Goal: Communication & Community: Answer question/provide support

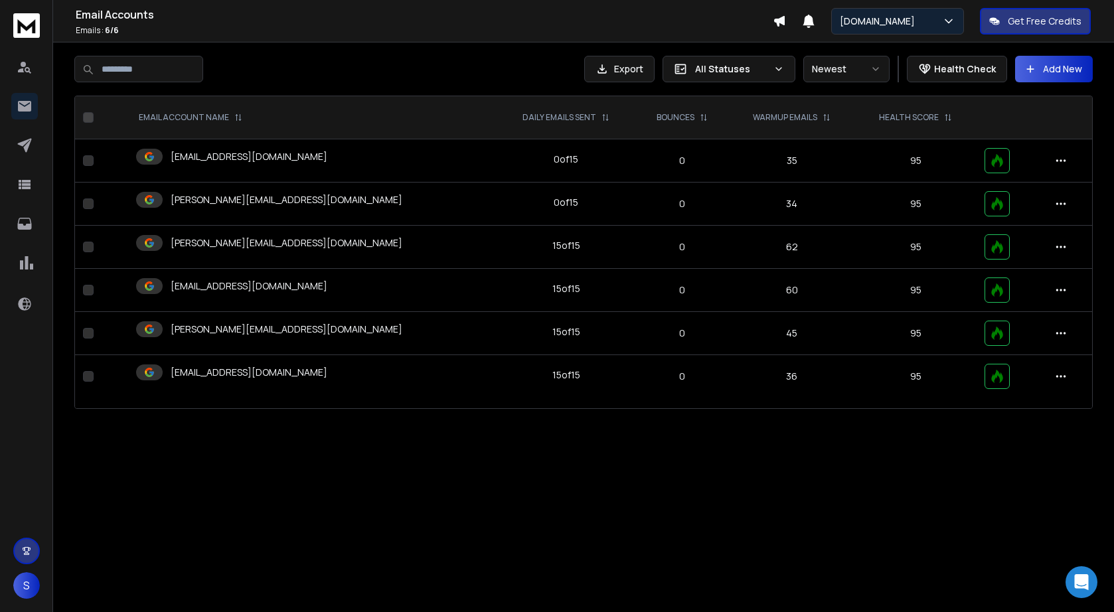
click at [955, 28] on button "[DOMAIN_NAME]" at bounding box center [897, 21] width 133 height 27
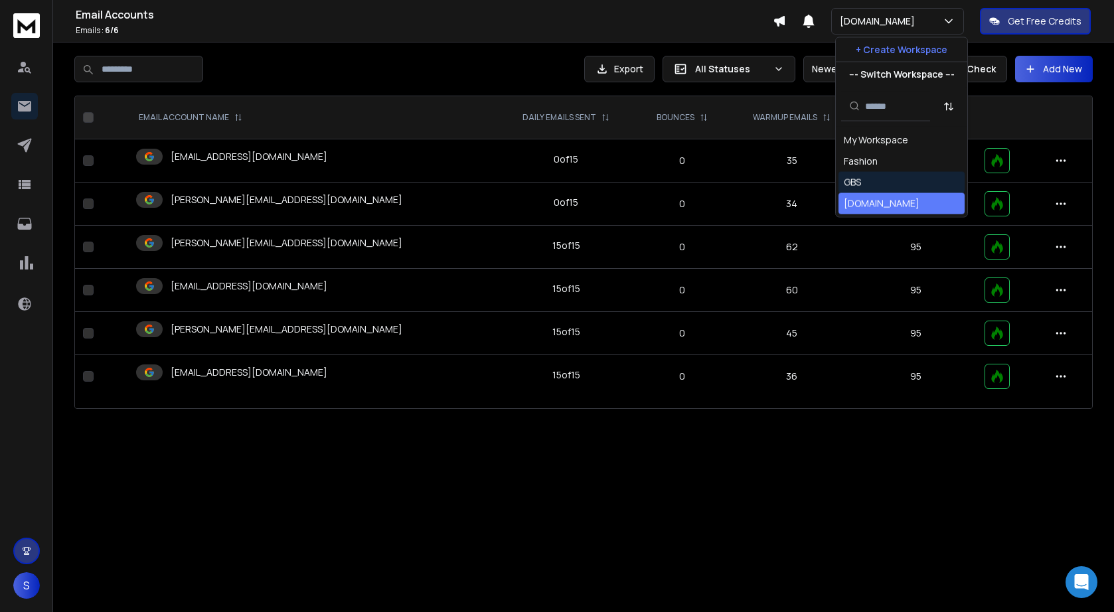
click at [889, 179] on div "GBS" at bounding box center [901, 182] width 126 height 21
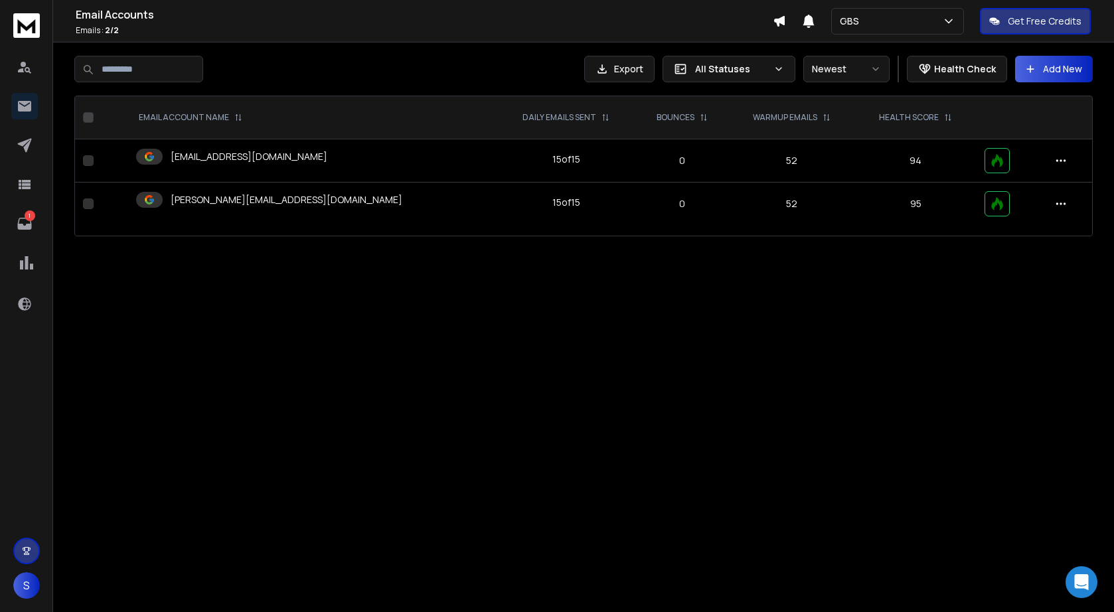
click at [114, 236] on div "Export All Statuses Newest Health Check Add New EMAIL ACCOUNT NAME DAILY EMAILS…" at bounding box center [583, 146] width 1018 height 181
click at [31, 230] on icon at bounding box center [25, 224] width 16 height 16
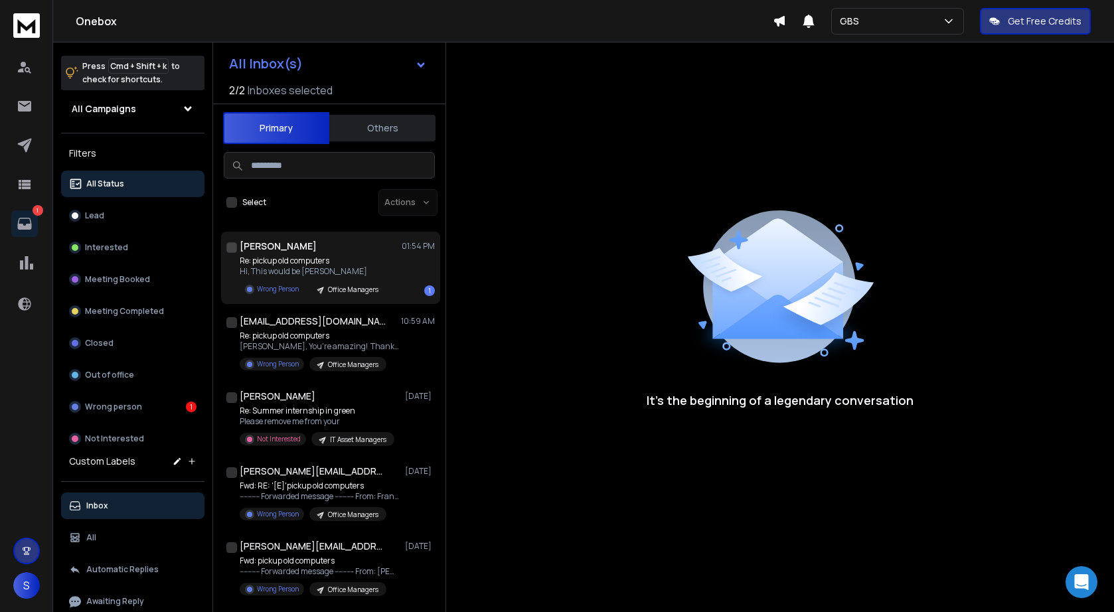
click at [343, 268] on p "Hi, This would be Nick" at bounding box center [313, 271] width 147 height 11
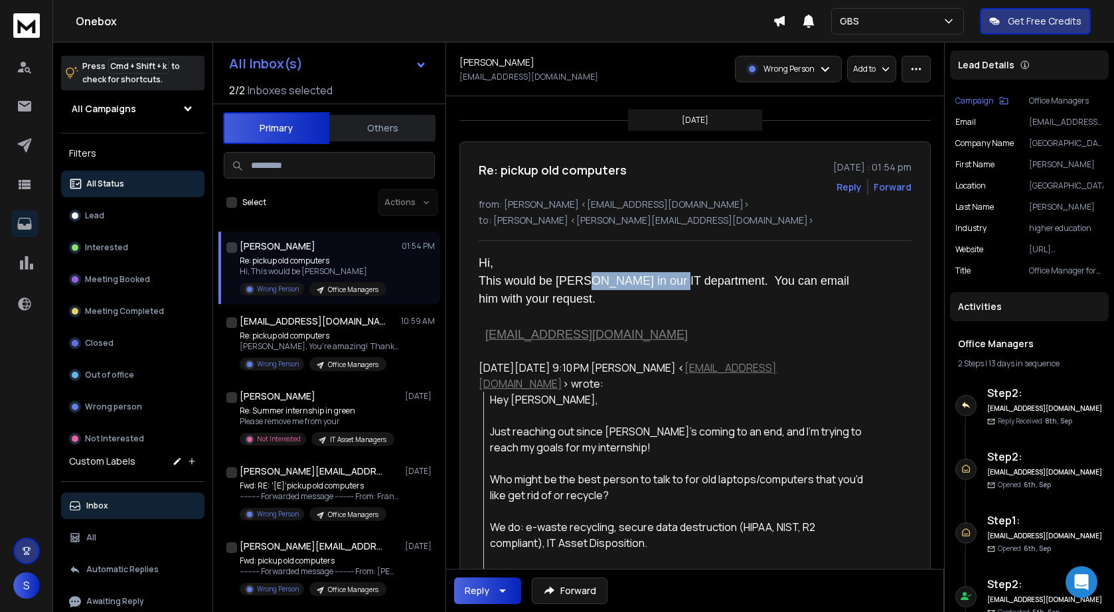
drag, startPoint x: 560, startPoint y: 279, endPoint x: 630, endPoint y: 279, distance: 69.7
click at [630, 279] on div "This would be Nick Rauer in our IT department. You can email him with your requ…" at bounding box center [673, 290] width 388 height 36
drag, startPoint x: 662, startPoint y: 204, endPoint x: 749, endPoint y: 203, distance: 86.3
click at [749, 203] on p "from: Karen Karevicius <karevicius_karen@wheatoncollege.edu>" at bounding box center [695, 204] width 433 height 13
click at [737, 234] on div "Re: pickup old computers 8 September 2025 : 01:54 pm Reply Forward from: Karen …" at bounding box center [695, 592] width 433 height 863
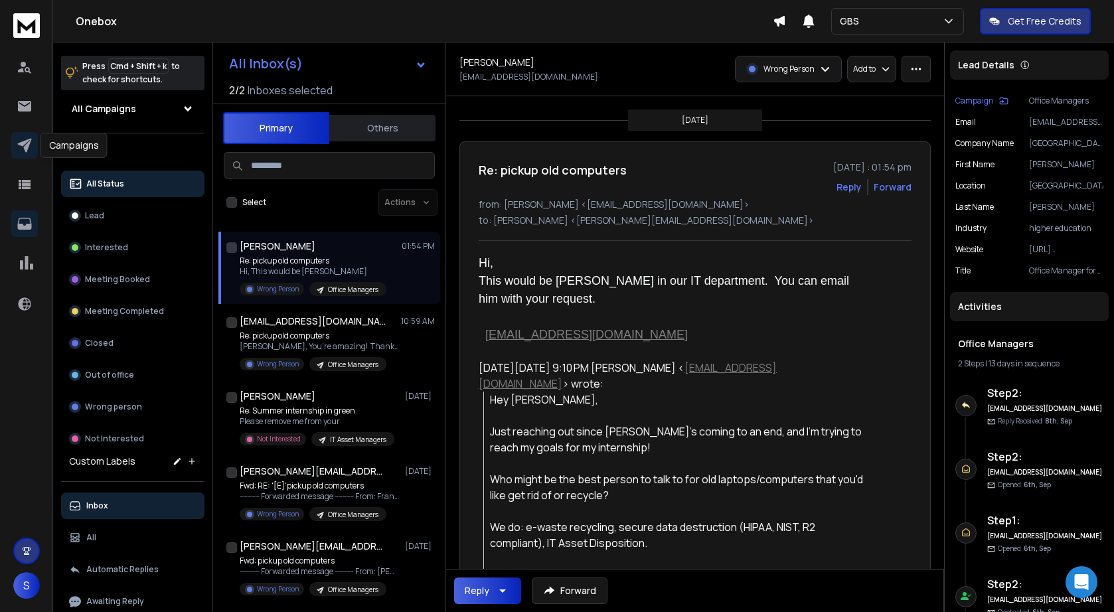
click at [28, 150] on icon at bounding box center [25, 145] width 16 height 16
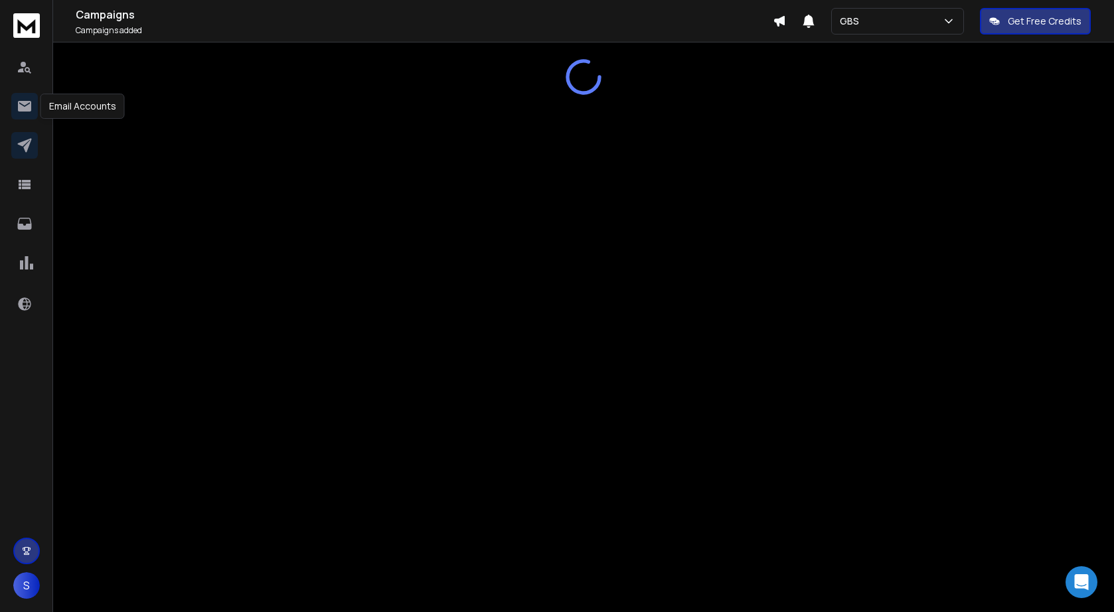
click at [28, 106] on icon at bounding box center [24, 106] width 13 height 11
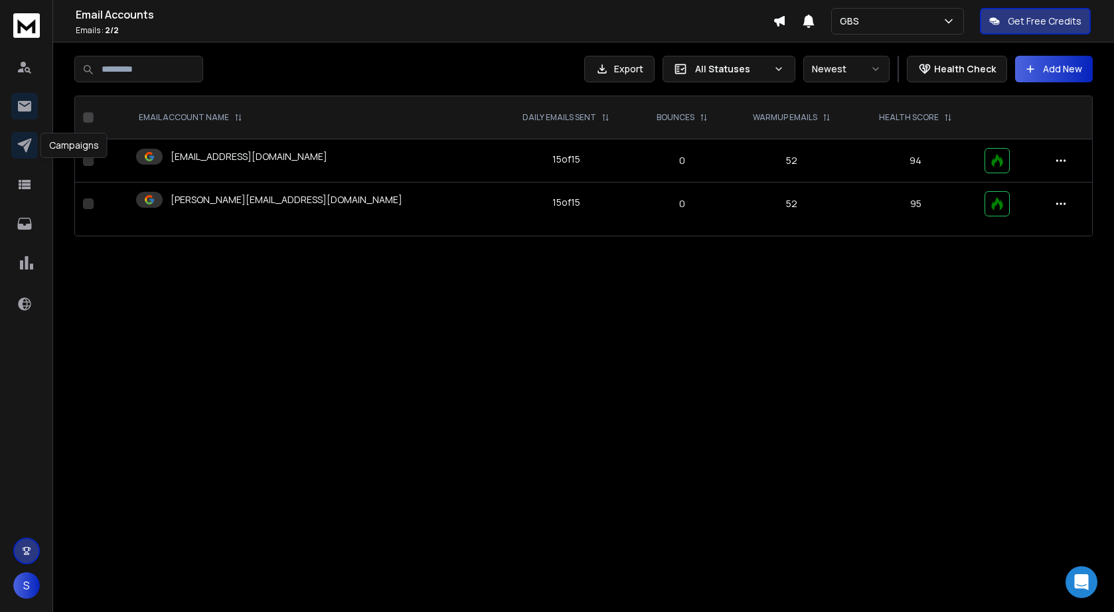
click at [25, 145] on icon at bounding box center [25, 145] width 16 height 16
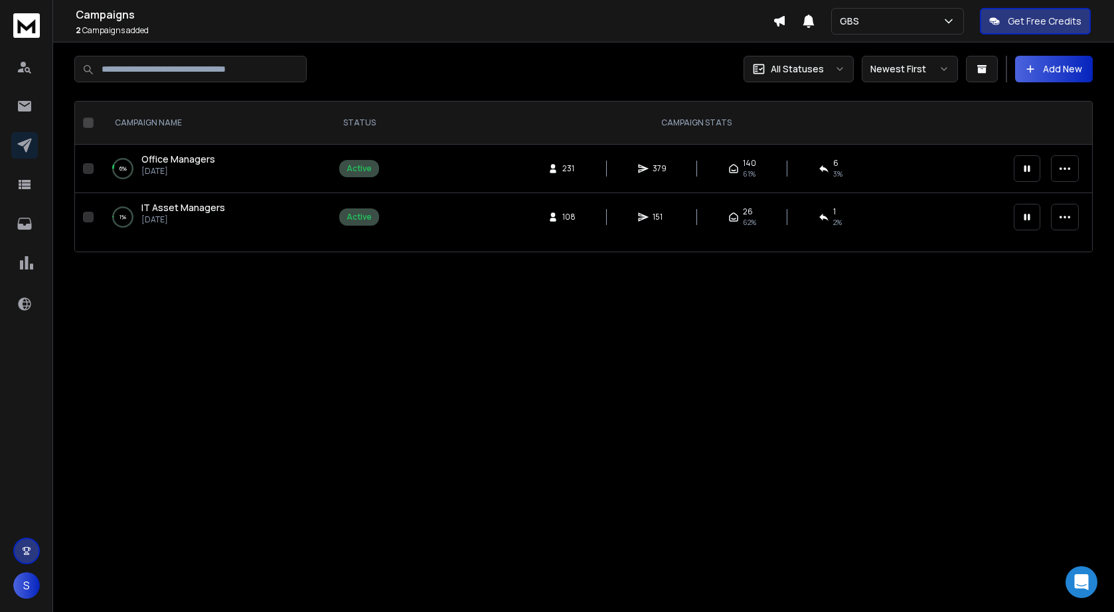
click at [184, 161] on span "Office Managers" at bounding box center [178, 159] width 74 height 13
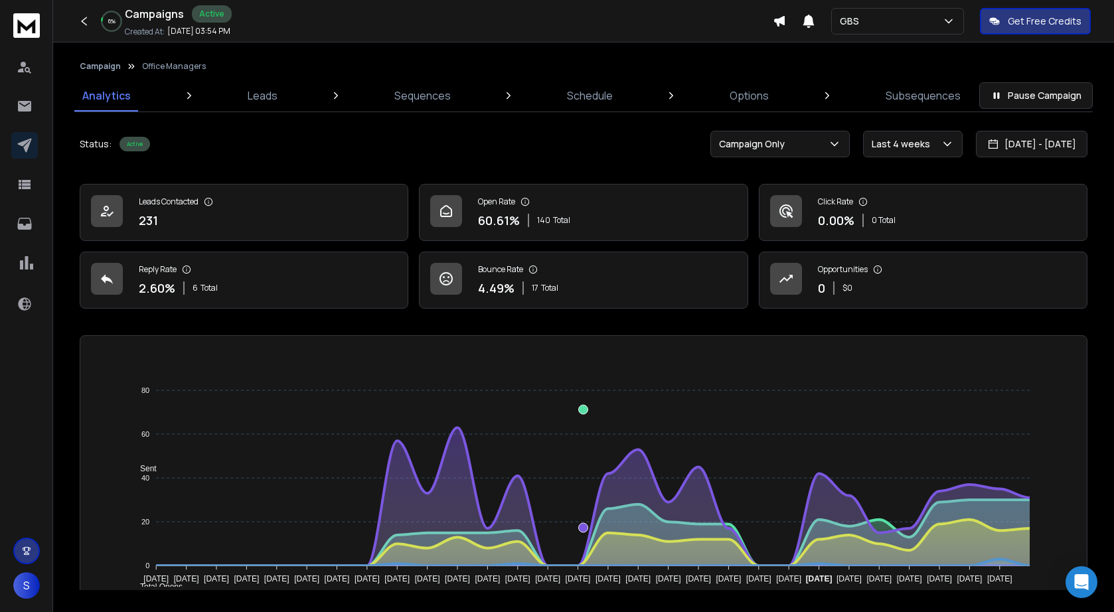
click at [541, 288] on span "Total" at bounding box center [549, 288] width 17 height 11
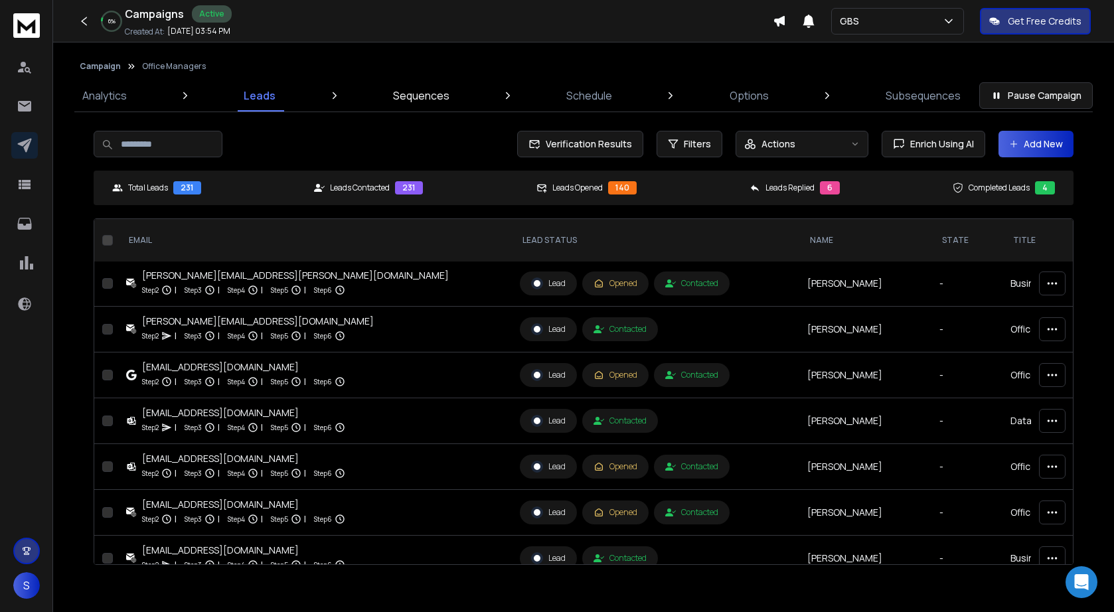
click at [429, 88] on p "Sequences" at bounding box center [421, 96] width 56 height 16
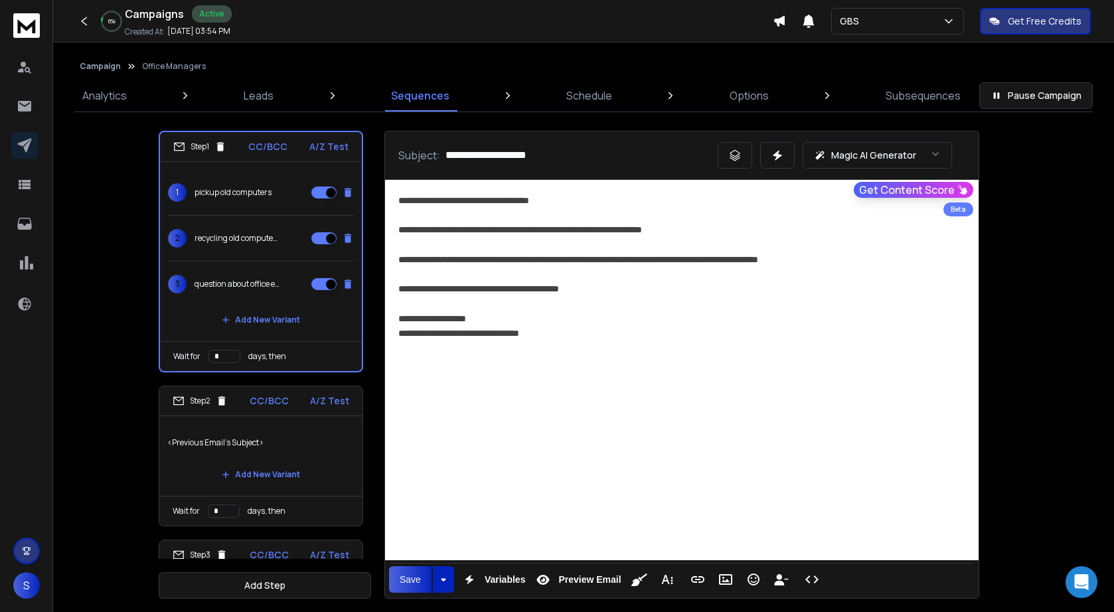
click at [218, 251] on div "2 recycling old computers" at bounding box center [261, 239] width 186 height 46
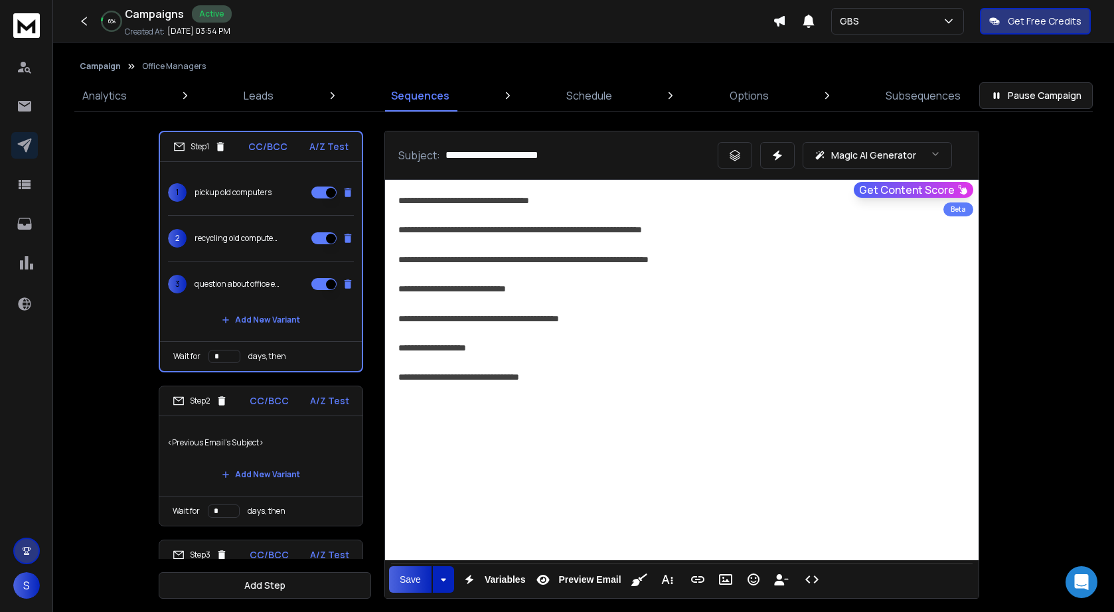
click at [249, 279] on p "question about office equipment" at bounding box center [236, 284] width 85 height 11
type input "**********"
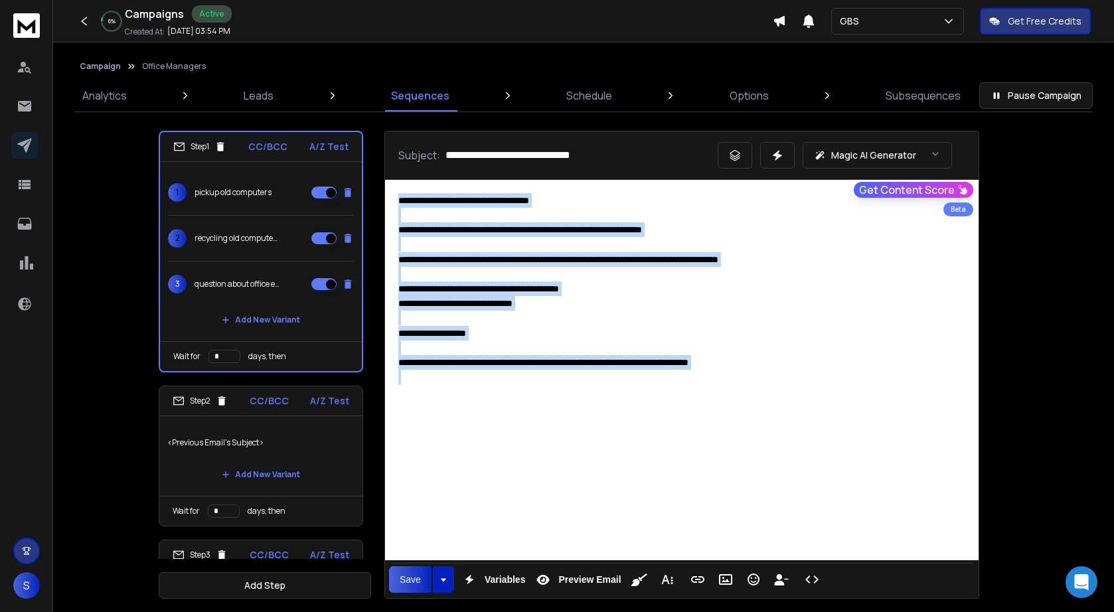
drag, startPoint x: 791, startPoint y: 379, endPoint x: 360, endPoint y: 177, distance: 475.9
click at [360, 177] on div "**********" at bounding box center [584, 365] width 850 height 468
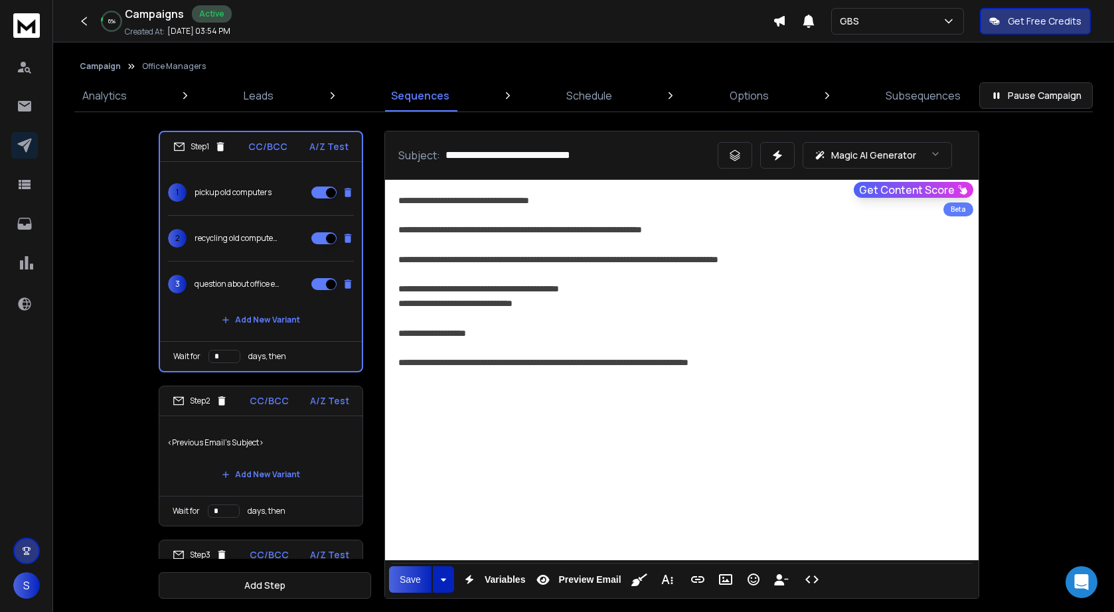
click at [631, 426] on div "**********" at bounding box center [681, 363] width 593 height 367
click at [244, 444] on p "<Previous Email's Subject>" at bounding box center [260, 442] width 187 height 37
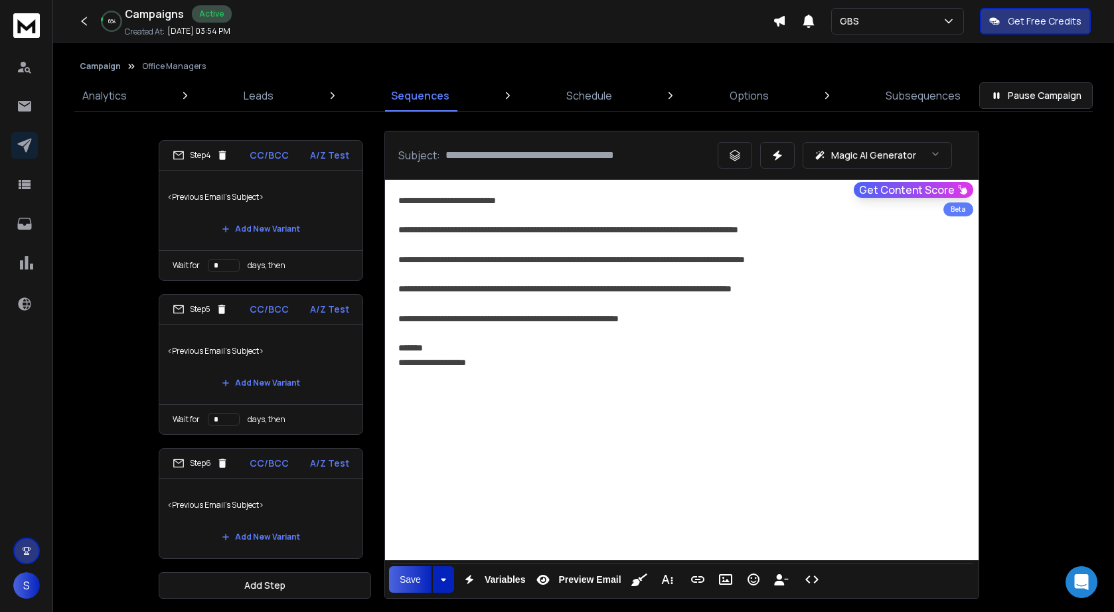
scroll to position [554, 0]
click at [243, 507] on p "<Previous Email's Subject>" at bounding box center [260, 504] width 187 height 37
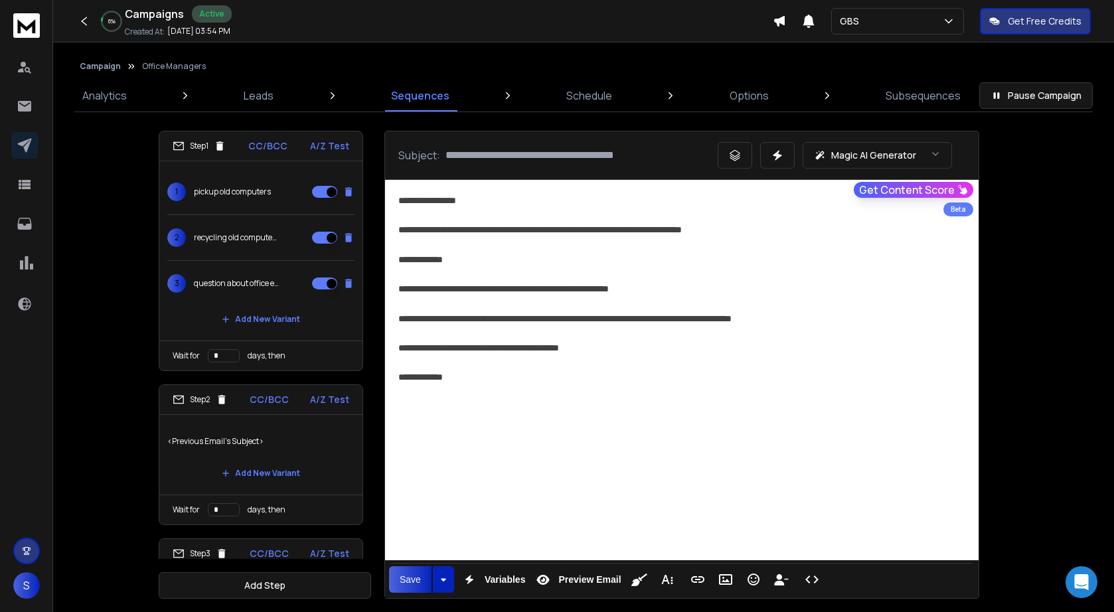
scroll to position [0, 0]
click at [106, 99] on p "Analytics" at bounding box center [104, 96] width 44 height 16
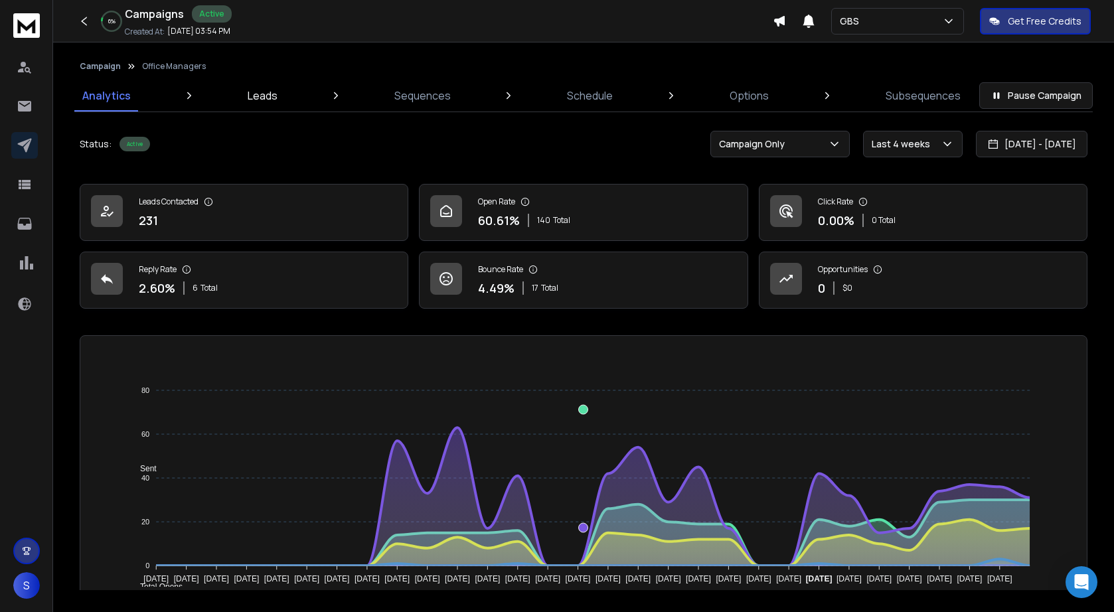
click at [273, 94] on p "Leads" at bounding box center [263, 96] width 30 height 16
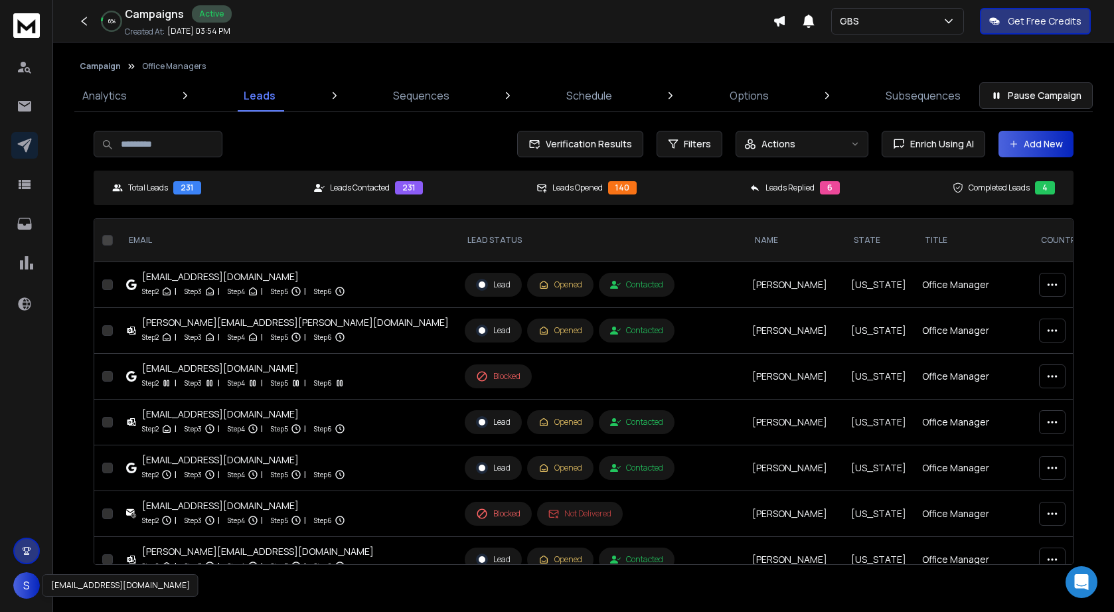
click at [37, 573] on button "S" at bounding box center [26, 585] width 27 height 27
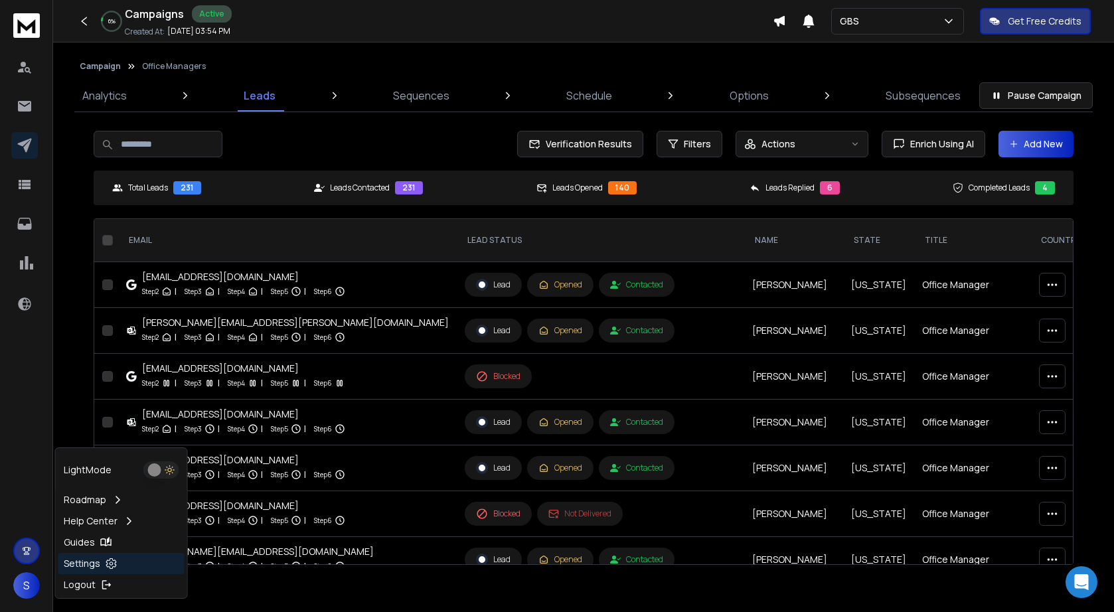
click at [108, 563] on icon at bounding box center [112, 564] width 12 height 12
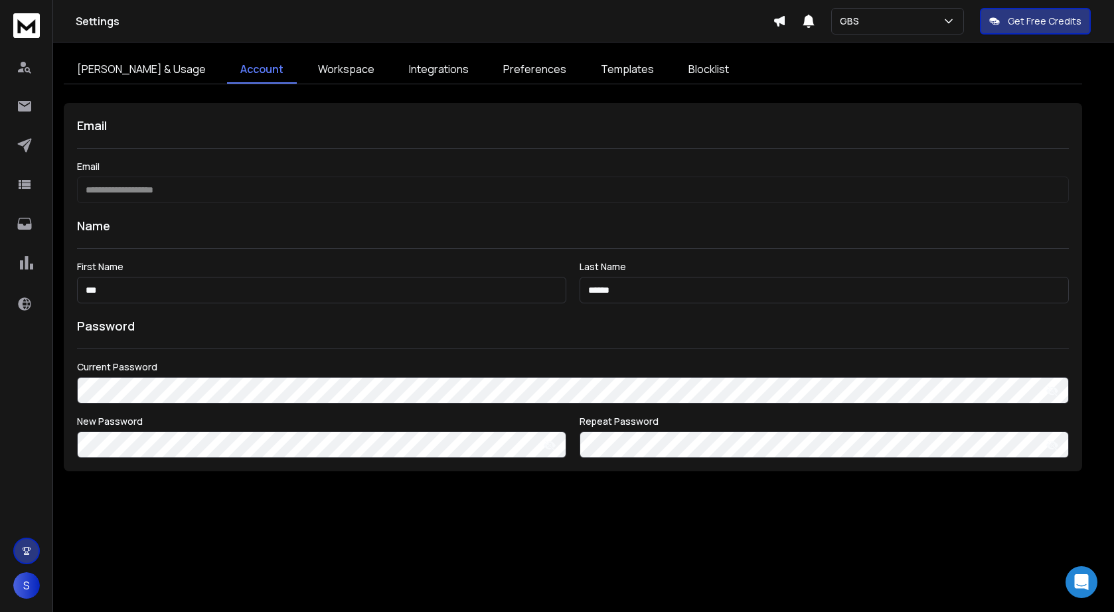
click at [305, 76] on link "Workspace" at bounding box center [346, 70] width 83 height 28
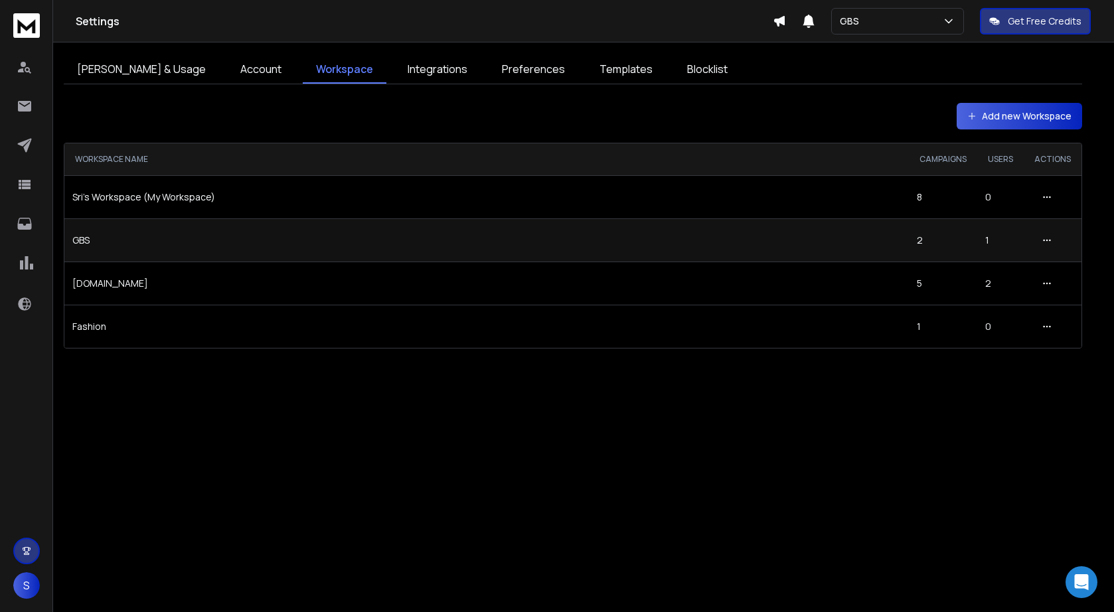
click at [187, 245] on td "GBS" at bounding box center [486, 239] width 844 height 43
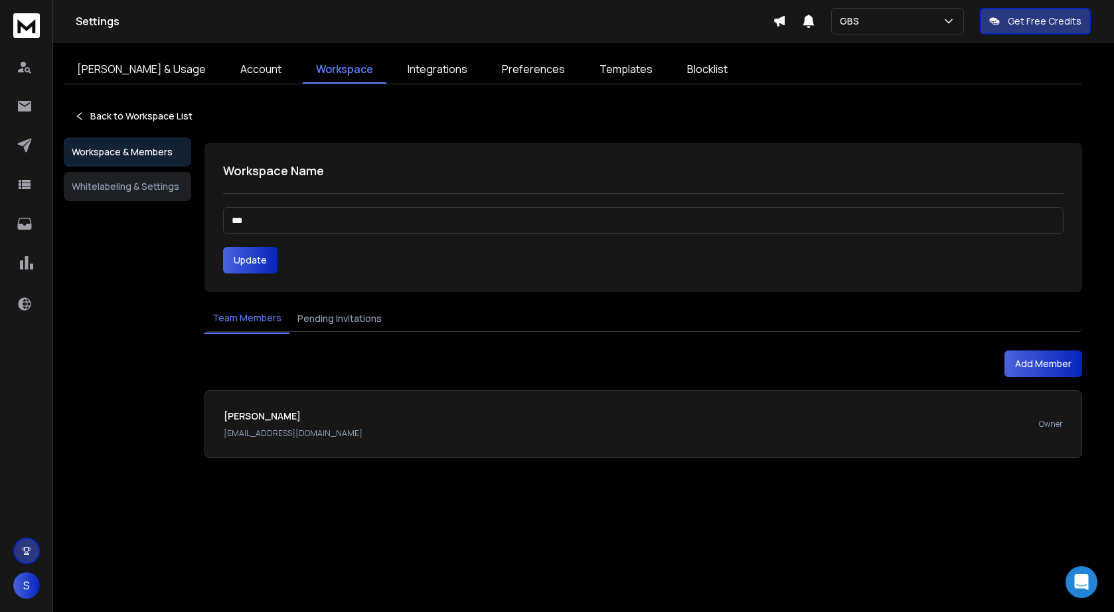
click at [365, 314] on button "Pending Invitations" at bounding box center [339, 318] width 100 height 29
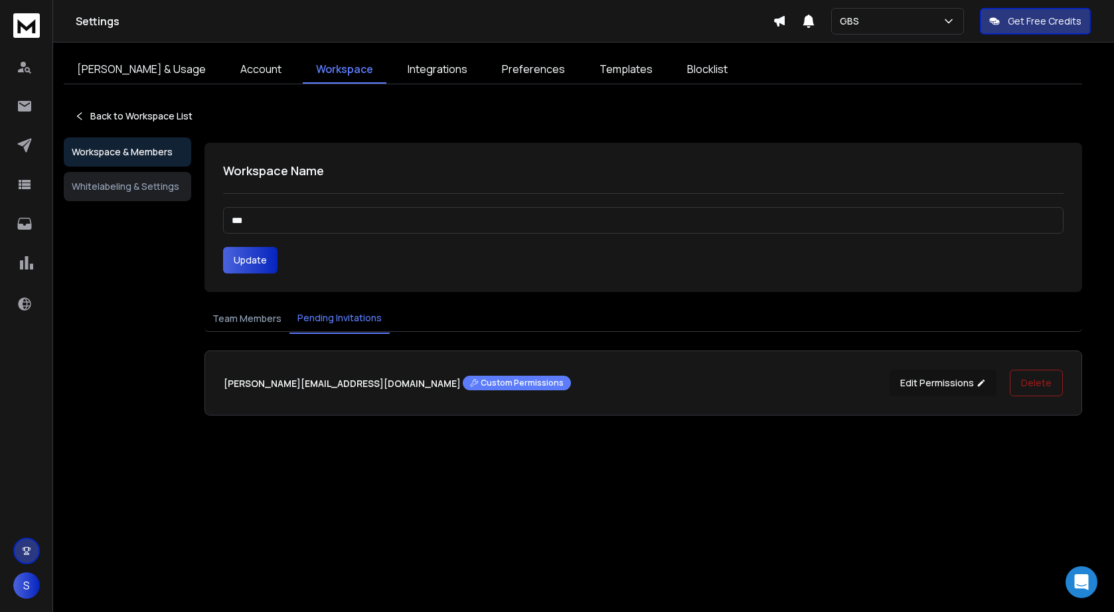
click at [988, 385] on button "Edit Permissions" at bounding box center [942, 383] width 107 height 27
click at [967, 380] on button "Edit Permissions" at bounding box center [942, 383] width 107 height 27
click at [745, 429] on div "Back to Workspace List Workspace & Members Whitelabeling & Settings Workspace N…" at bounding box center [573, 345] width 1018 height 485
click at [29, 117] on link at bounding box center [24, 106] width 27 height 27
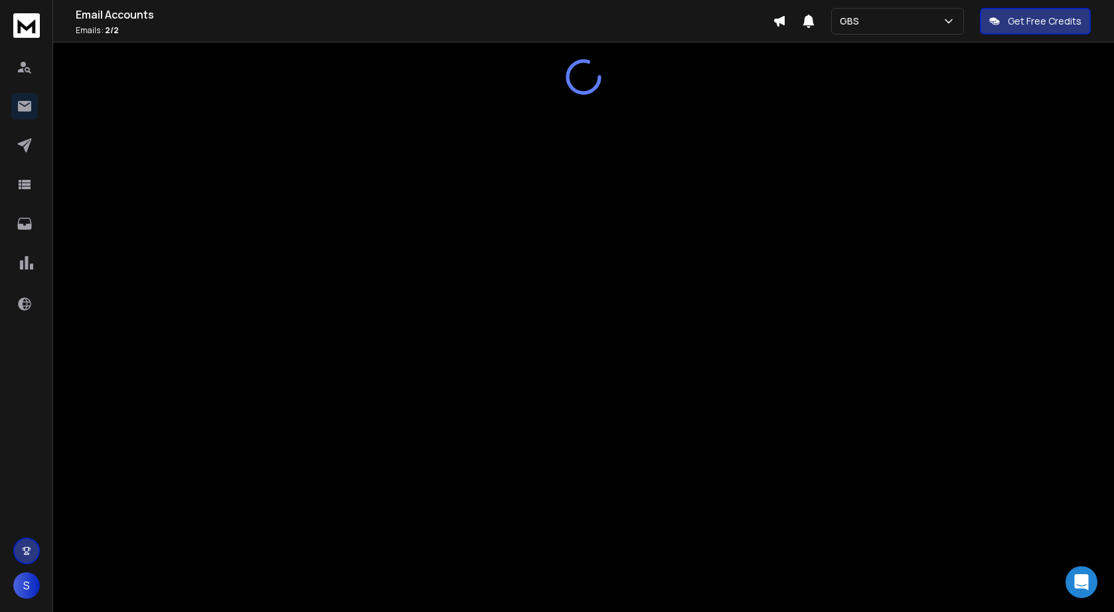
click at [29, 117] on link at bounding box center [24, 106] width 27 height 27
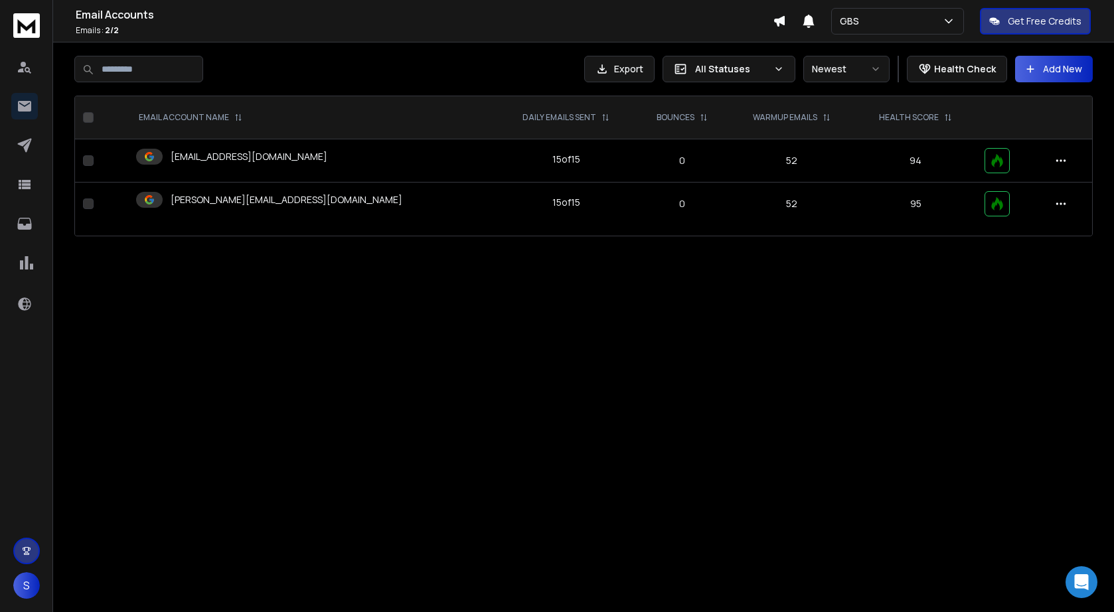
click at [41, 218] on div at bounding box center [26, 225] width 31 height 31
click at [27, 221] on icon at bounding box center [25, 224] width 16 height 16
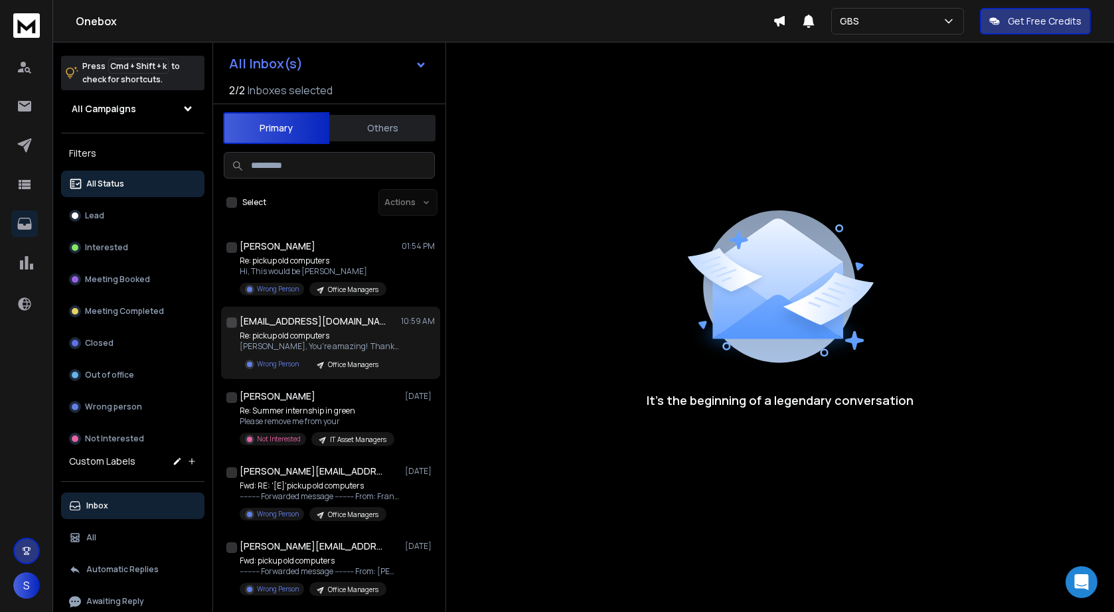
click at [368, 324] on div "mreichhold@fayschool.org 10:59 AM" at bounding box center [337, 321] width 195 height 13
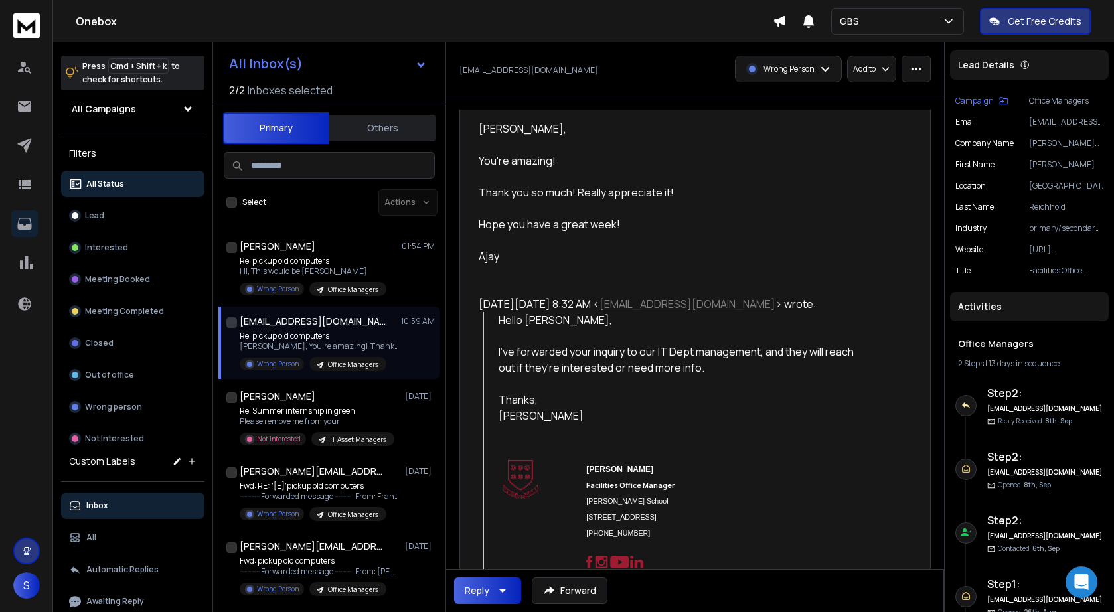
scroll to position [134, 0]
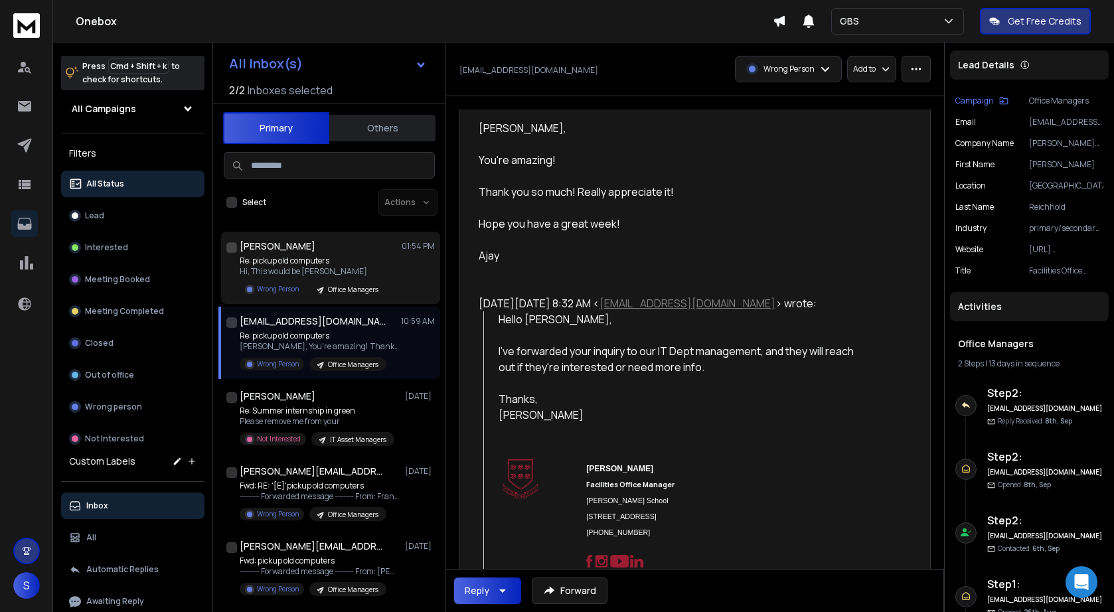
click at [370, 267] on p "Hi, This would be Nick" at bounding box center [313, 271] width 147 height 11
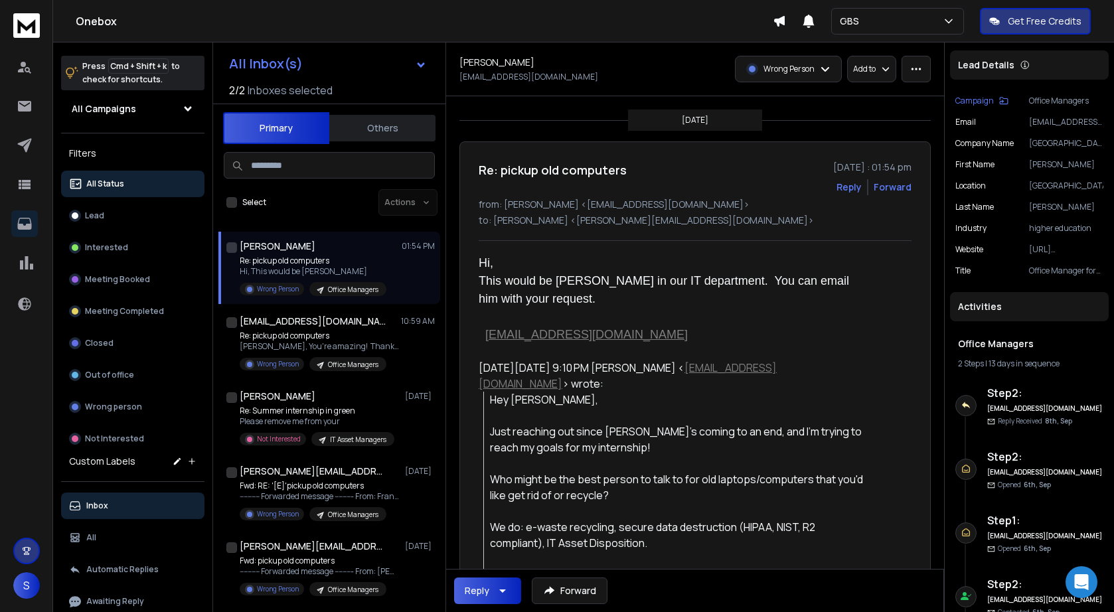
scroll to position [5, 0]
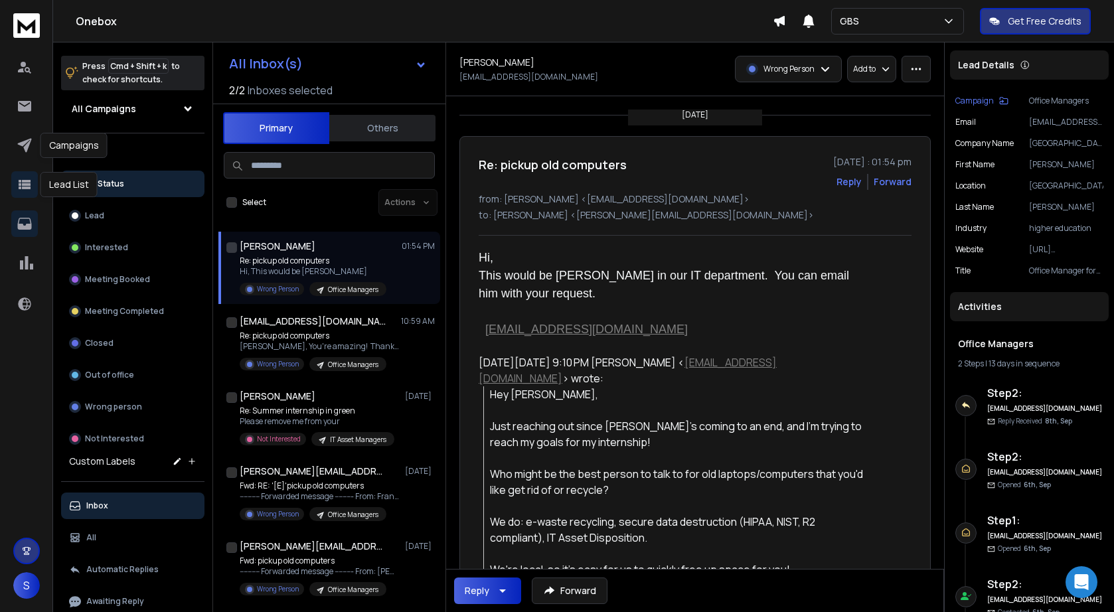
click at [31, 187] on icon at bounding box center [25, 185] width 16 height 16
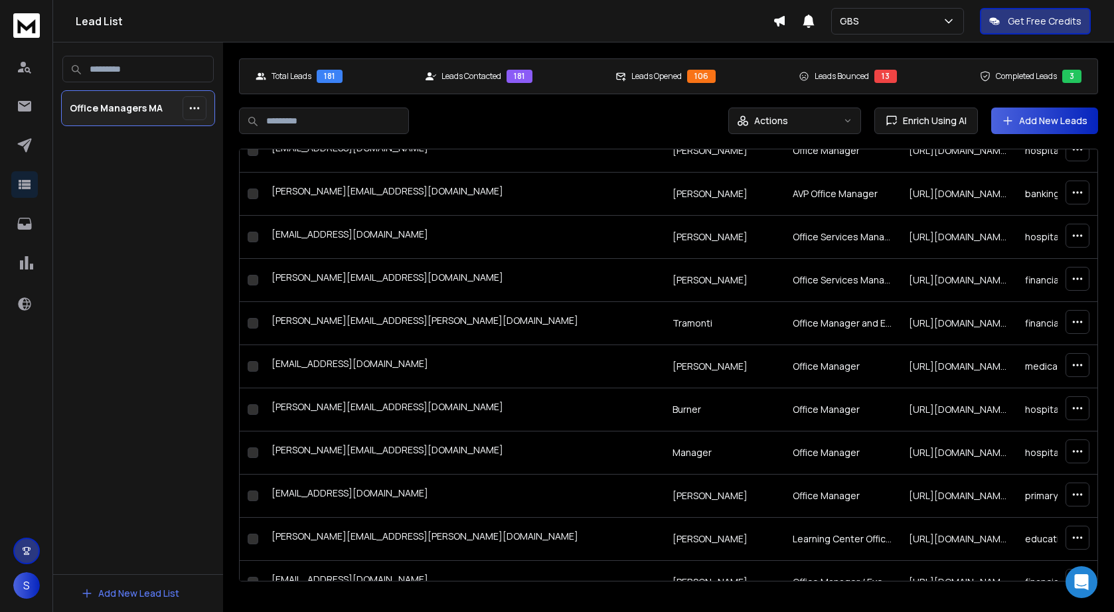
click at [361, 8] on div "Lead List GBS Get Free Credits" at bounding box center [557, 21] width 1114 height 42
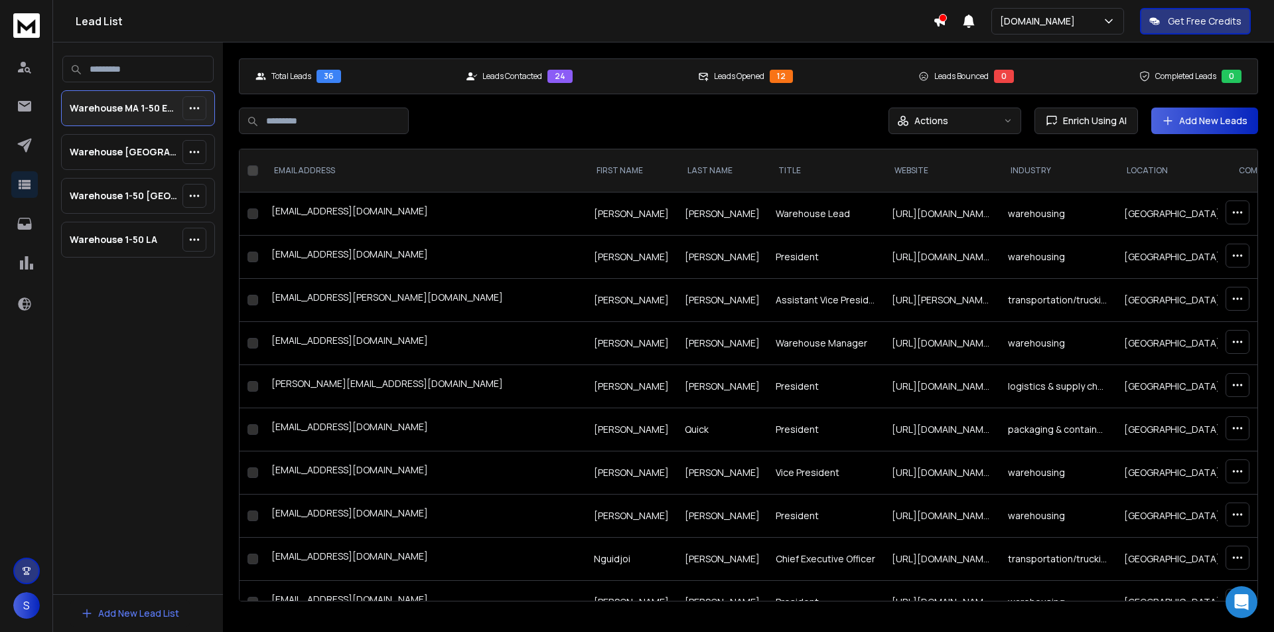
click at [144, 610] on button "Add New Lead List" at bounding box center [129, 613] width 119 height 27
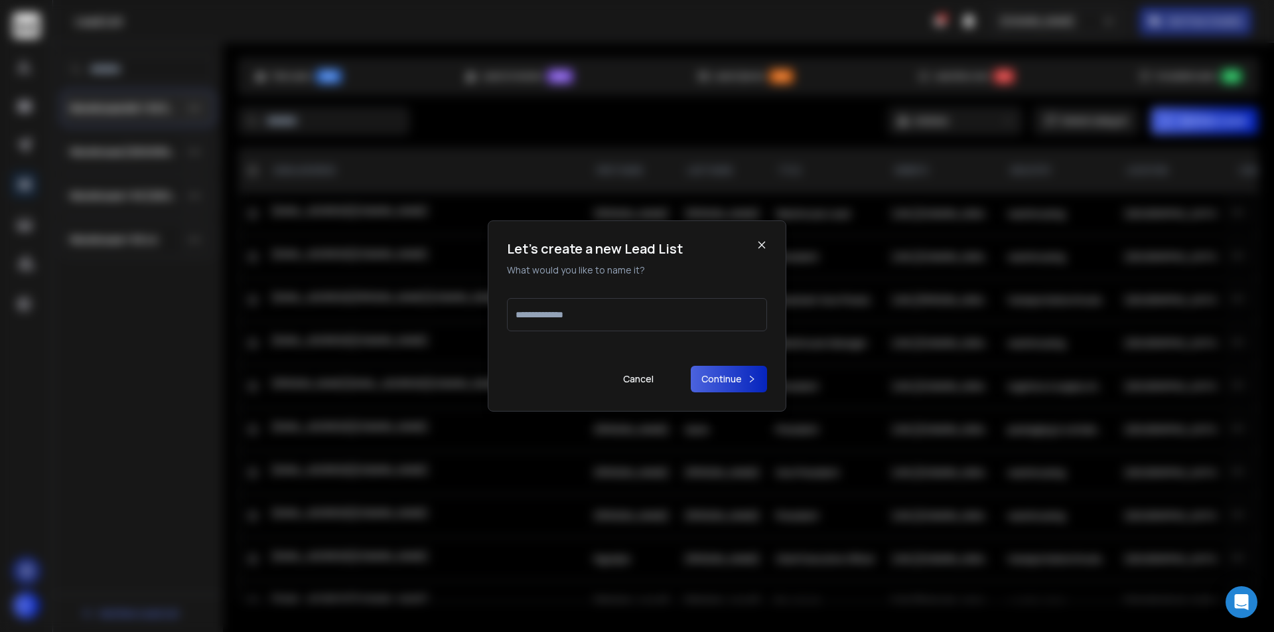
click at [599, 328] on input at bounding box center [637, 314] width 260 height 33
type input "**********"
click at [731, 377] on button "Continue" at bounding box center [729, 379] width 76 height 27
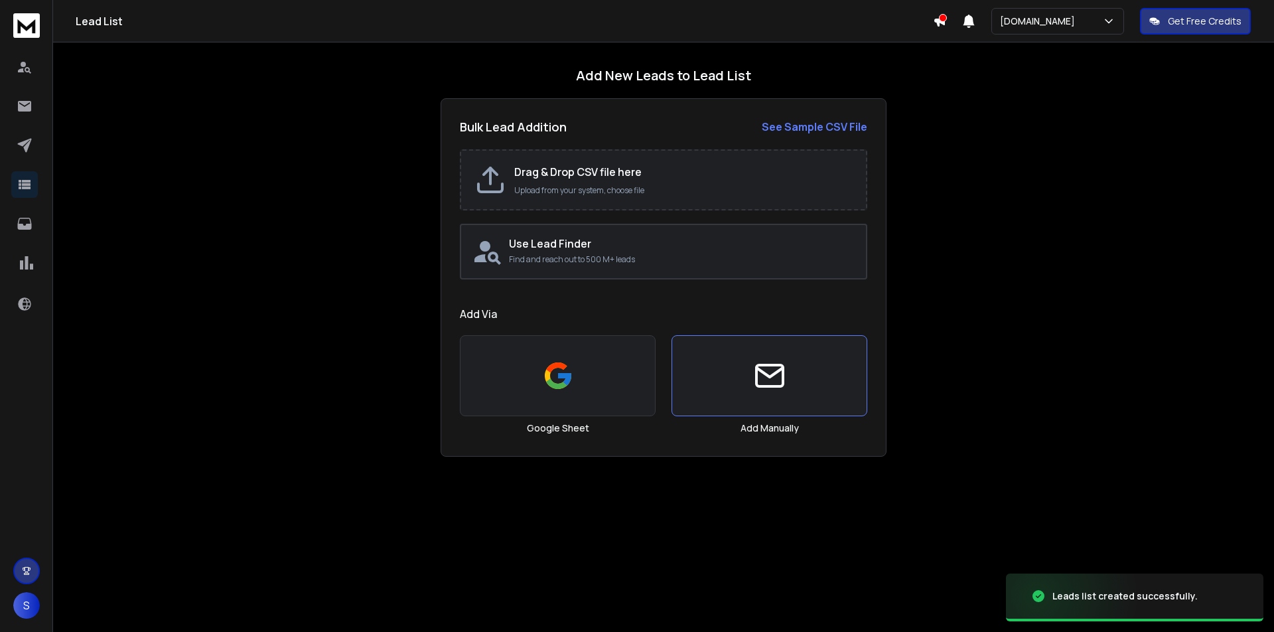
click at [763, 392] on icon at bounding box center [770, 376] width 32 height 32
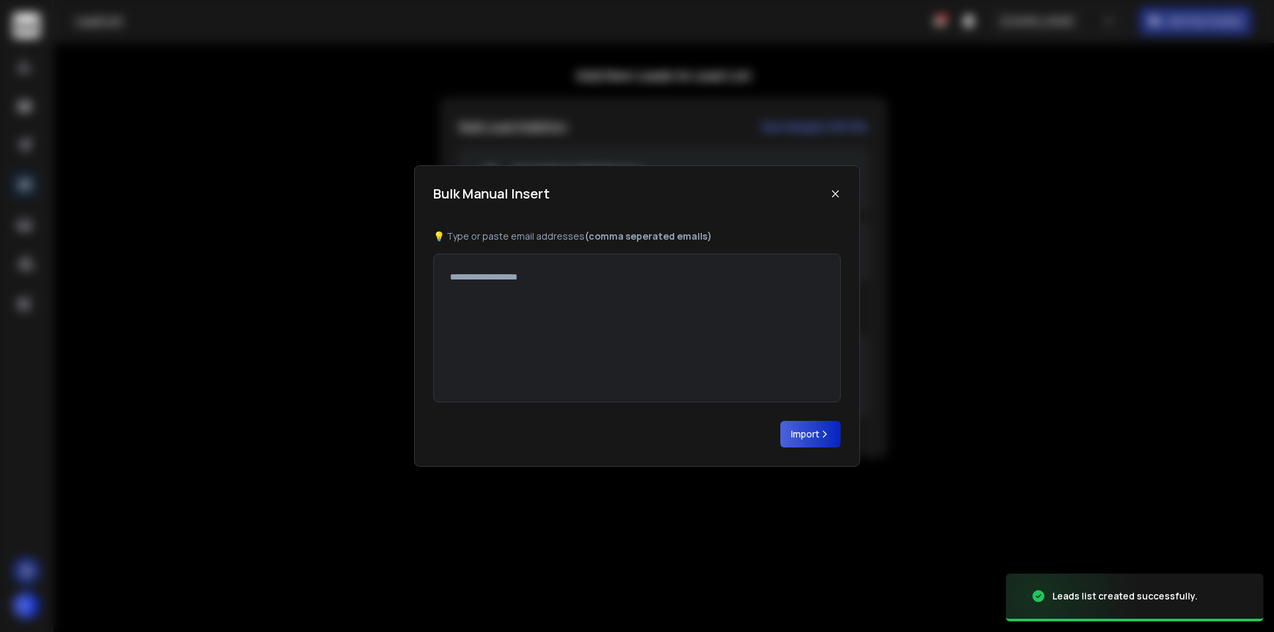
click at [835, 194] on icon at bounding box center [835, 193] width 11 height 11
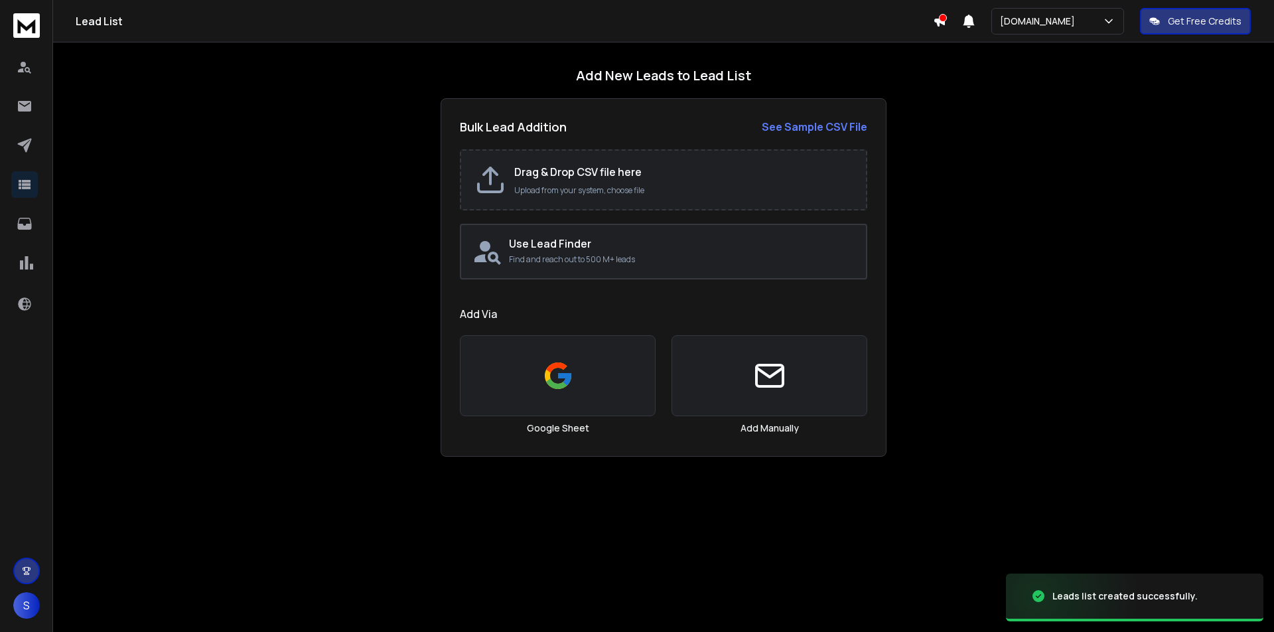
click at [684, 180] on h2 "Drag & Drop CSV file here" at bounding box center [683, 172] width 338 height 16
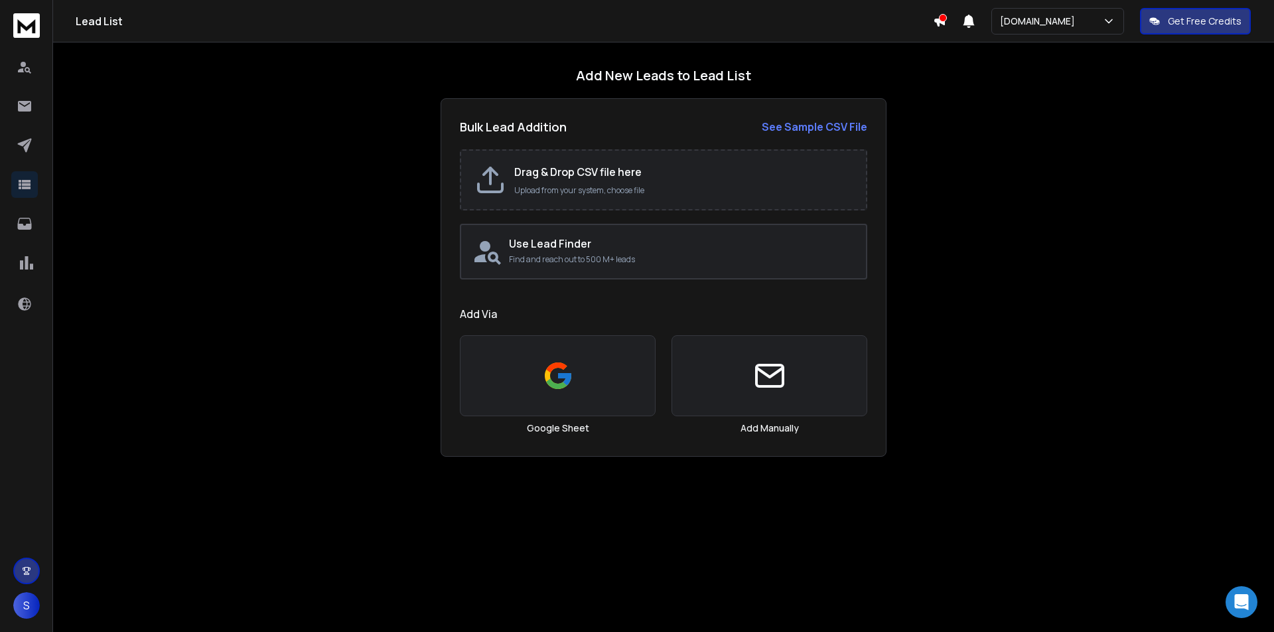
type input "**********"
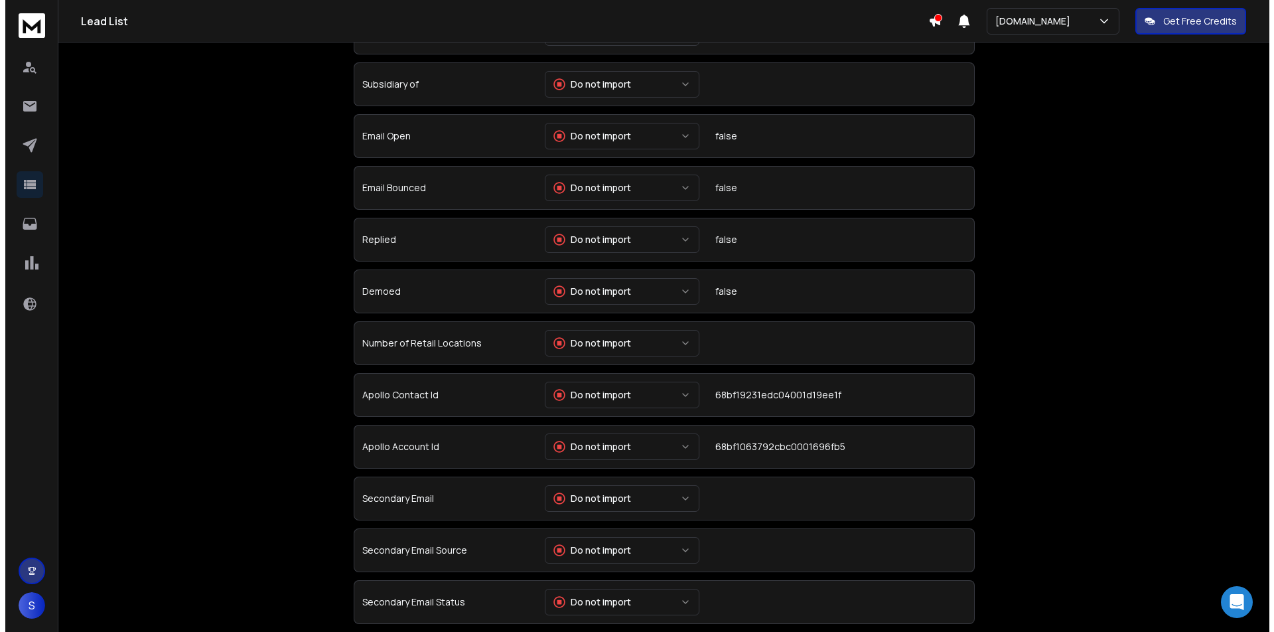
scroll to position [3393, 0]
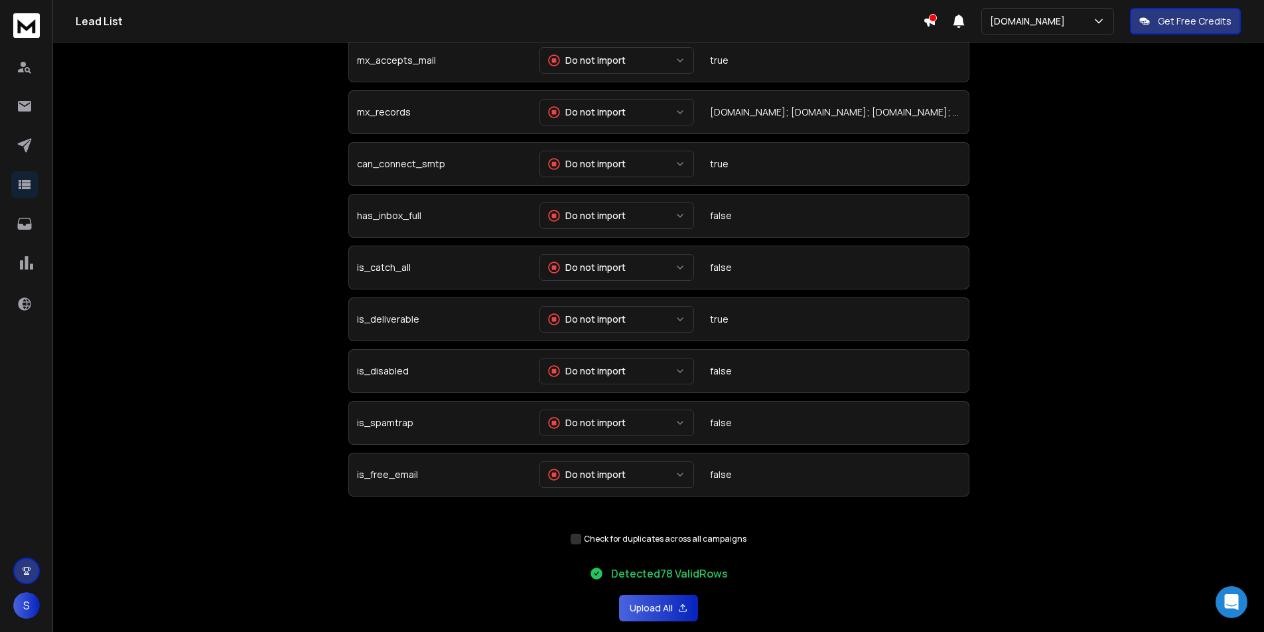
click at [622, 538] on label "Check for duplicates across all campaigns" at bounding box center [665, 539] width 163 height 11
click at [581, 538] on button "Check for duplicates across all campaigns" at bounding box center [576, 539] width 11 height 11
click at [654, 613] on button "Upload All" at bounding box center [658, 608] width 79 height 27
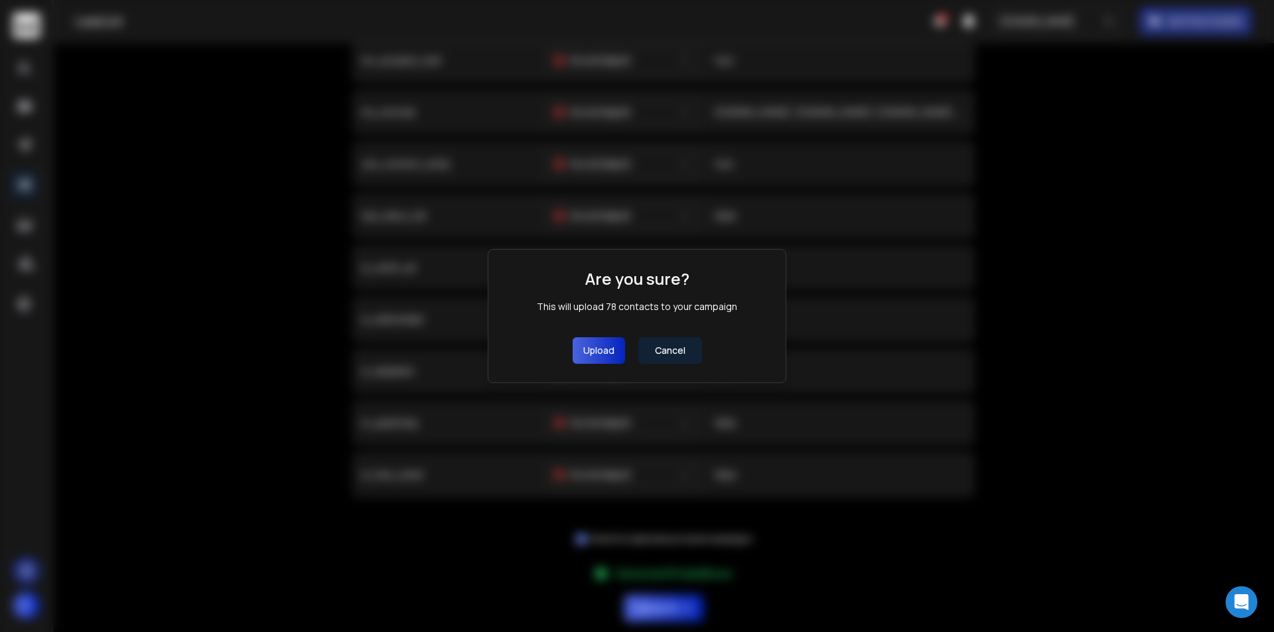
click at [620, 351] on button "Upload" at bounding box center [599, 350] width 52 height 27
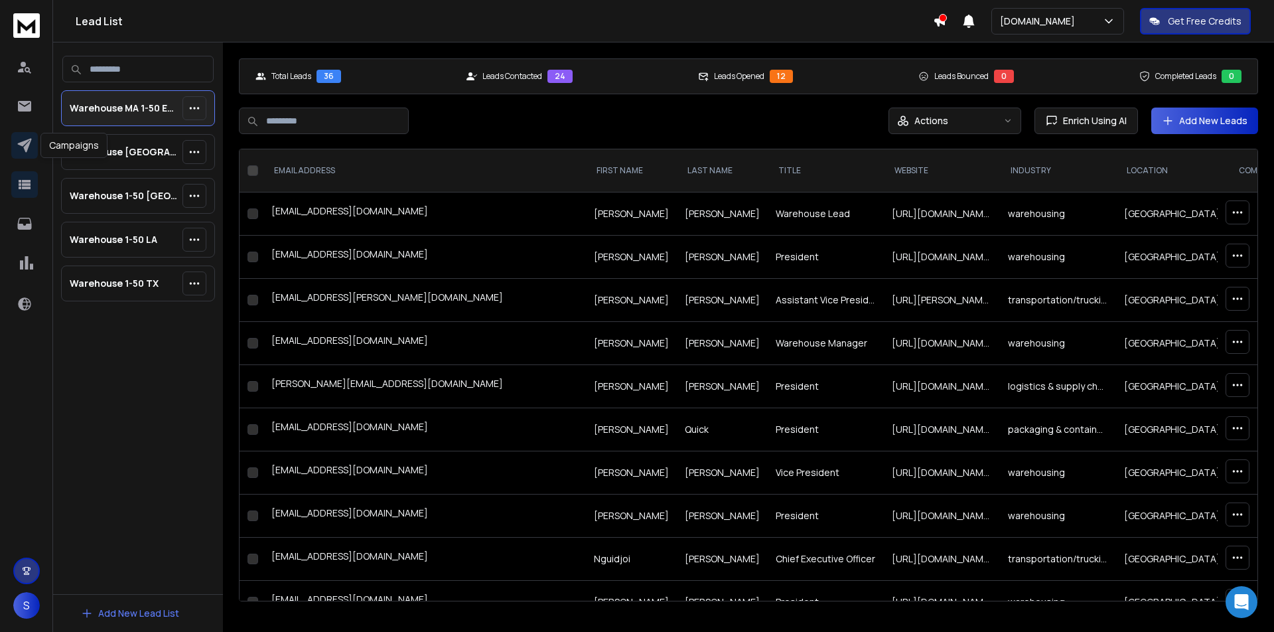
click at [22, 151] on icon at bounding box center [25, 145] width 16 height 16
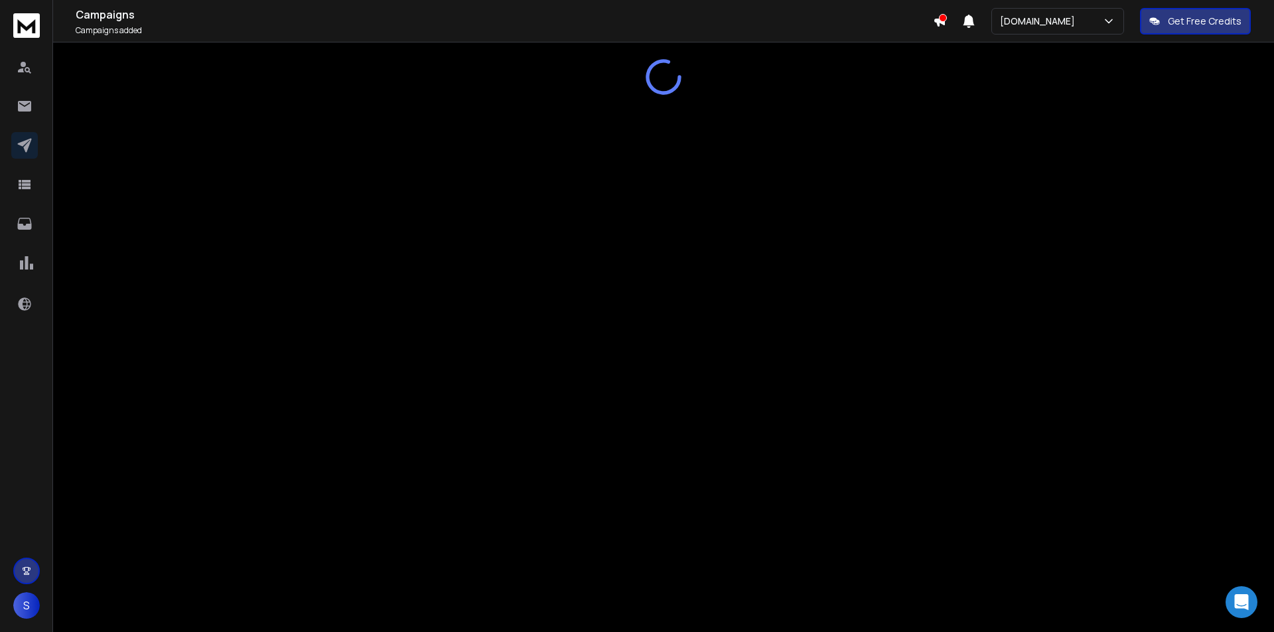
click at [22, 151] on icon at bounding box center [25, 145] width 16 height 16
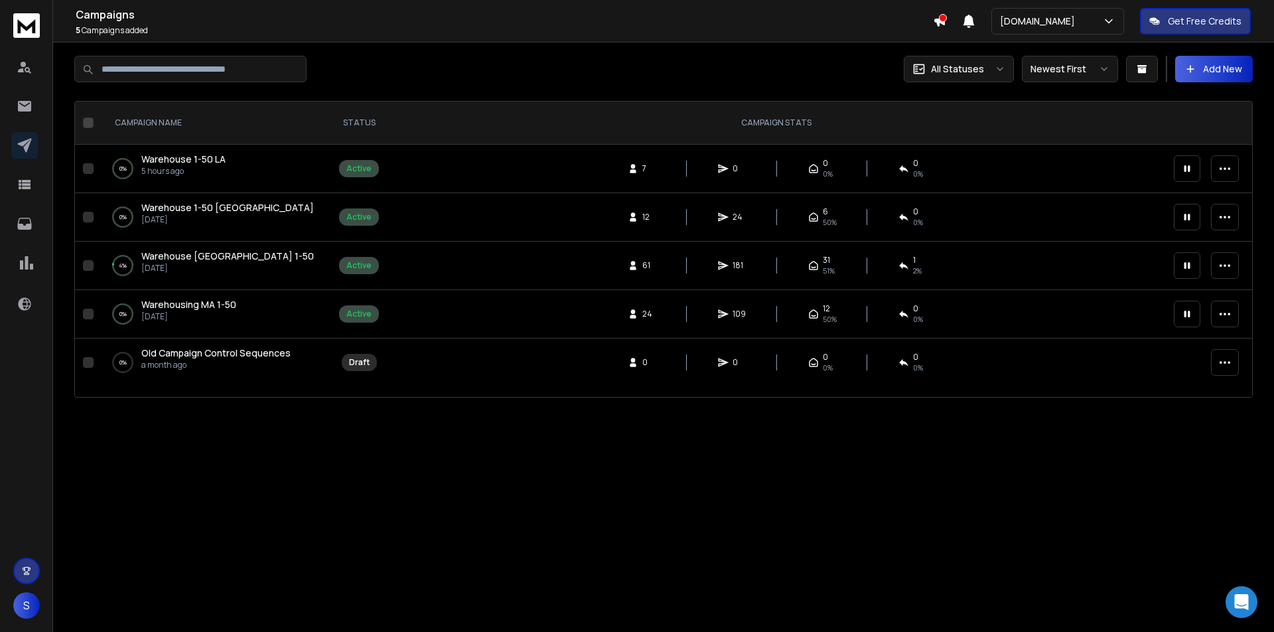
click at [92, 167] on button "button" at bounding box center [88, 168] width 11 height 11
click at [1218, 167] on button "button" at bounding box center [1225, 168] width 28 height 27
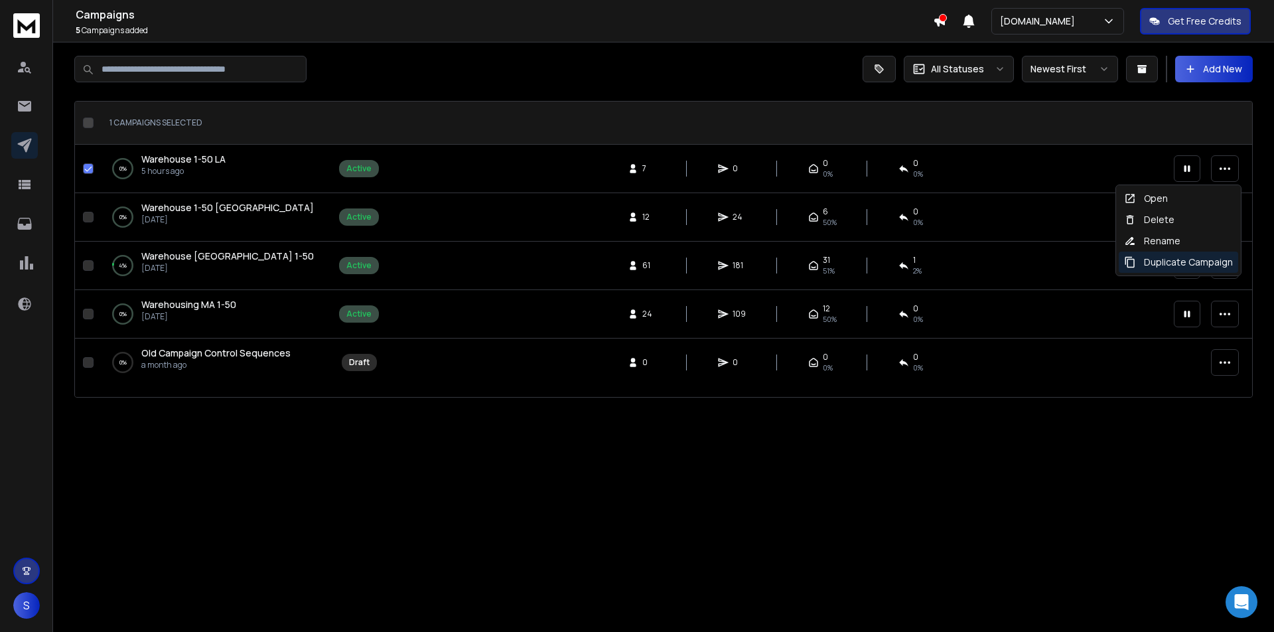
click at [1168, 260] on div "Duplicate Campaign" at bounding box center [1178, 262] width 109 height 13
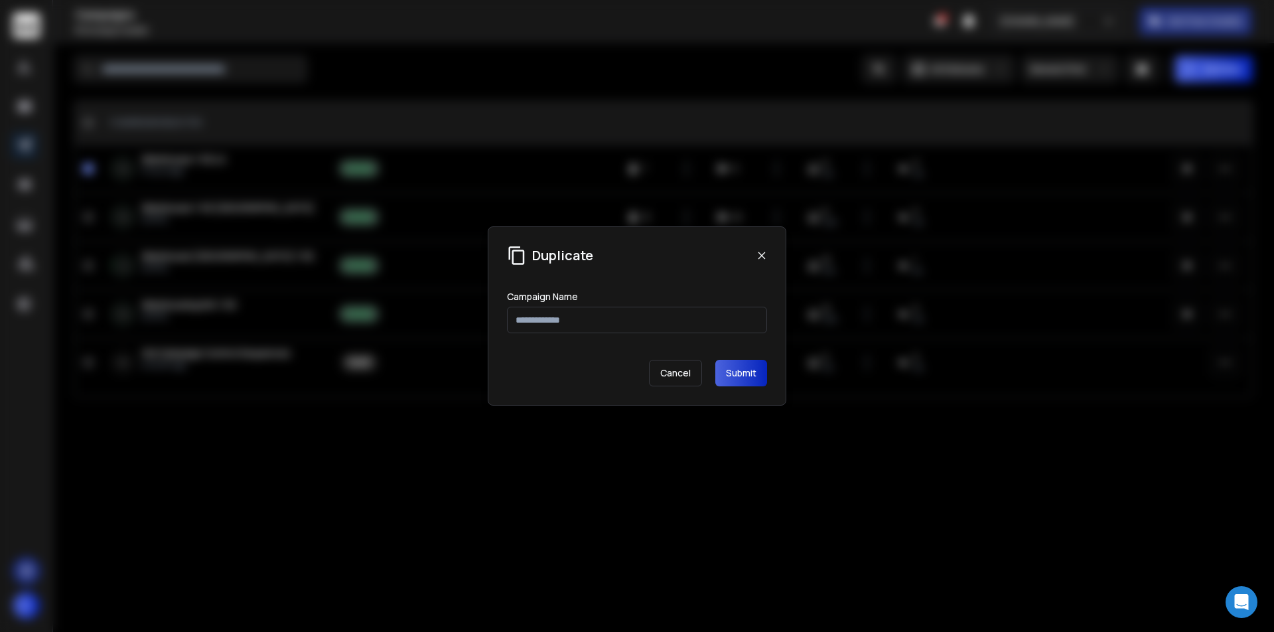
click at [638, 319] on input "text" at bounding box center [637, 320] width 260 height 27
type input "**********"
click at [737, 372] on button "Submit" at bounding box center [741, 373] width 52 height 27
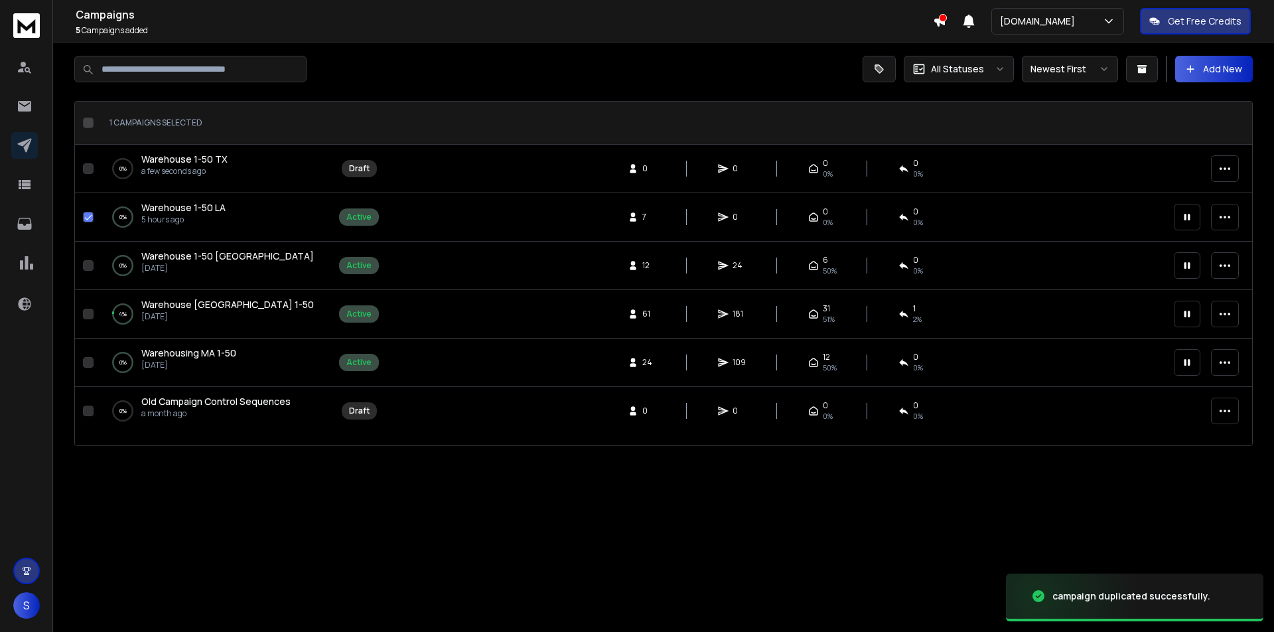
click at [161, 157] on span "Warehouse 1-50 TX" at bounding box center [184, 159] width 86 height 13
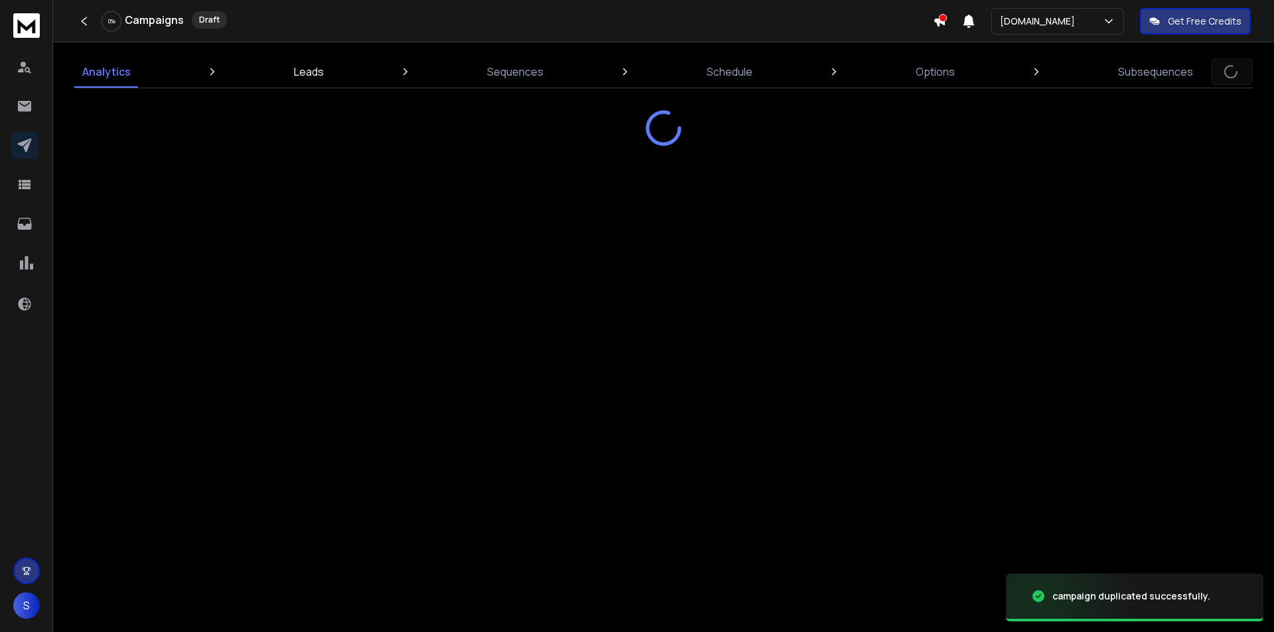
click at [313, 70] on p "Leads" at bounding box center [309, 72] width 30 height 16
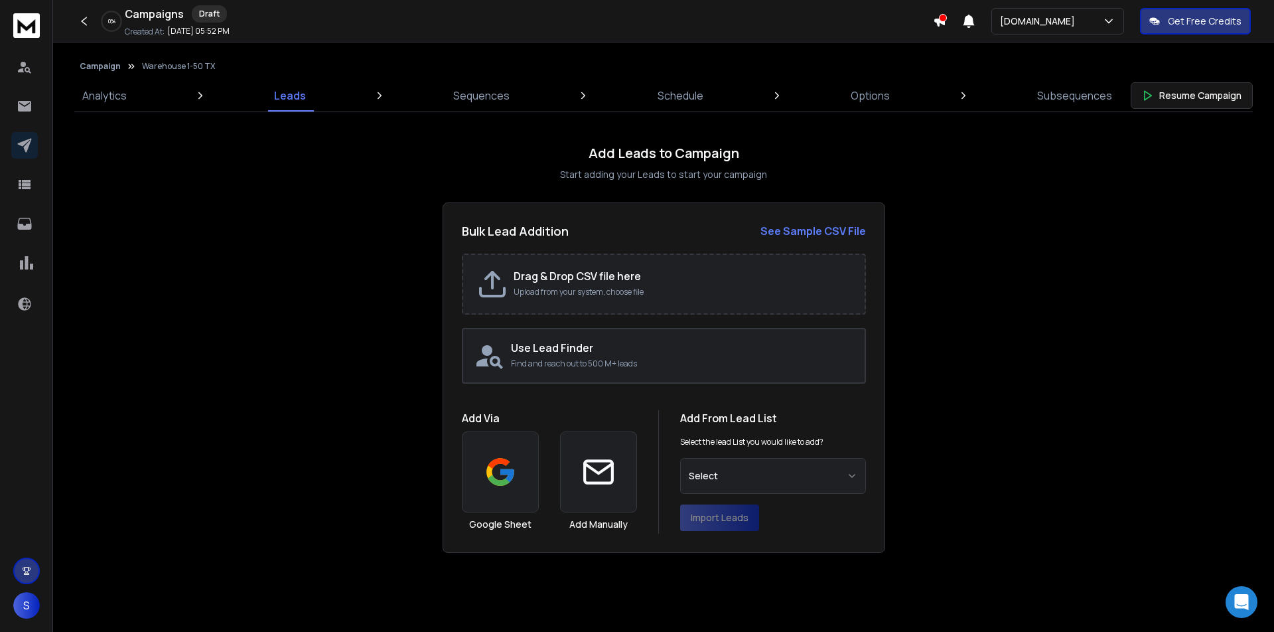
click at [781, 467] on button "Select" at bounding box center [773, 476] width 186 height 36
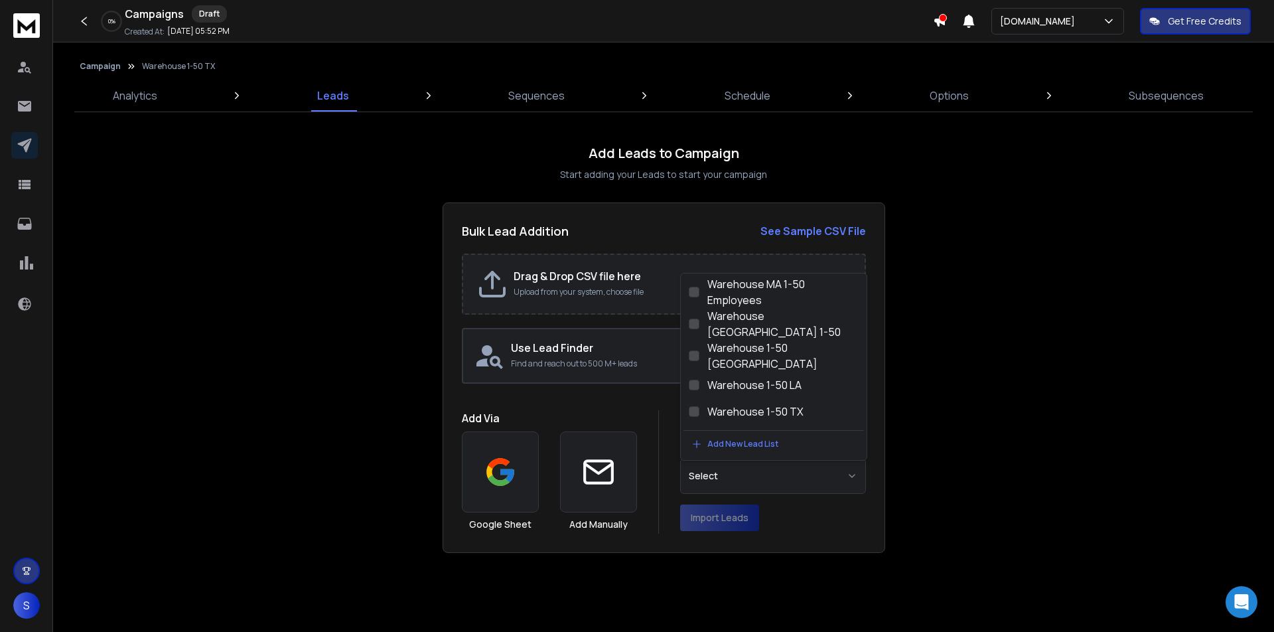
click at [700, 410] on div at bounding box center [697, 411] width 16 height 11
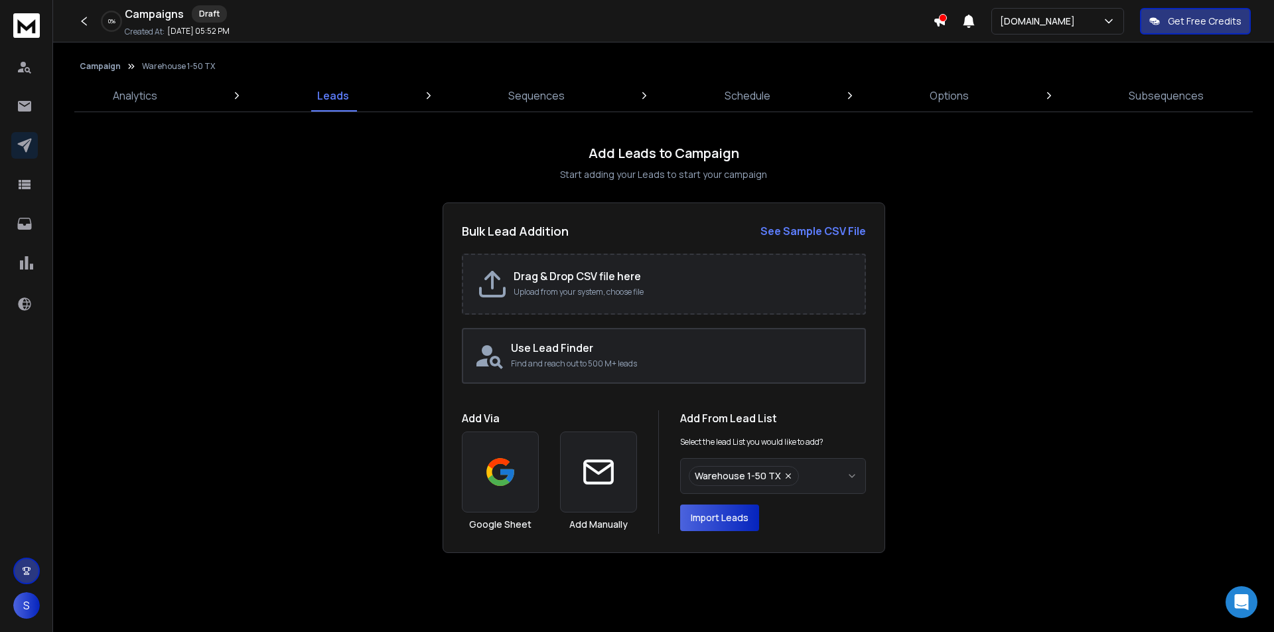
click at [735, 525] on button "Import Leads" at bounding box center [719, 517] width 79 height 27
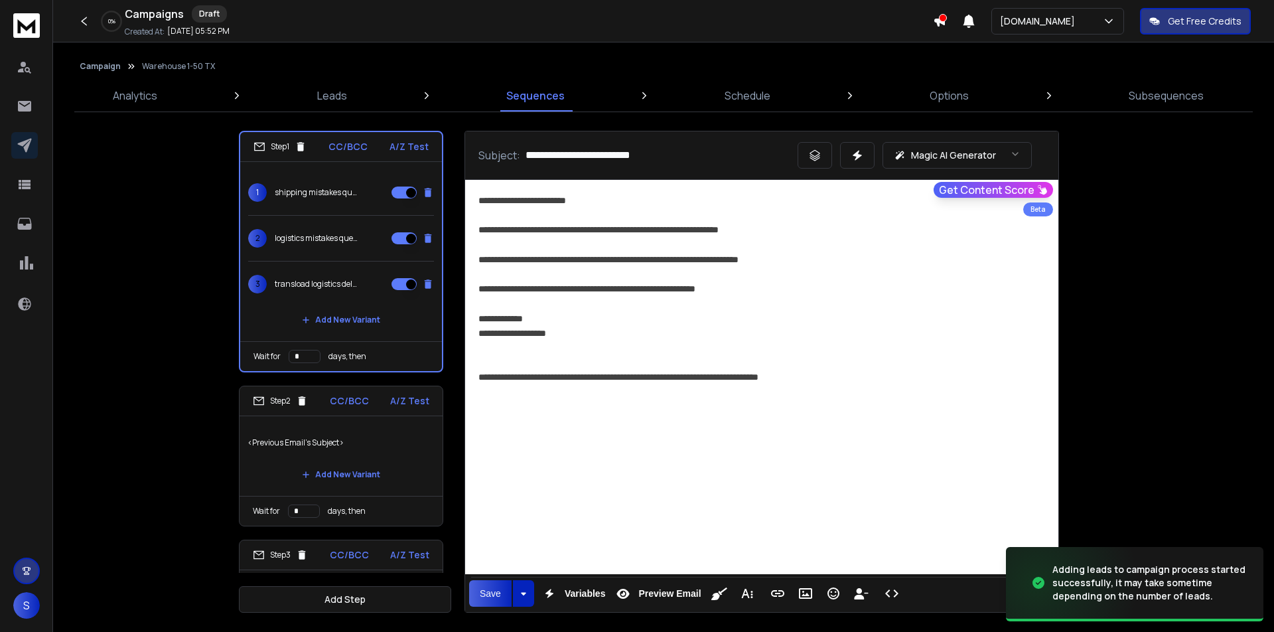
click at [329, 234] on p "logistics mistakes question" at bounding box center [317, 238] width 85 height 11
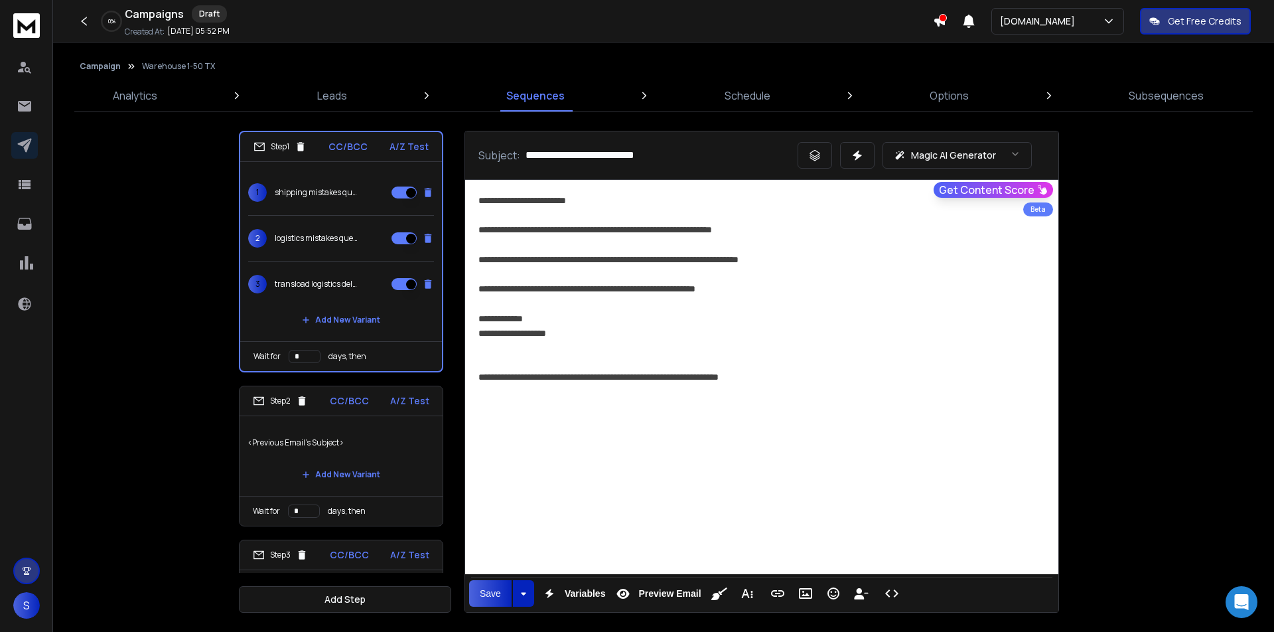
click at [324, 288] on p "transload logistics delays question" at bounding box center [317, 284] width 85 height 11
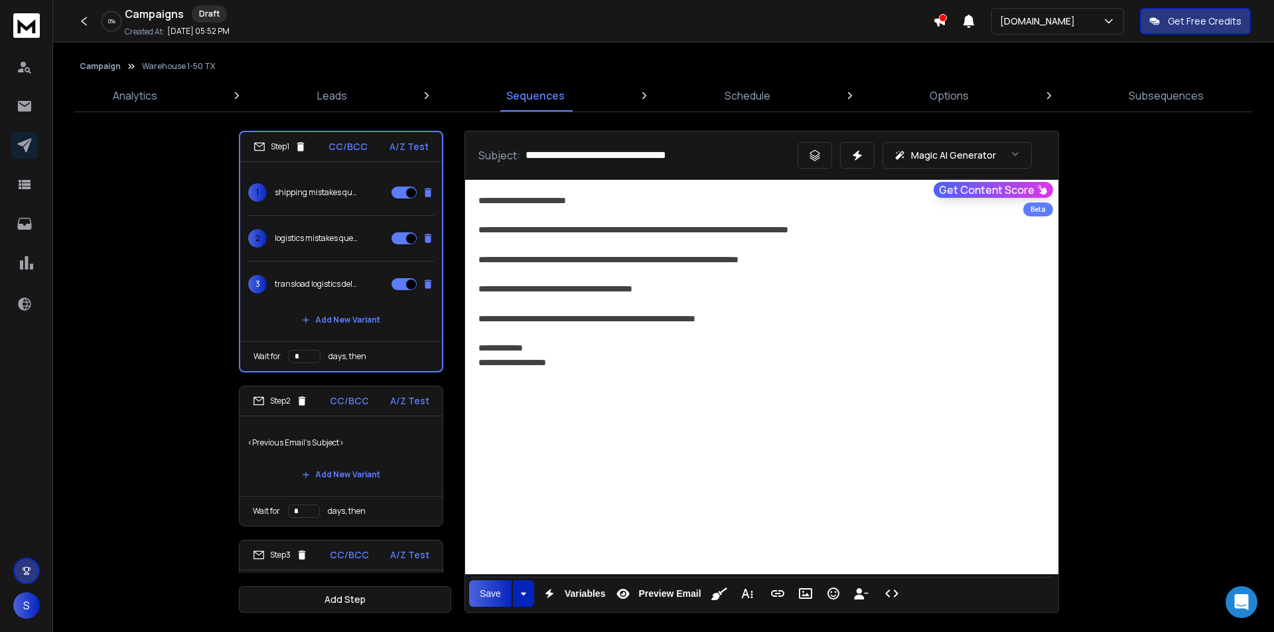
click at [328, 236] on p "logistics mistakes question" at bounding box center [317, 238] width 85 height 11
type input "**********"
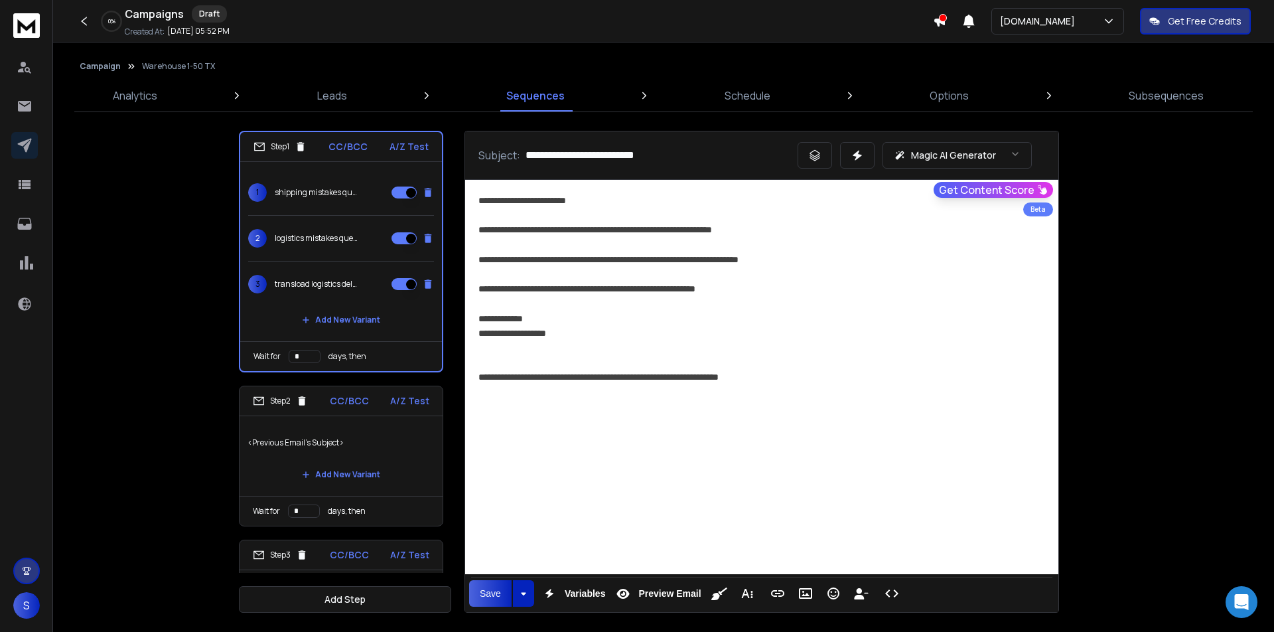
click at [632, 375] on div "**********" at bounding box center [762, 377] width 567 height 15
click at [302, 194] on p "shipping mistakes question" at bounding box center [317, 192] width 85 height 11
type input "**********"
click at [611, 377] on div "**********" at bounding box center [762, 377] width 567 height 15
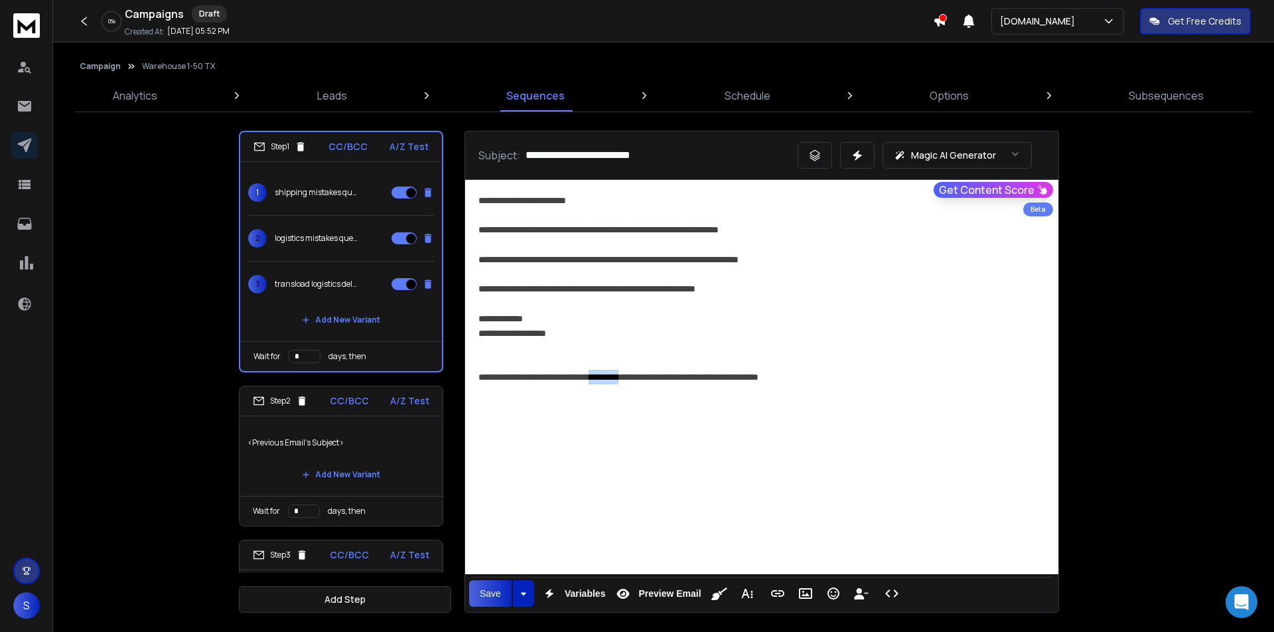
click at [611, 377] on div "**********" at bounding box center [762, 377] width 567 height 15
click at [334, 293] on div "3 transload logistics delays question" at bounding box center [304, 284] width 112 height 19
type input "**********"
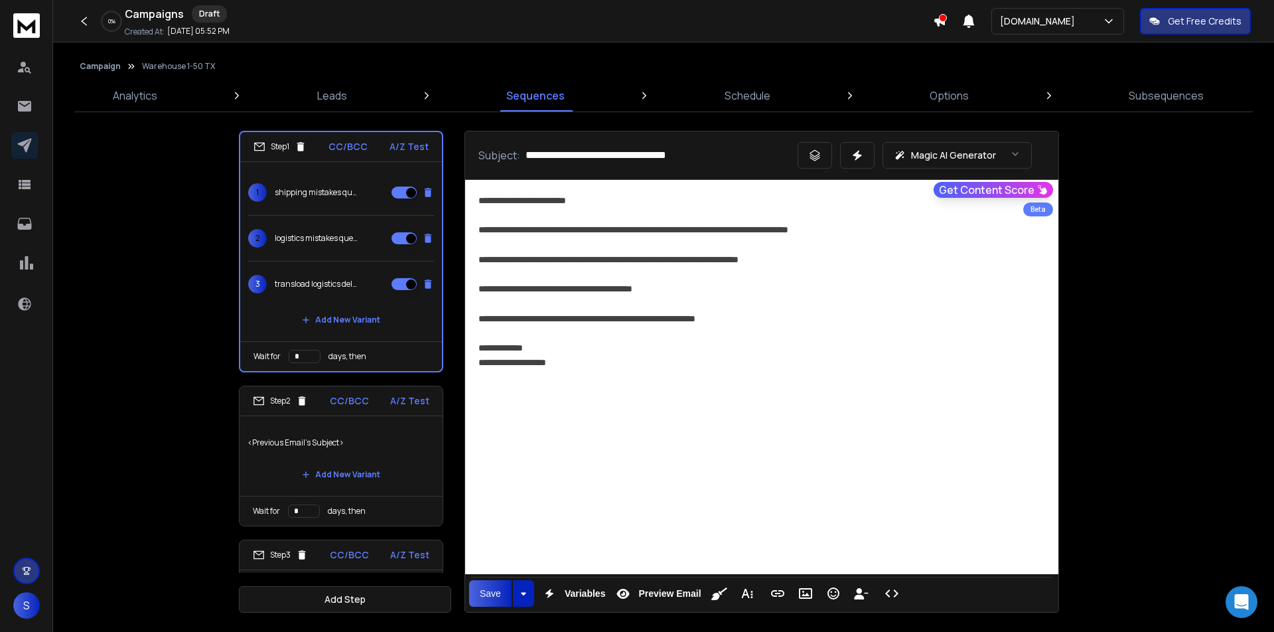
click at [342, 455] on p "<Previous Email's Subject>" at bounding box center [341, 442] width 187 height 37
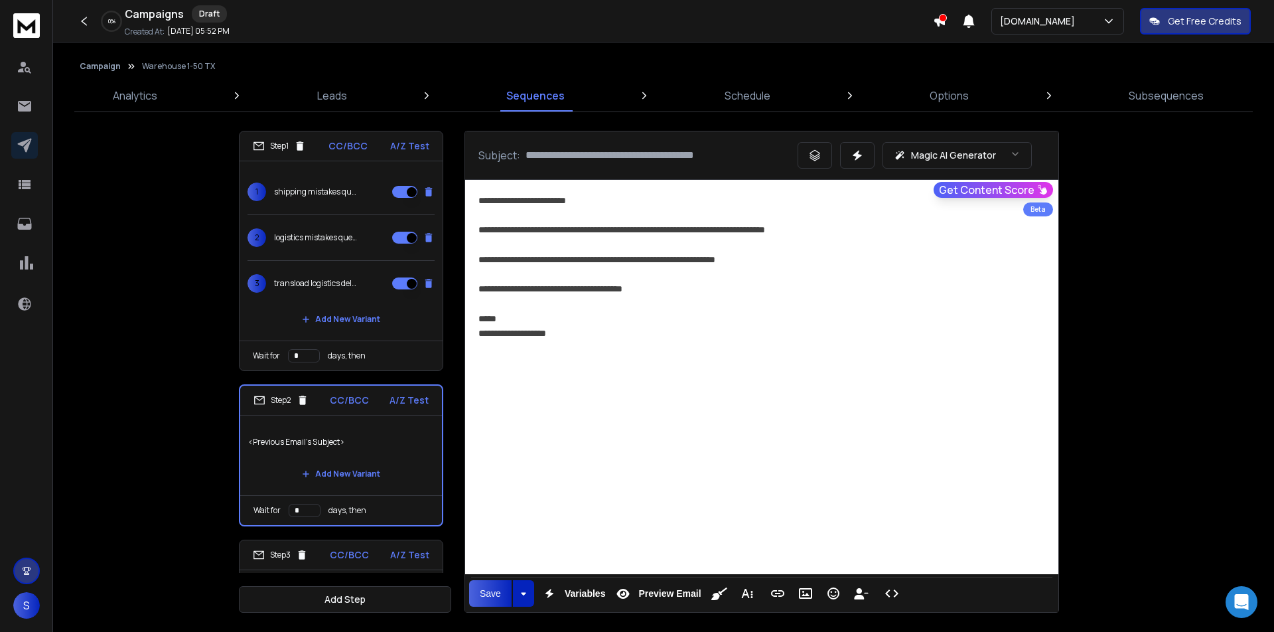
scroll to position [34, 0]
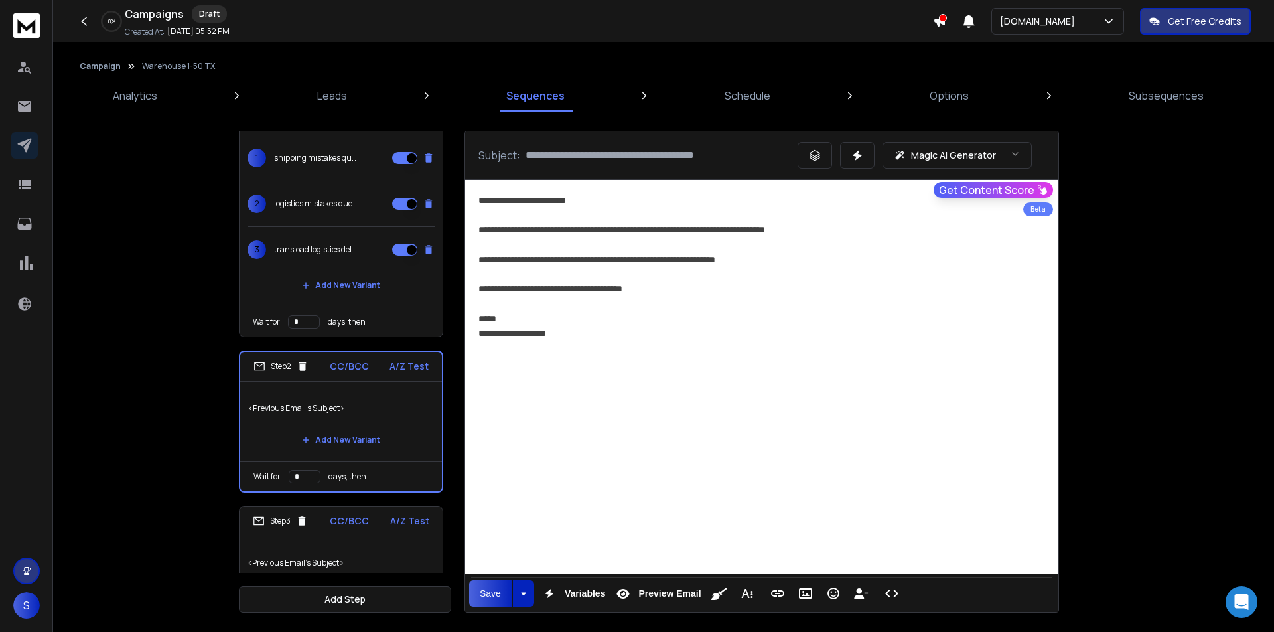
click at [340, 555] on p "<Previous Email's Subject>" at bounding box center [341, 562] width 187 height 37
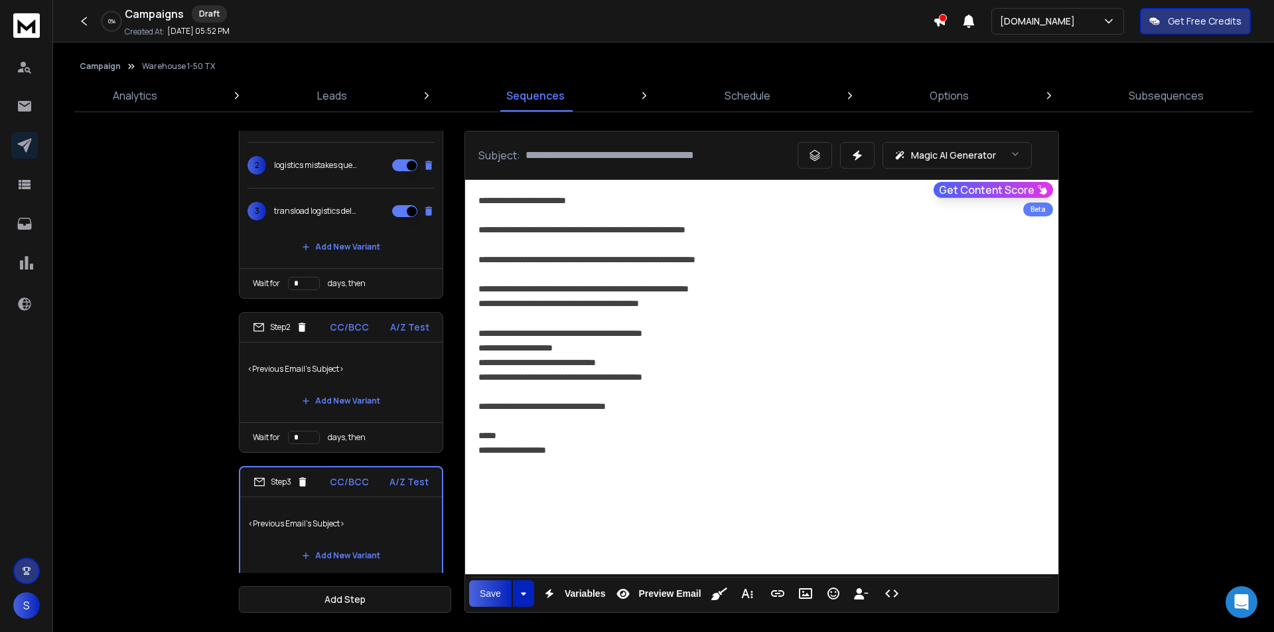
scroll to position [81, 0]
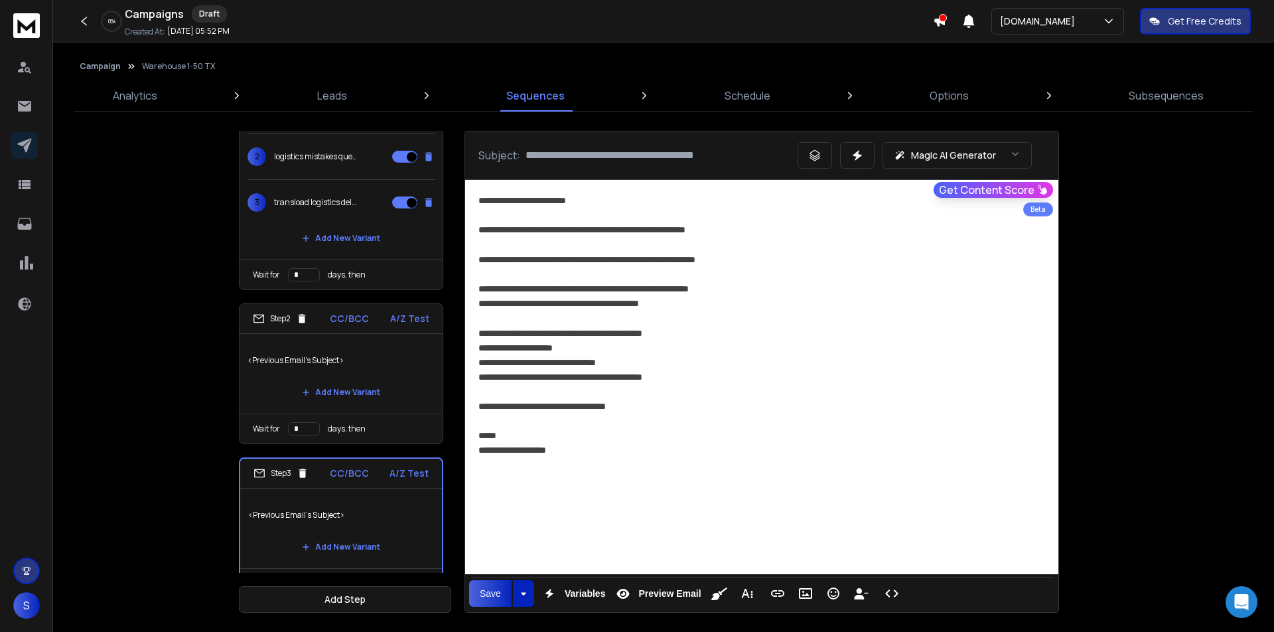
click at [706, 225] on div "**********" at bounding box center [762, 229] width 567 height 15
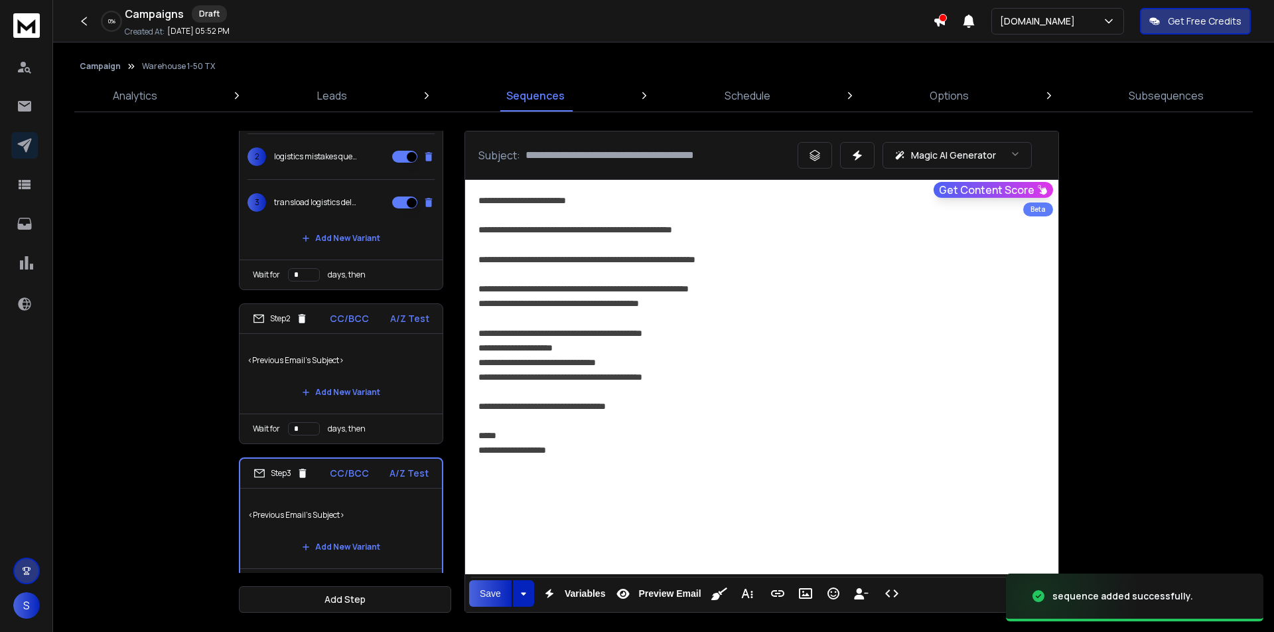
scroll to position [0, 0]
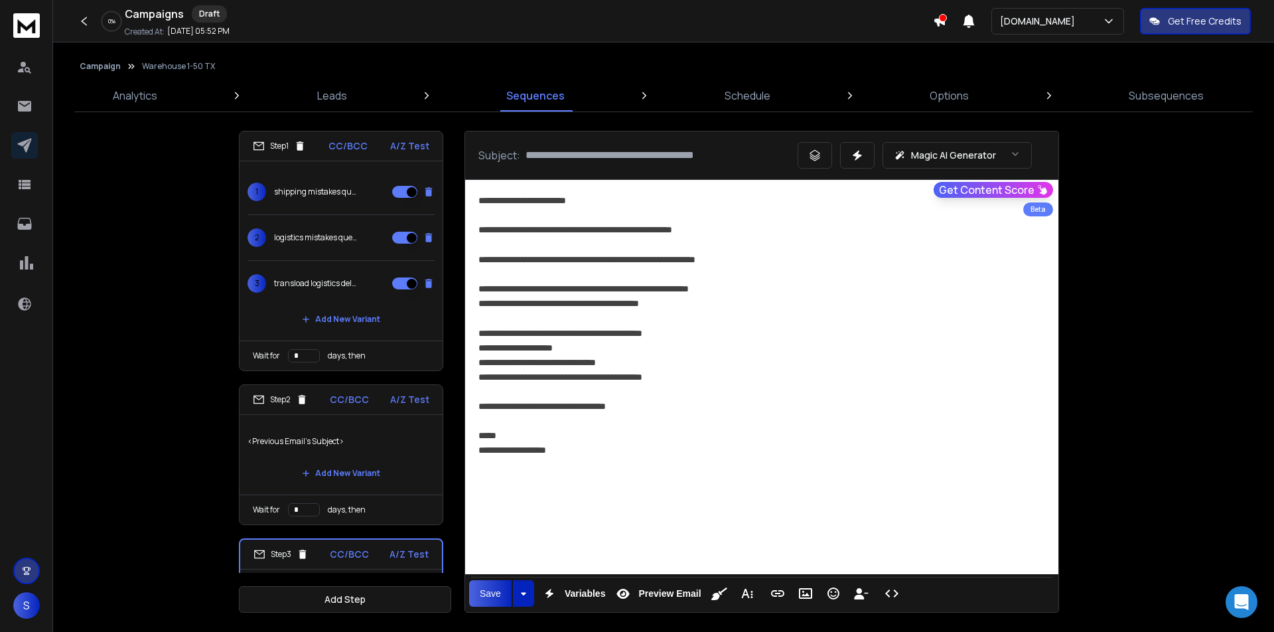
click at [309, 192] on p "shipping mistakes question" at bounding box center [316, 191] width 85 height 11
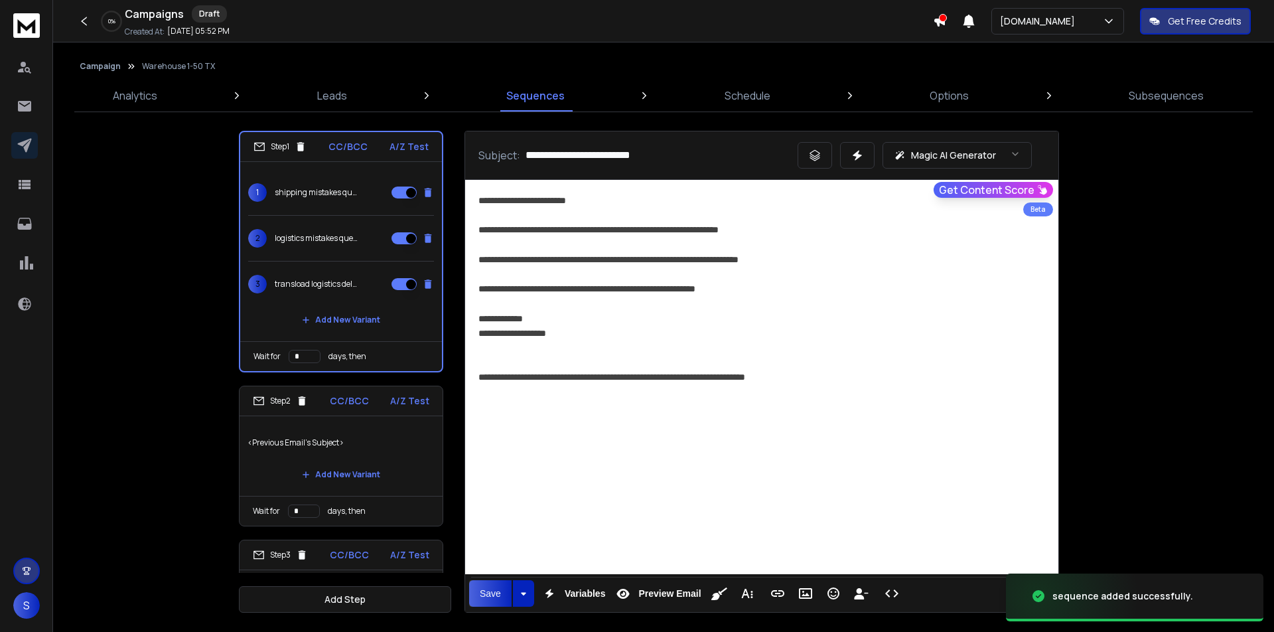
click at [317, 242] on p "logistics mistakes question" at bounding box center [317, 238] width 85 height 11
click at [299, 287] on p "transload logistics delays question" at bounding box center [317, 284] width 85 height 11
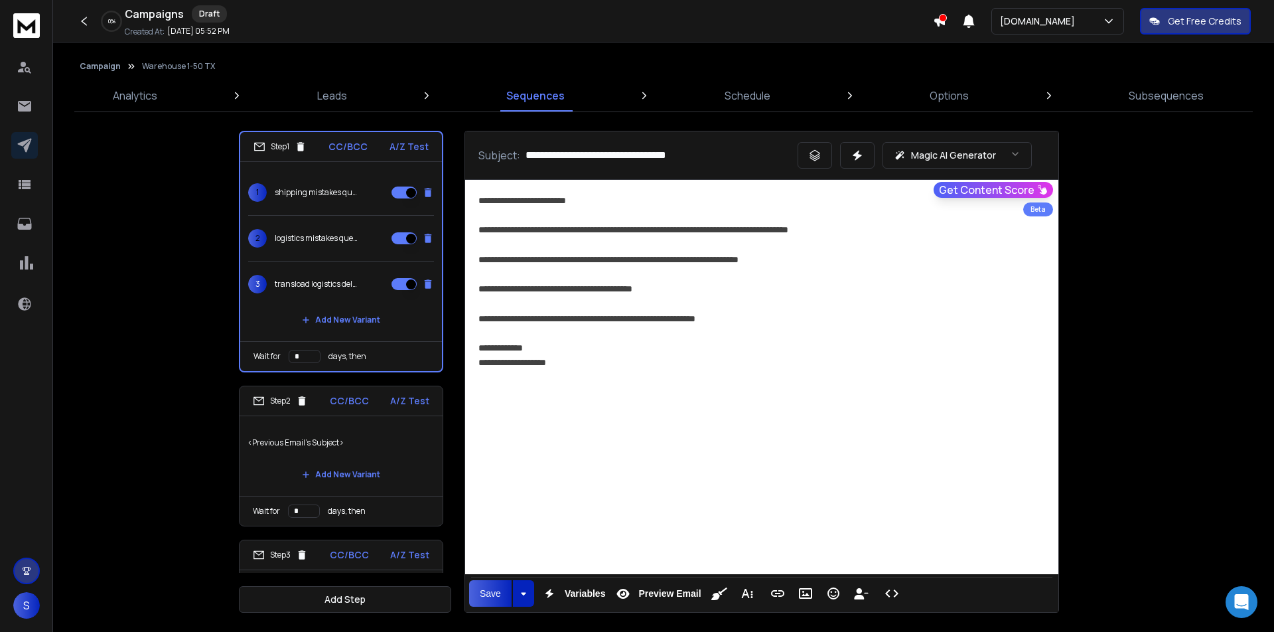
click at [678, 158] on input "**********" at bounding box center [655, 155] width 259 height 16
click at [321, 244] on div "2 logistics mistakes question" at bounding box center [304, 238] width 112 height 19
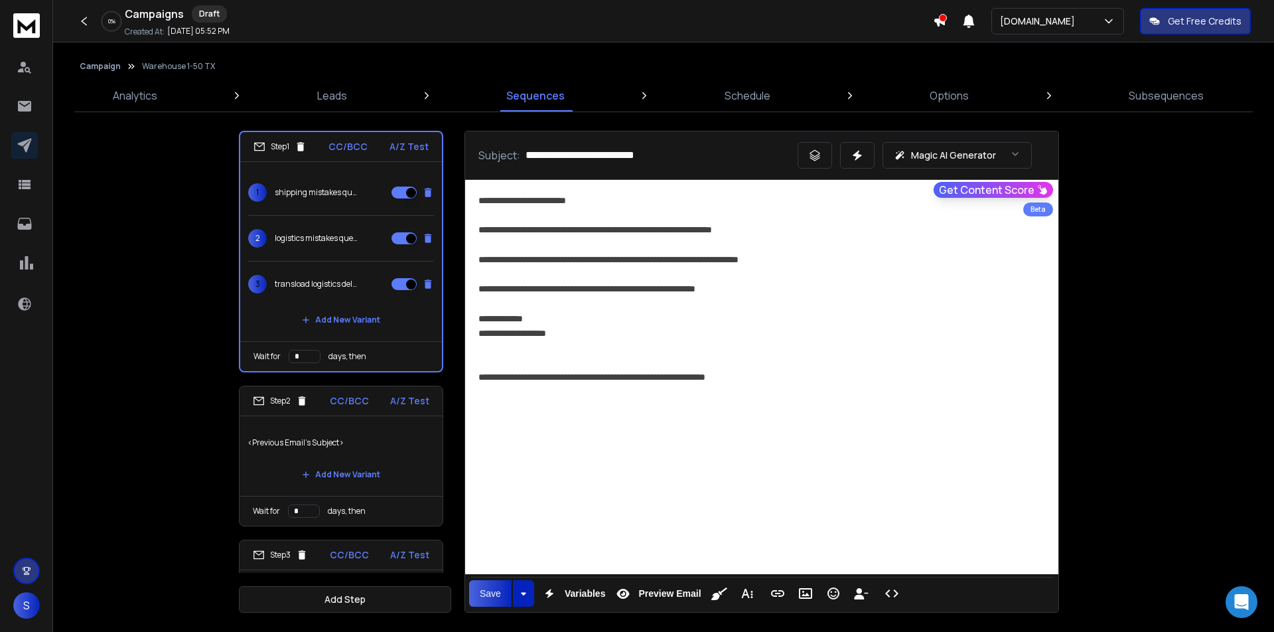
click at [631, 159] on input "**********" at bounding box center [655, 155] width 259 height 16
click at [336, 194] on p "shipping mistakes question" at bounding box center [317, 192] width 85 height 11
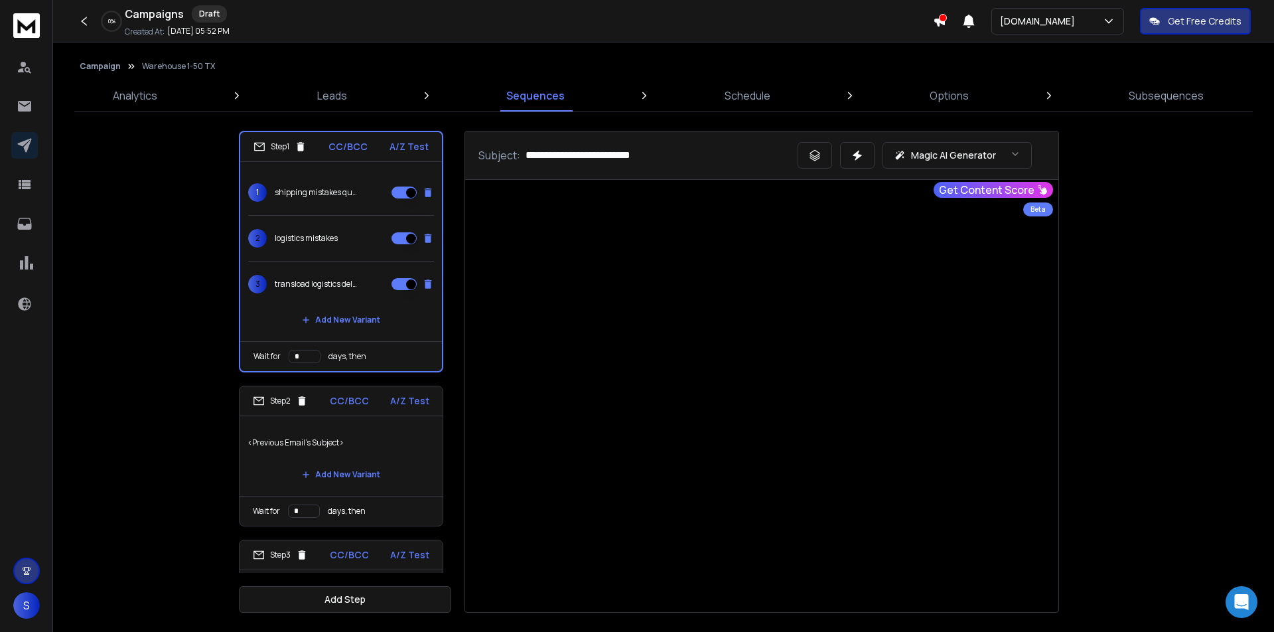
click at [336, 194] on p "shipping mistakes question" at bounding box center [317, 192] width 85 height 11
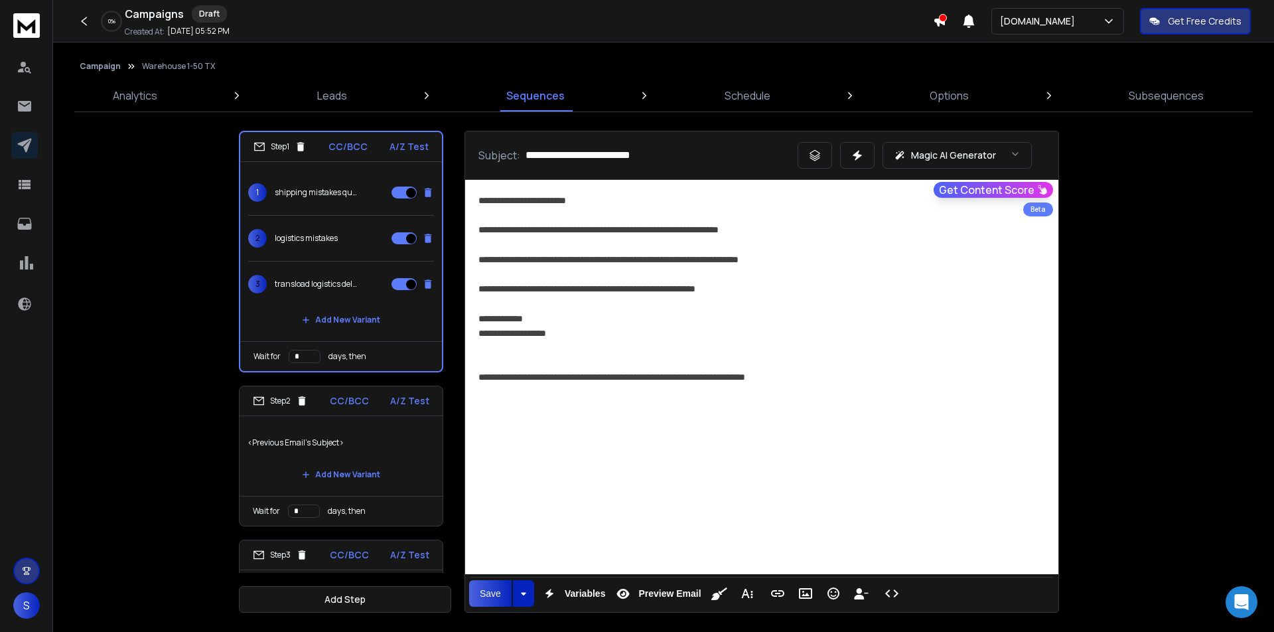
click at [643, 156] on input "**********" at bounding box center [655, 155] width 259 height 16
type input "**********"
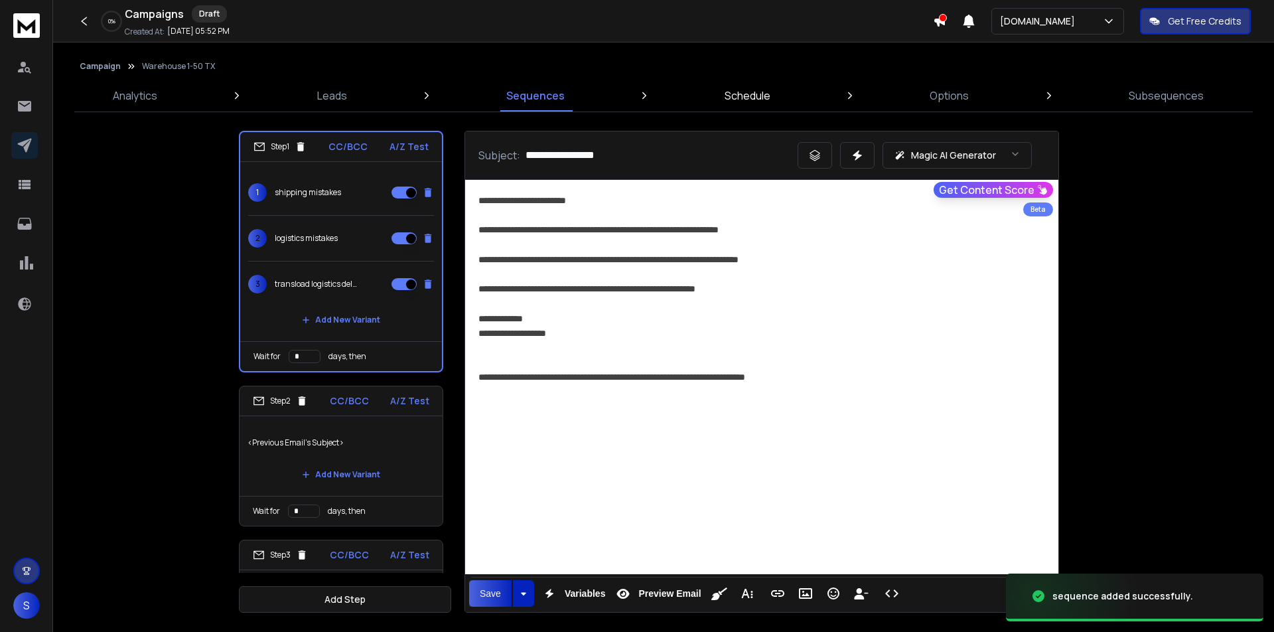
click at [730, 96] on p "Schedule" at bounding box center [748, 96] width 46 height 16
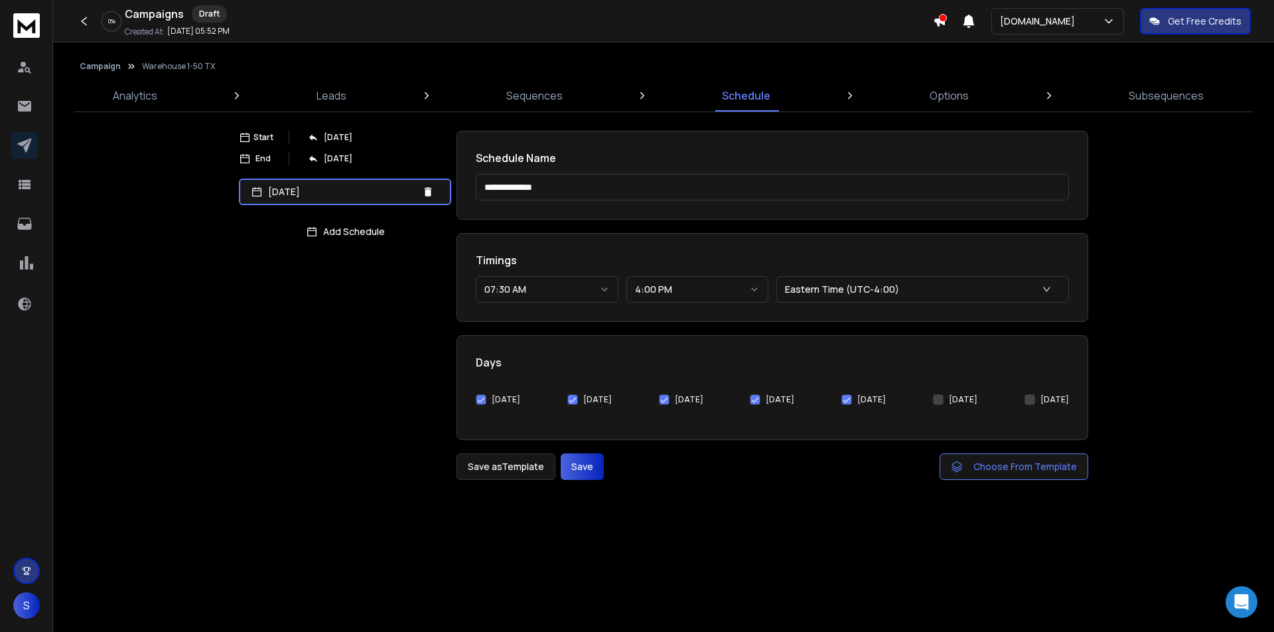
click at [331, 137] on p "Mon Sep 01 2025" at bounding box center [338, 137] width 29 height 11
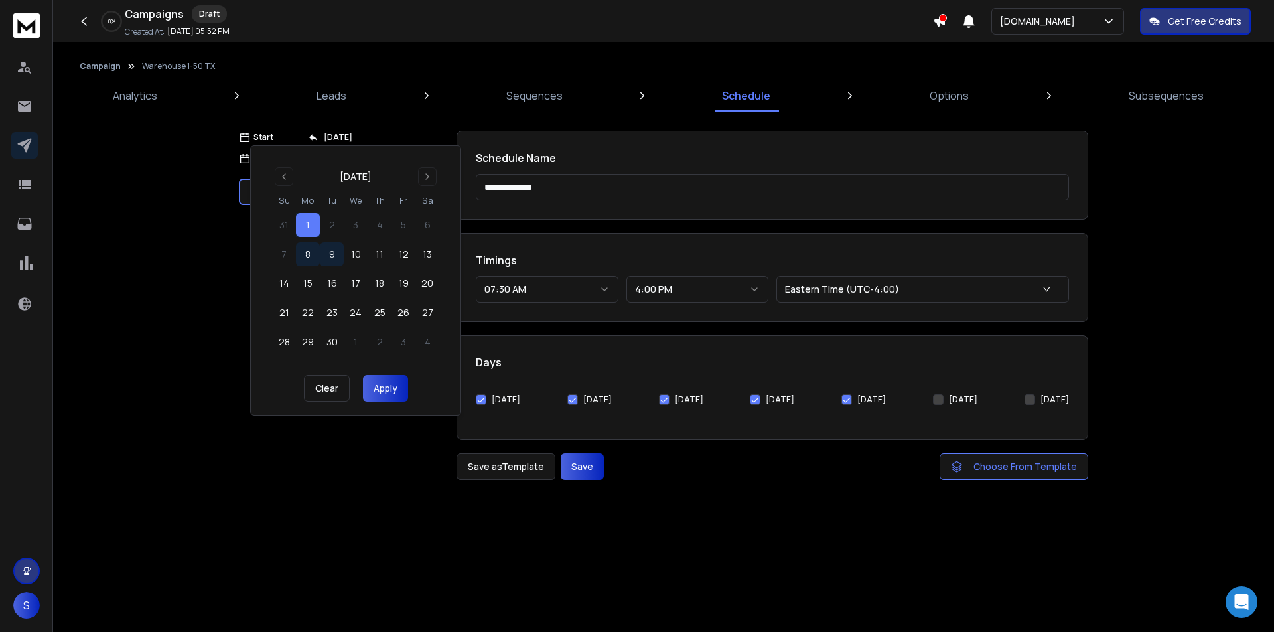
click at [333, 256] on button "9" at bounding box center [332, 254] width 24 height 24
click at [388, 380] on button "Apply" at bounding box center [385, 388] width 45 height 27
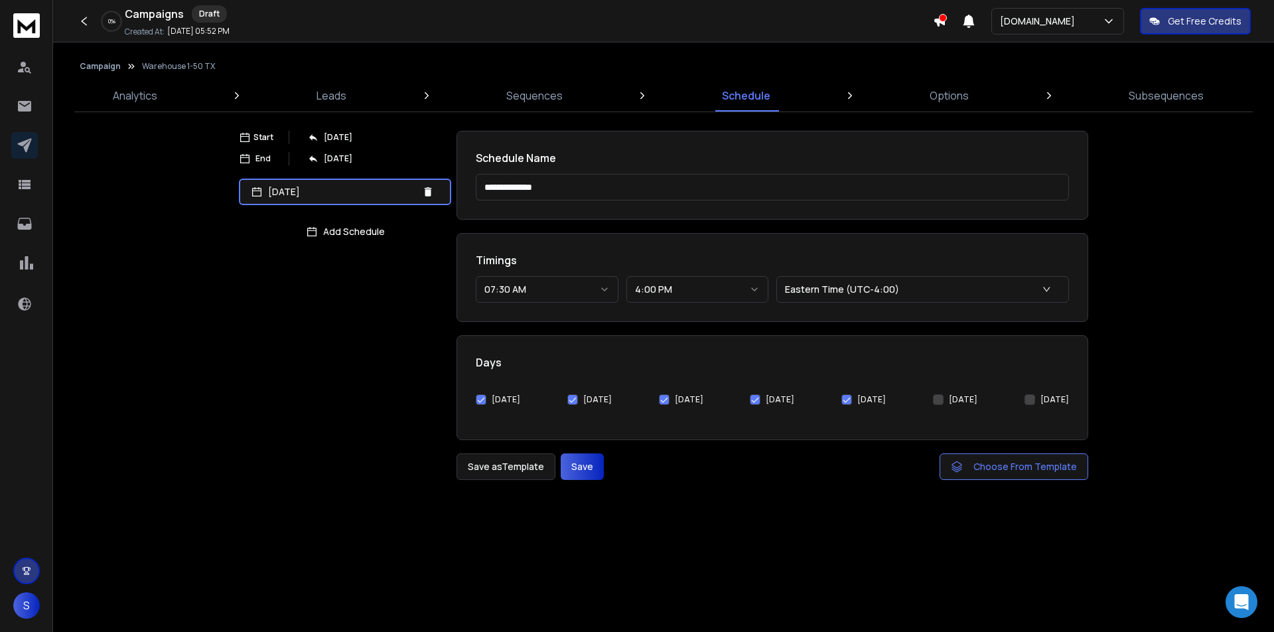
click at [585, 467] on button "Save" at bounding box center [582, 466] width 43 height 27
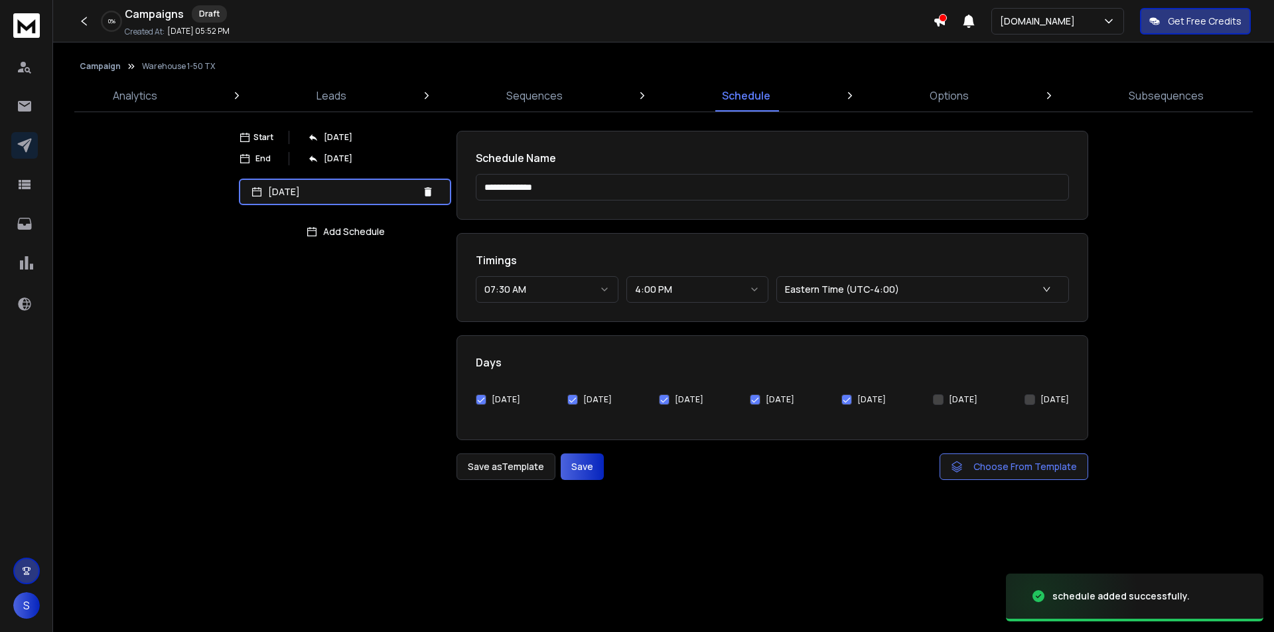
click at [340, 159] on p "Wed Oct 01 2025" at bounding box center [338, 158] width 29 height 11
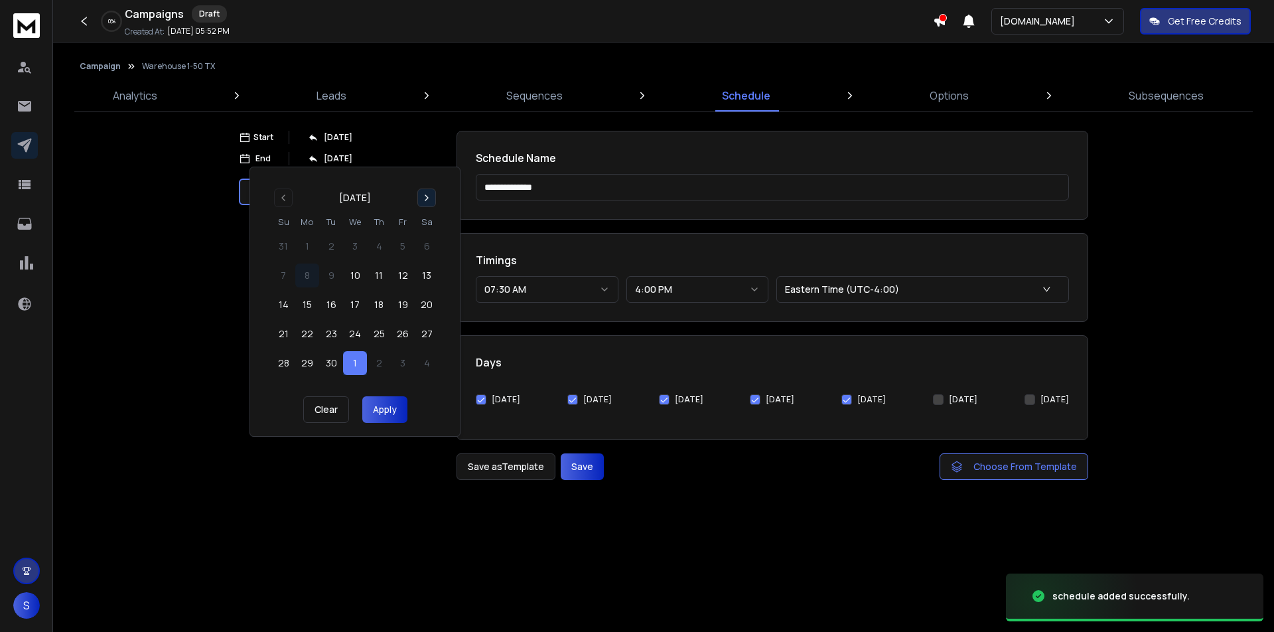
click at [424, 196] on icon "Go to next month" at bounding box center [426, 197] width 11 height 11
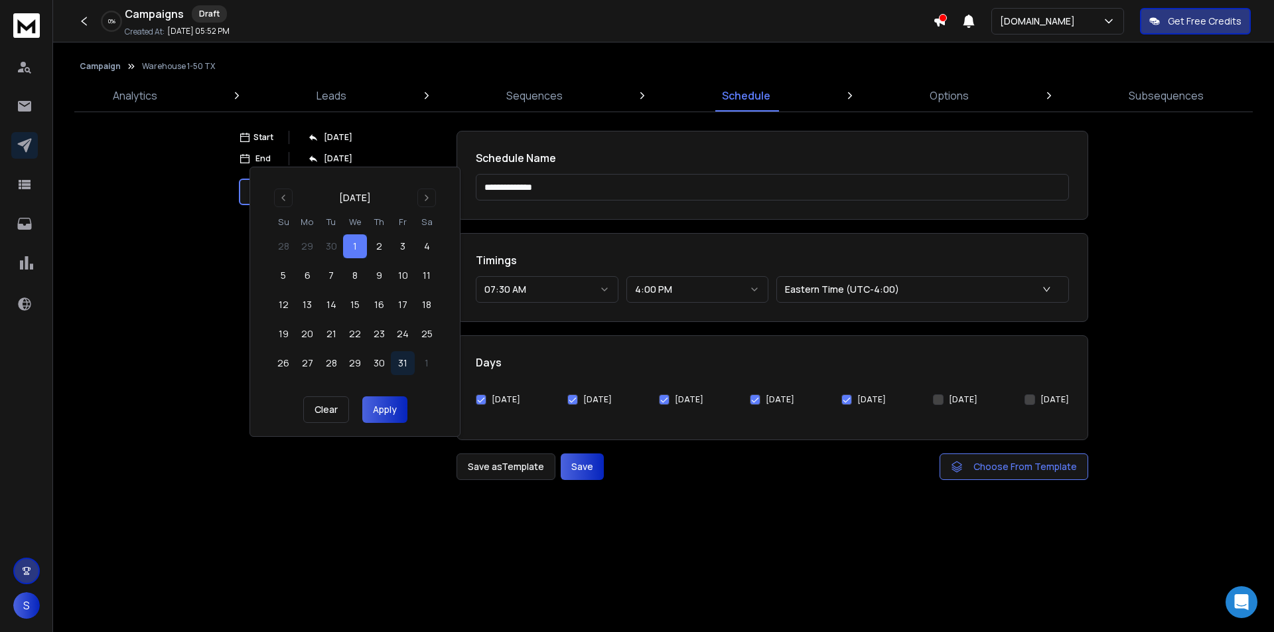
click at [403, 355] on button "31" at bounding box center [403, 363] width 24 height 24
click at [395, 408] on button "Apply" at bounding box center [384, 409] width 45 height 27
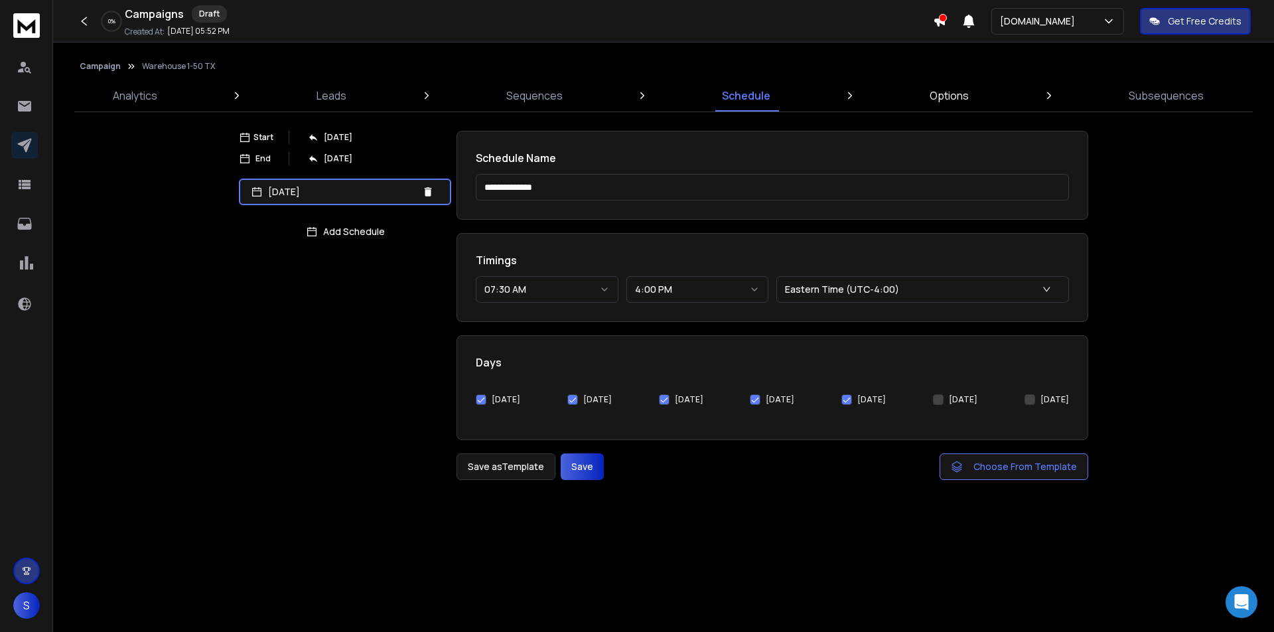
click at [961, 96] on p "Options" at bounding box center [949, 96] width 39 height 16
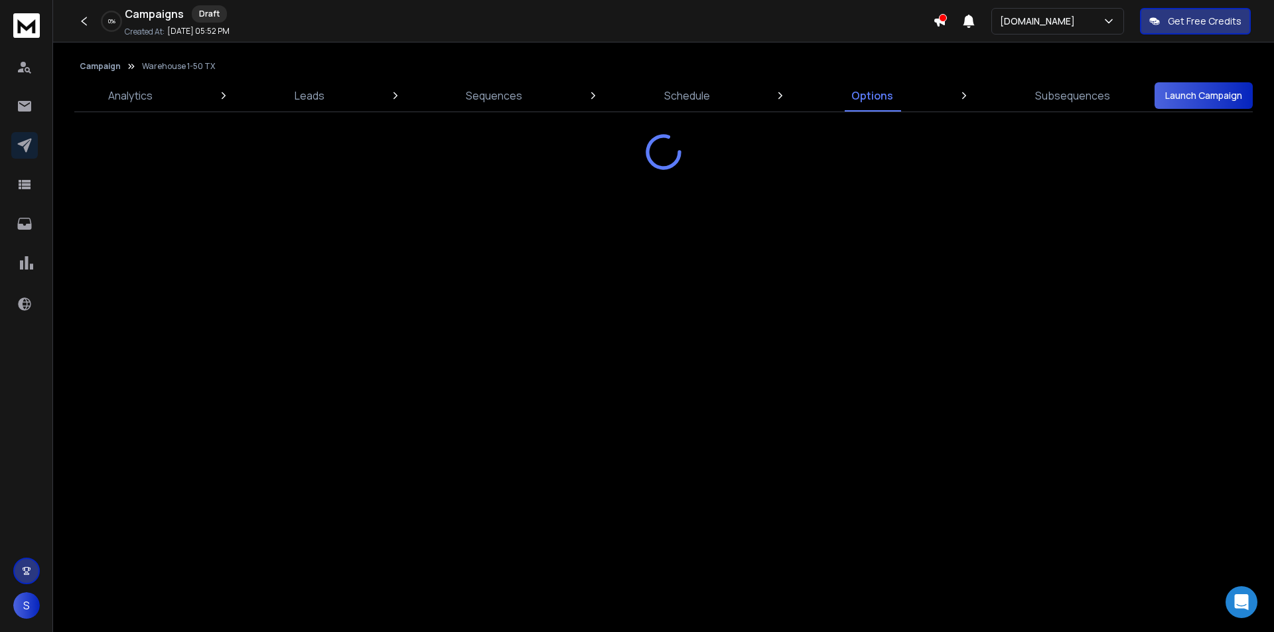
select select "**********"
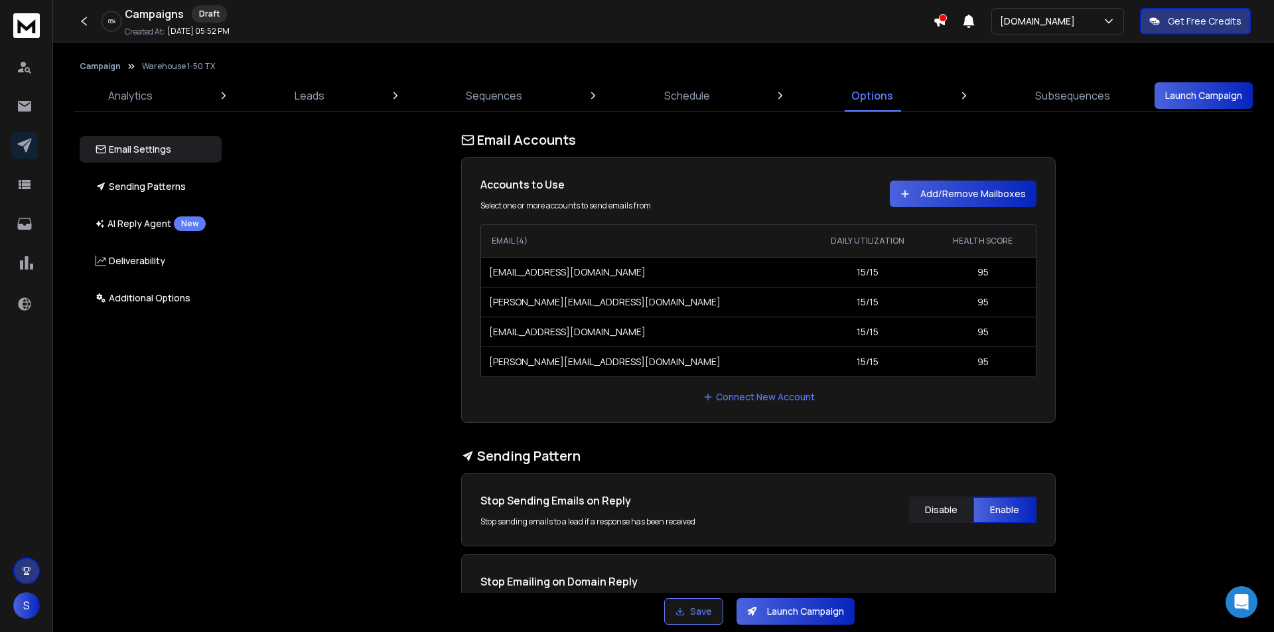
click at [771, 611] on button "Launch Campaign" at bounding box center [796, 611] width 118 height 27
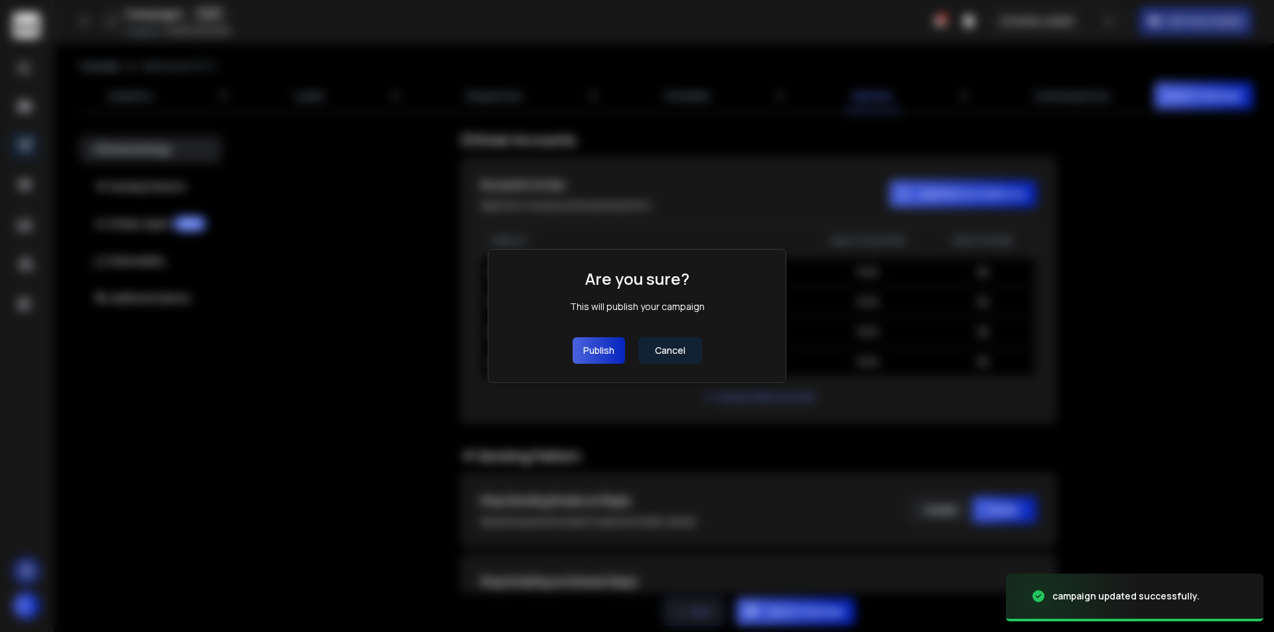
click at [602, 348] on button "Publish" at bounding box center [599, 350] width 52 height 27
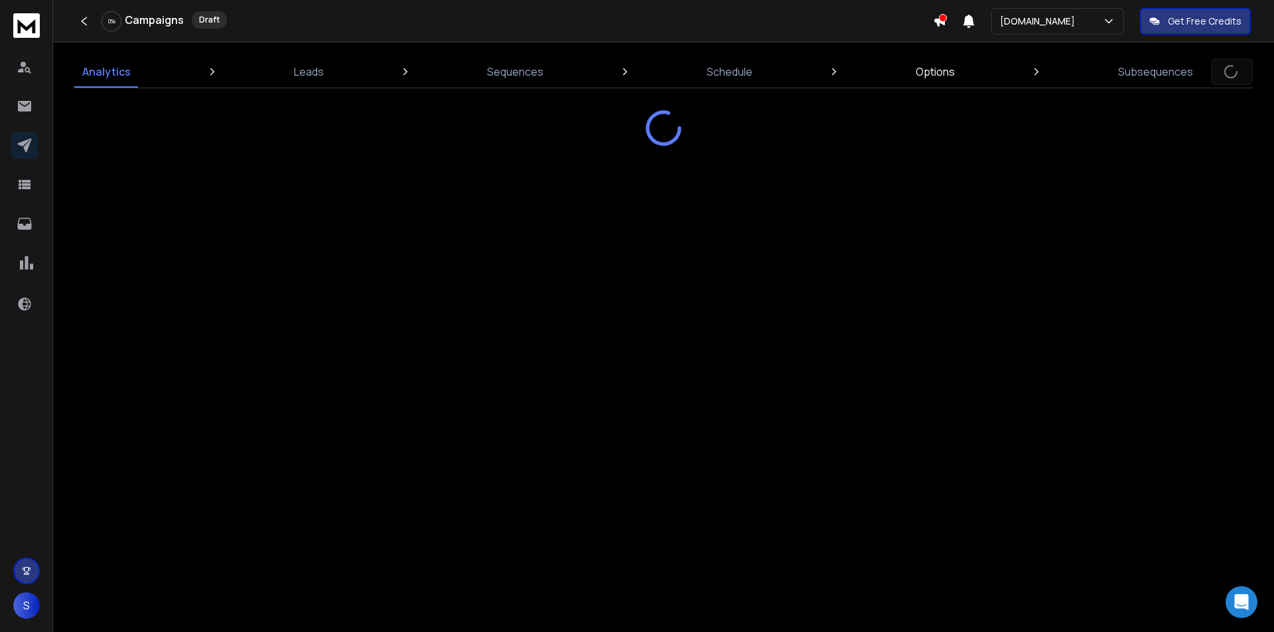
click at [922, 72] on p "Options" at bounding box center [935, 72] width 39 height 16
select select "**********"
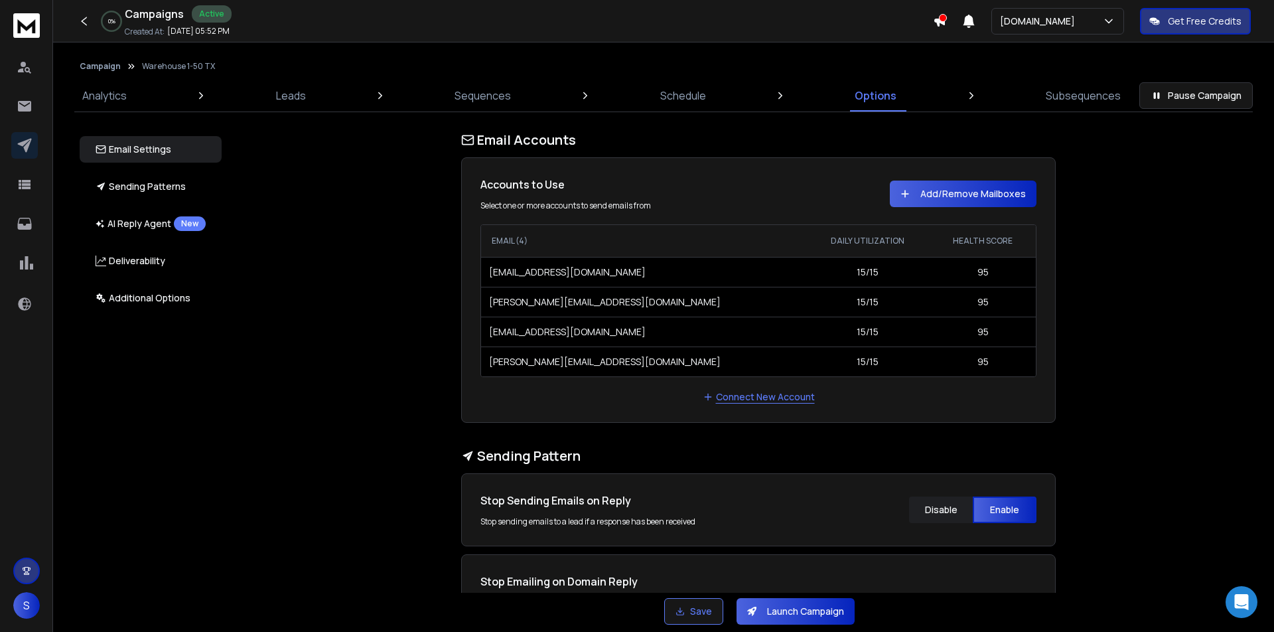
click at [761, 402] on link "Connect New Account" at bounding box center [759, 396] width 112 height 13
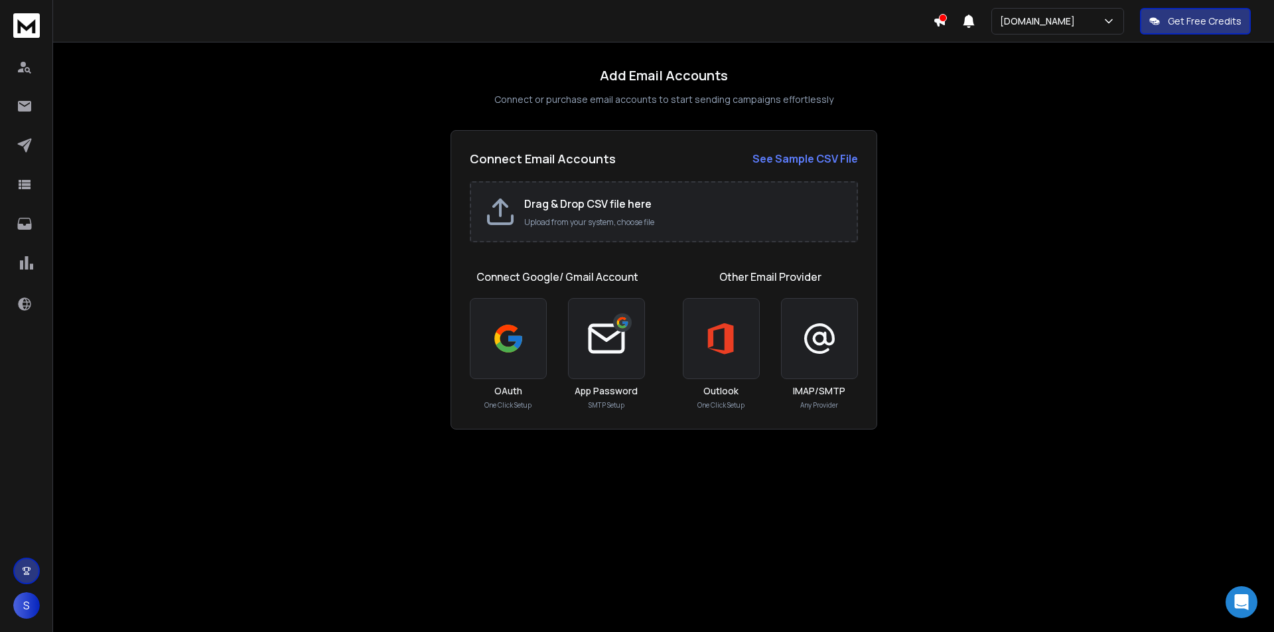
click at [964, 323] on div "Add Email Accounts Connect or purchase email accounts to start sending campaign…" at bounding box center [663, 261] width 1221 height 390
click at [887, 194] on div "Add Email Accounts Connect or purchase email accounts to start sending campaign…" at bounding box center [663, 261] width 1221 height 390
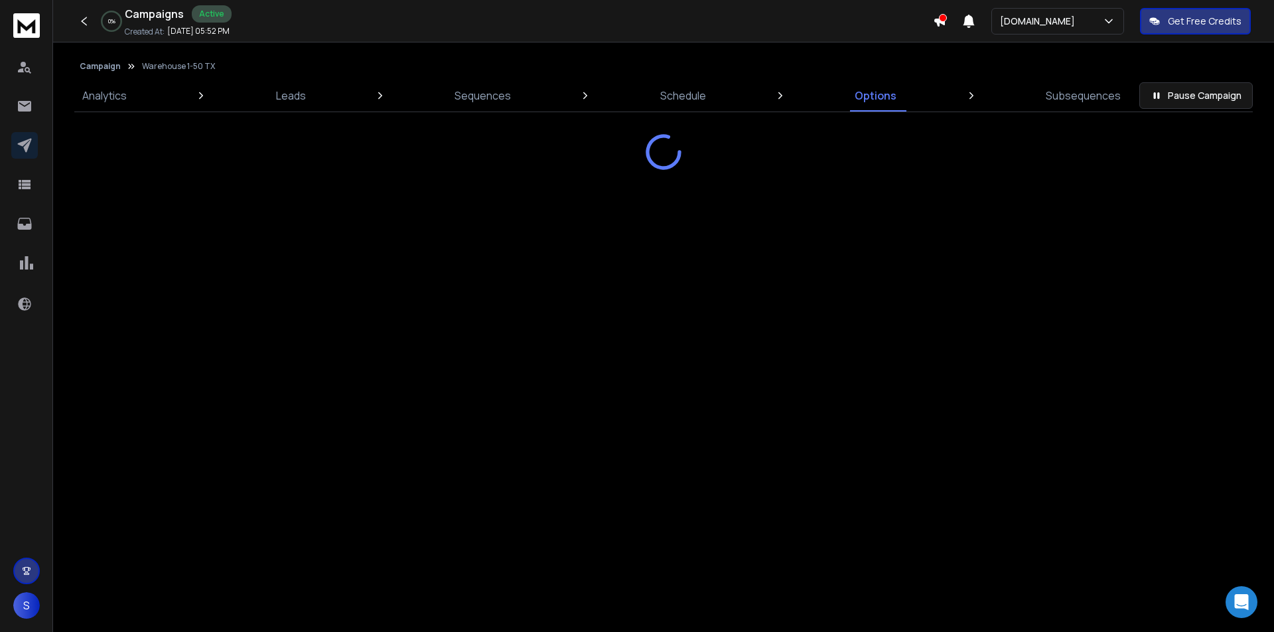
select select "**********"
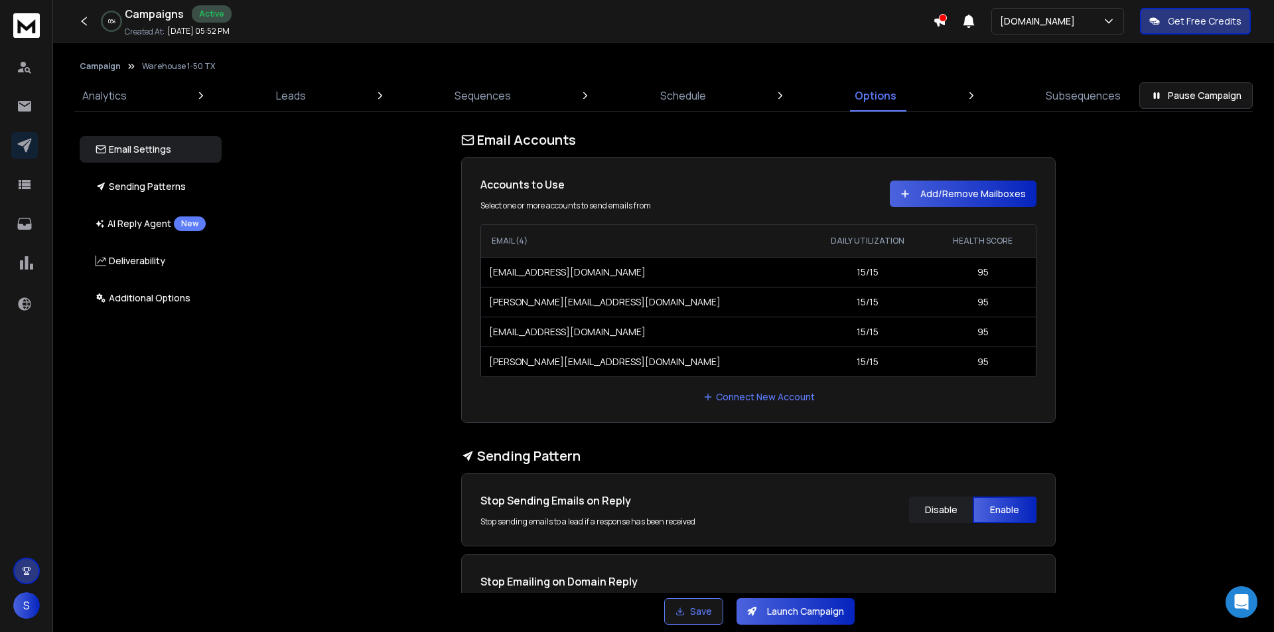
click at [892, 221] on div "Accounts to Use Select one or more accounts to send emails from Add/Remove Mail…" at bounding box center [759, 290] width 556 height 227
click at [931, 198] on button "Add/Remove Mailboxes" at bounding box center [963, 194] width 147 height 27
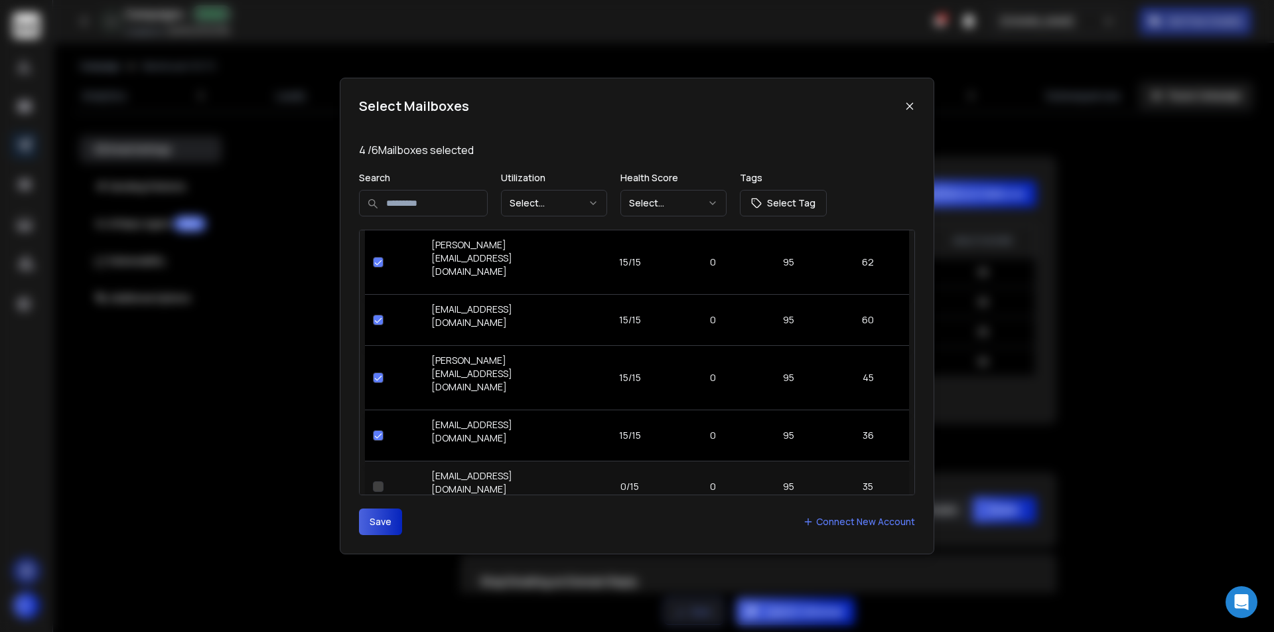
scroll to position [37, 0]
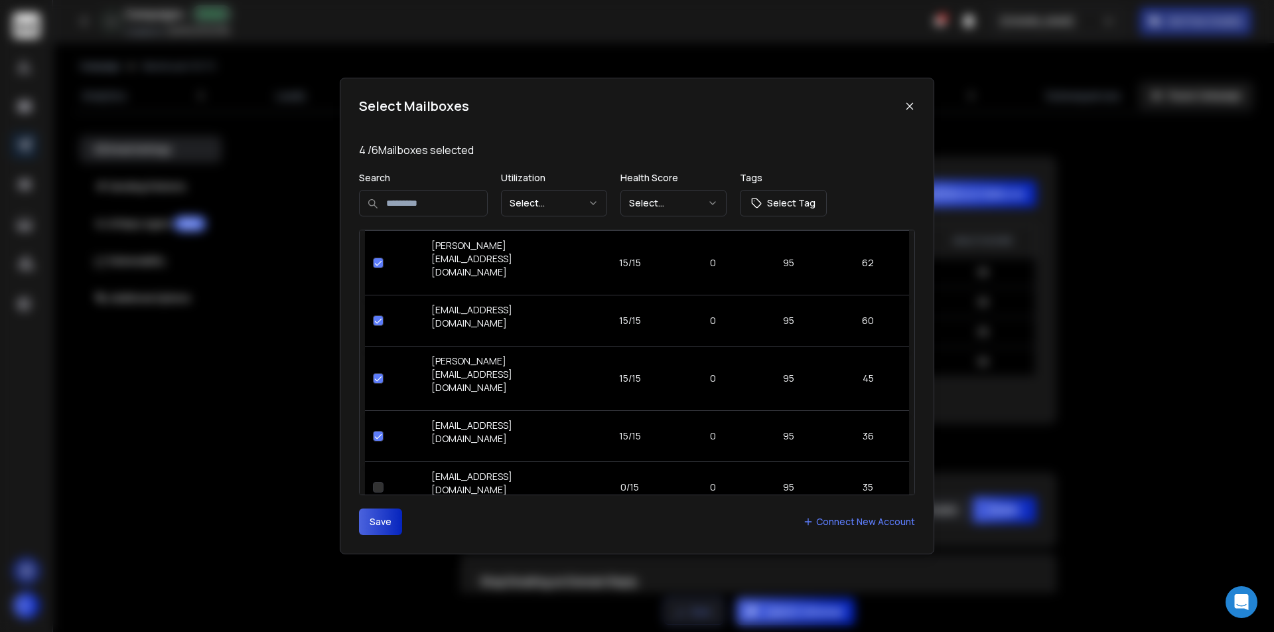
click at [380, 540] on button "button" at bounding box center [378, 545] width 11 height 11
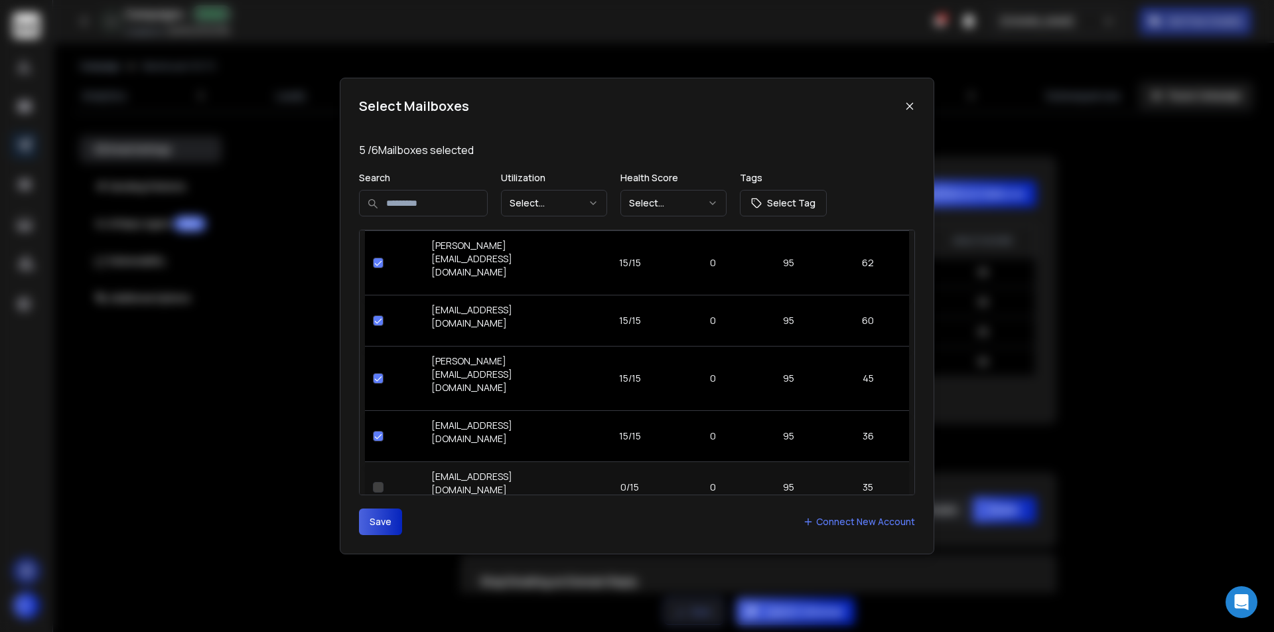
click at [380, 482] on button "button" at bounding box center [378, 487] width 11 height 11
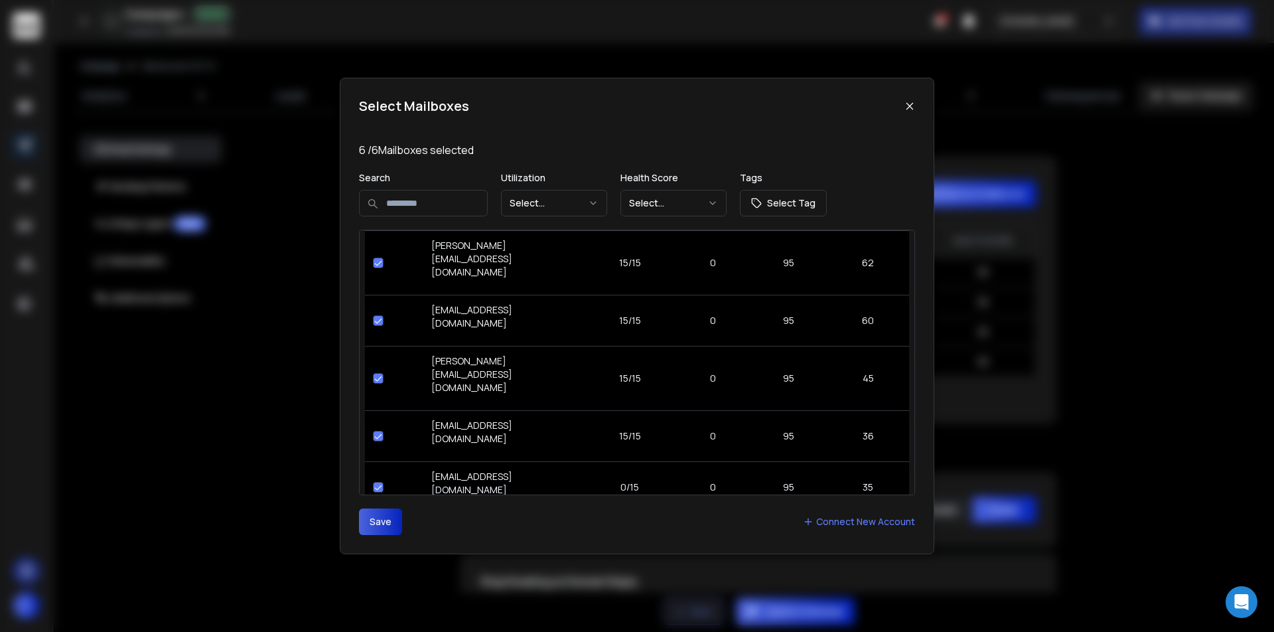
click at [380, 525] on button "Save" at bounding box center [380, 521] width 43 height 27
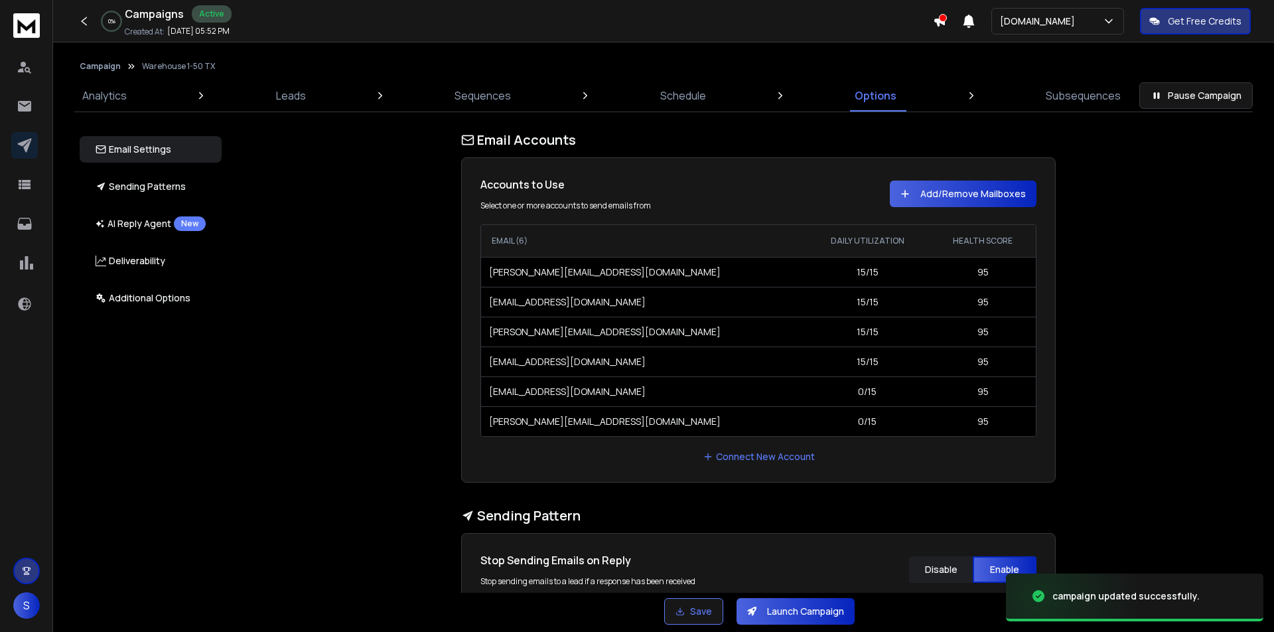
click at [107, 73] on div "Campaign Warehouse 1-50 TX" at bounding box center [663, 66] width 1179 height 21
click at [106, 70] on button "Campaign" at bounding box center [100, 66] width 41 height 11
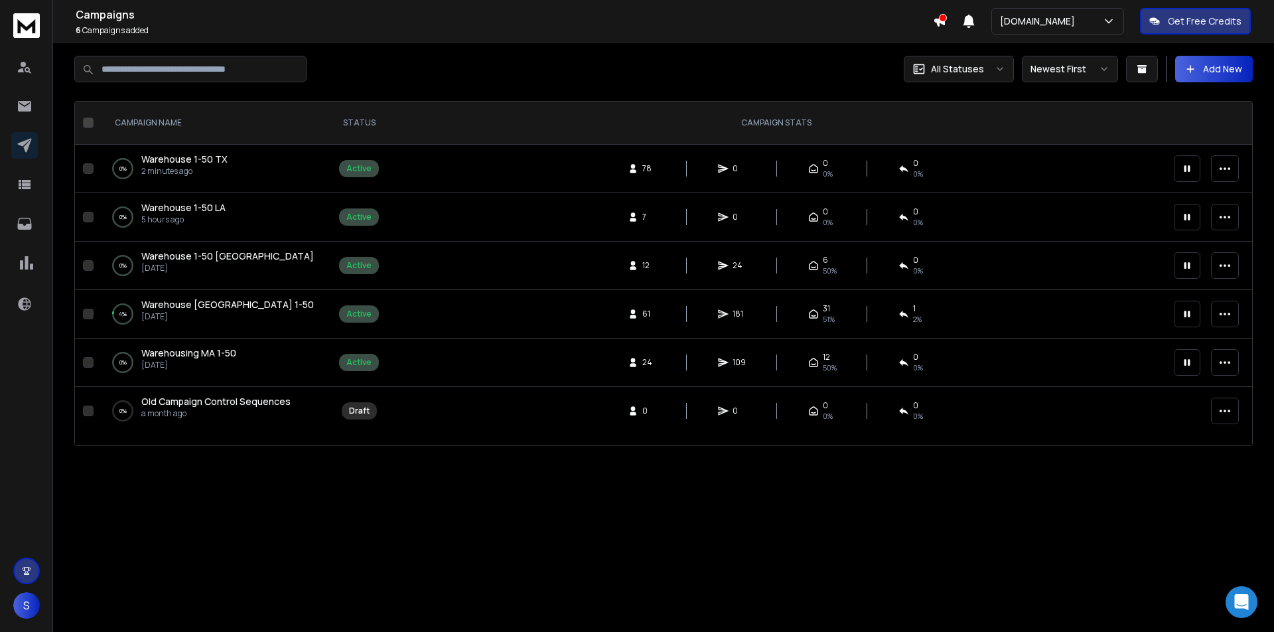
click at [1222, 217] on icon "button" at bounding box center [1225, 217] width 11 height 3
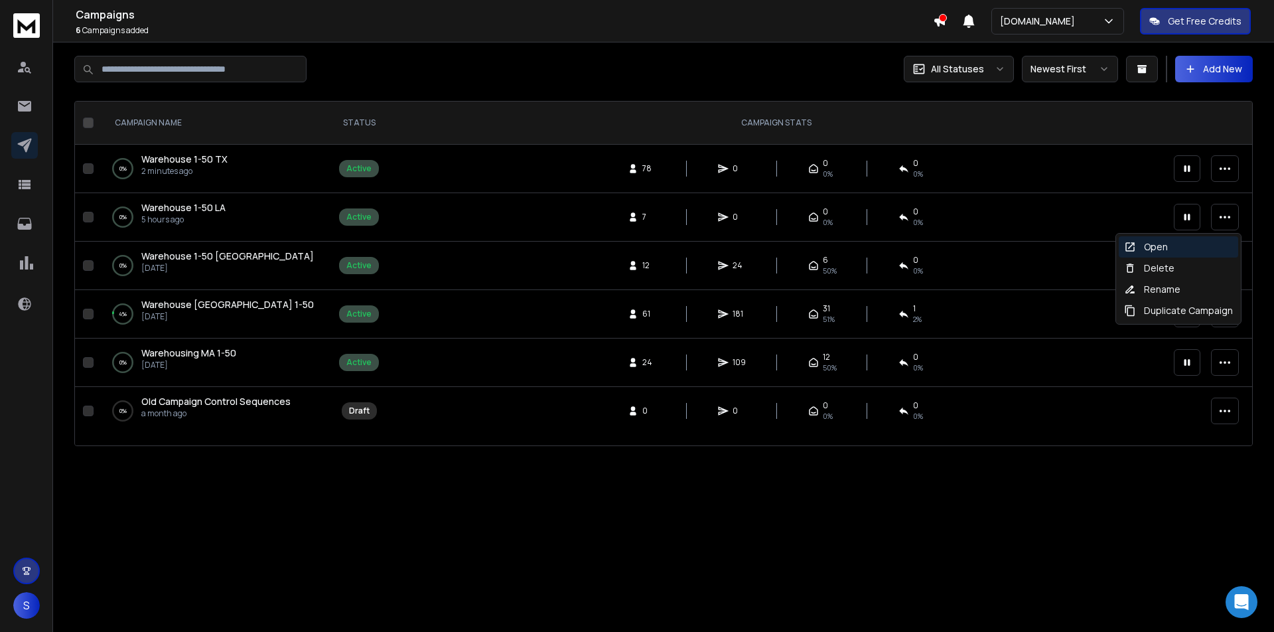
click at [218, 210] on span "Warehouse 1-50 LA" at bounding box center [183, 207] width 84 height 13
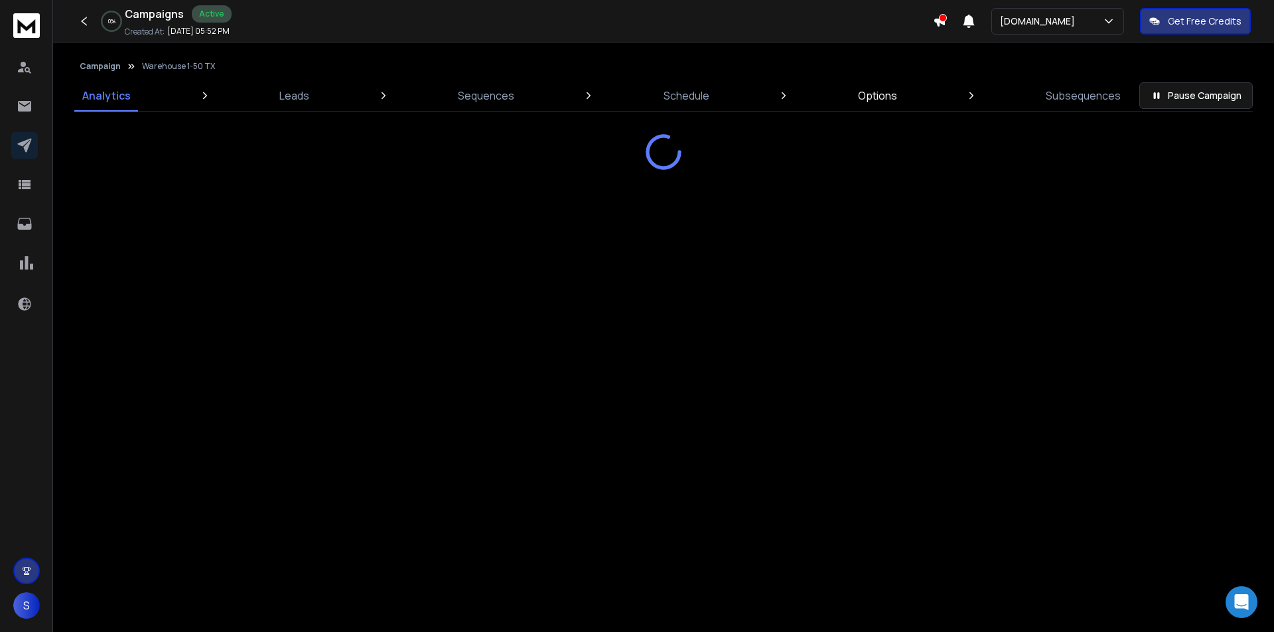
click at [873, 104] on link "Options" at bounding box center [877, 96] width 55 height 32
select select "**********"
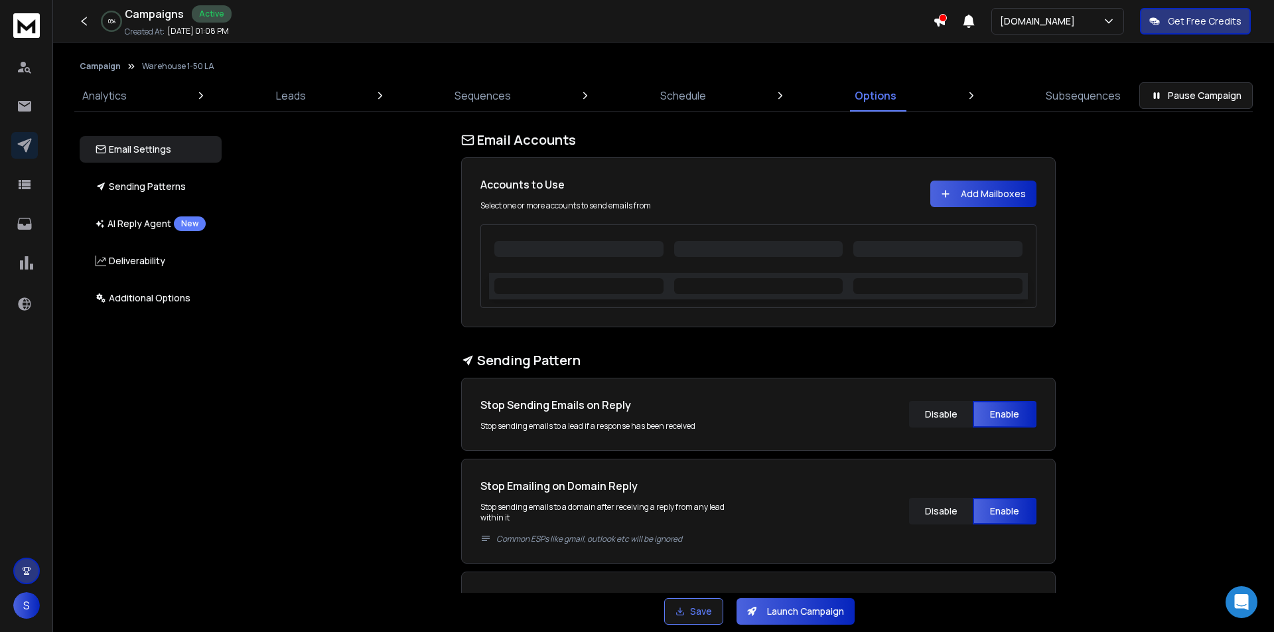
click at [945, 199] on button "Add Mailboxes" at bounding box center [983, 194] width 106 height 27
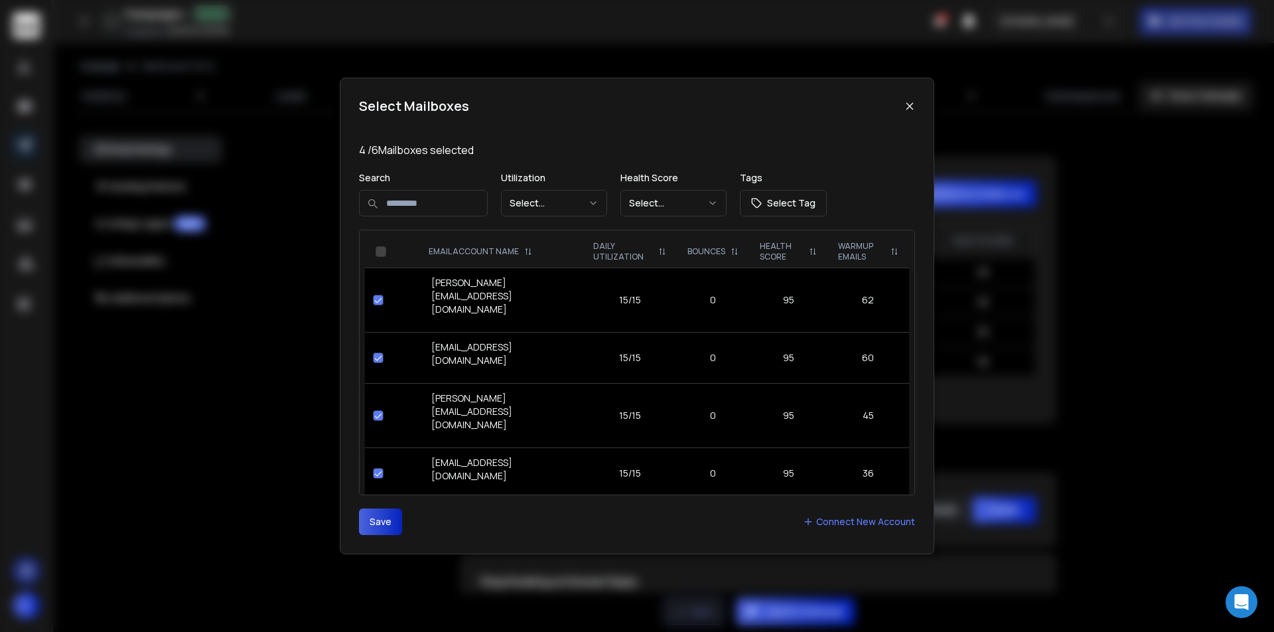
click at [378, 519] on button "button" at bounding box center [378, 524] width 11 height 11
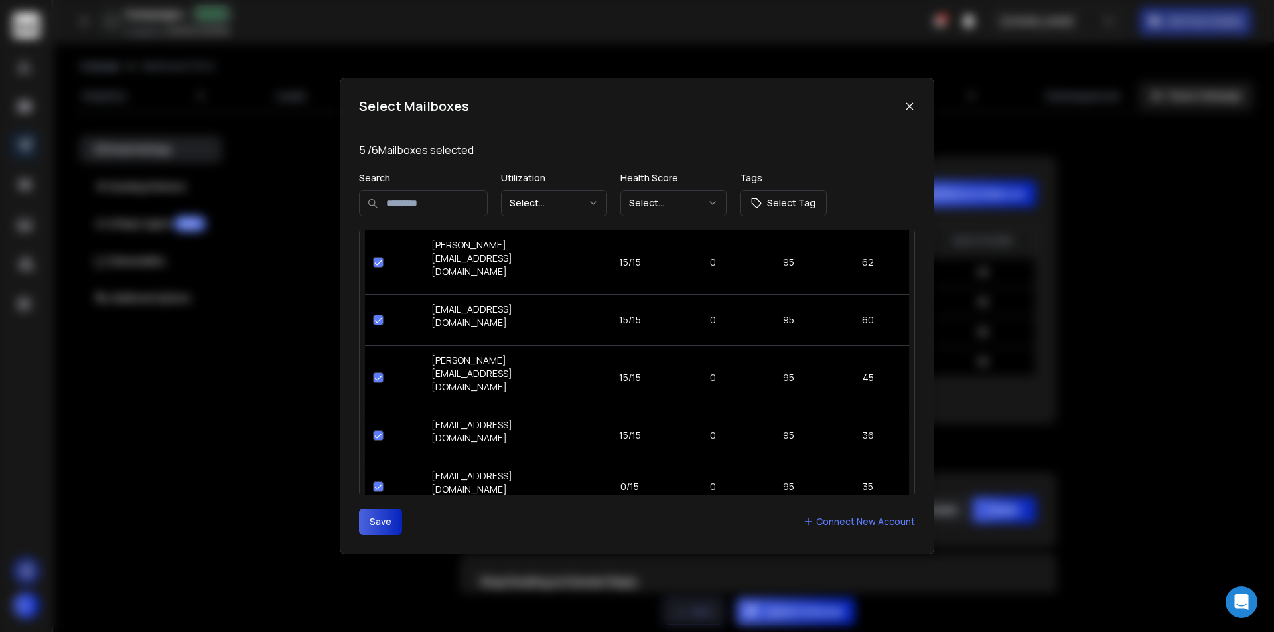
scroll to position [37, 0]
click at [378, 540] on button "button" at bounding box center [378, 545] width 11 height 11
click at [378, 505] on div "6 / 6 Mailboxes selected Search Utilization Select... Health Score Select... Ta…" at bounding box center [637, 338] width 556 height 393
click at [378, 526] on button "Save" at bounding box center [380, 521] width 43 height 27
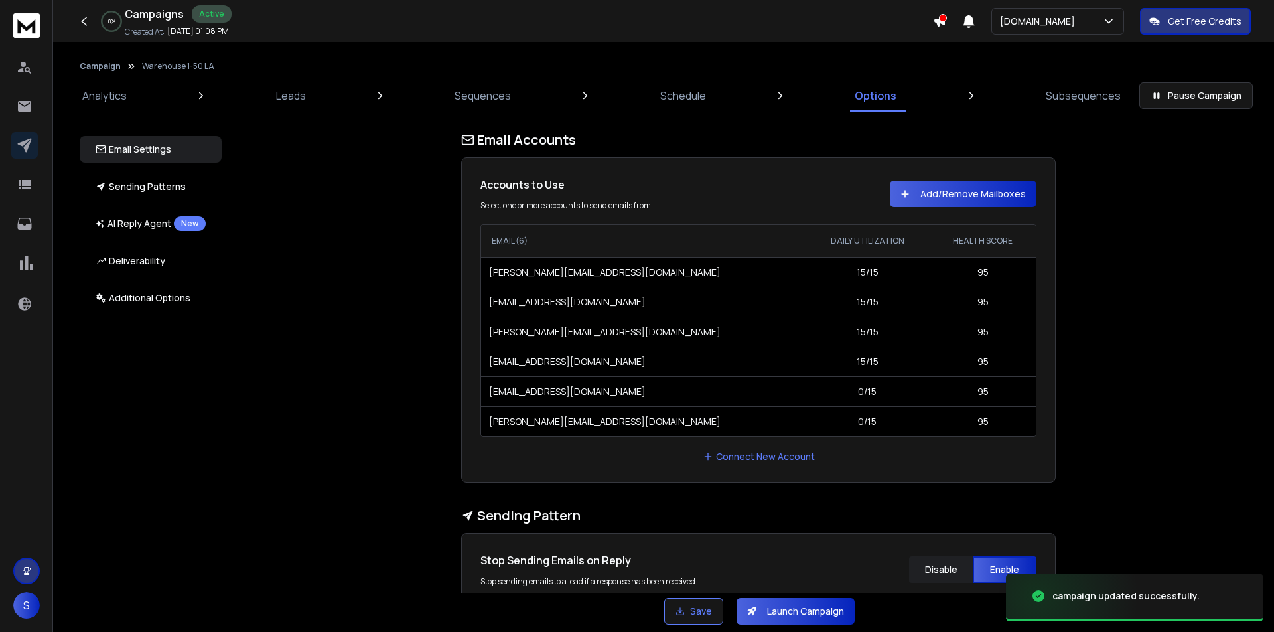
click at [107, 66] on button "Campaign" at bounding box center [100, 66] width 41 height 11
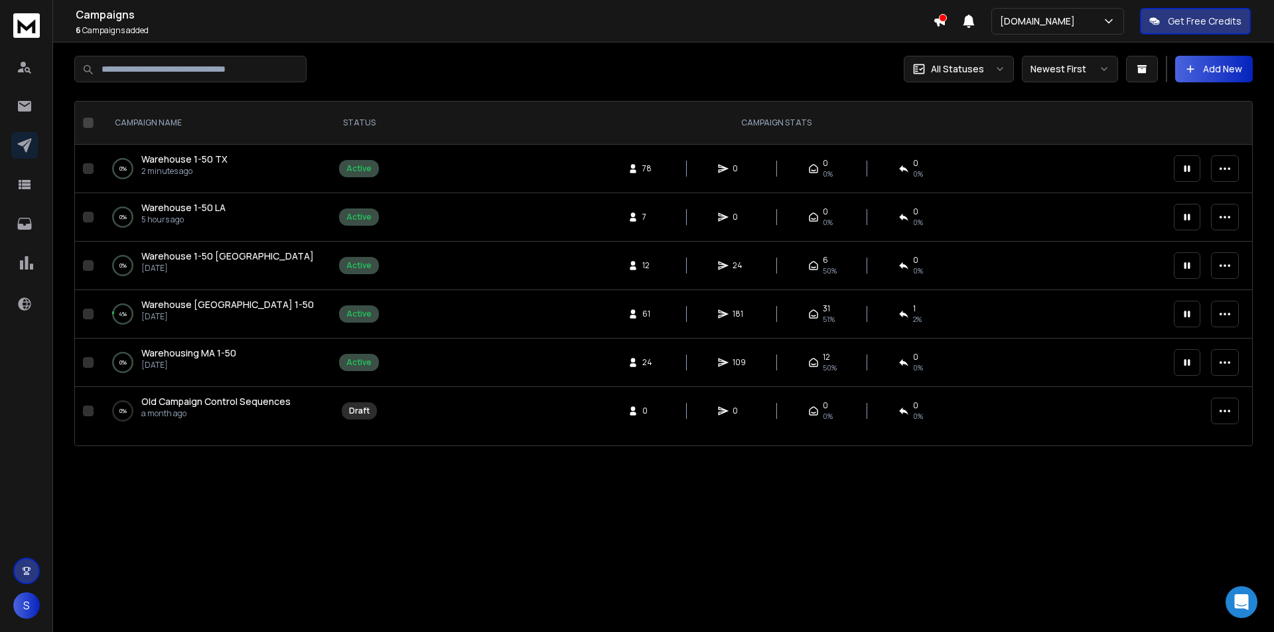
click at [88, 267] on button "button" at bounding box center [88, 265] width 11 height 11
click at [1217, 270] on button "button" at bounding box center [1225, 265] width 28 height 27
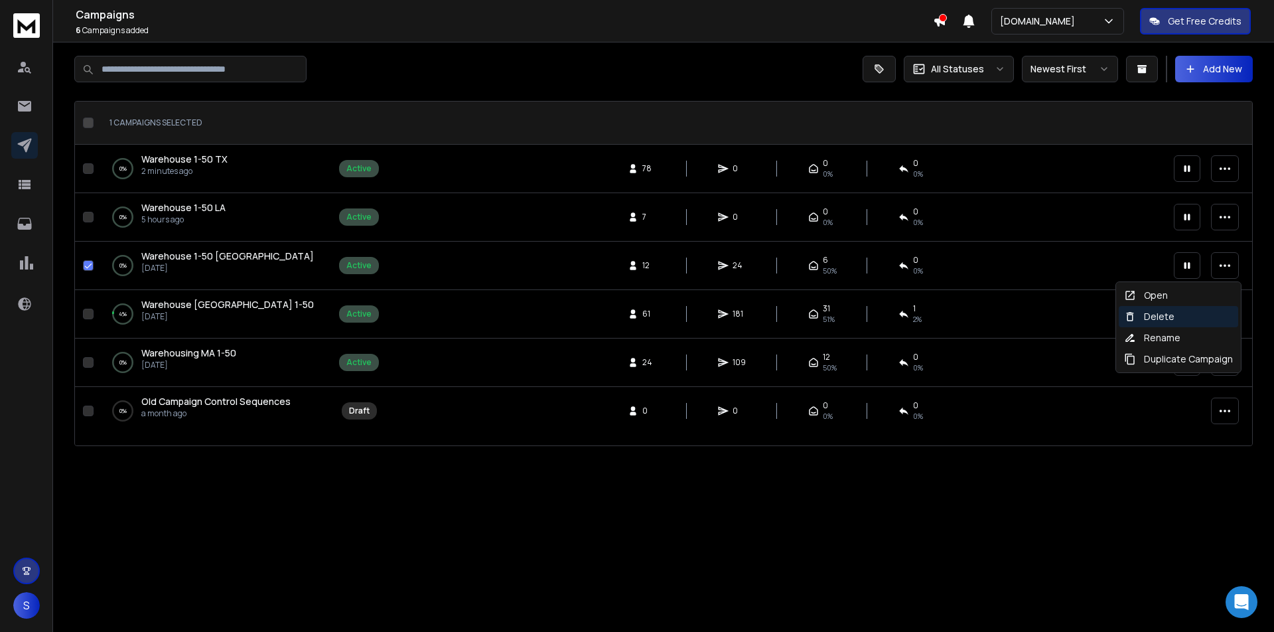
click at [196, 263] on p "4 days ago" at bounding box center [227, 268] width 173 height 11
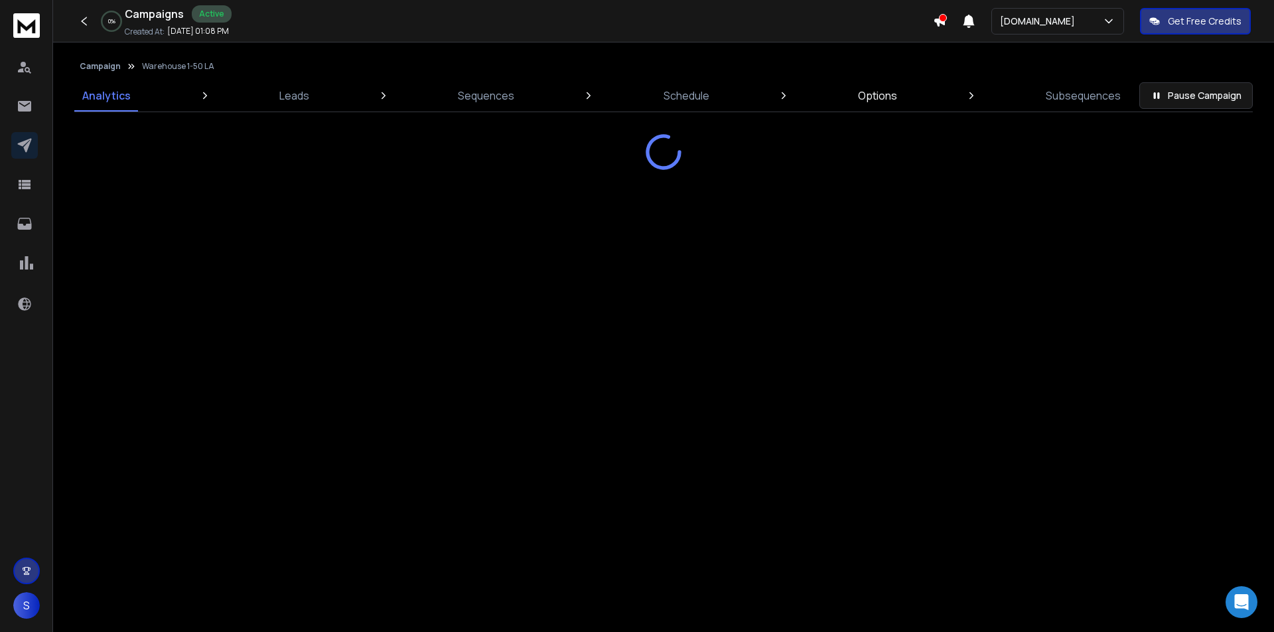
click at [887, 98] on p "Options" at bounding box center [877, 96] width 39 height 16
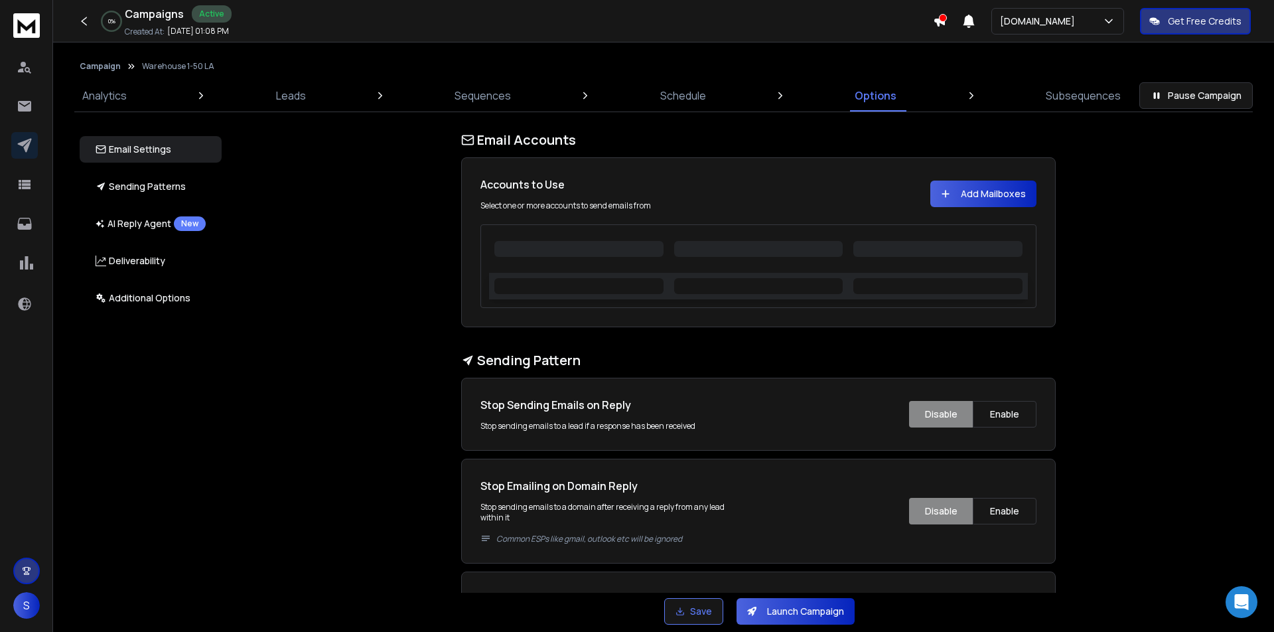
select select "**********"
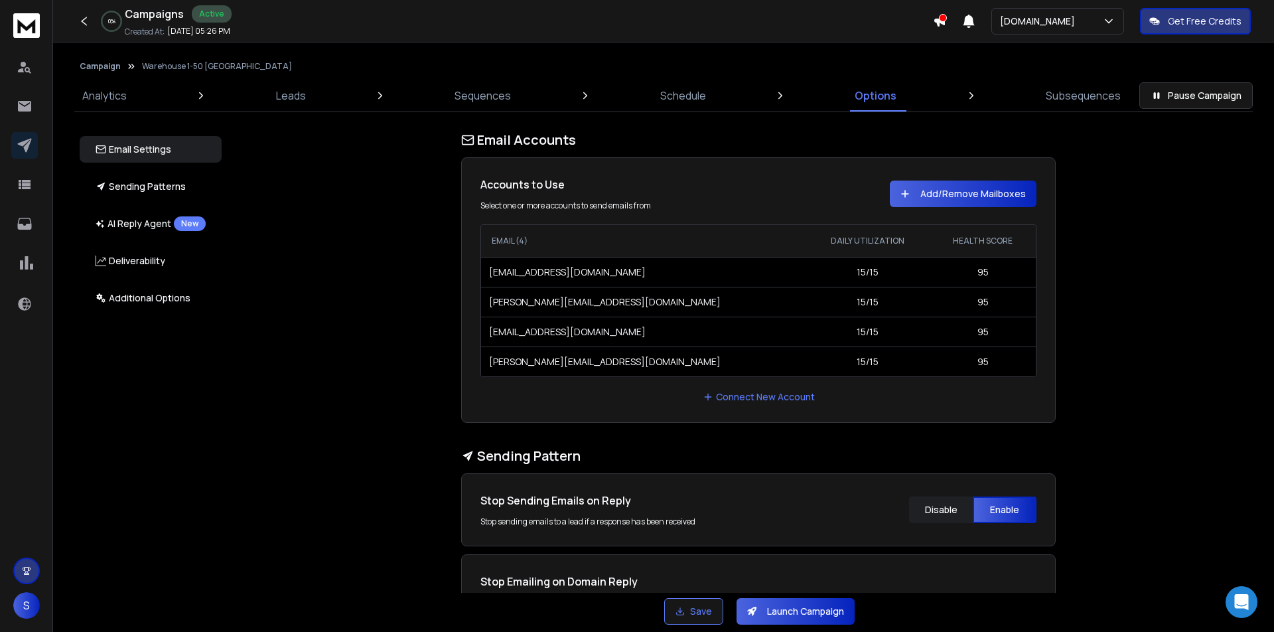
click at [960, 194] on button "Add/Remove Mailboxes" at bounding box center [963, 194] width 147 height 27
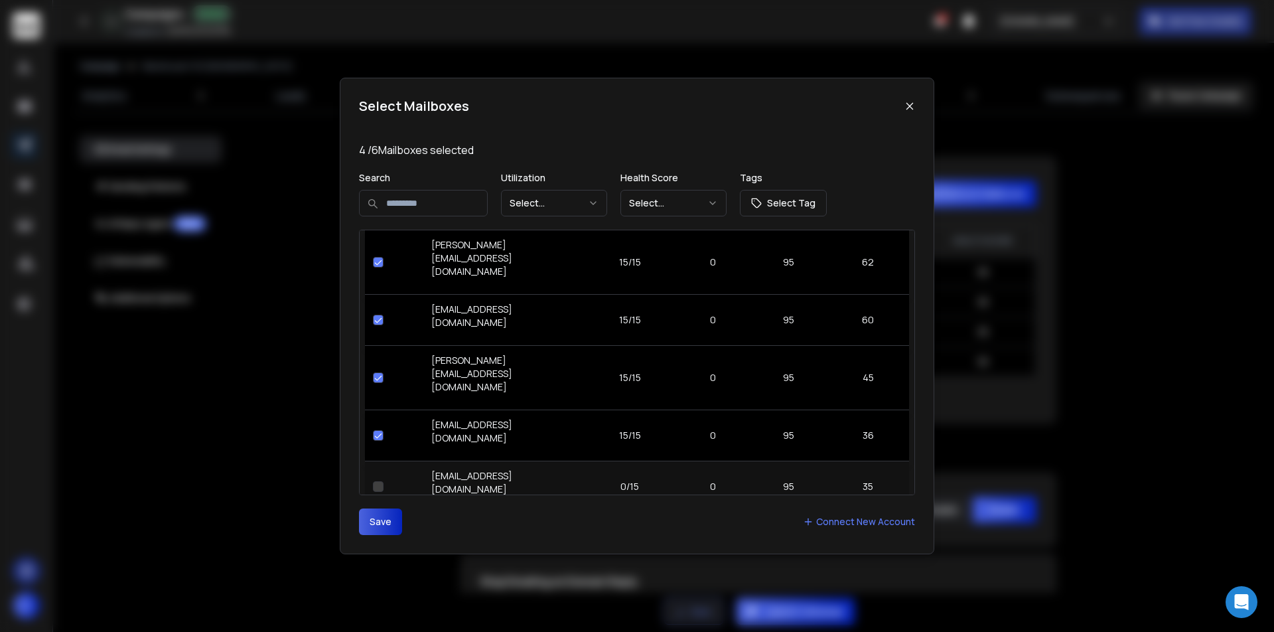
scroll to position [37, 0]
click at [378, 482] on button "button" at bounding box center [378, 487] width 11 height 11
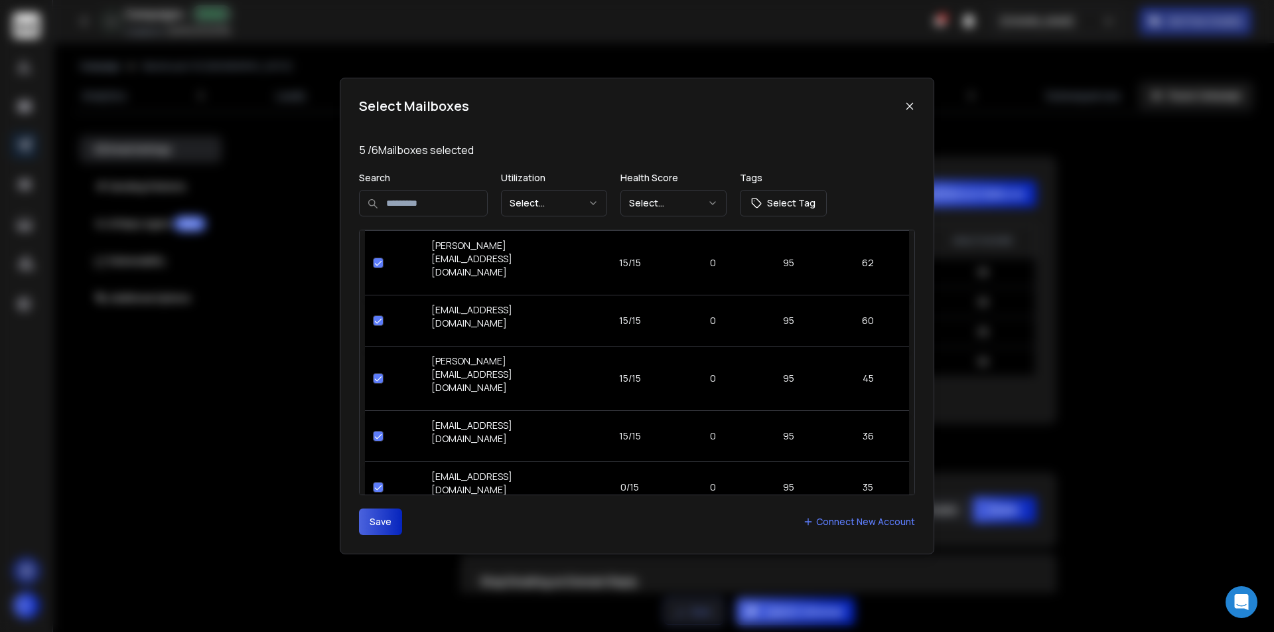
click at [378, 540] on button "button" at bounding box center [378, 545] width 11 height 11
click at [378, 515] on button "Save" at bounding box center [380, 521] width 43 height 27
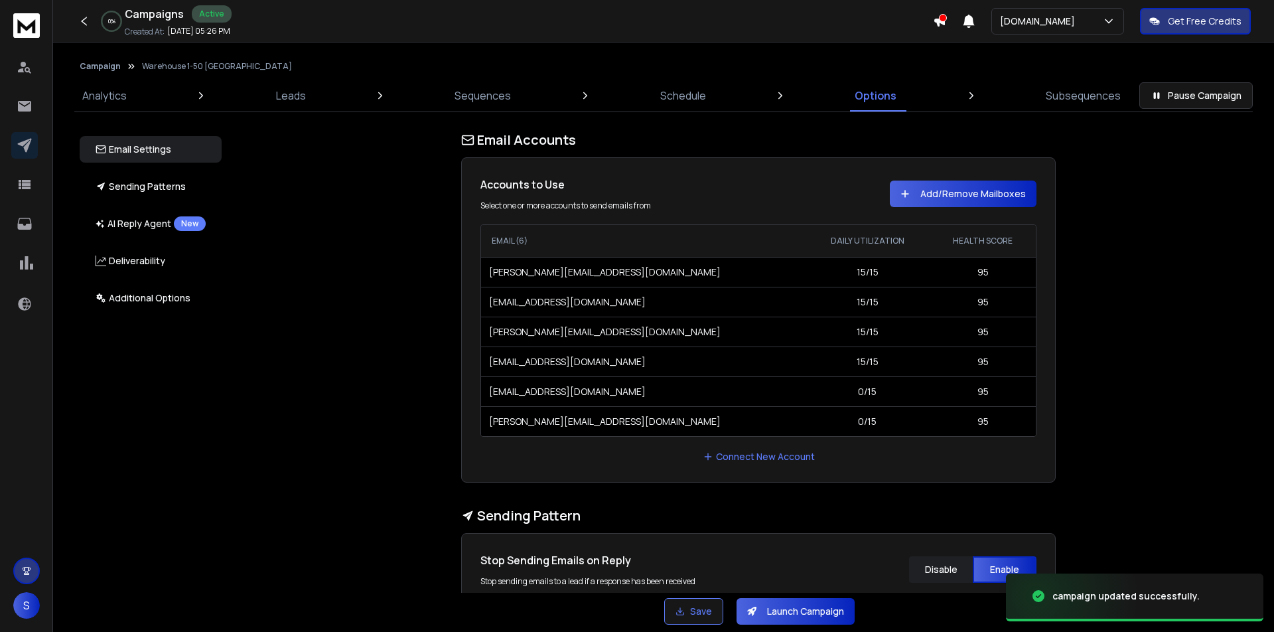
click at [94, 66] on button "Campaign" at bounding box center [100, 66] width 41 height 11
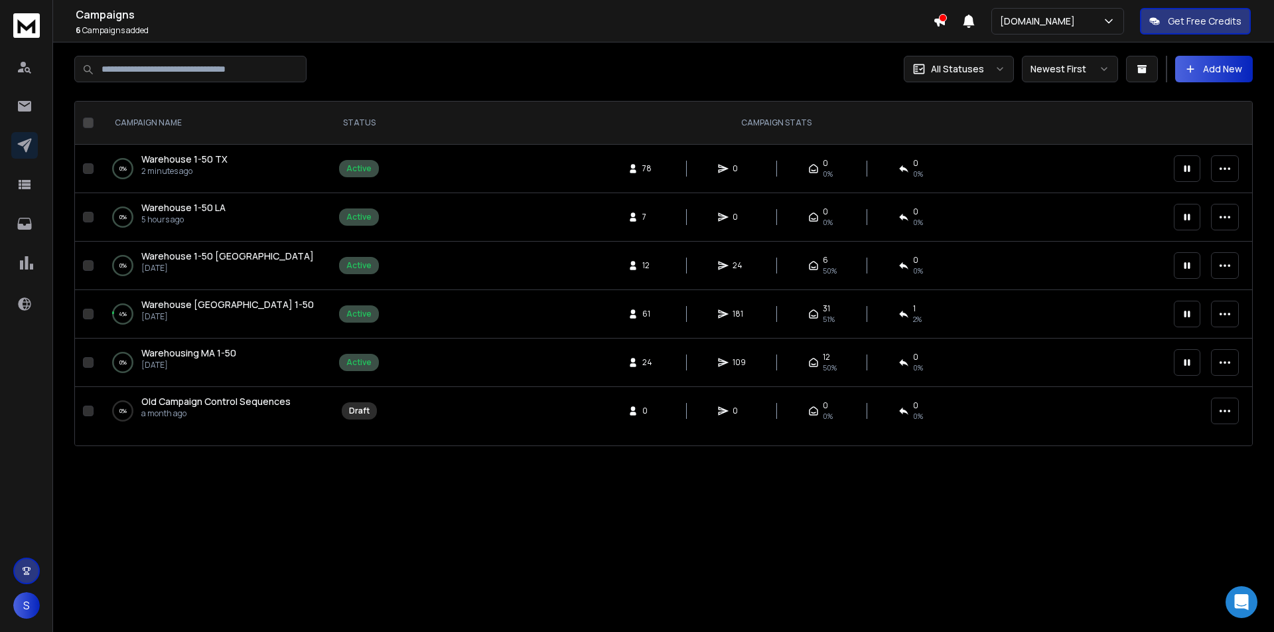
click at [88, 313] on button "button" at bounding box center [88, 314] width 11 height 11
click at [181, 311] on link "Warehouse NJ 1-50" at bounding box center [227, 304] width 173 height 13
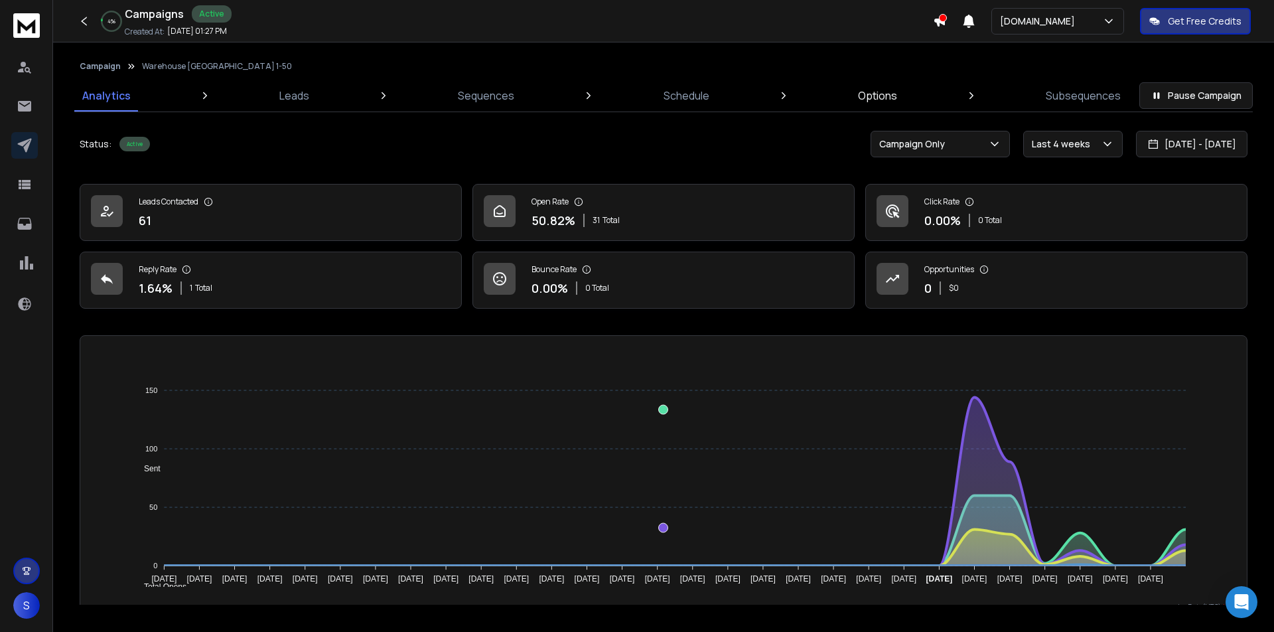
click at [879, 101] on p "Options" at bounding box center [877, 96] width 39 height 16
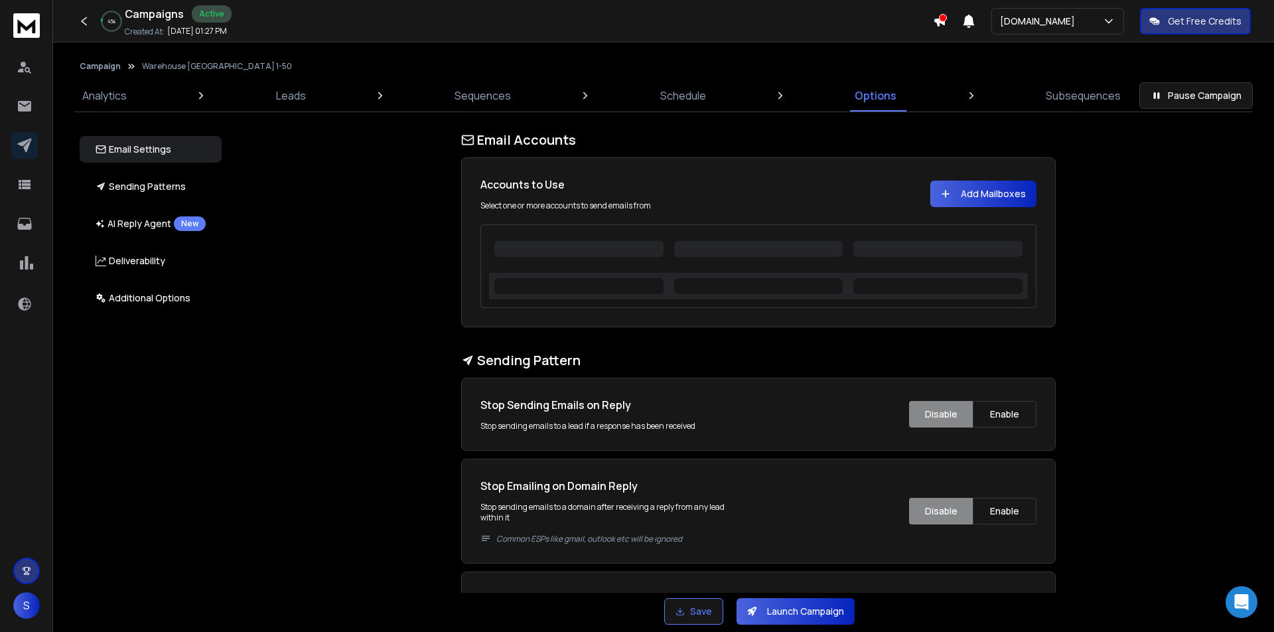
select select "**********"
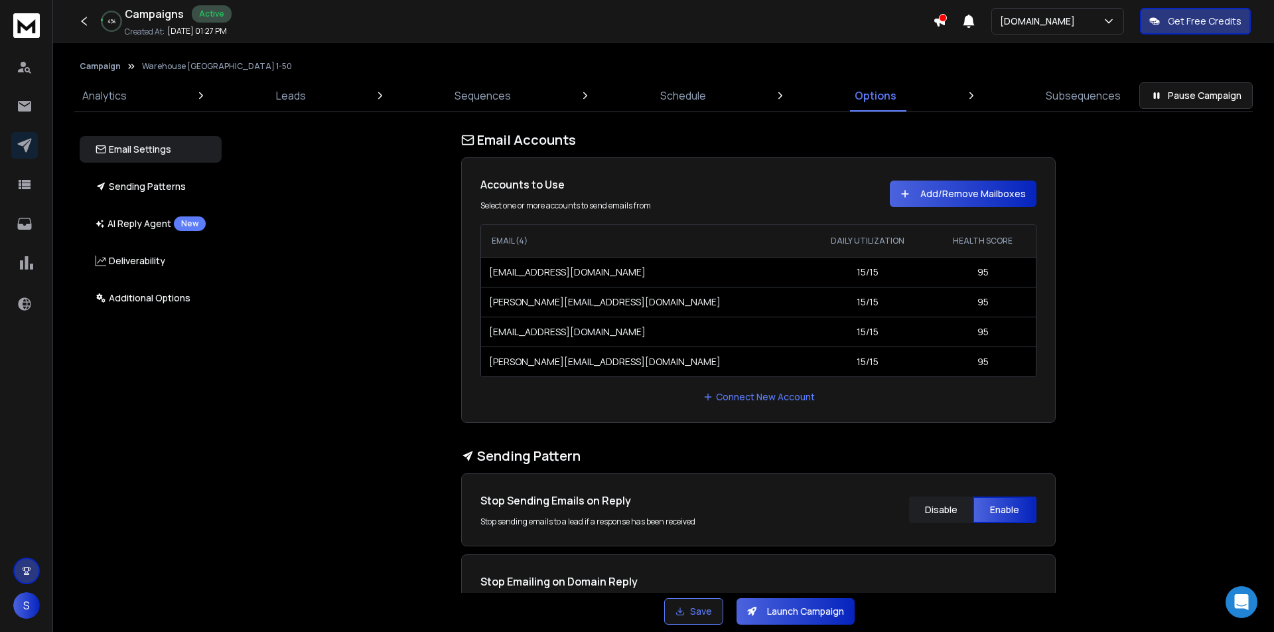
click at [956, 195] on button "Add/Remove Mailboxes" at bounding box center [963, 194] width 147 height 27
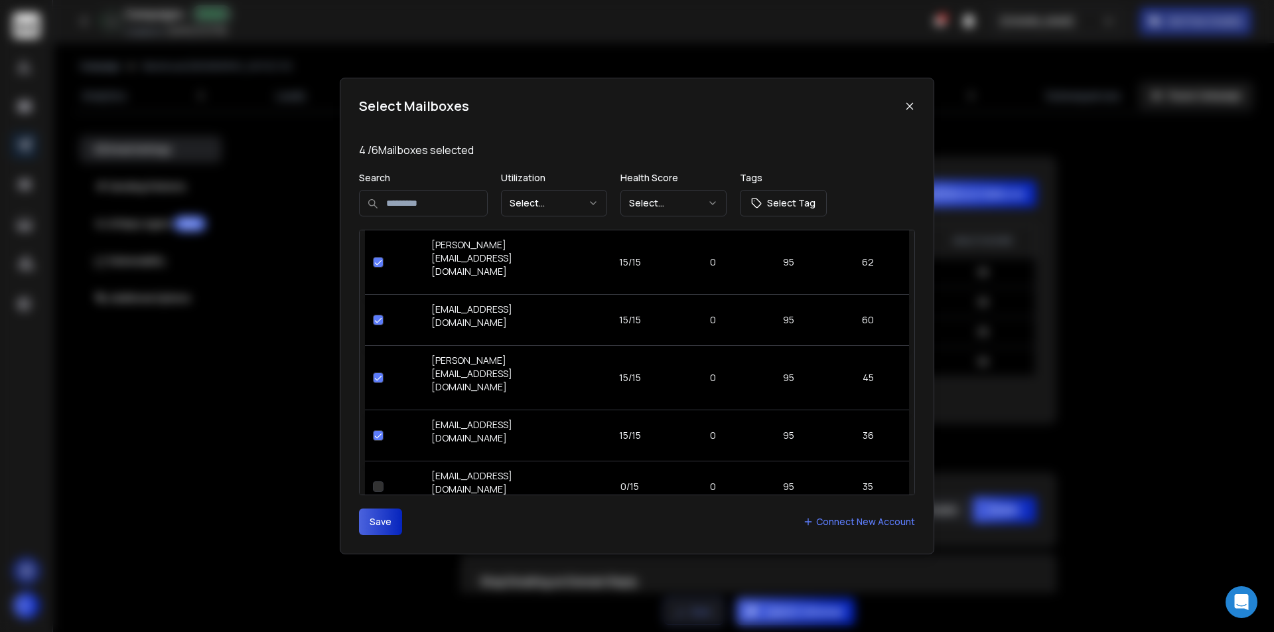
scroll to position [37, 0]
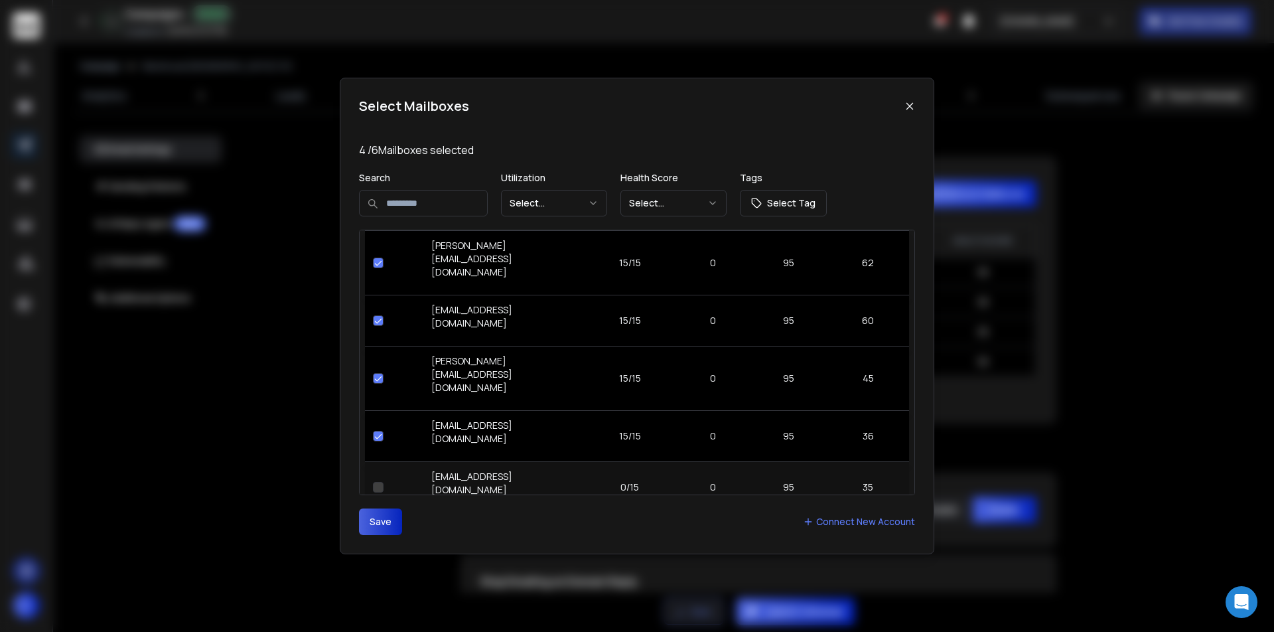
click at [382, 482] on button "button" at bounding box center [378, 487] width 11 height 11
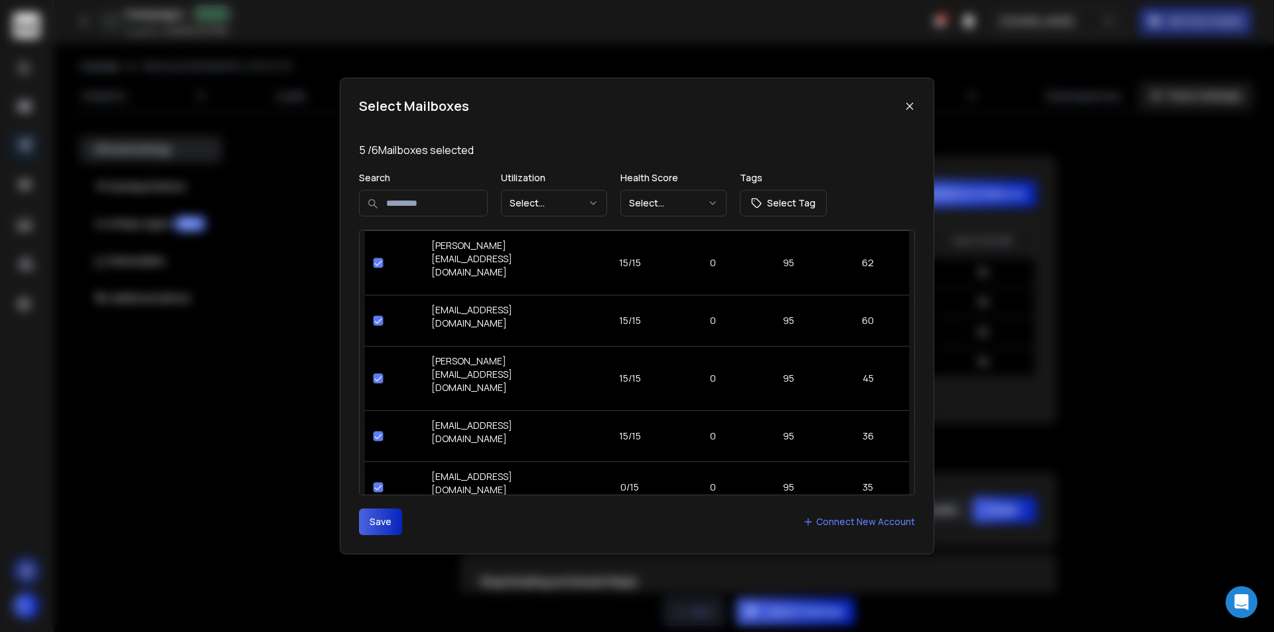
click at [377, 540] on button "button" at bounding box center [378, 545] width 11 height 11
click at [378, 512] on button "Save" at bounding box center [380, 521] width 43 height 27
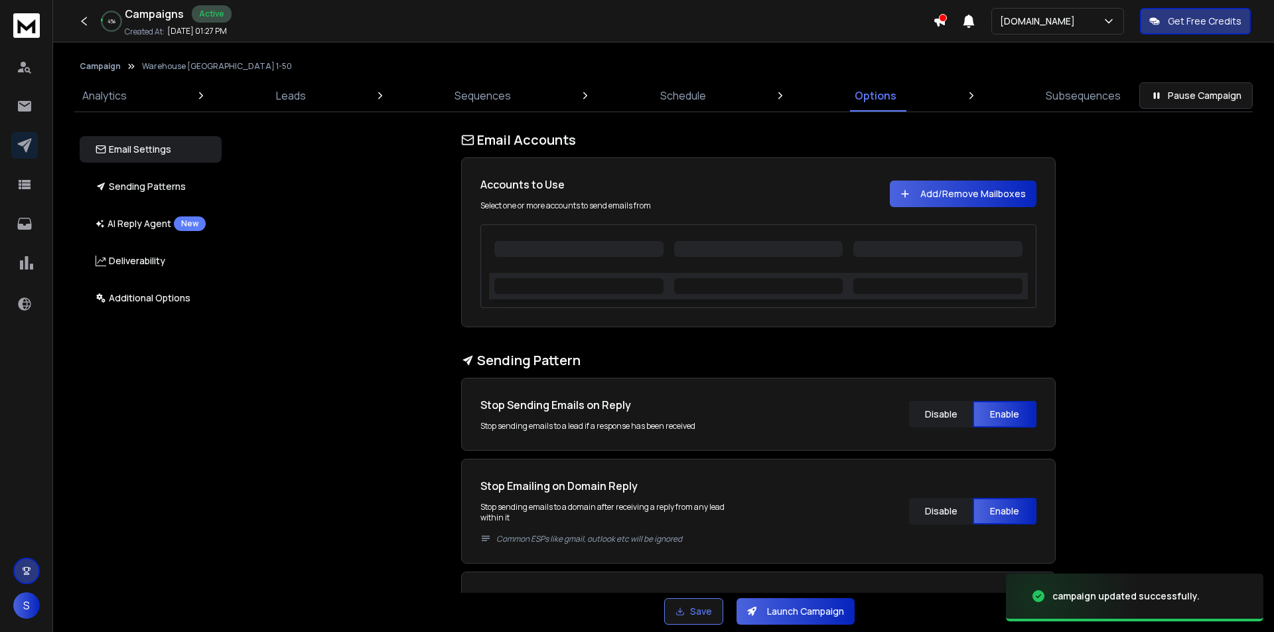
click at [110, 66] on button "Campaign" at bounding box center [100, 66] width 41 height 11
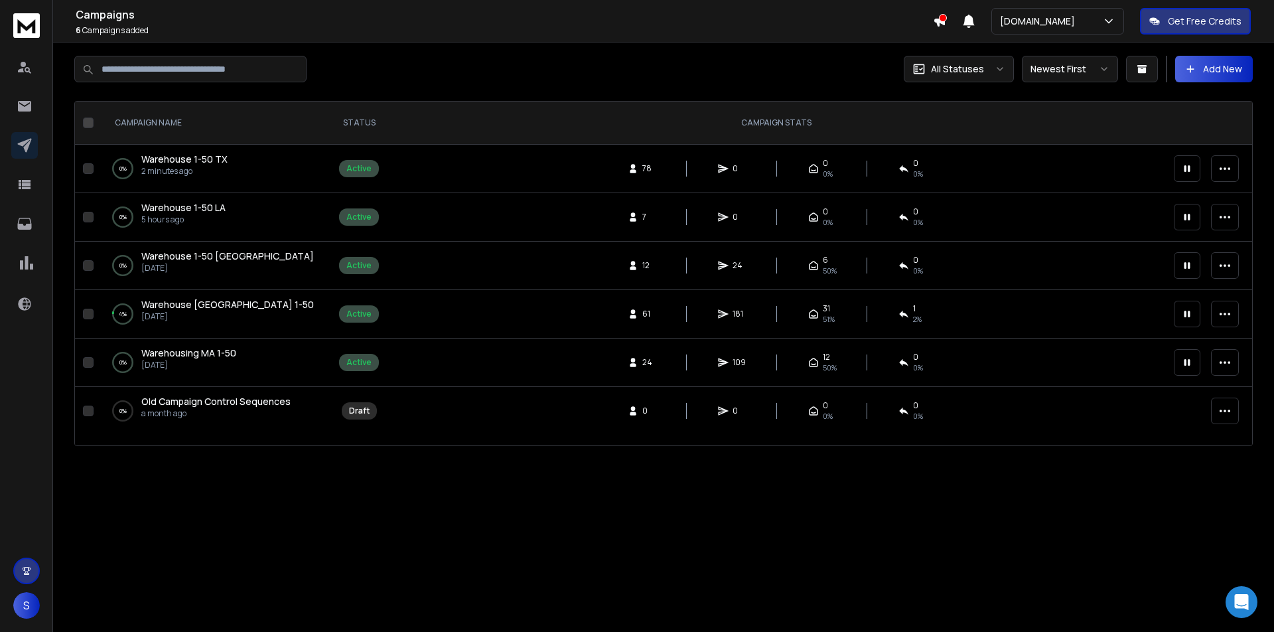
click at [90, 358] on button "button" at bounding box center [88, 362] width 11 height 11
click at [137, 365] on div "0 % Warehousing MA 1-50 18 days ago" at bounding box center [215, 362] width 206 height 32
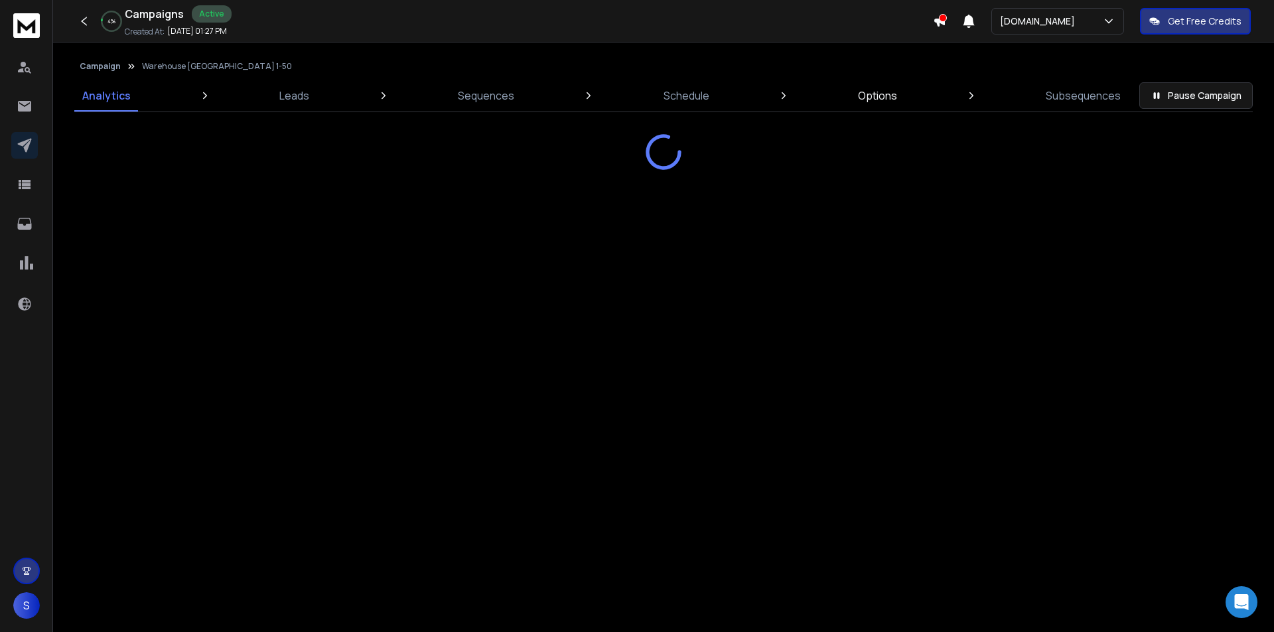
click at [858, 101] on link "Options" at bounding box center [877, 96] width 55 height 32
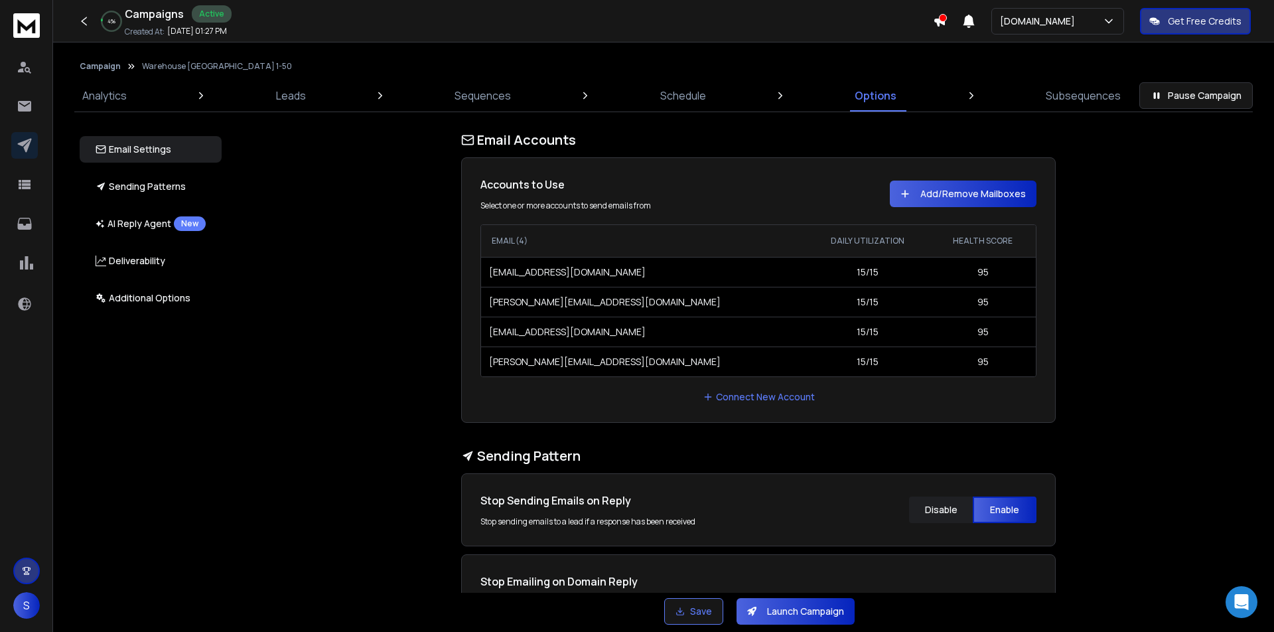
click at [965, 202] on button "Add/Remove Mailboxes" at bounding box center [963, 194] width 147 height 27
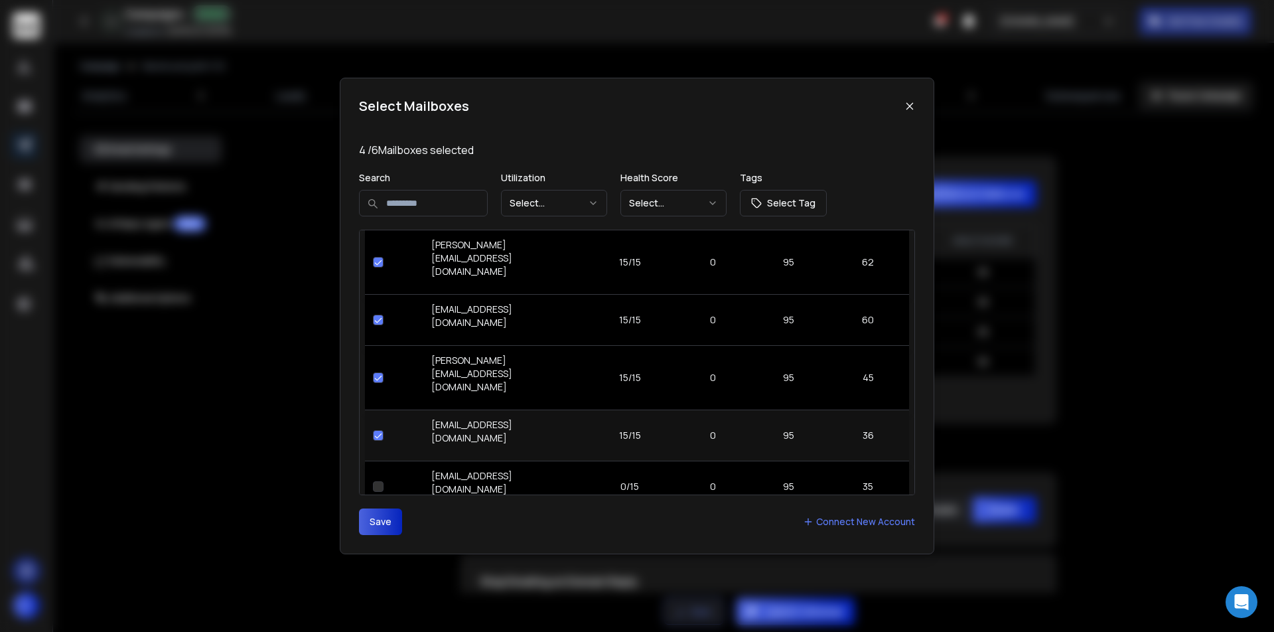
scroll to position [37, 0]
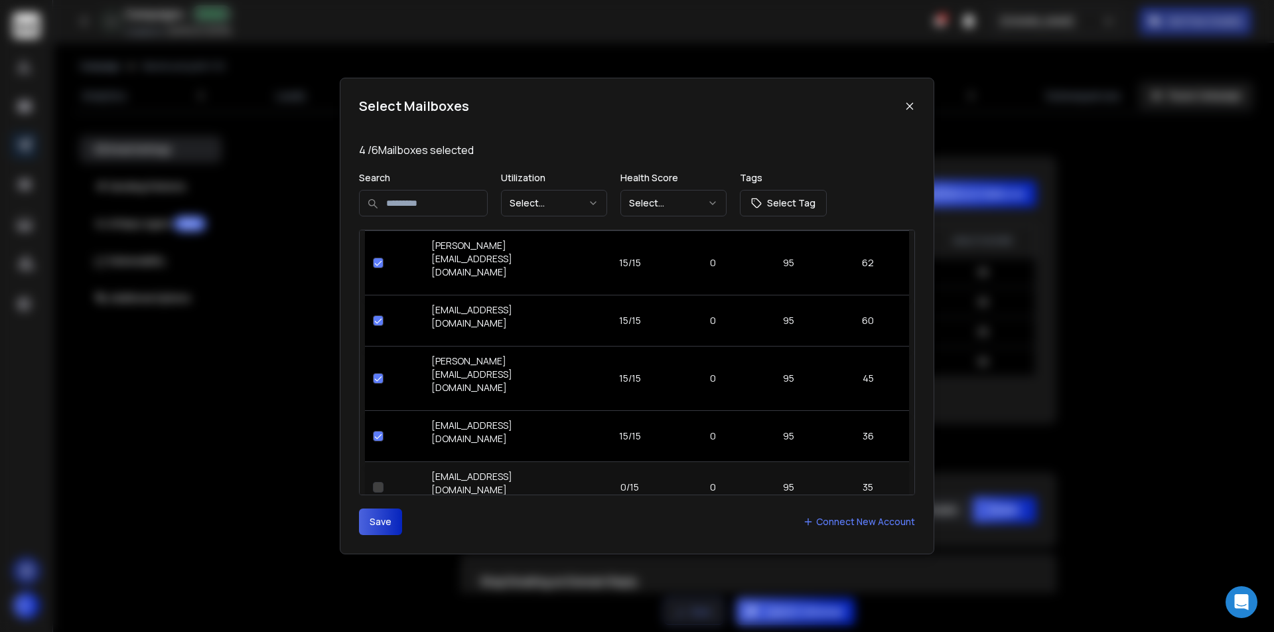
click at [379, 482] on button "button" at bounding box center [378, 487] width 11 height 11
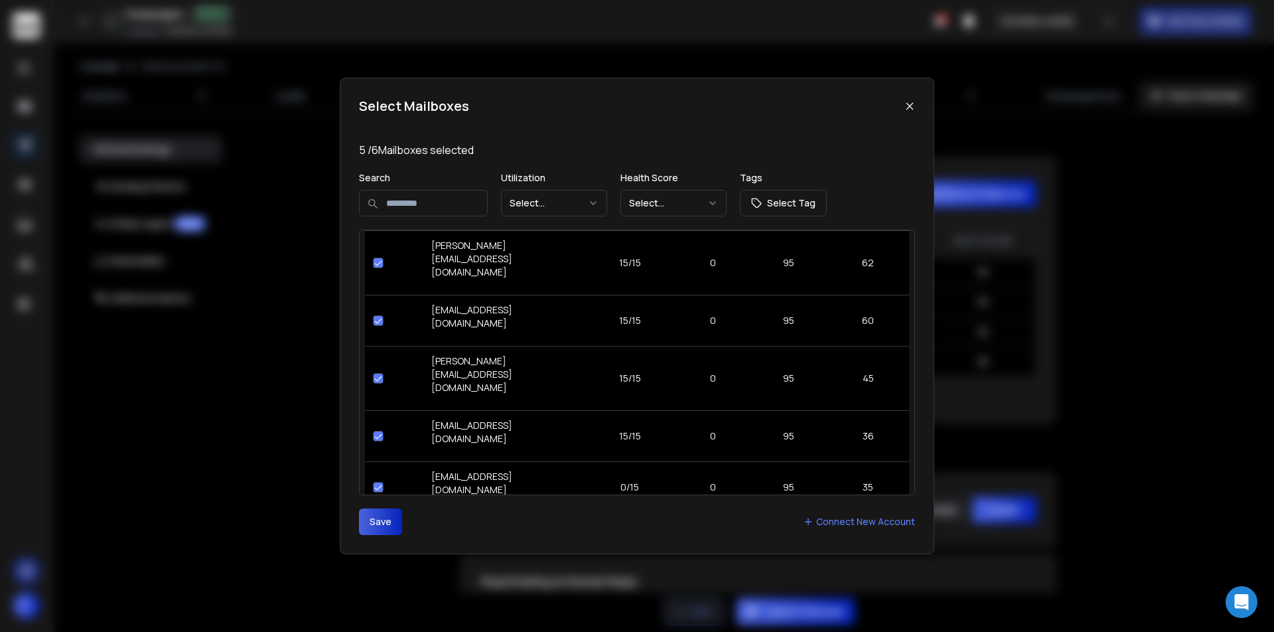
click at [376, 512] on td at bounding box center [391, 544] width 53 height 64
drag, startPoint x: 376, startPoint y: 516, endPoint x: 384, endPoint y: 472, distance: 45.1
click at [460, 528] on div "Save Connect New Account" at bounding box center [637, 521] width 556 height 27
click at [377, 540] on button "button" at bounding box center [378, 545] width 11 height 11
click at [377, 524] on button "Save" at bounding box center [380, 521] width 43 height 27
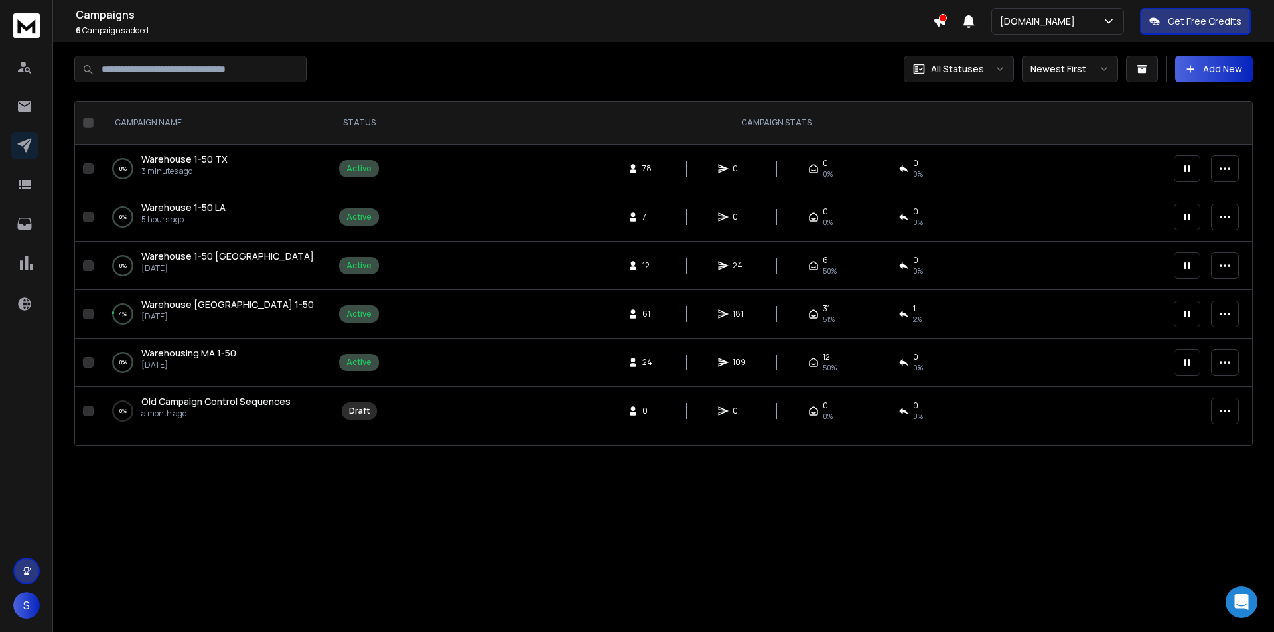
click at [186, 160] on span "Warehouse 1-50 TX" at bounding box center [184, 159] width 86 height 13
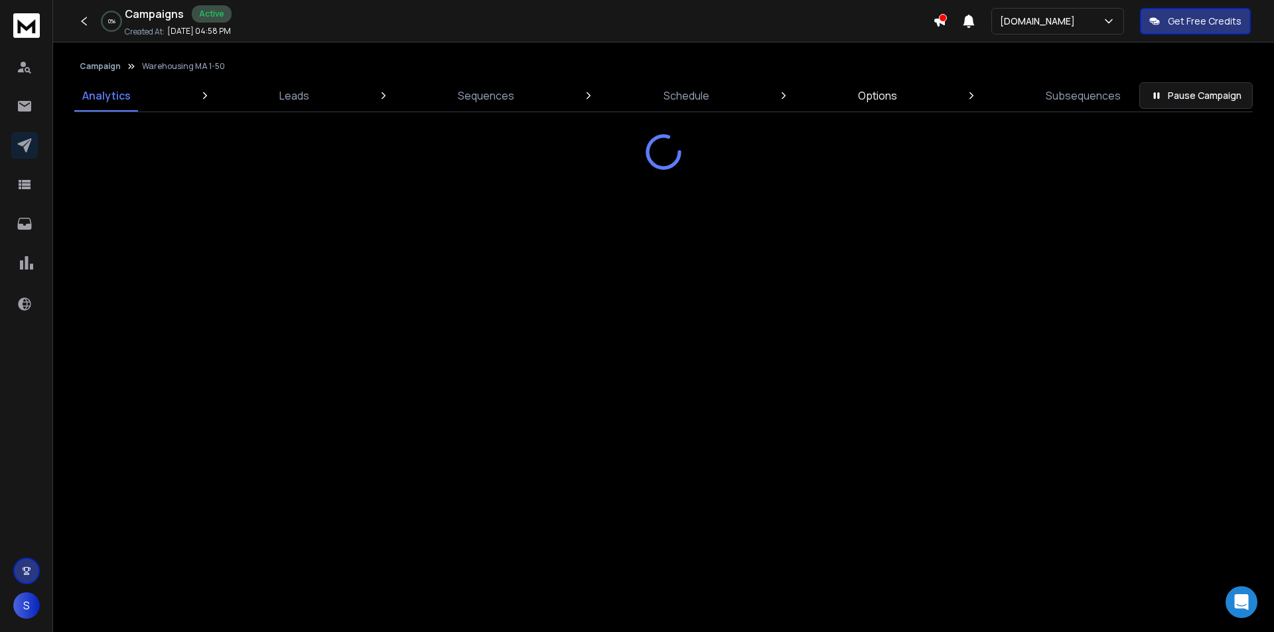
click at [867, 101] on p "Options" at bounding box center [877, 96] width 39 height 16
select select "**********"
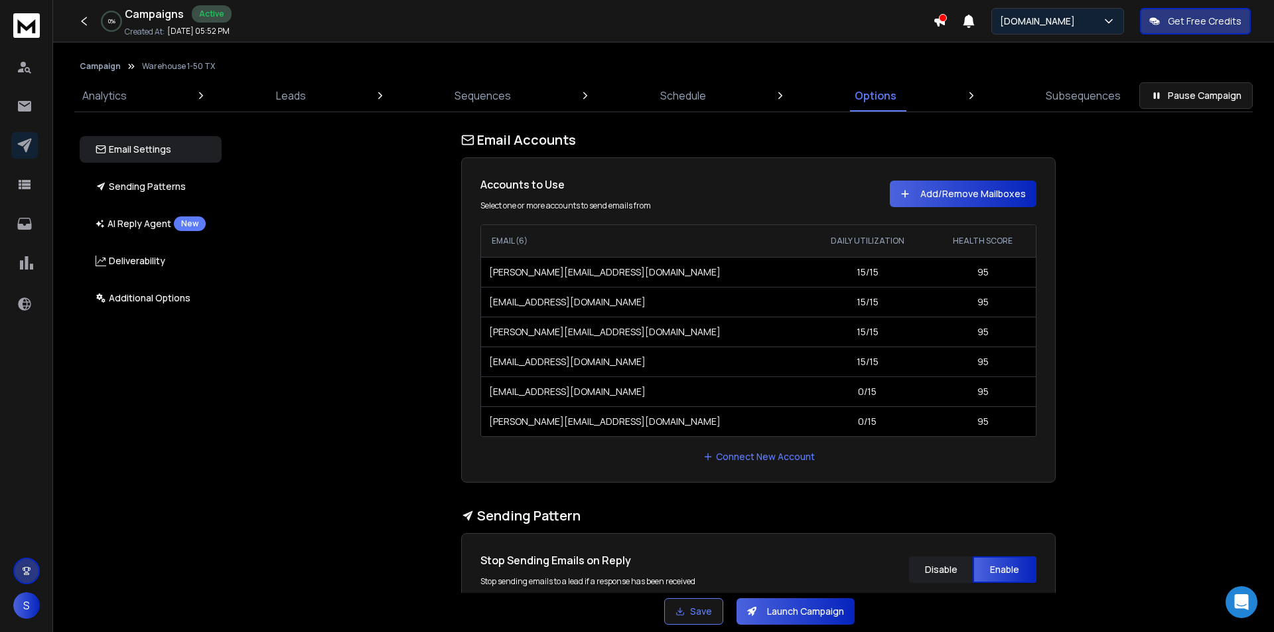
click at [1083, 32] on button "[DOMAIN_NAME]" at bounding box center [1058, 21] width 133 height 27
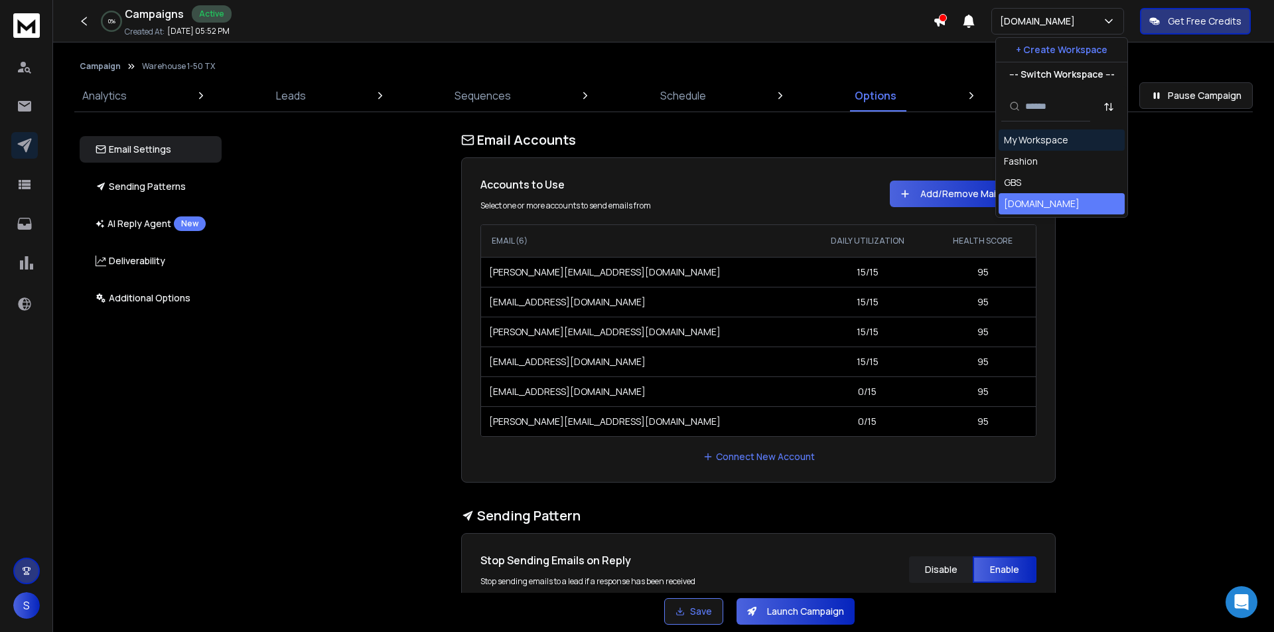
click at [846, 19] on div "0 % Campaigns Active Created At: Sep 08, 2025 at 05:52 PM Transloads.co Get Fre…" at bounding box center [637, 21] width 1274 height 42
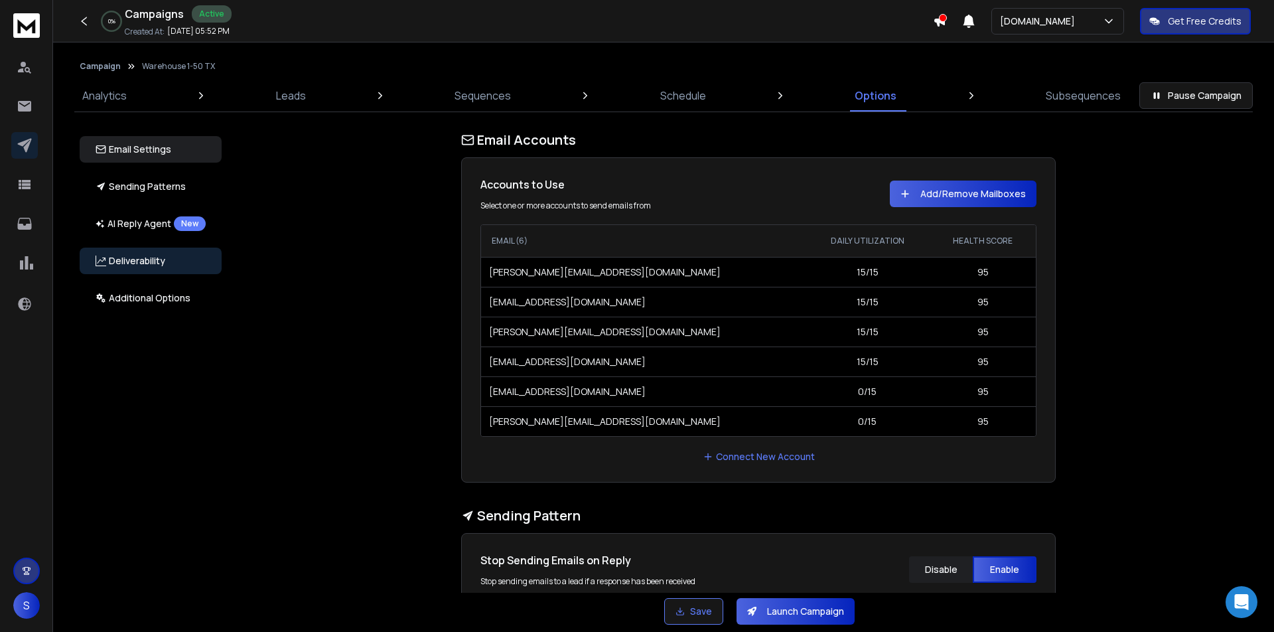
click at [124, 268] on button "Deliverability" at bounding box center [151, 261] width 142 height 27
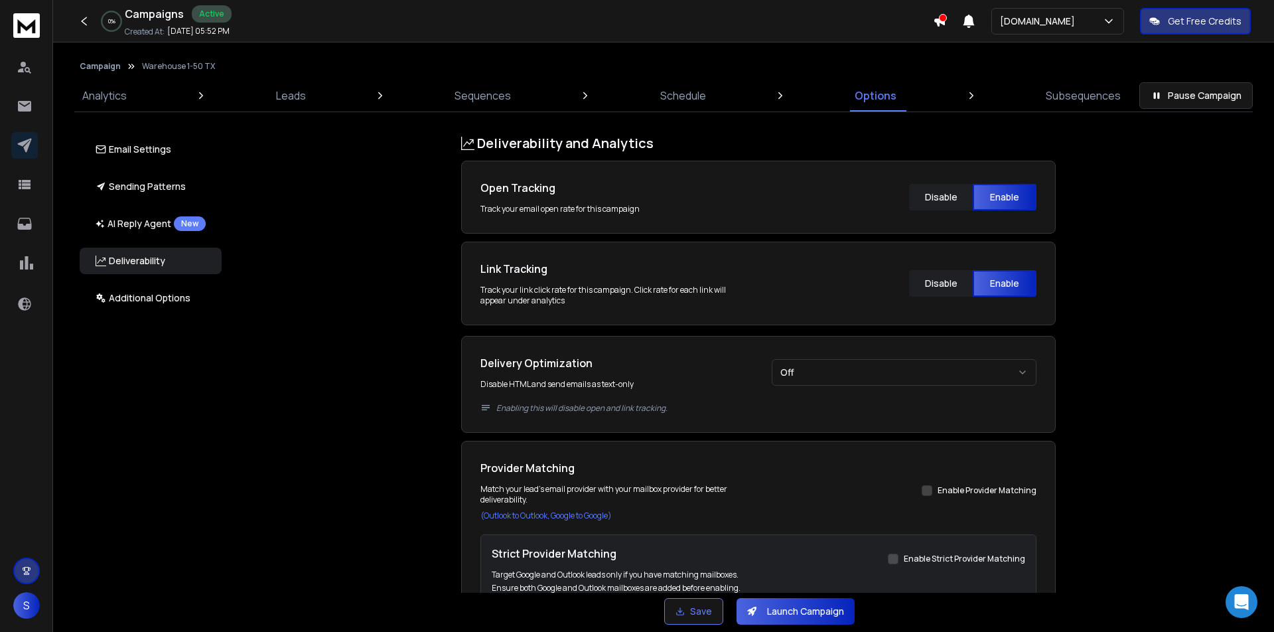
scroll to position [1426, 0]
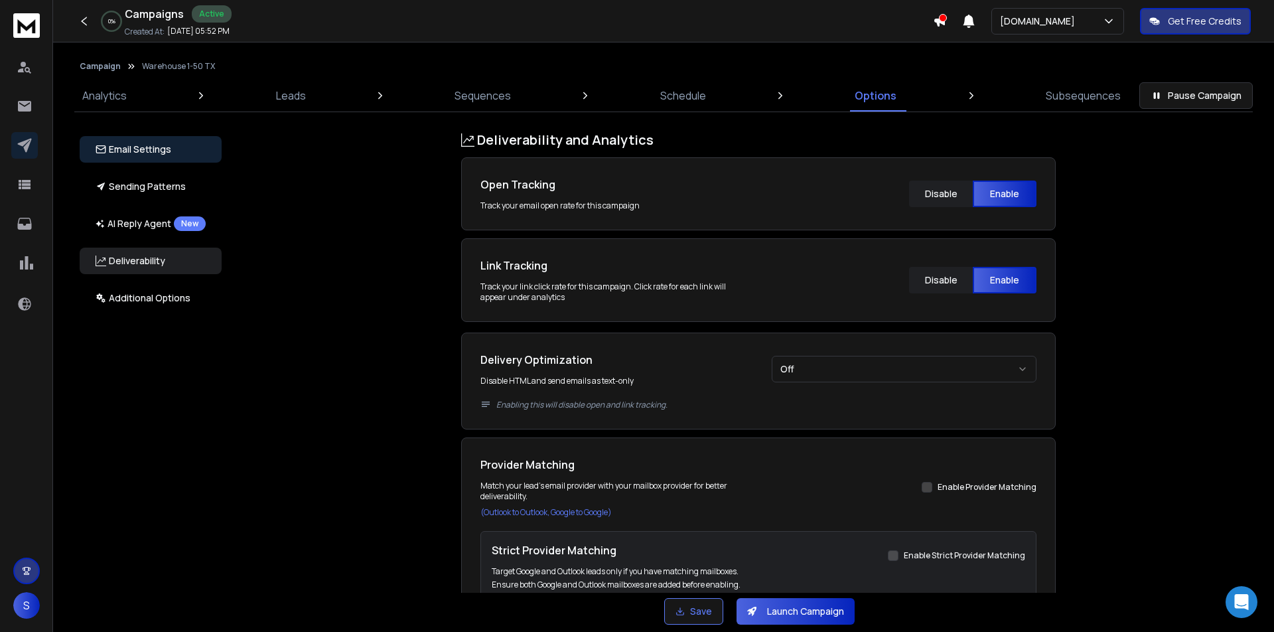
click at [128, 161] on button "Email Settings" at bounding box center [151, 149] width 142 height 27
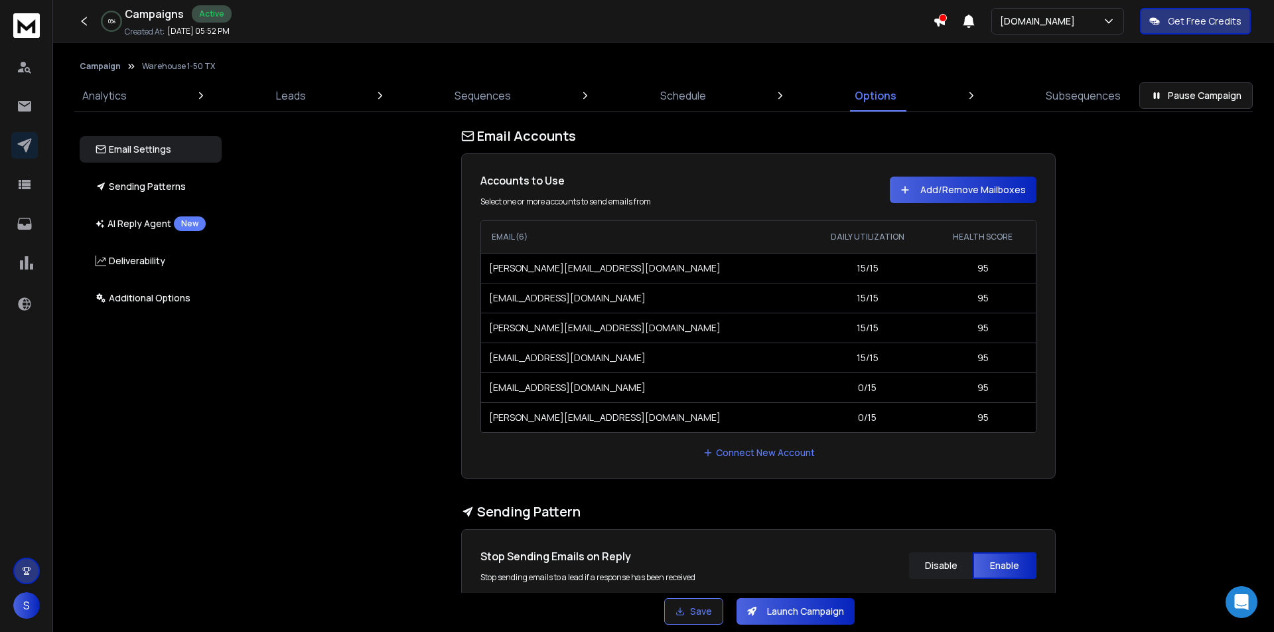
scroll to position [0, 0]
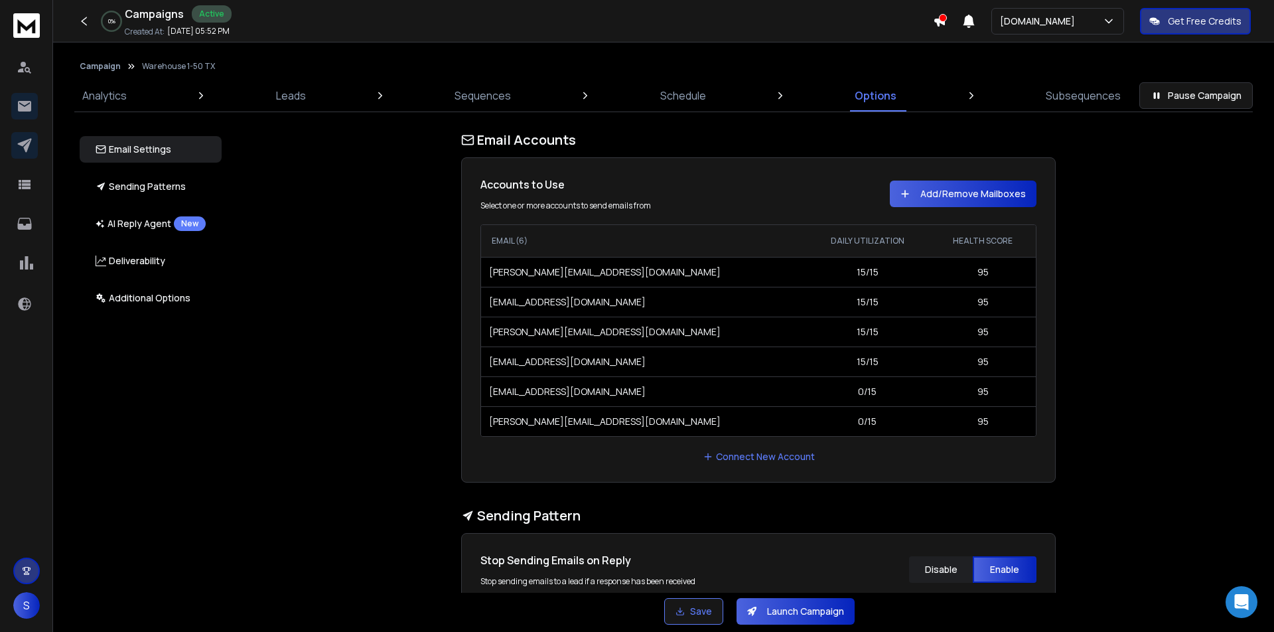
click at [35, 110] on link at bounding box center [24, 106] width 27 height 27
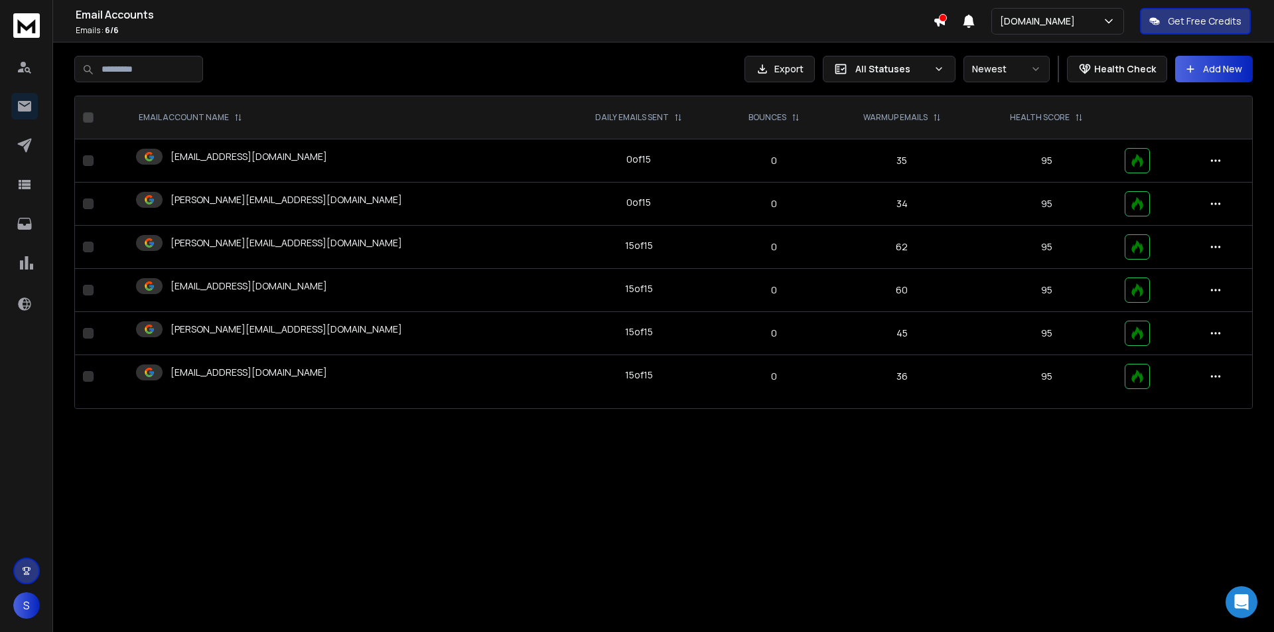
click at [1210, 165] on icon at bounding box center [1216, 161] width 12 height 12
click at [1199, 204] on div "Mailbox Settings" at bounding box center [1199, 209] width 85 height 21
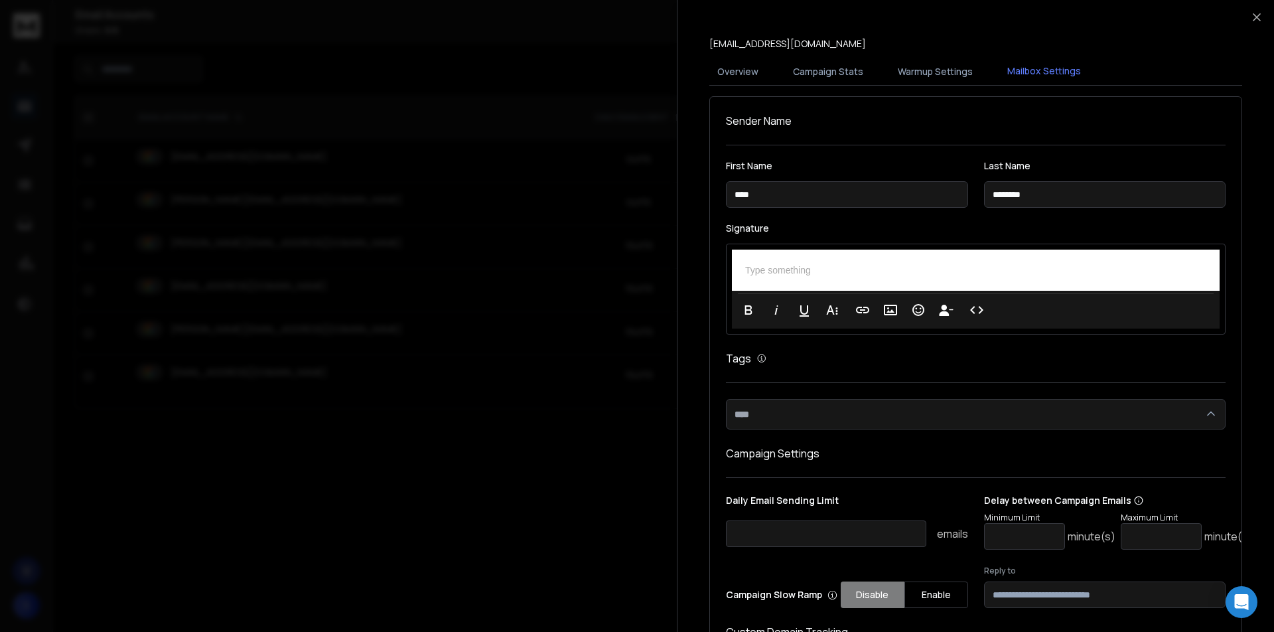
click at [814, 271] on div at bounding box center [975, 270] width 461 height 15
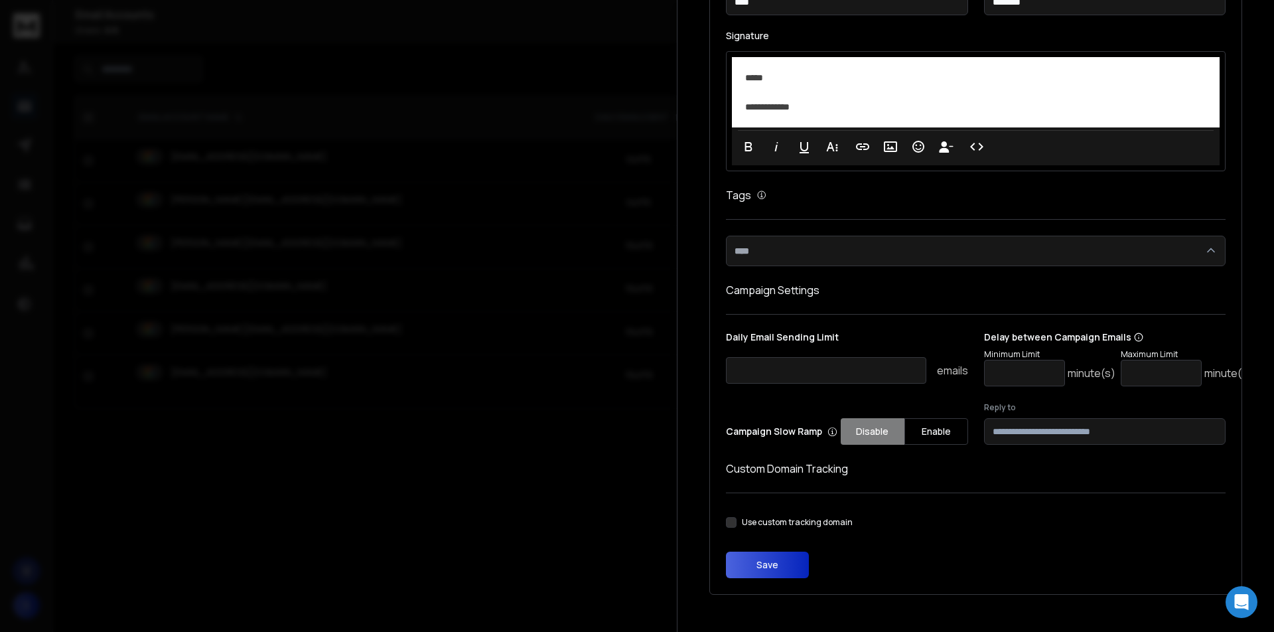
click at [795, 554] on button "Save" at bounding box center [767, 565] width 83 height 27
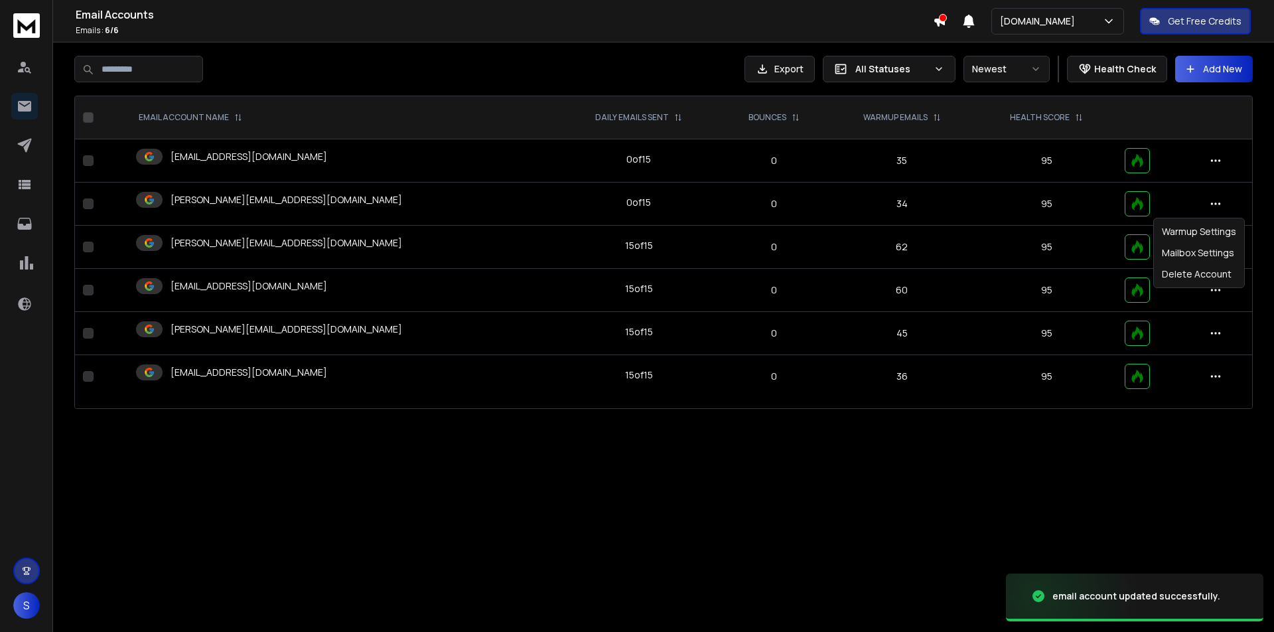
click at [1215, 194] on button at bounding box center [1216, 203] width 58 height 23
click at [1183, 256] on div "Mailbox Settings" at bounding box center [1199, 252] width 85 height 21
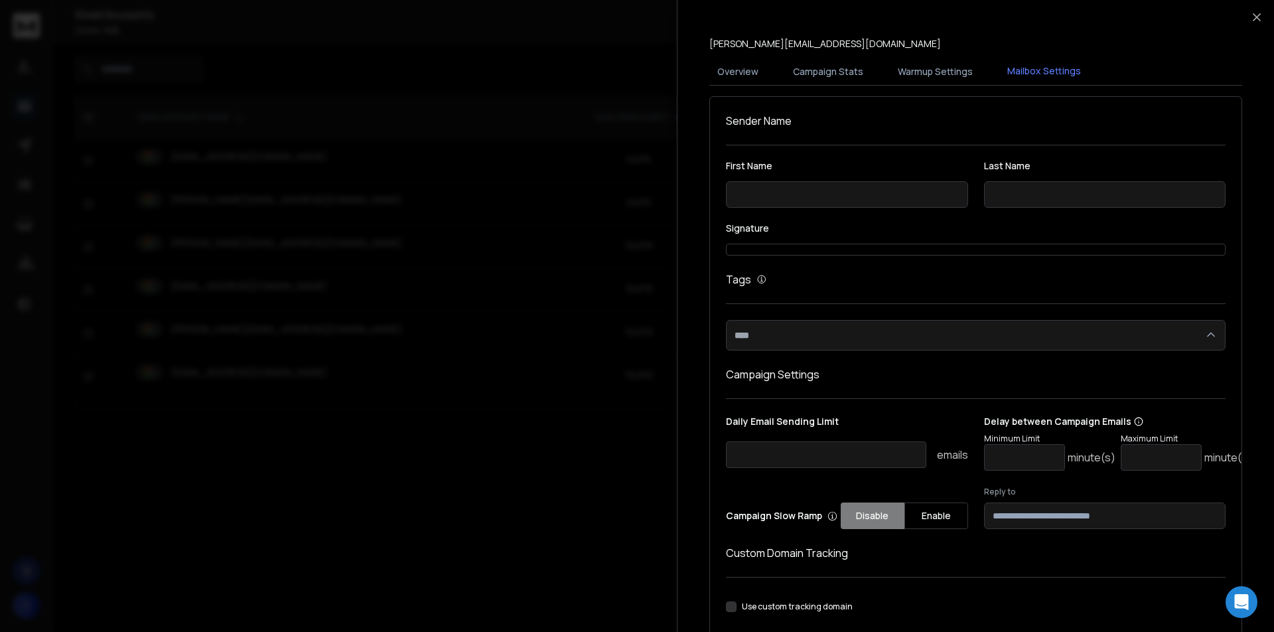
type input "******"
type input "***"
type input "**"
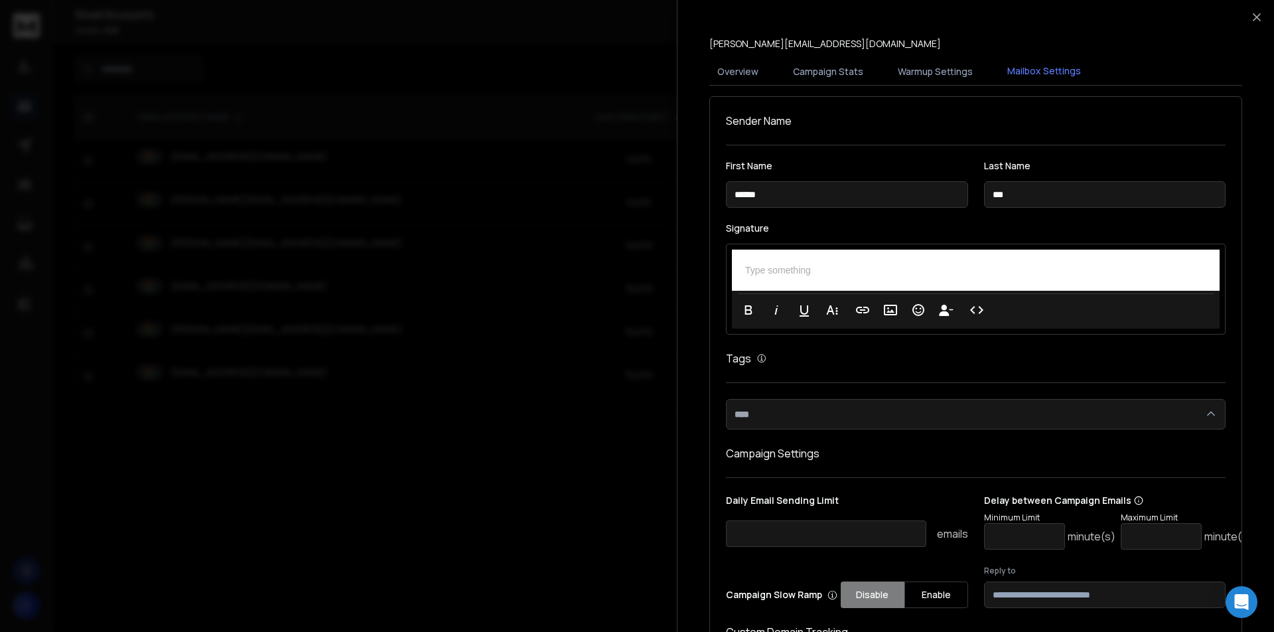
click at [751, 68] on button "Overview" at bounding box center [737, 71] width 57 height 29
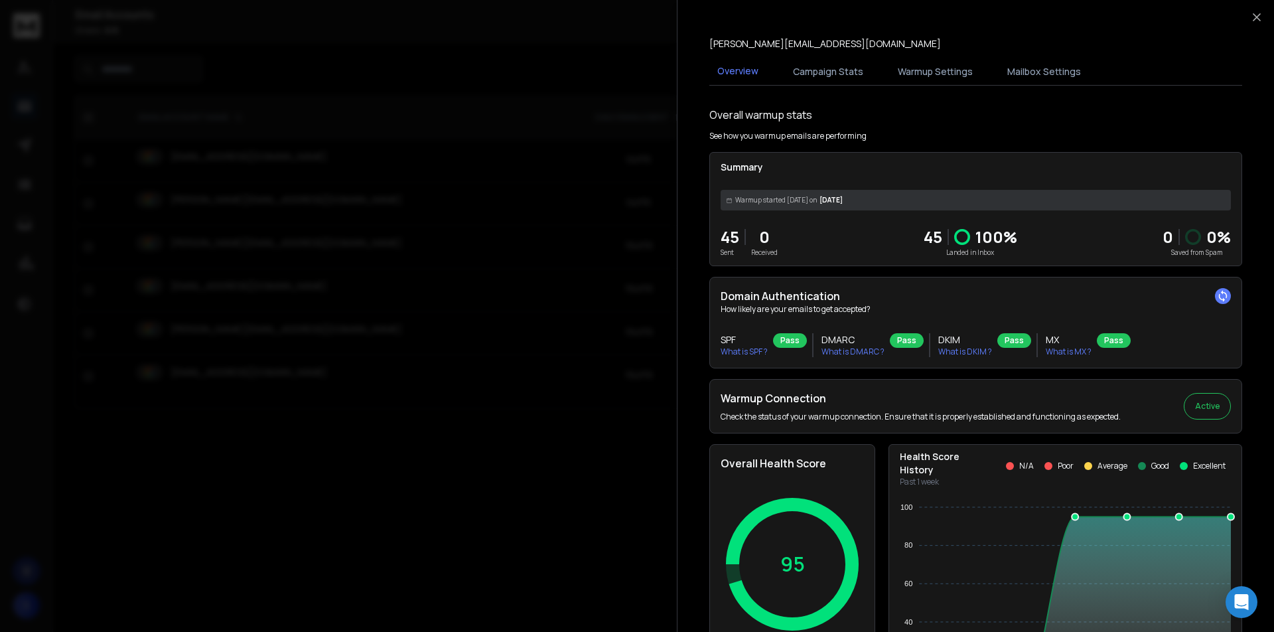
click at [1043, 60] on button "Mailbox Settings" at bounding box center [1045, 71] width 90 height 29
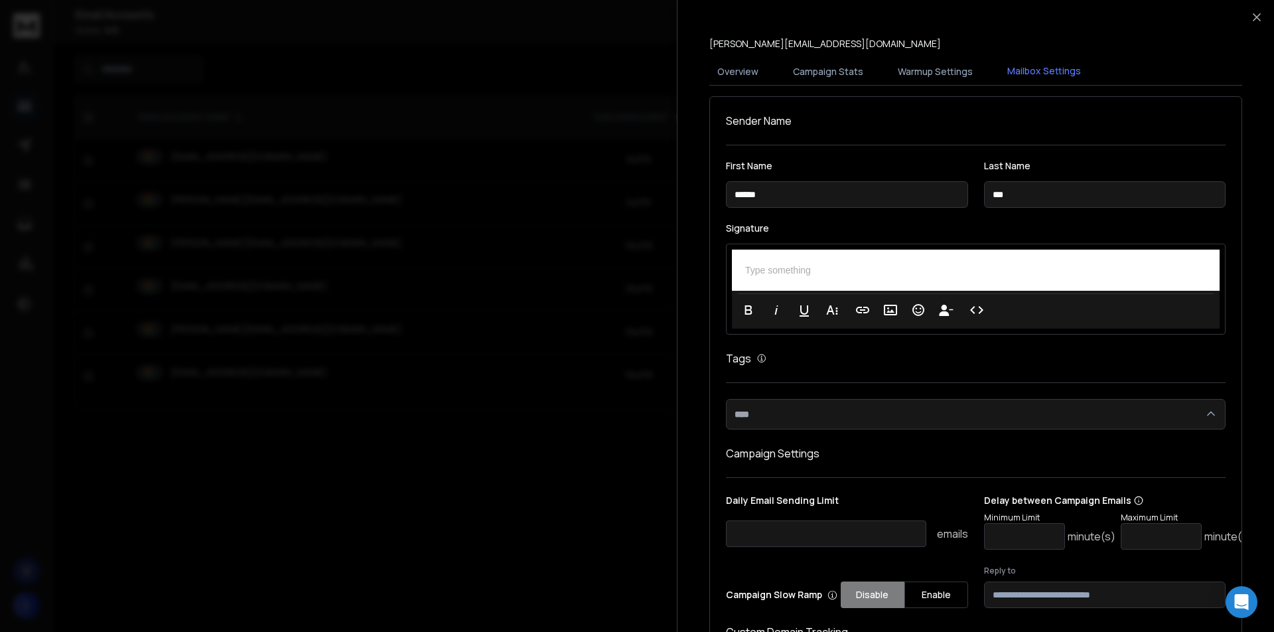
click at [796, 265] on div at bounding box center [975, 270] width 461 height 15
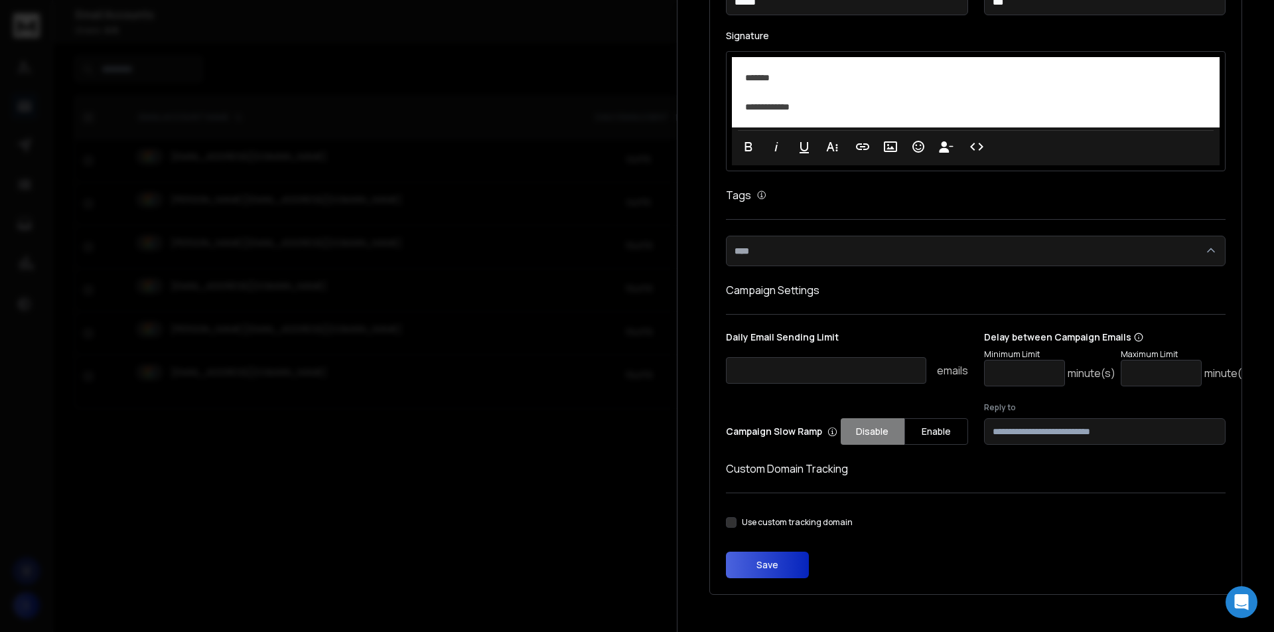
click at [765, 559] on button "Save" at bounding box center [767, 565] width 83 height 27
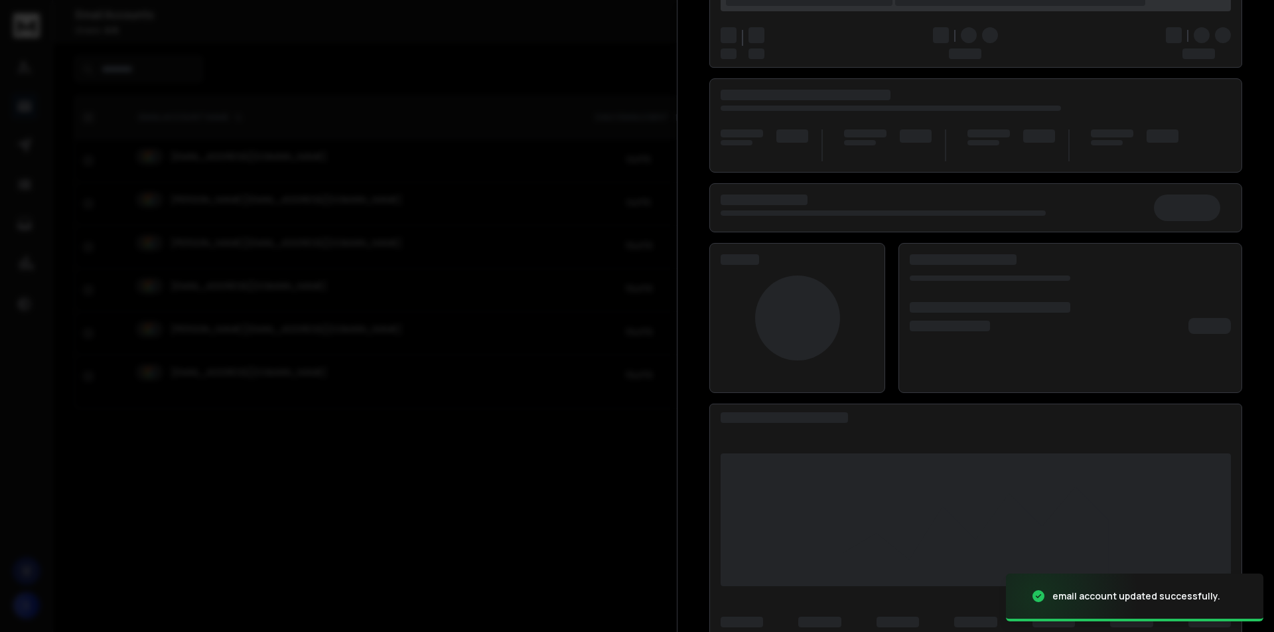
scroll to position [58, 0]
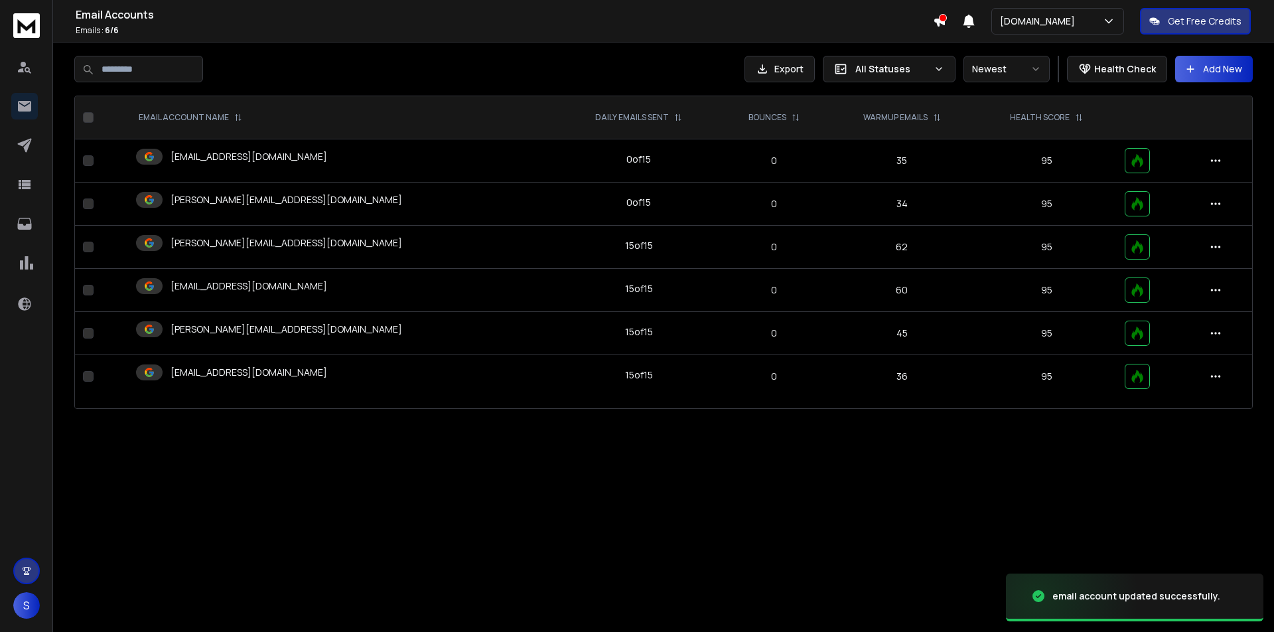
click at [240, 157] on p "[EMAIL_ADDRESS][DOMAIN_NAME]" at bounding box center [249, 156] width 157 height 13
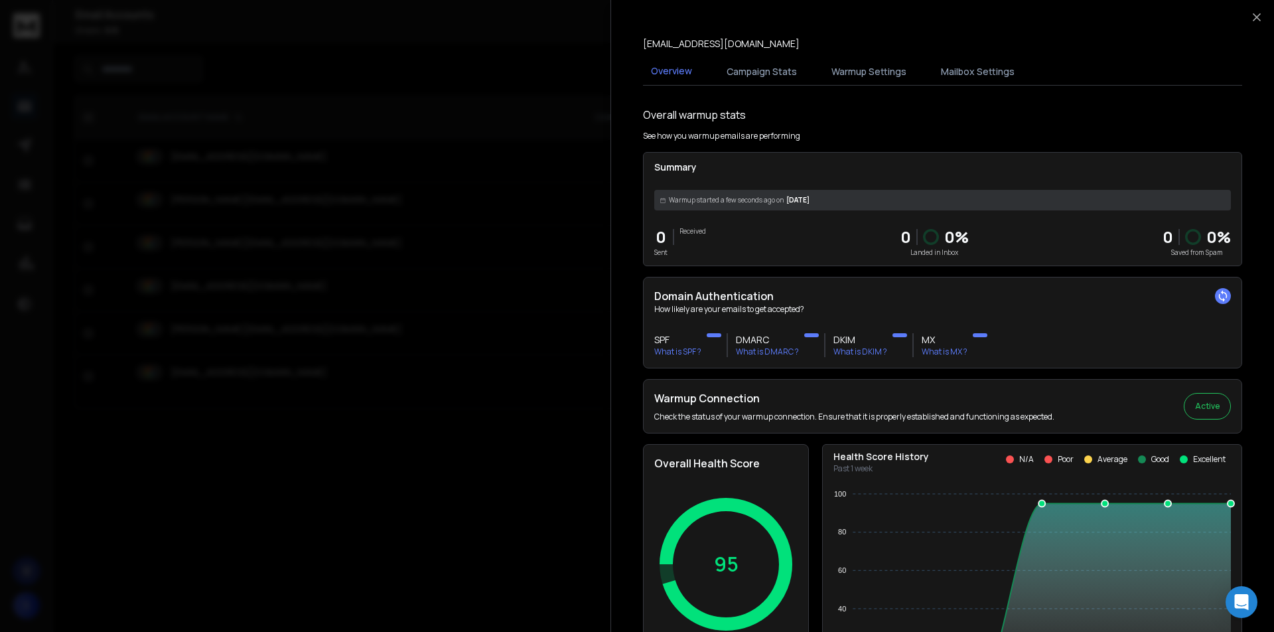
drag, startPoint x: 307, startPoint y: 134, endPoint x: 261, endPoint y: 156, distance: 50.2
click at [307, 134] on div at bounding box center [637, 316] width 1274 height 632
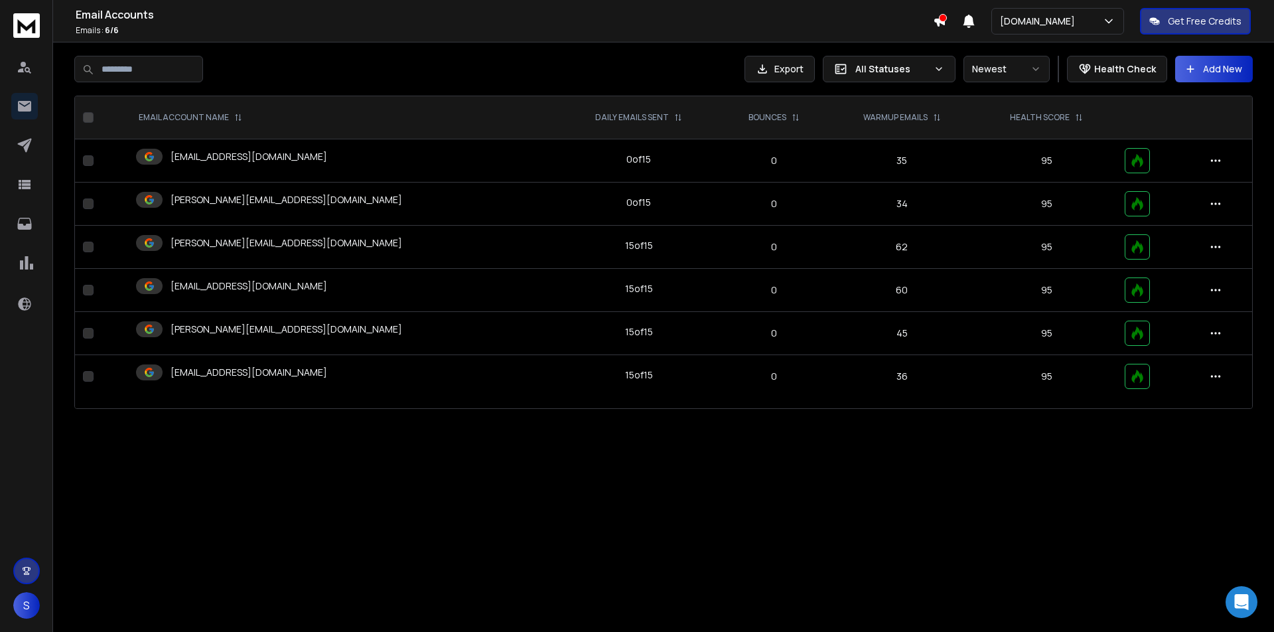
click at [240, 245] on p "[PERSON_NAME][EMAIL_ADDRESS][DOMAIN_NAME]" at bounding box center [287, 242] width 232 height 13
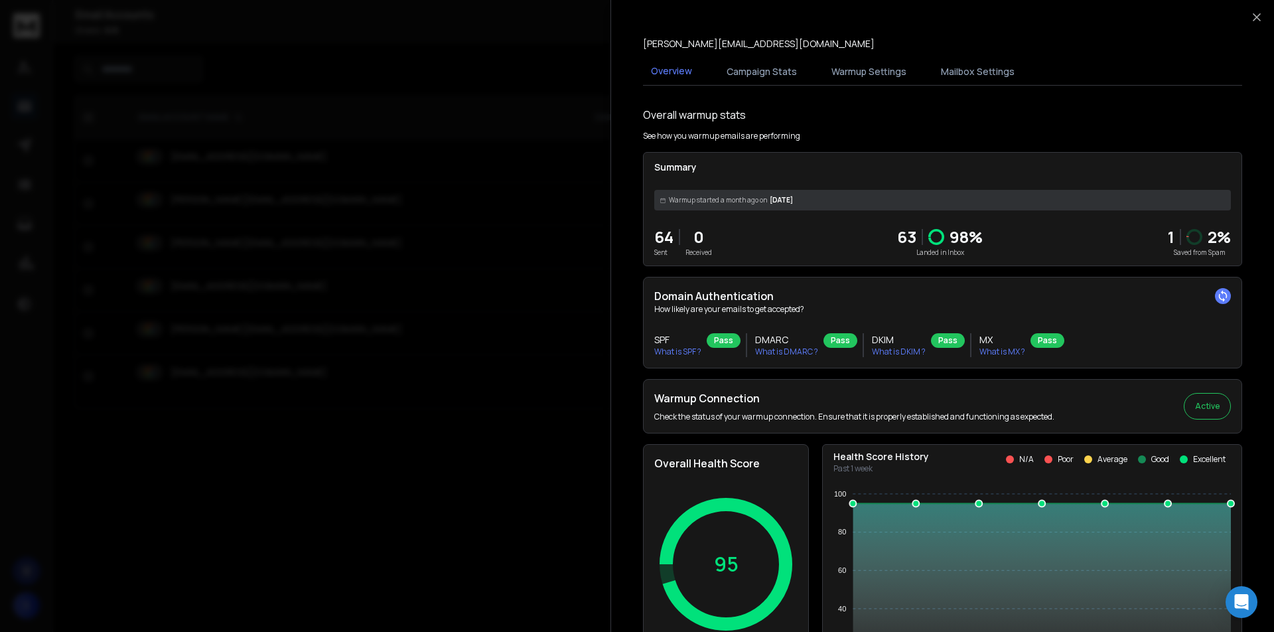
click at [759, 64] on button "Campaign Stats" at bounding box center [762, 71] width 86 height 29
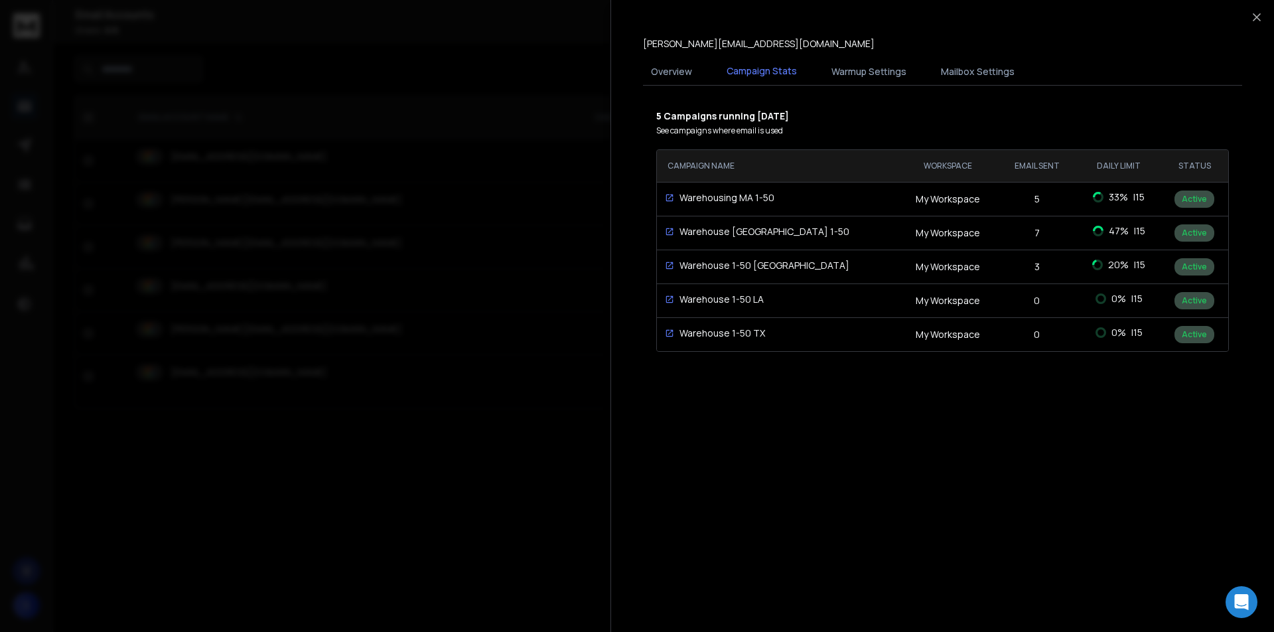
click at [969, 69] on button "Mailbox Settings" at bounding box center [978, 71] width 90 height 29
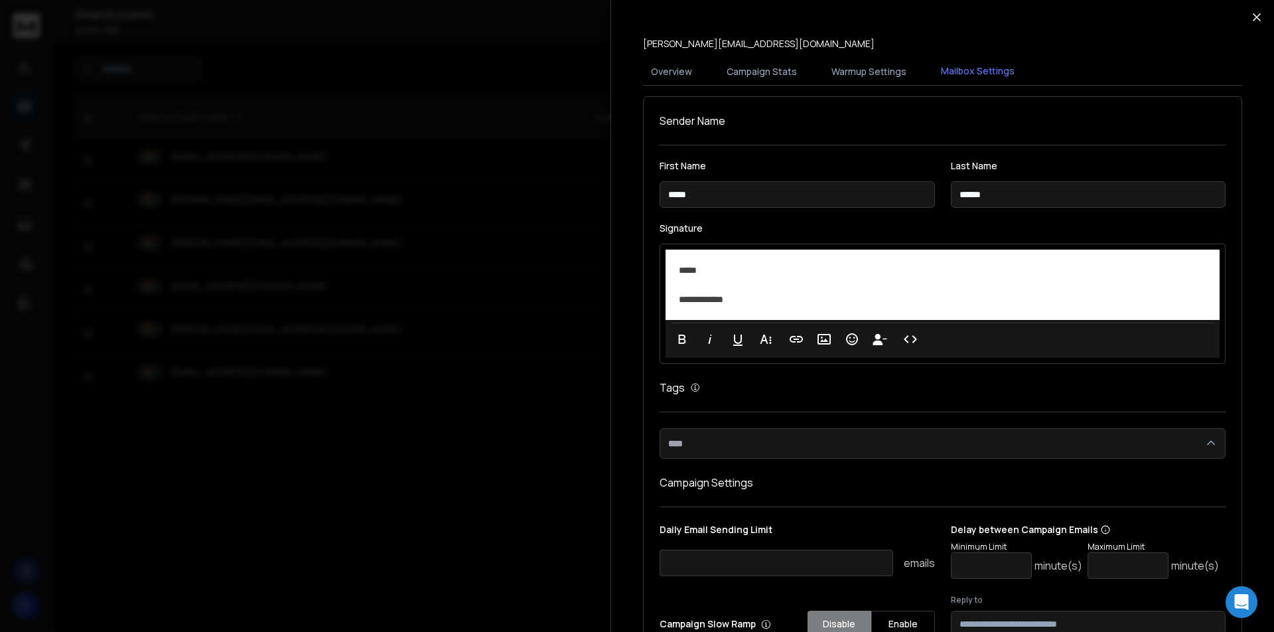
click at [1254, 19] on icon "button" at bounding box center [1257, 17] width 7 height 7
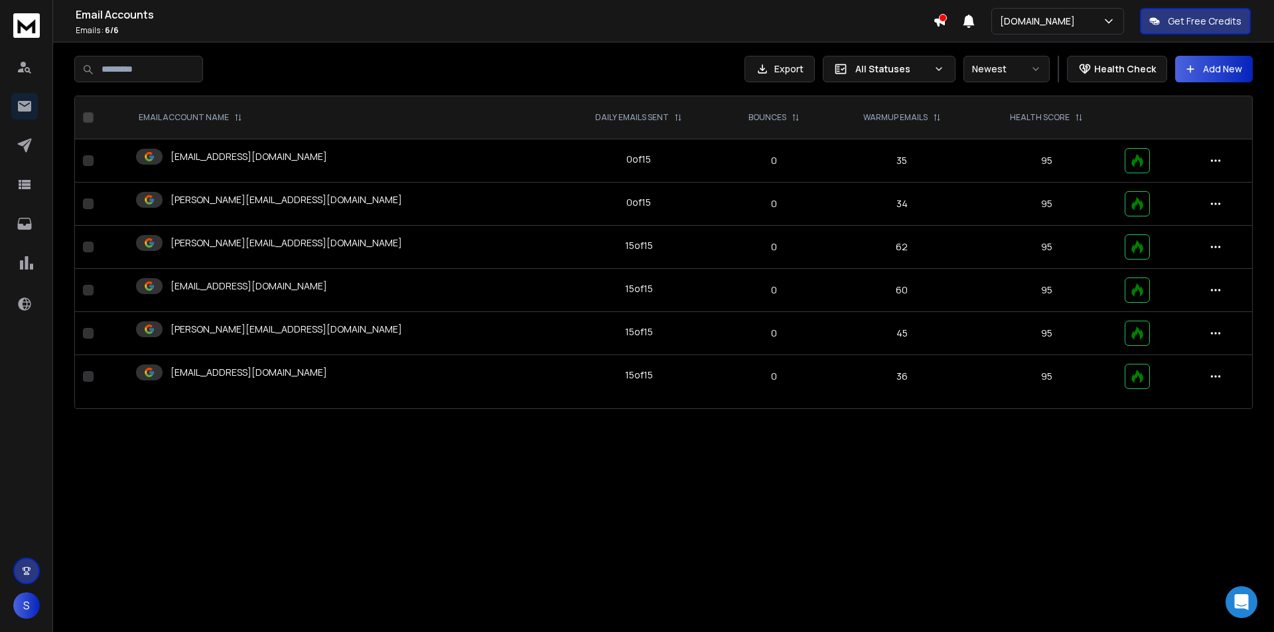
click at [326, 160] on div "[EMAIL_ADDRESS][DOMAIN_NAME]" at bounding box center [343, 157] width 414 height 16
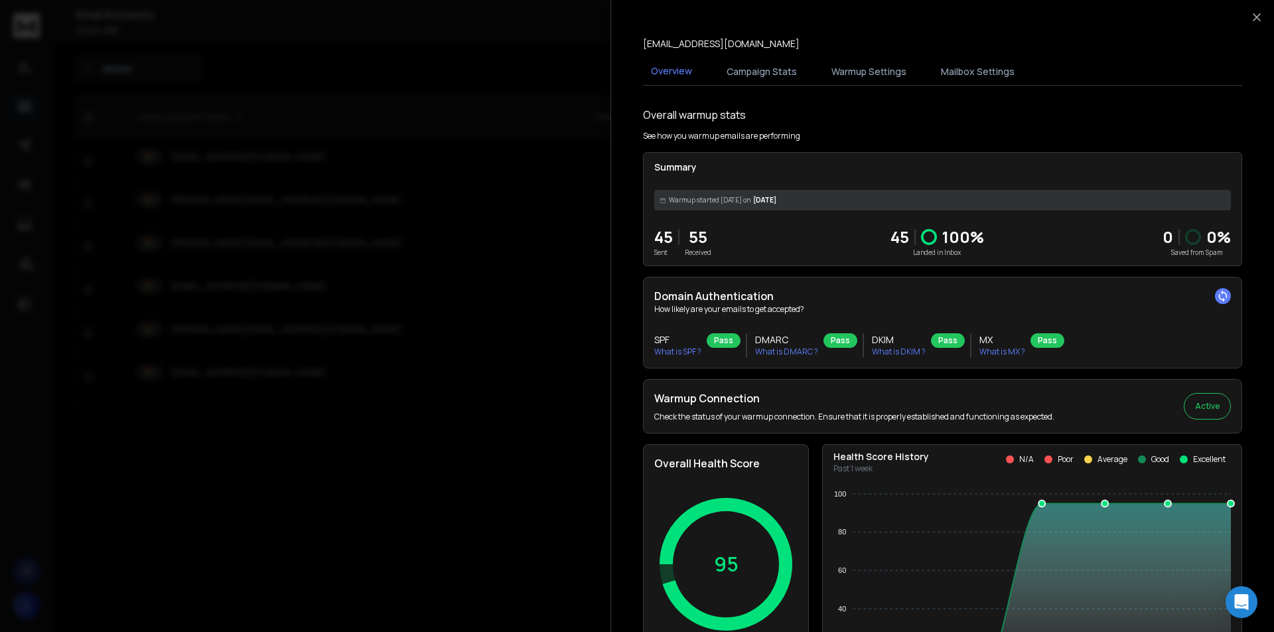
click at [967, 52] on div "liam@applytransloads.com Overview Campaign Stats Warmup Settings Mailbox Settin…" at bounding box center [942, 526] width 631 height 1021
click at [953, 63] on button "Mailbox Settings" at bounding box center [978, 71] width 90 height 29
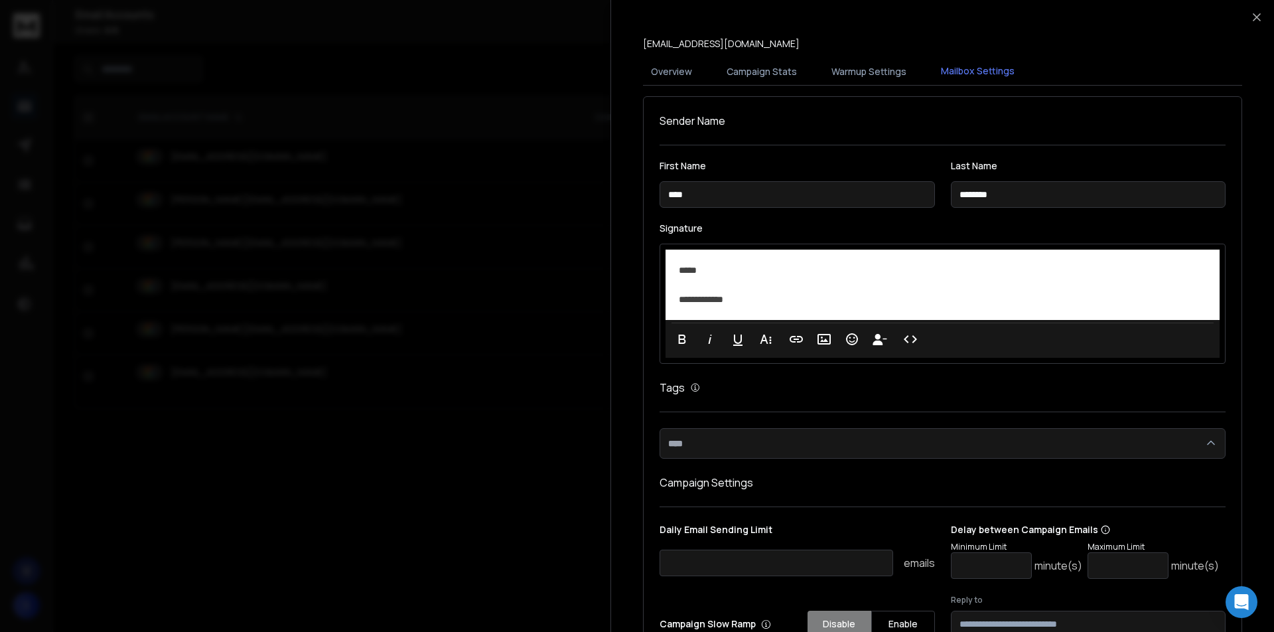
click at [762, 295] on div "**********" at bounding box center [941, 299] width 524 height 15
click at [790, 336] on icon "button" at bounding box center [796, 339] width 16 height 16
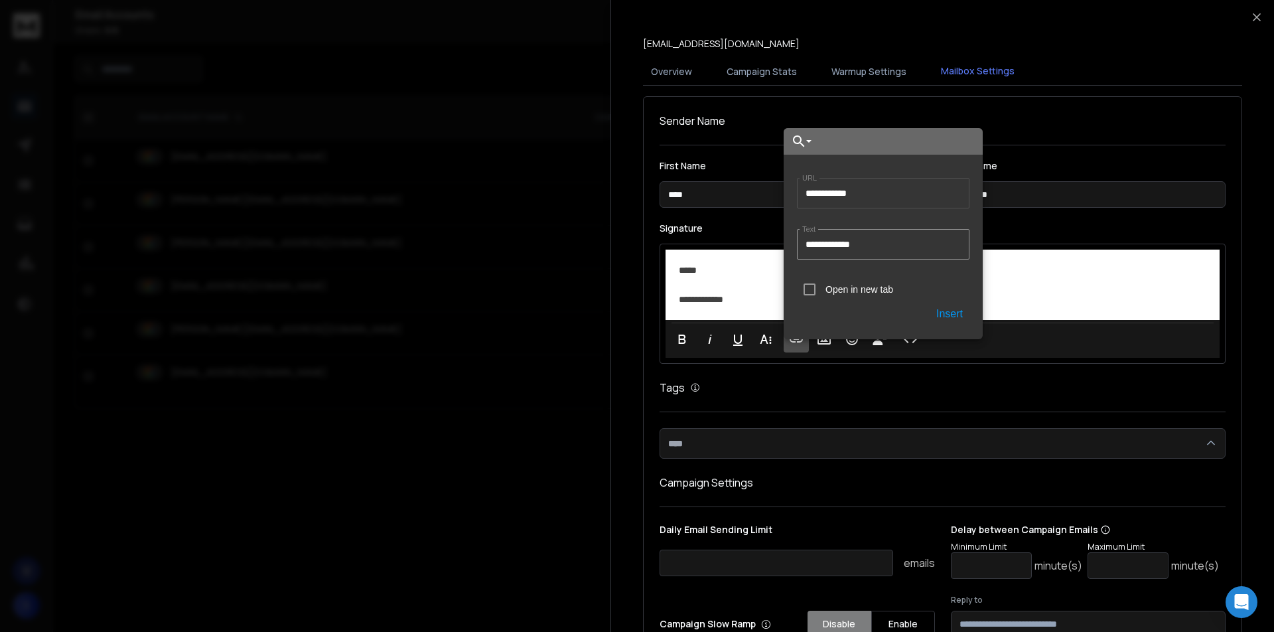
type input "**********"
click at [958, 319] on button "Insert" at bounding box center [950, 314] width 40 height 24
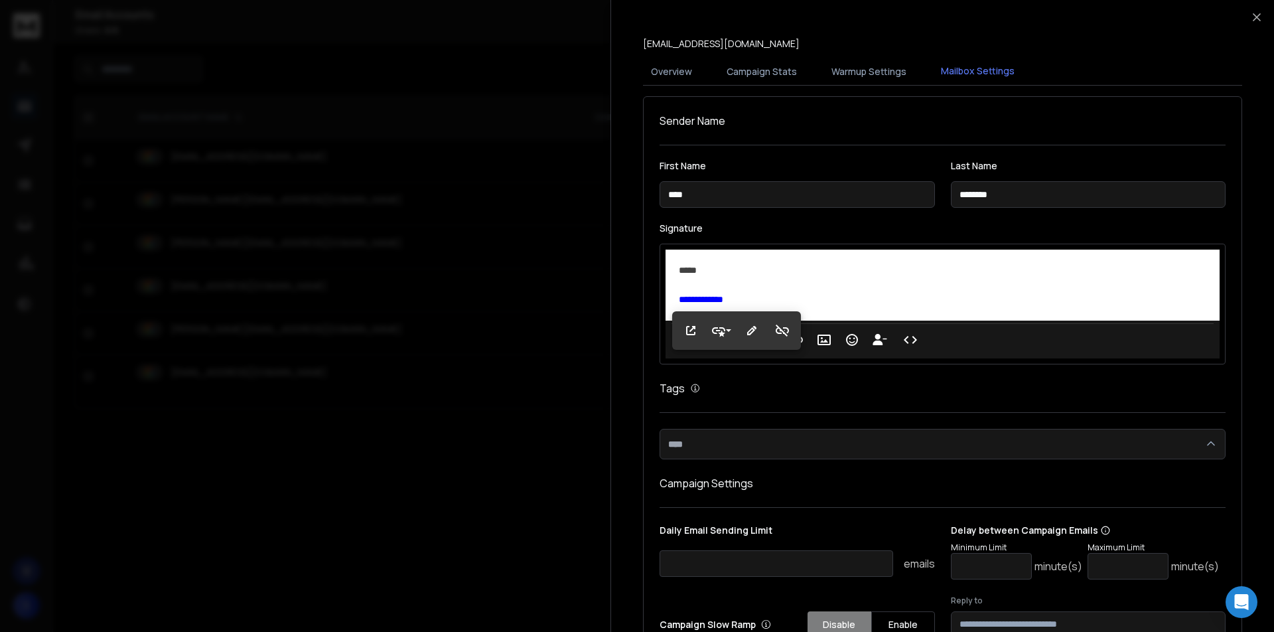
click at [863, 291] on div at bounding box center [943, 284] width 528 height 15
click at [764, 301] on div "**********" at bounding box center [943, 299] width 528 height 15
click at [806, 280] on div at bounding box center [943, 284] width 528 height 15
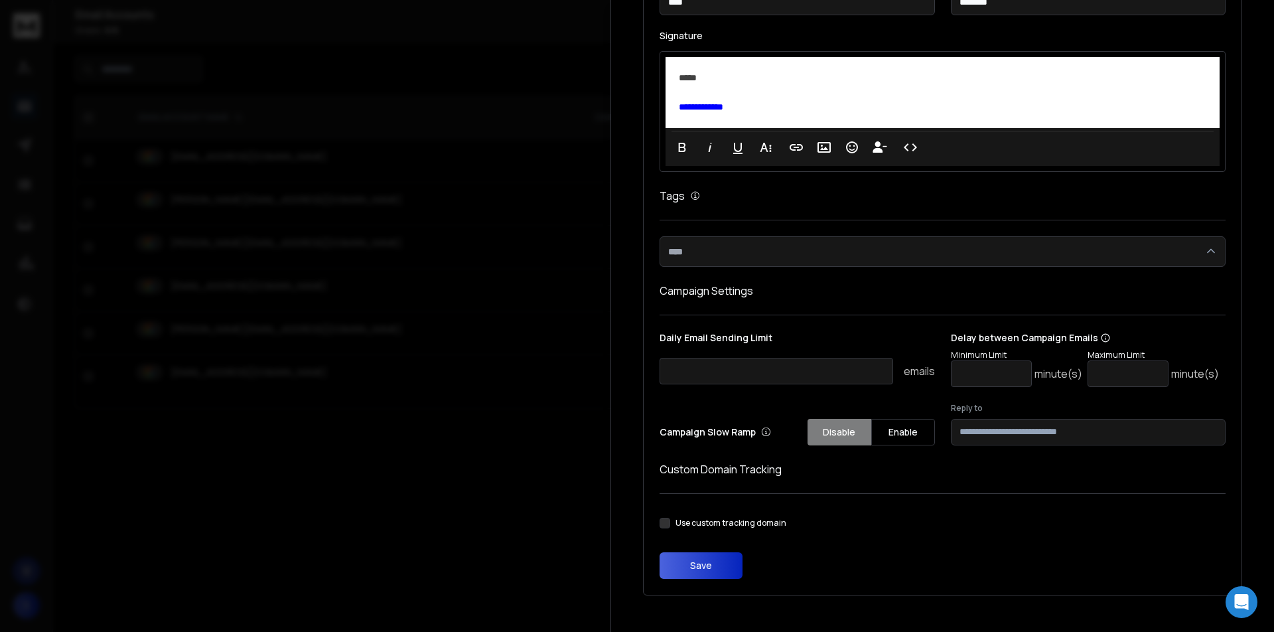
click at [717, 555] on button "Save" at bounding box center [701, 565] width 83 height 27
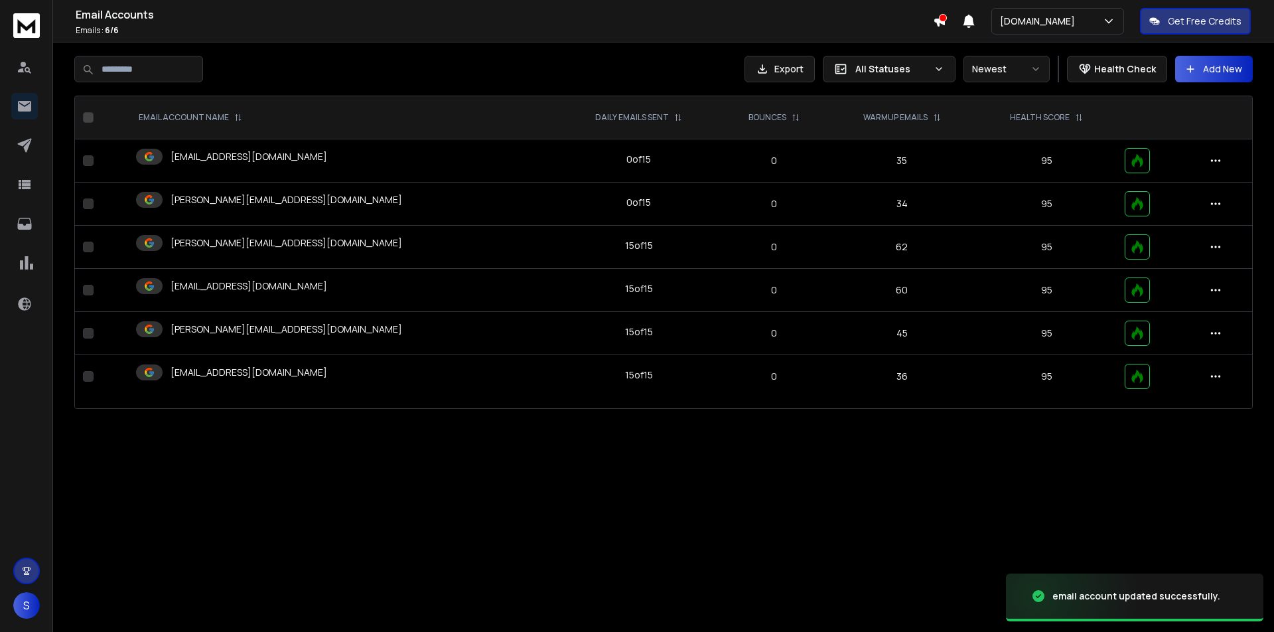
click at [1215, 201] on button at bounding box center [1216, 203] width 58 height 23
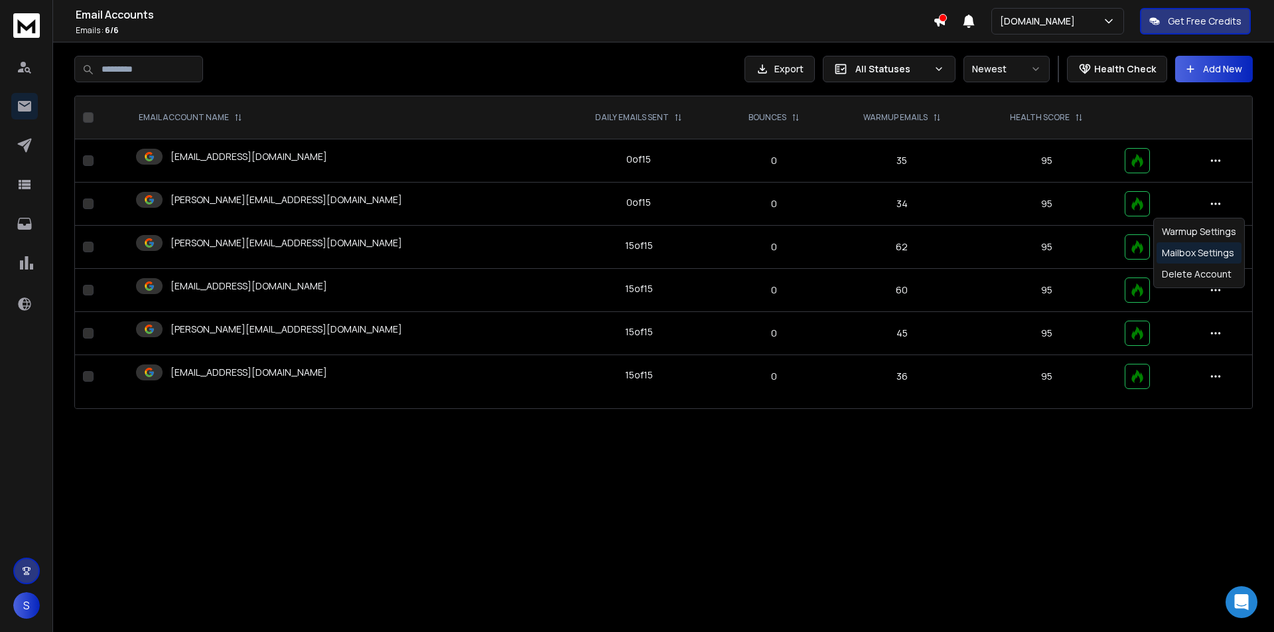
click at [1187, 249] on div "Mailbox Settings" at bounding box center [1199, 252] width 85 height 21
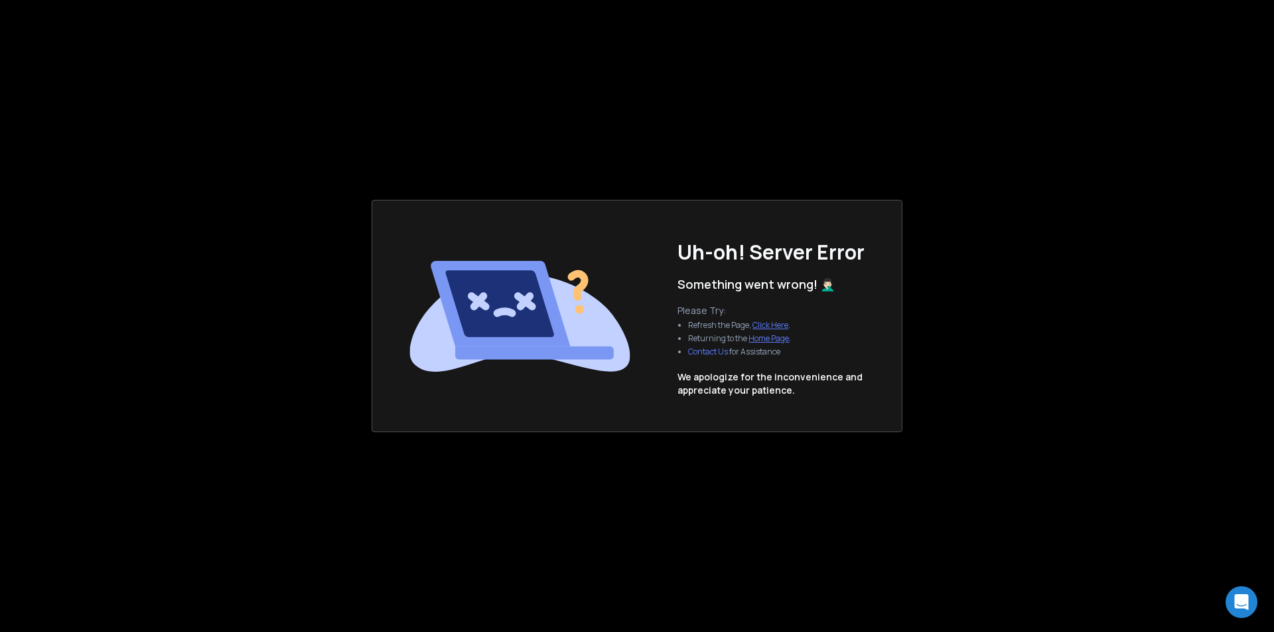
click at [850, 151] on div "Uh-oh! Server Error Something went wrong! 🤦🏻‍♂️ Please Try: Refresh the Page, C…" at bounding box center [637, 316] width 1274 height 632
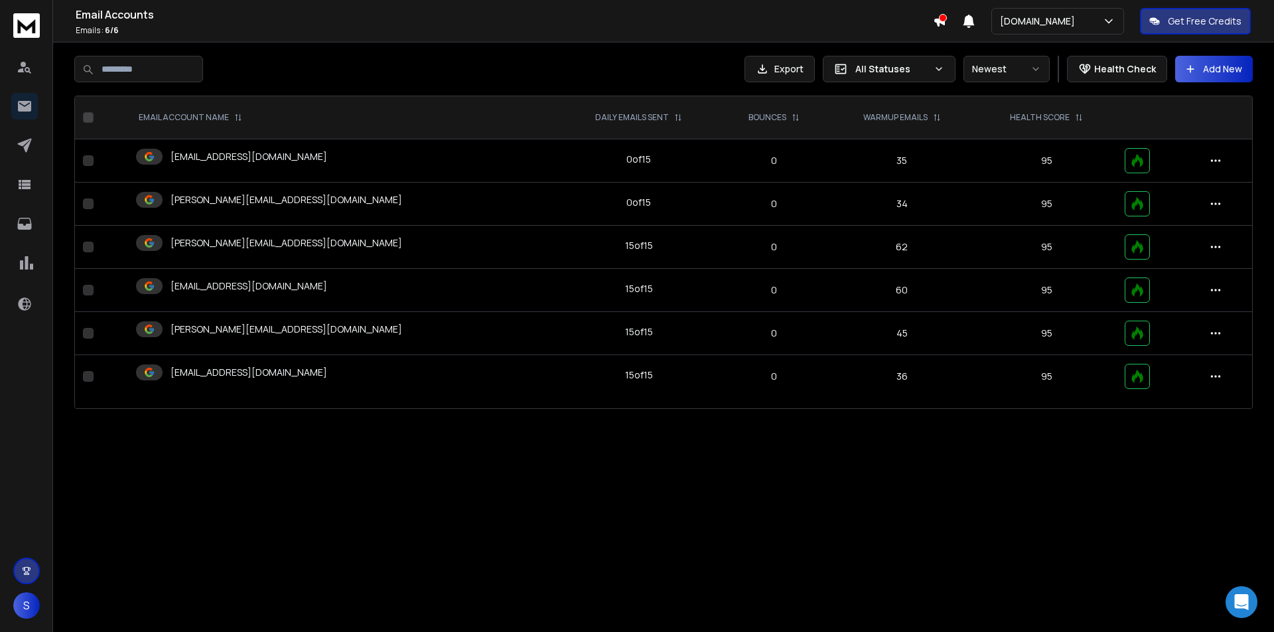
click at [1213, 205] on icon at bounding box center [1216, 204] width 12 height 12
click at [1181, 256] on div "Mailbox Settings" at bounding box center [1199, 252] width 85 height 21
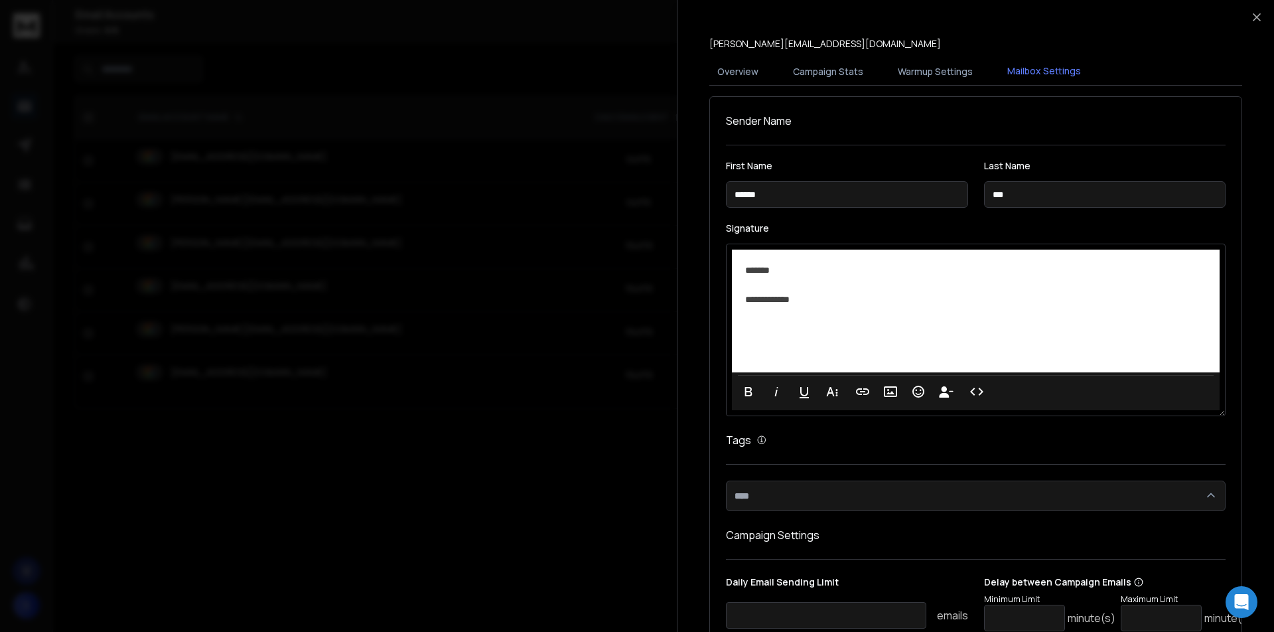
click at [814, 302] on div "**********" at bounding box center [973, 299] width 457 height 15
click at [868, 392] on icon "button" at bounding box center [862, 391] width 13 height 7
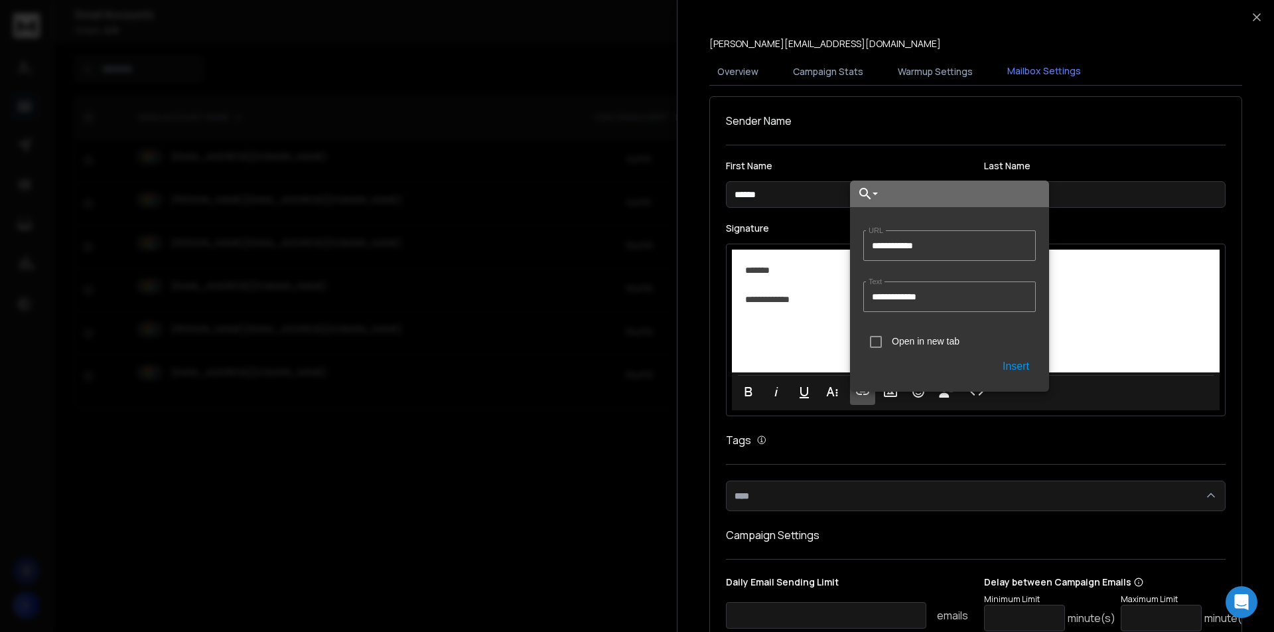
type input "**********"
click at [1011, 358] on button "Insert" at bounding box center [1016, 366] width 40 height 24
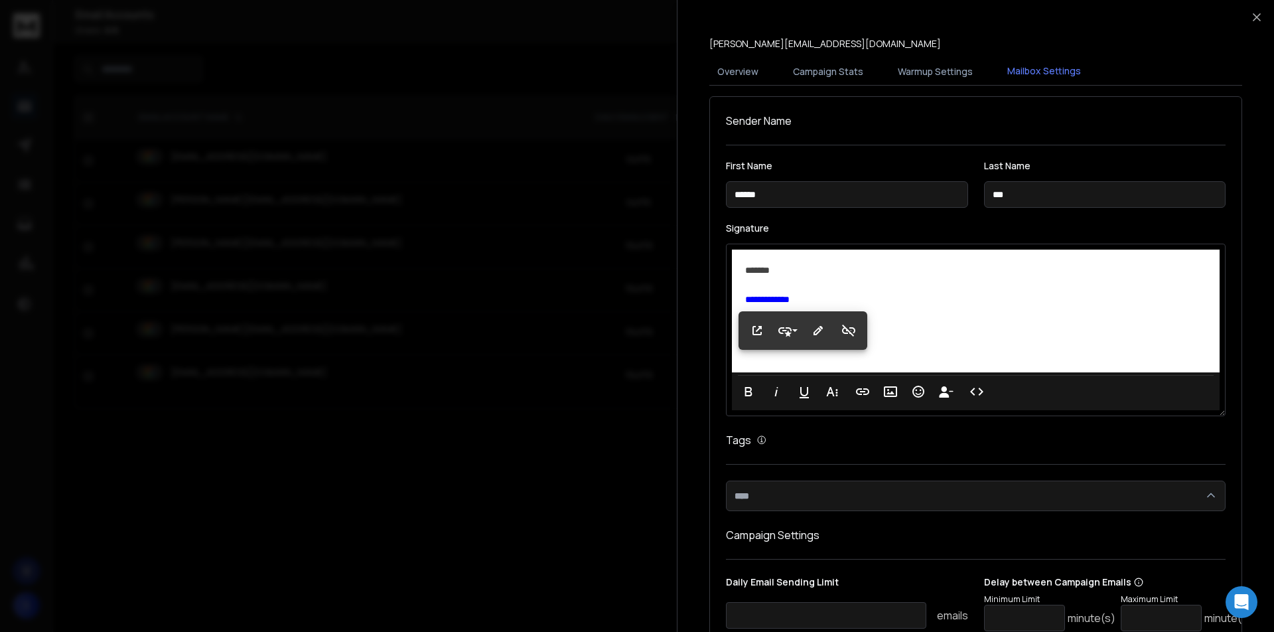
click at [1187, 29] on div "**********" at bounding box center [976, 438] width 565 height 845
click at [1253, 19] on icon "button" at bounding box center [1256, 17] width 13 height 13
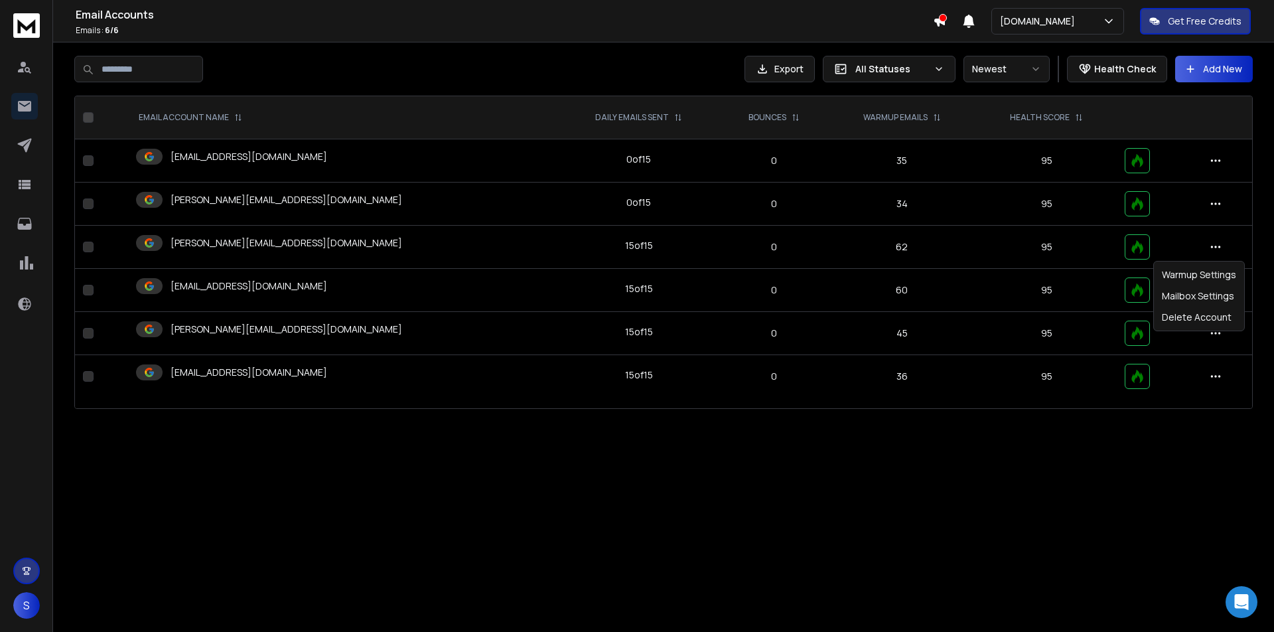
click at [1210, 241] on icon at bounding box center [1216, 247] width 12 height 12
click at [1193, 294] on div "Mailbox Settings" at bounding box center [1199, 295] width 85 height 21
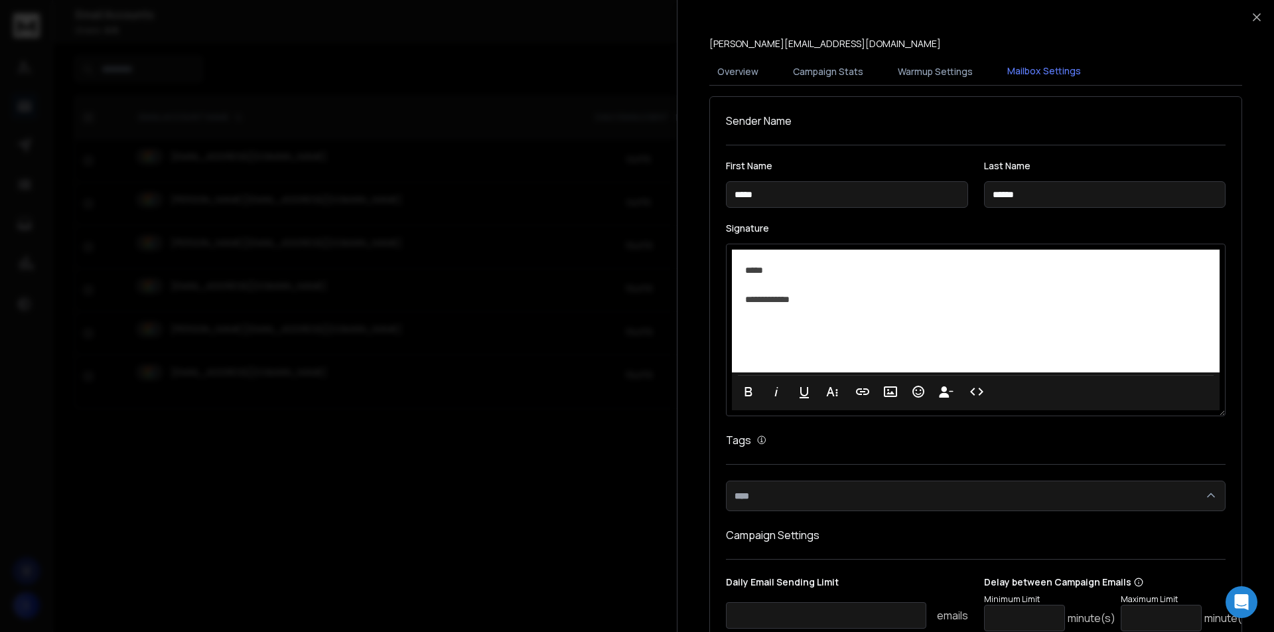
click at [837, 304] on div "**********" at bounding box center [973, 299] width 457 height 15
click at [861, 392] on icon "button" at bounding box center [862, 391] width 13 height 7
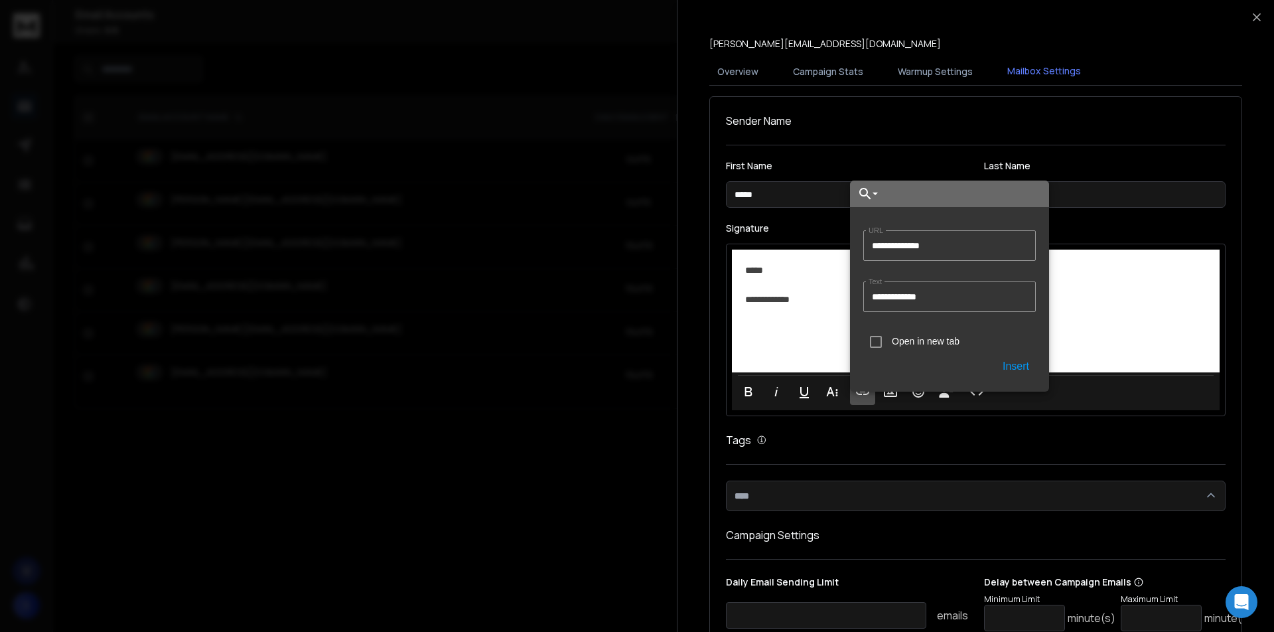
type input "**********"
click at [1018, 366] on button "Insert" at bounding box center [1016, 366] width 40 height 24
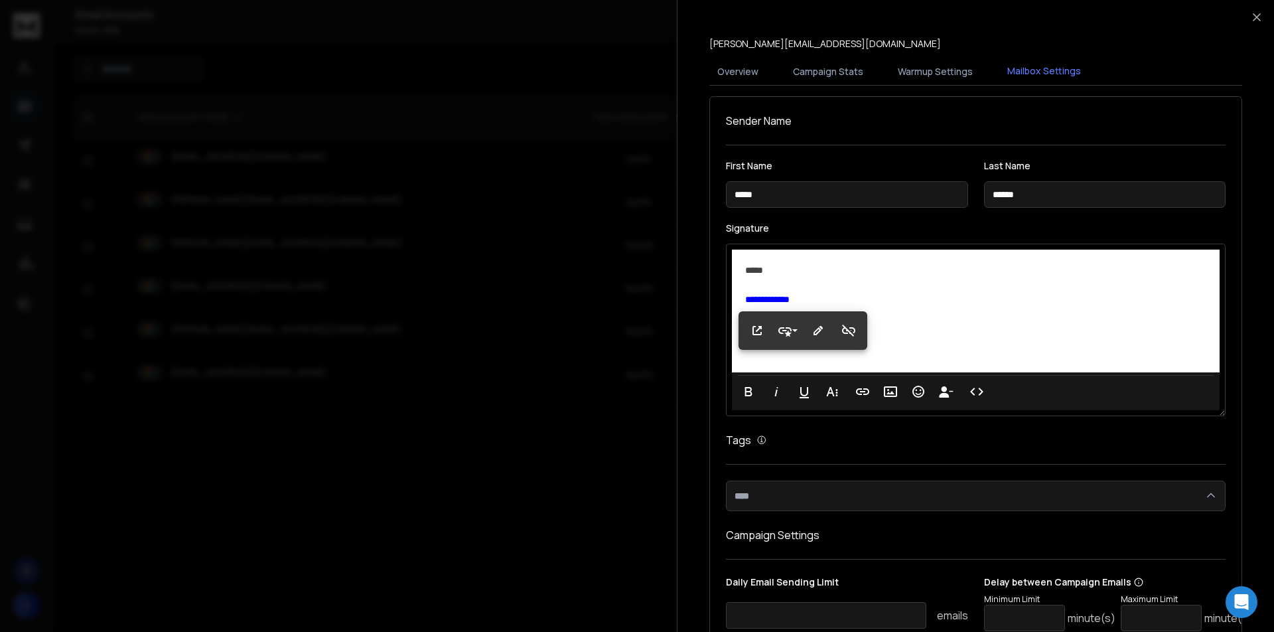
click at [1030, 342] on div "**********" at bounding box center [976, 311] width 488 height 123
click at [1256, 19] on icon "button" at bounding box center [1256, 17] width 13 height 13
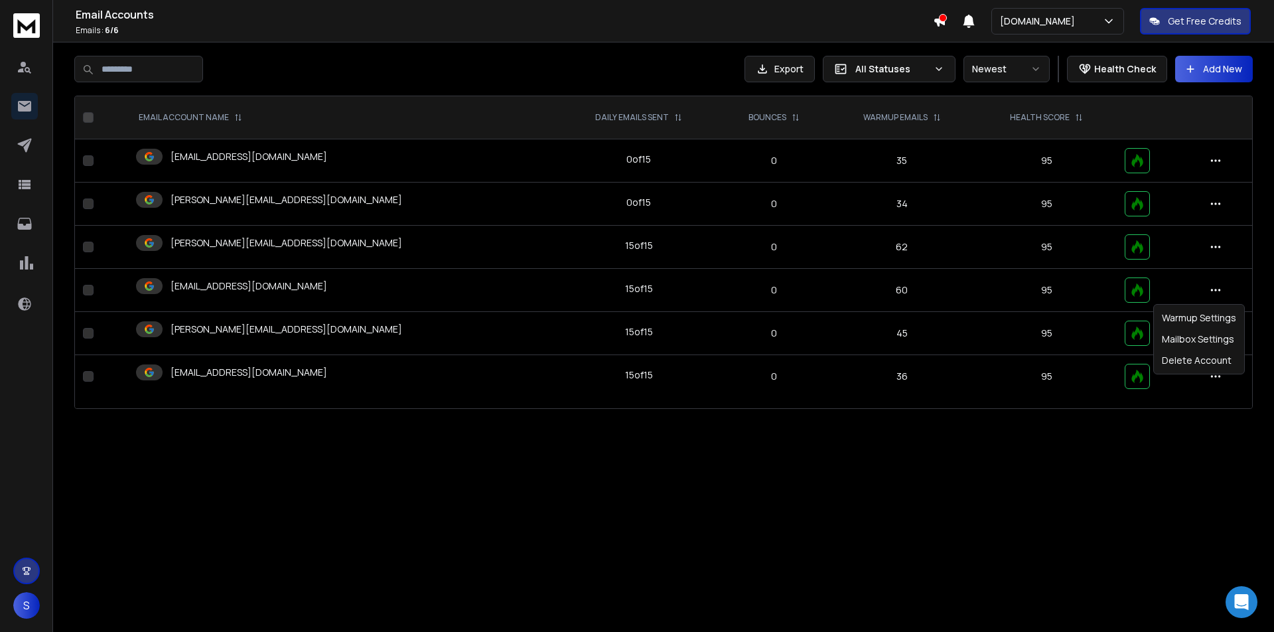
click at [1211, 287] on icon at bounding box center [1216, 290] width 12 height 12
click at [1183, 337] on div "Mailbox Settings" at bounding box center [1199, 339] width 85 height 21
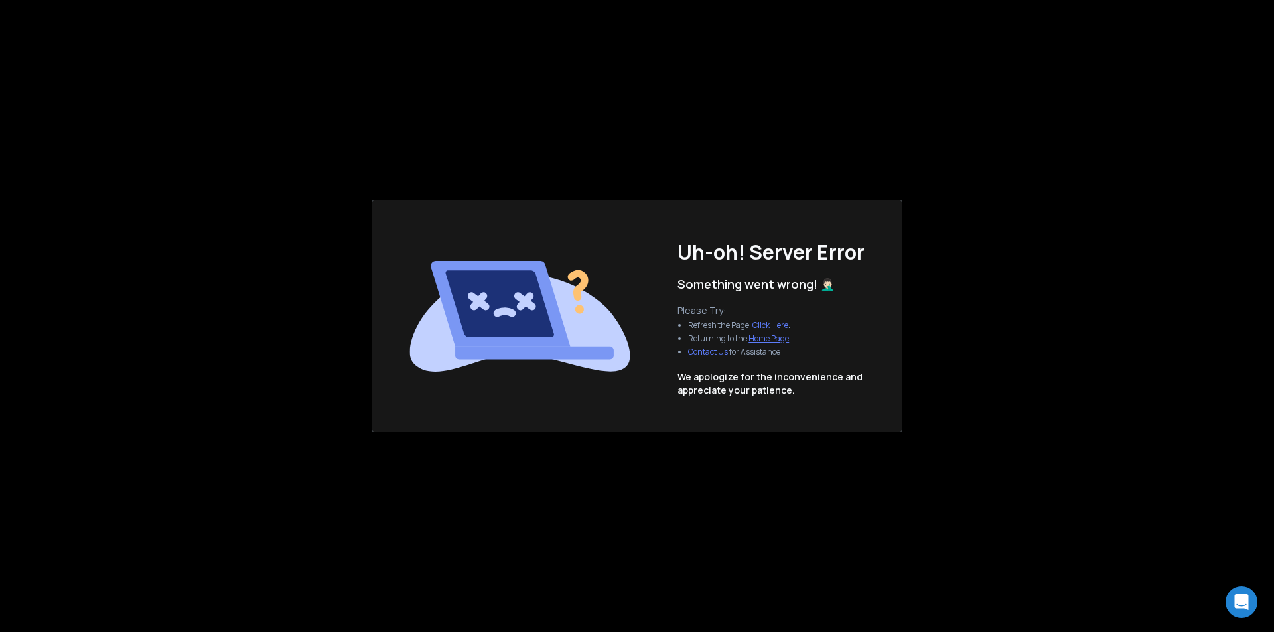
click at [948, 251] on div "Uh-oh! Server Error Something went wrong! 🤦🏻‍♂️ Please Try: Refresh the Page, C…" at bounding box center [637, 316] width 1274 height 632
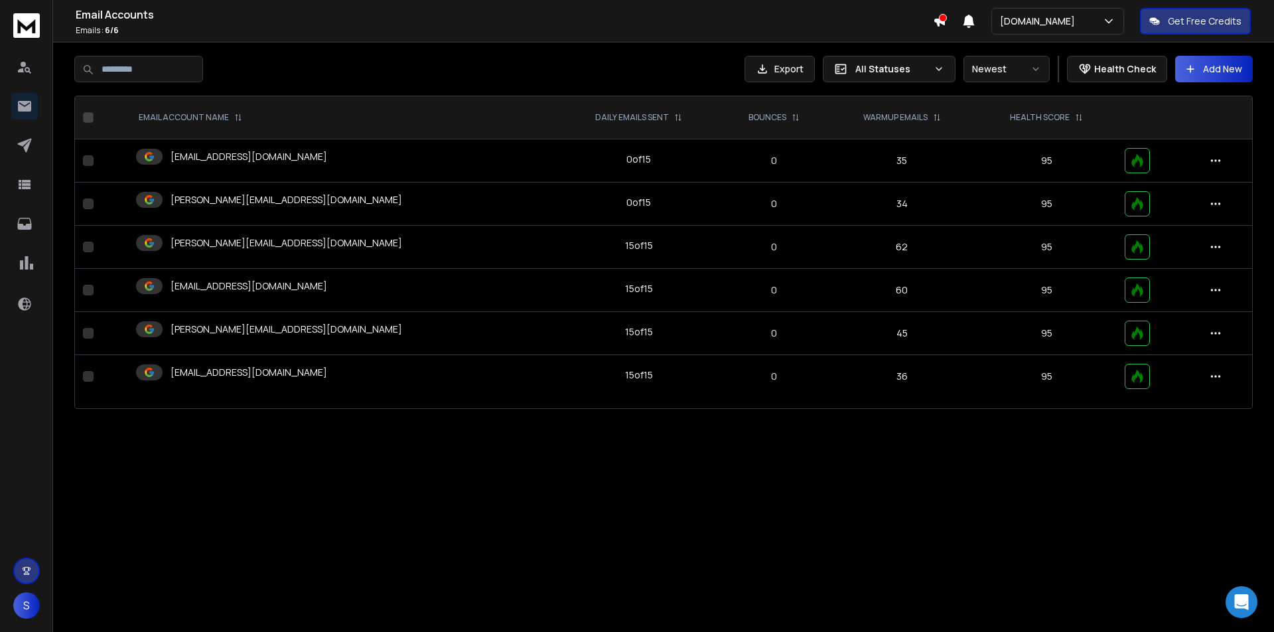
click at [1210, 293] on icon at bounding box center [1216, 290] width 12 height 12
click at [1203, 336] on div "Mailbox Settings" at bounding box center [1199, 339] width 85 height 21
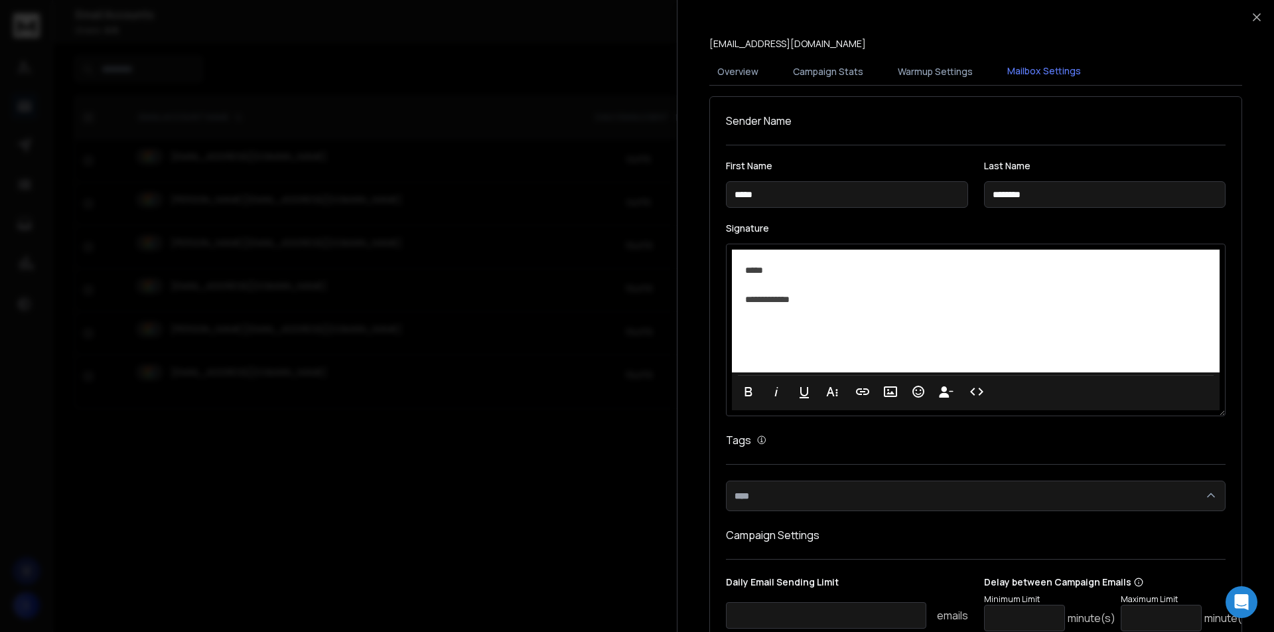
click at [822, 303] on div "**********" at bounding box center [973, 299] width 457 height 15
click at [870, 390] on icon "button" at bounding box center [863, 392] width 16 height 16
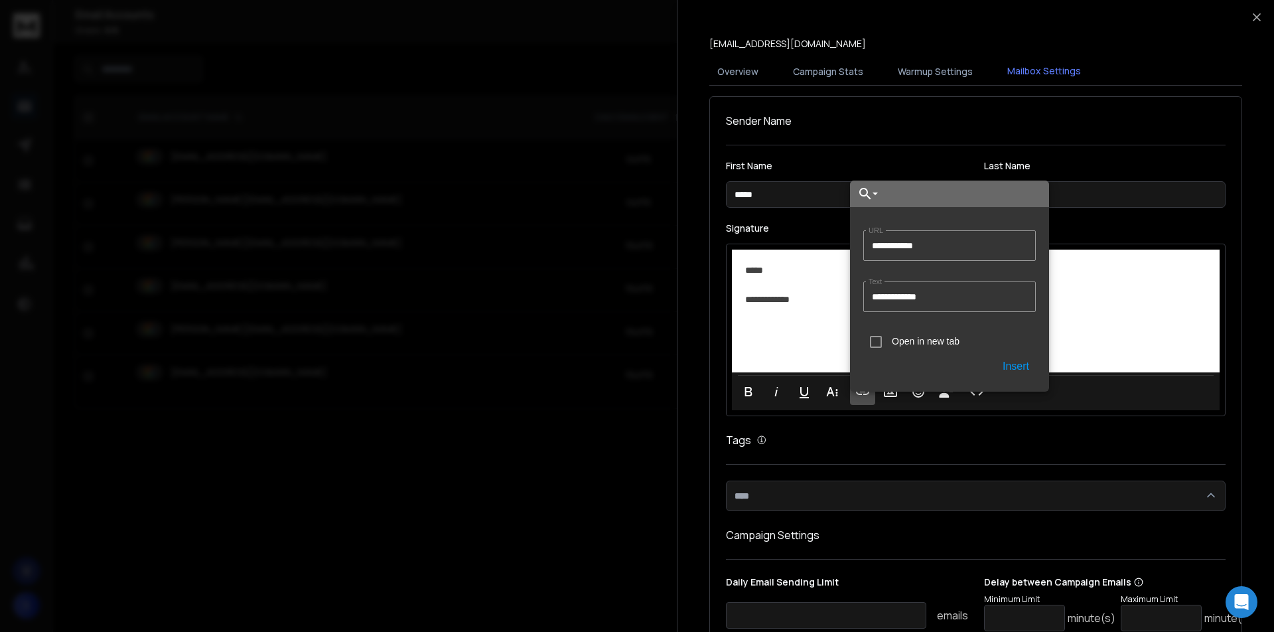
type input "**********"
click at [1018, 366] on button "Insert" at bounding box center [1016, 366] width 40 height 24
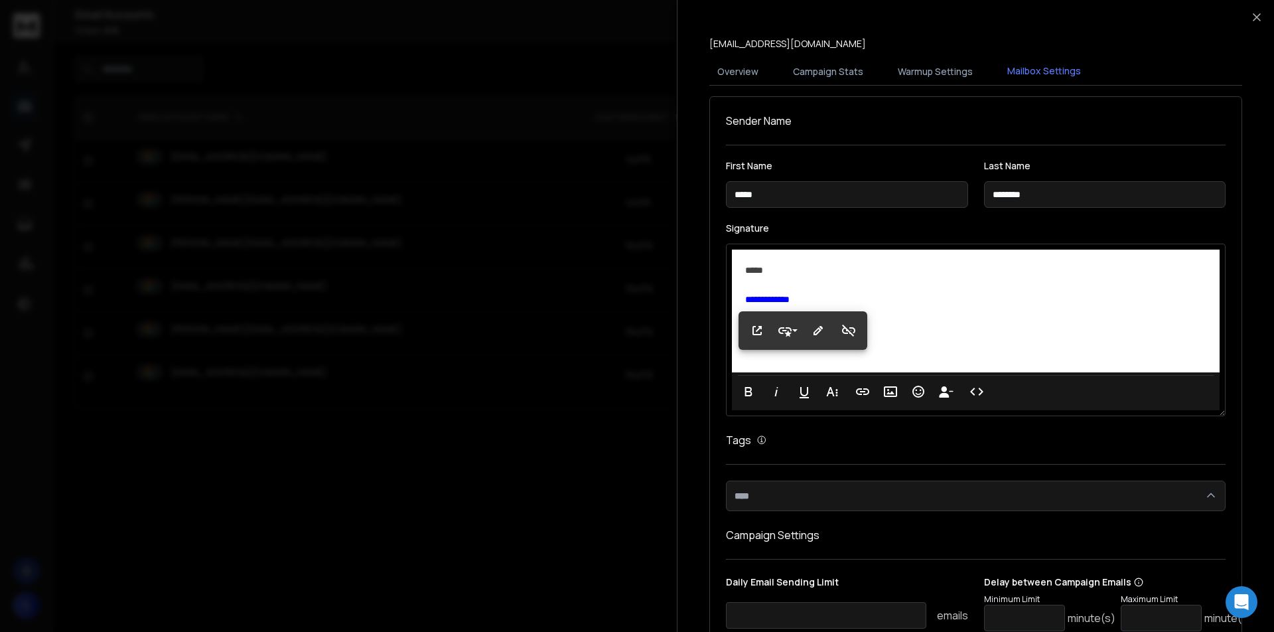
click at [1252, 24] on div "**********" at bounding box center [976, 438] width 565 height 845
click at [1253, 21] on icon "button" at bounding box center [1256, 17] width 13 height 13
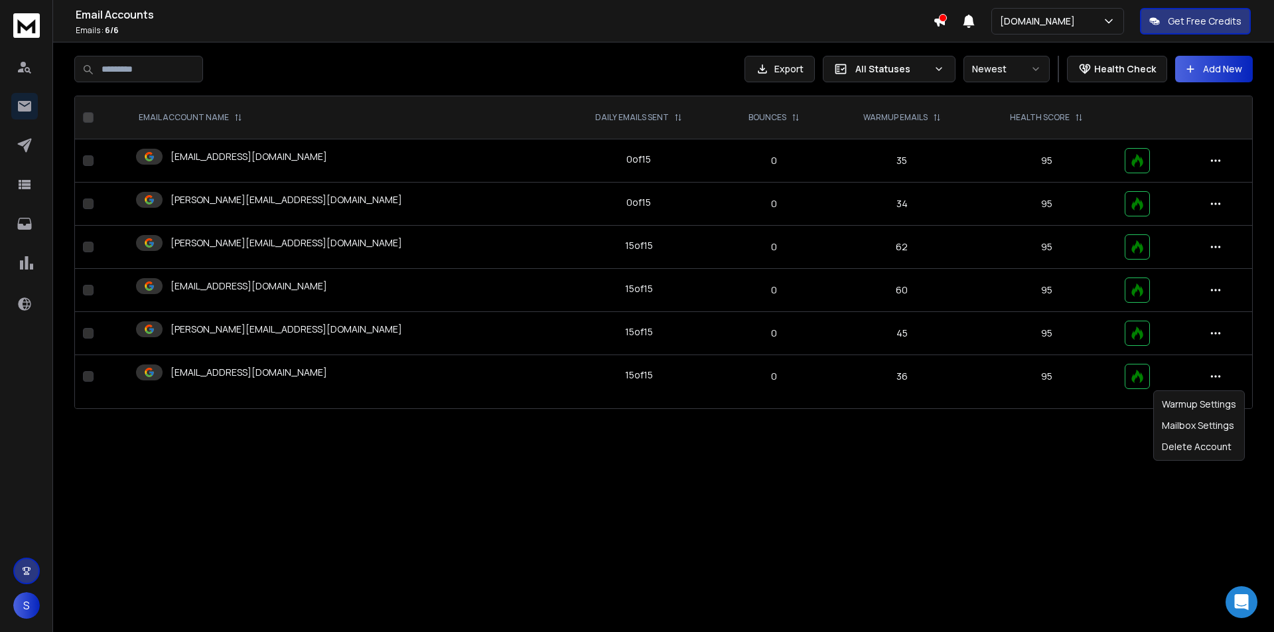
click at [1213, 373] on icon at bounding box center [1216, 376] width 12 height 12
click at [1190, 419] on div "Mailbox Settings" at bounding box center [1199, 425] width 85 height 21
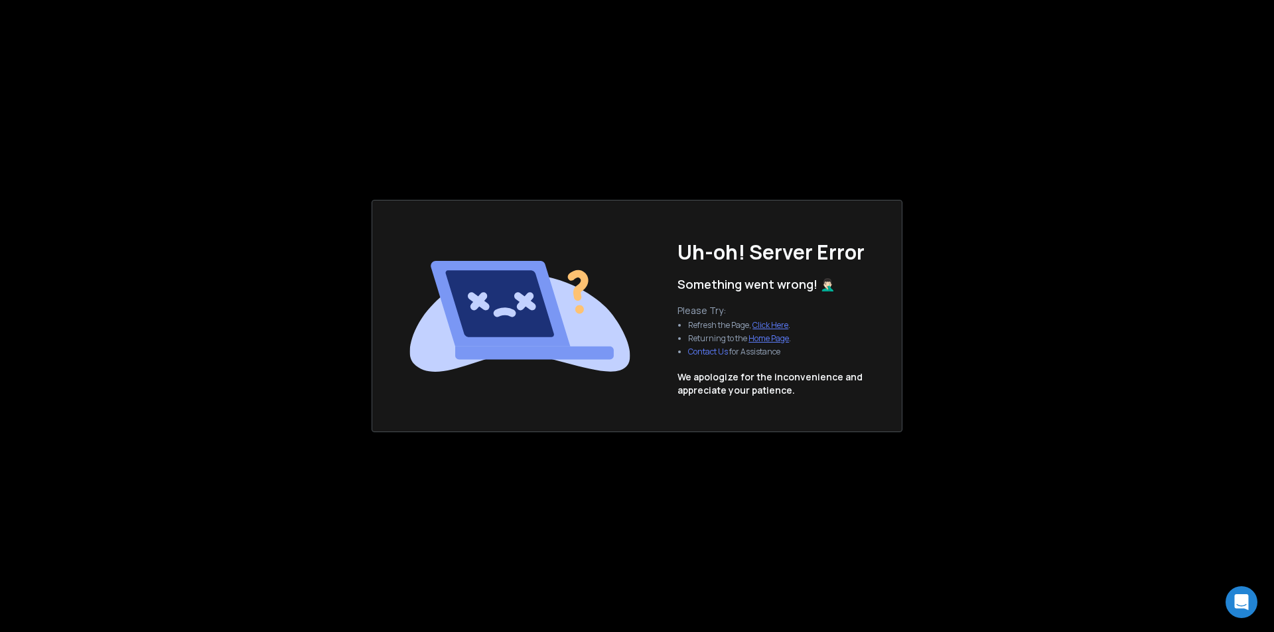
click at [917, 265] on div "Uh-oh! Server Error Something went wrong! 🤦🏻‍♂️ Please Try: Refresh the Page, C…" at bounding box center [637, 316] width 1274 height 632
click at [1247, 612] on div "Open Intercom Messenger" at bounding box center [1242, 602] width 35 height 35
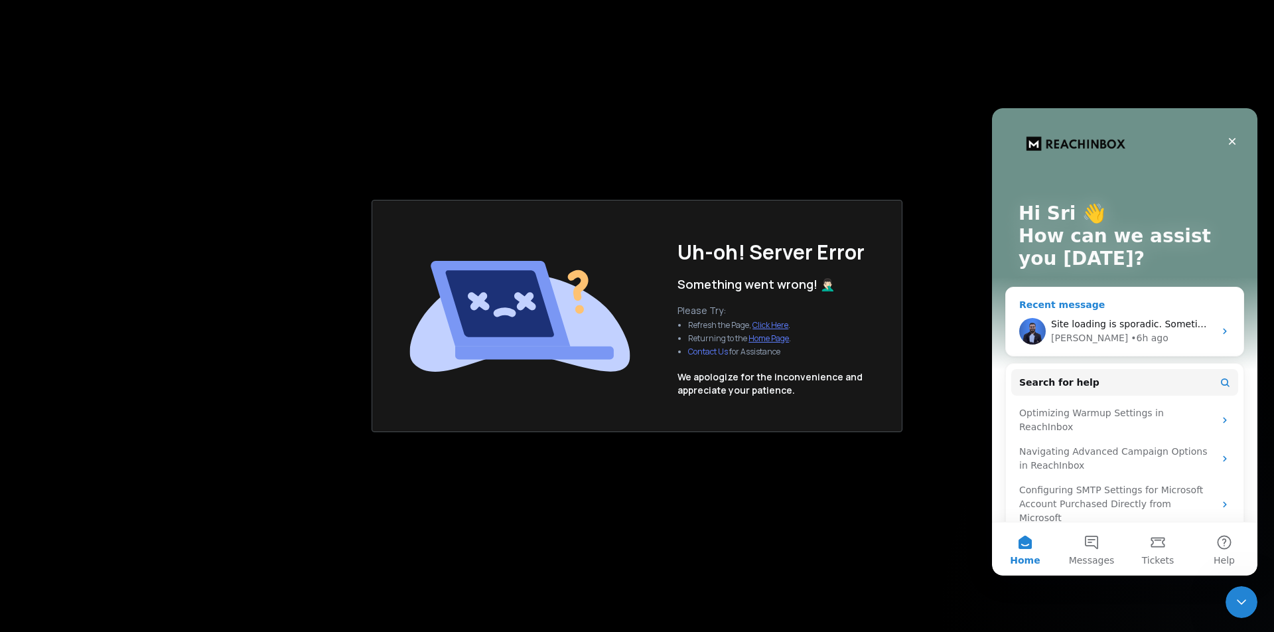
click at [1140, 288] on div "Recent message Site loading is sporadic. Sometimes it works flawlessly, other t…" at bounding box center [1124, 322] width 239 height 70
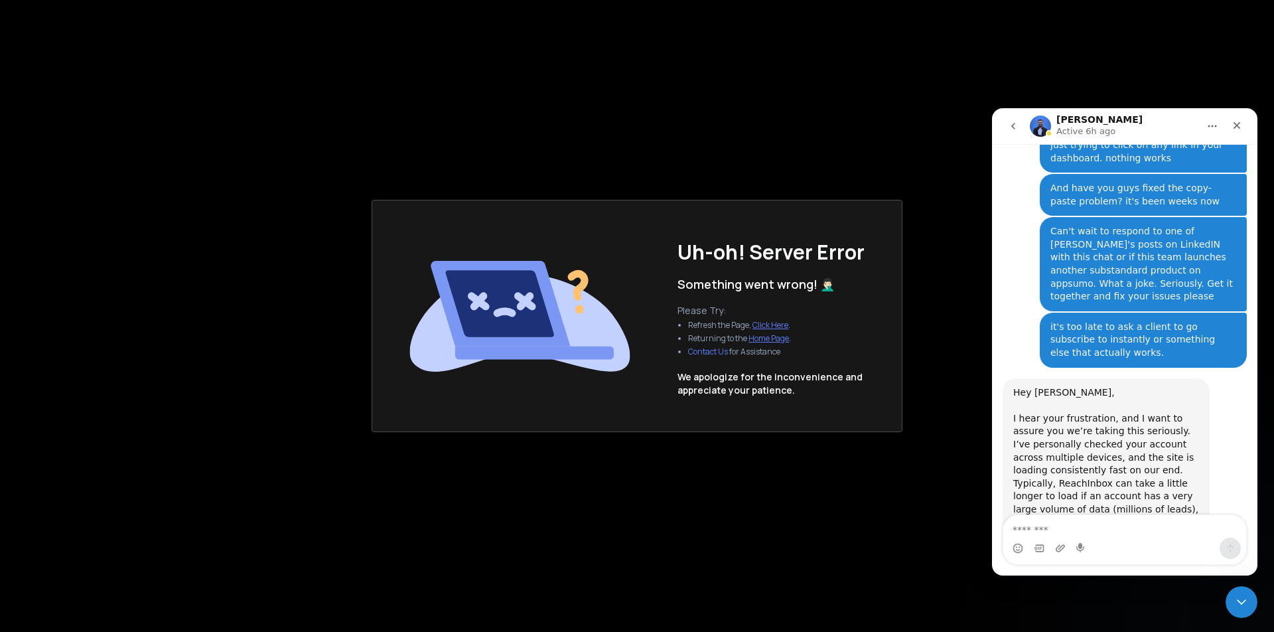
scroll to position [8777, 0]
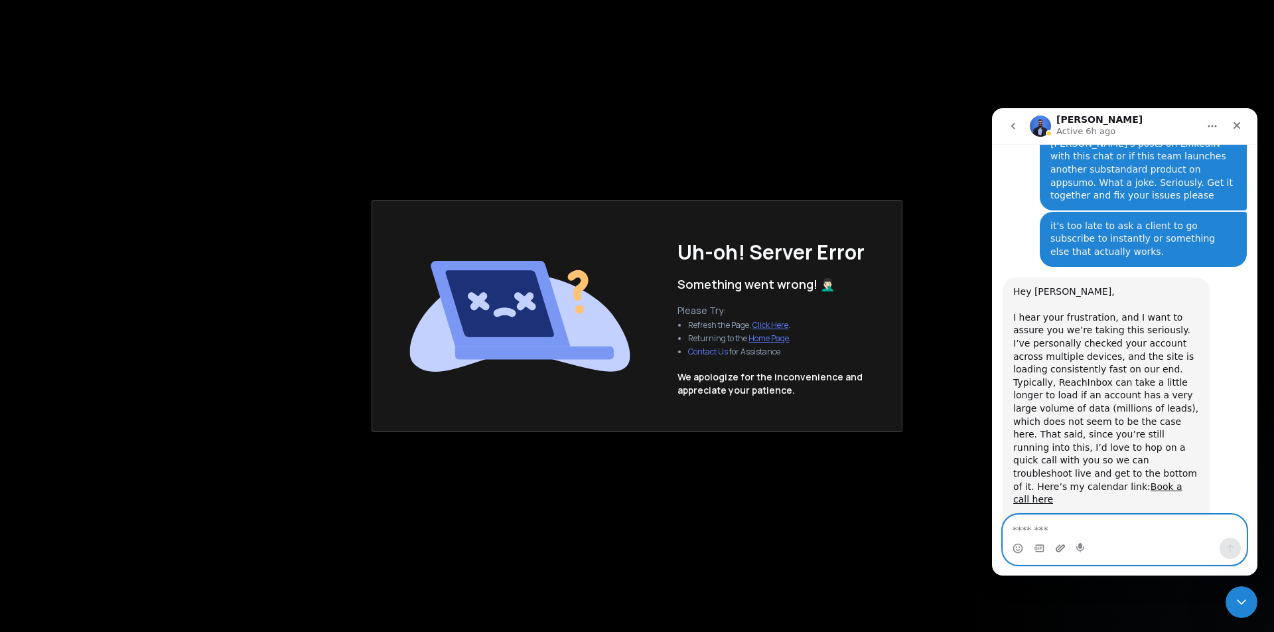
click at [1063, 550] on icon "Upload attachment" at bounding box center [1060, 548] width 11 height 11
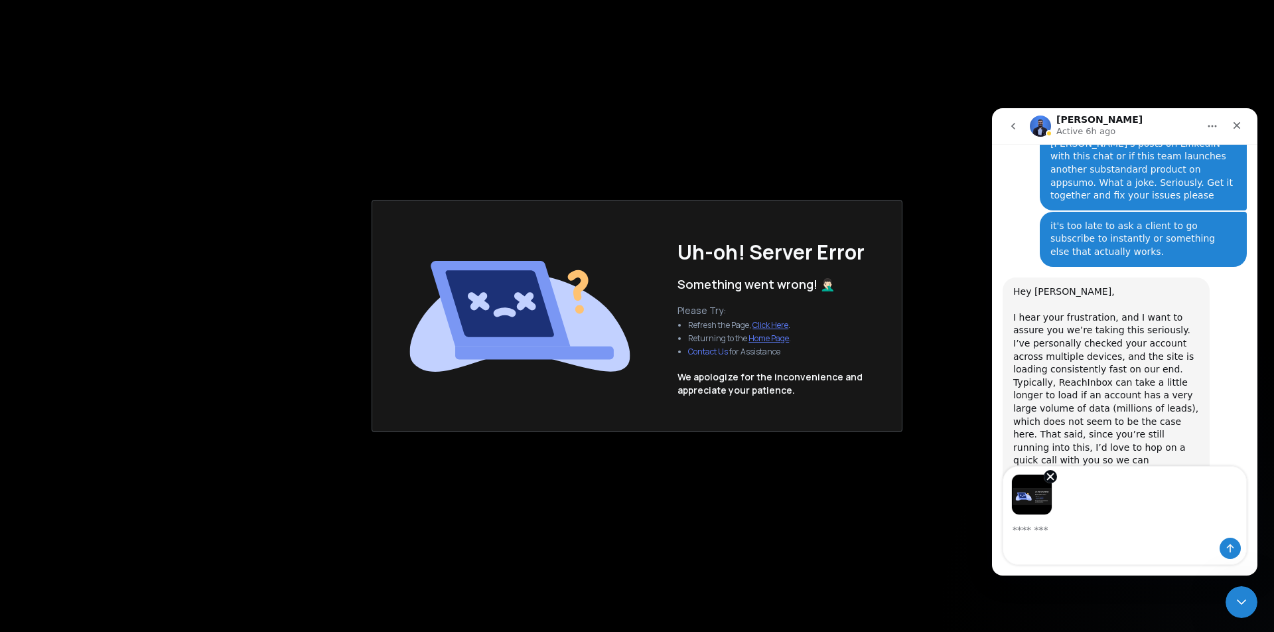
scroll to position [8825, 0]
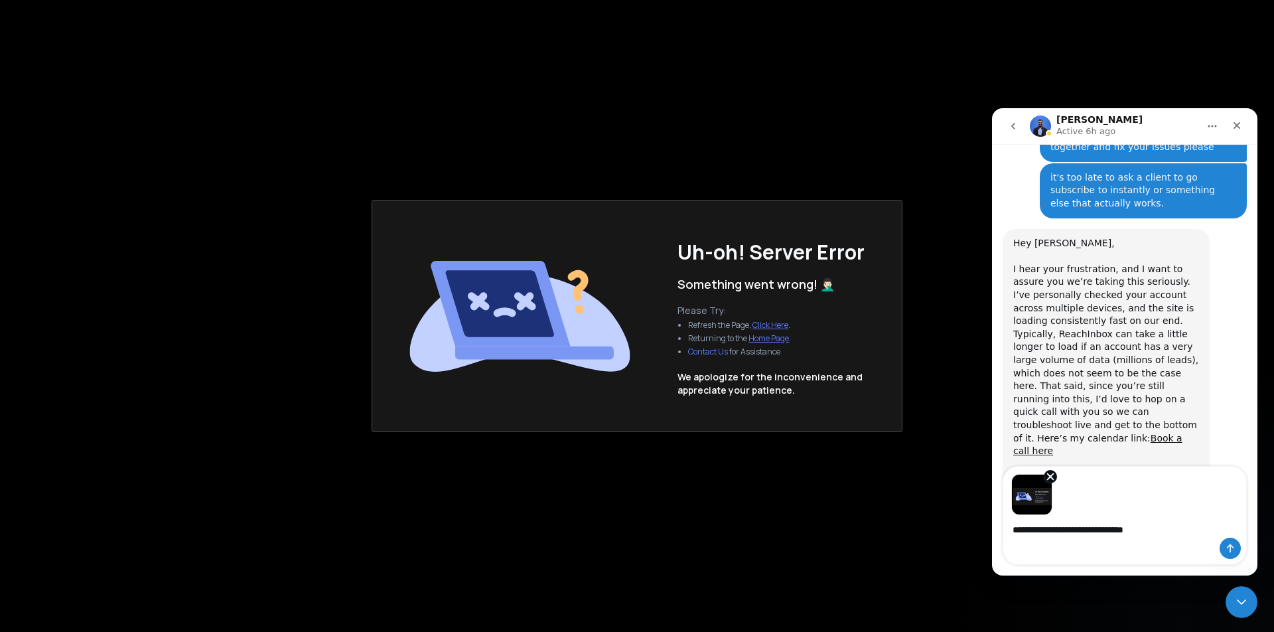
type textarea "**********"
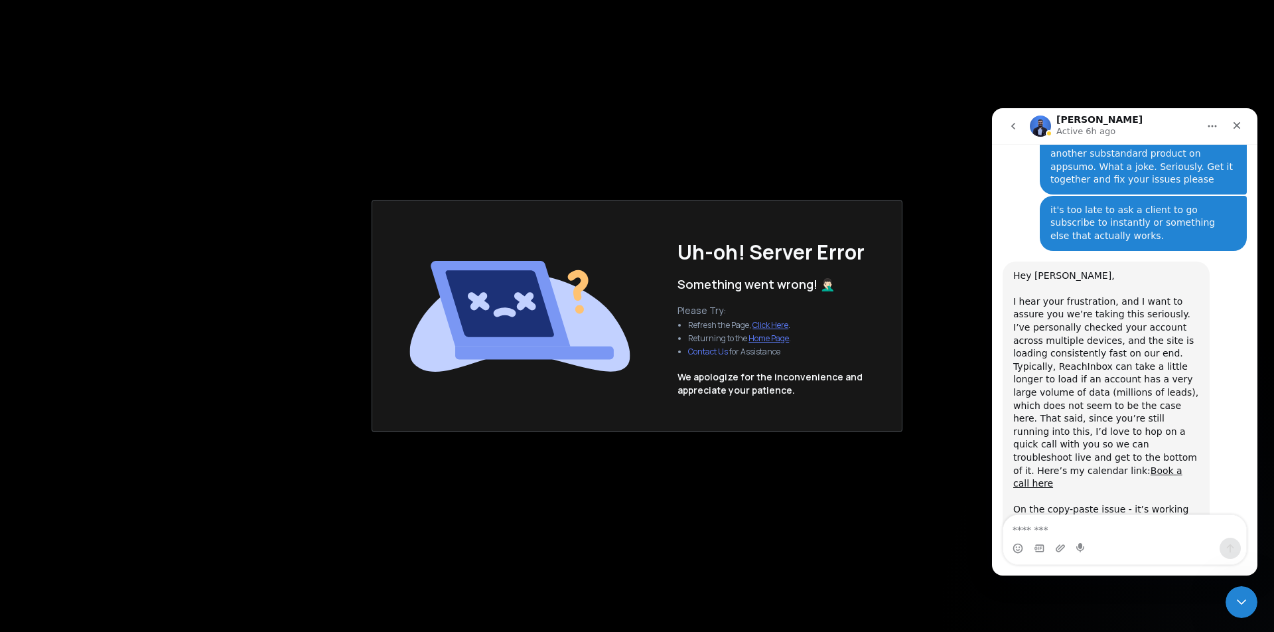
scroll to position [8905, 0]
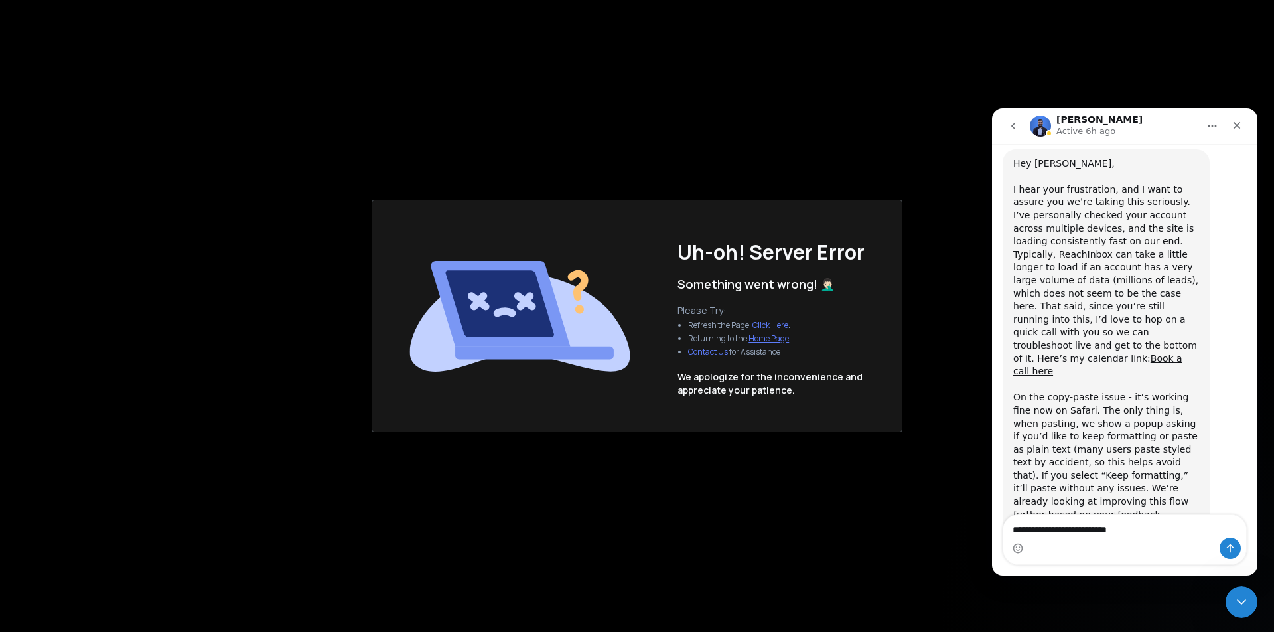
type textarea "**********"
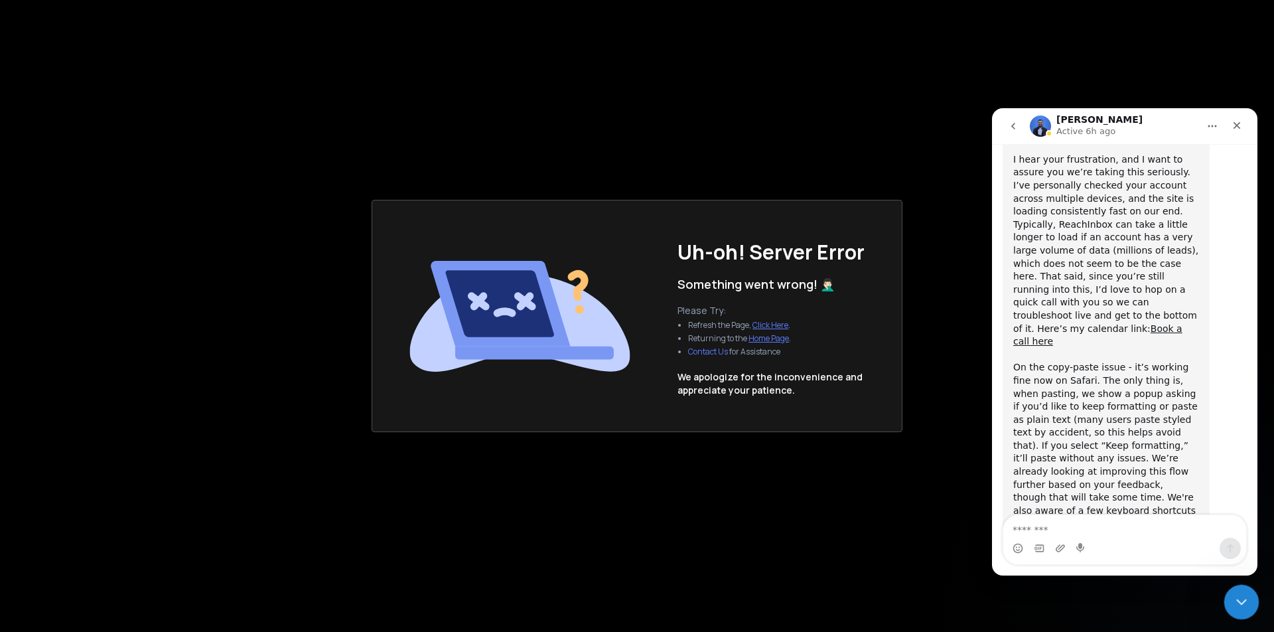
click at [1245, 594] on icon "Close Intercom Messenger" at bounding box center [1240, 600] width 16 height 16
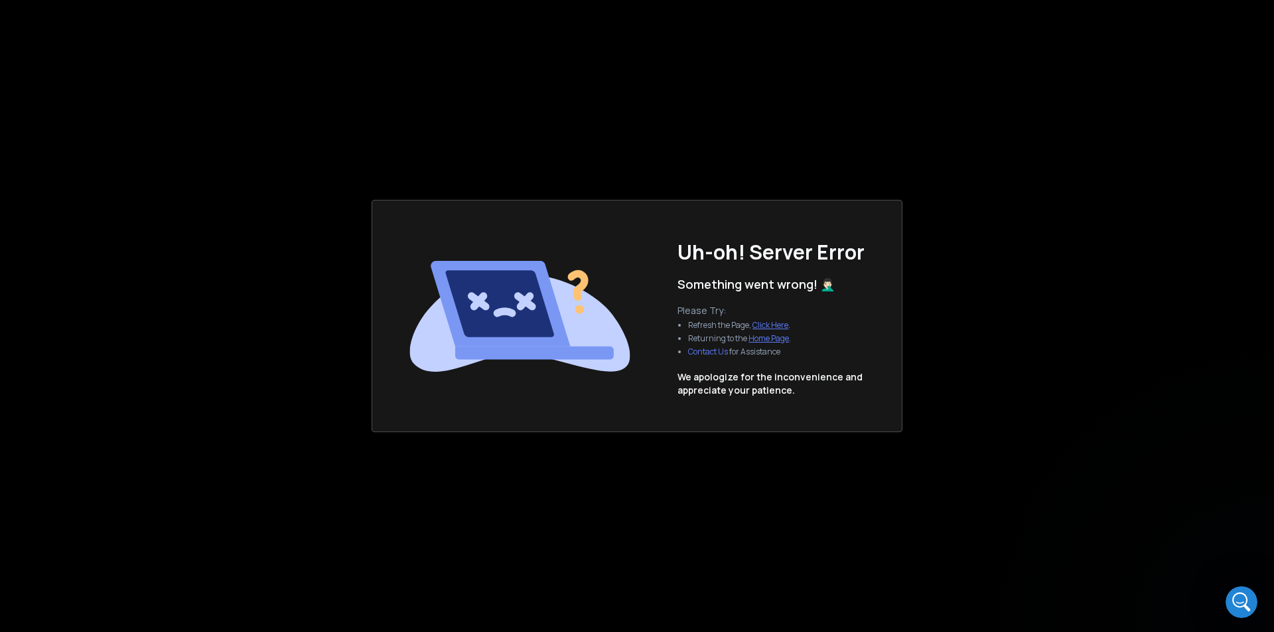
scroll to position [0, 0]
click at [1041, 303] on div "Uh-oh! Server Error Something went wrong! 🤦🏻‍♂️ Please Try: Refresh the Page, C…" at bounding box center [637, 316] width 1274 height 632
click at [1246, 591] on div "Open Intercom Messenger" at bounding box center [1240, 600] width 44 height 44
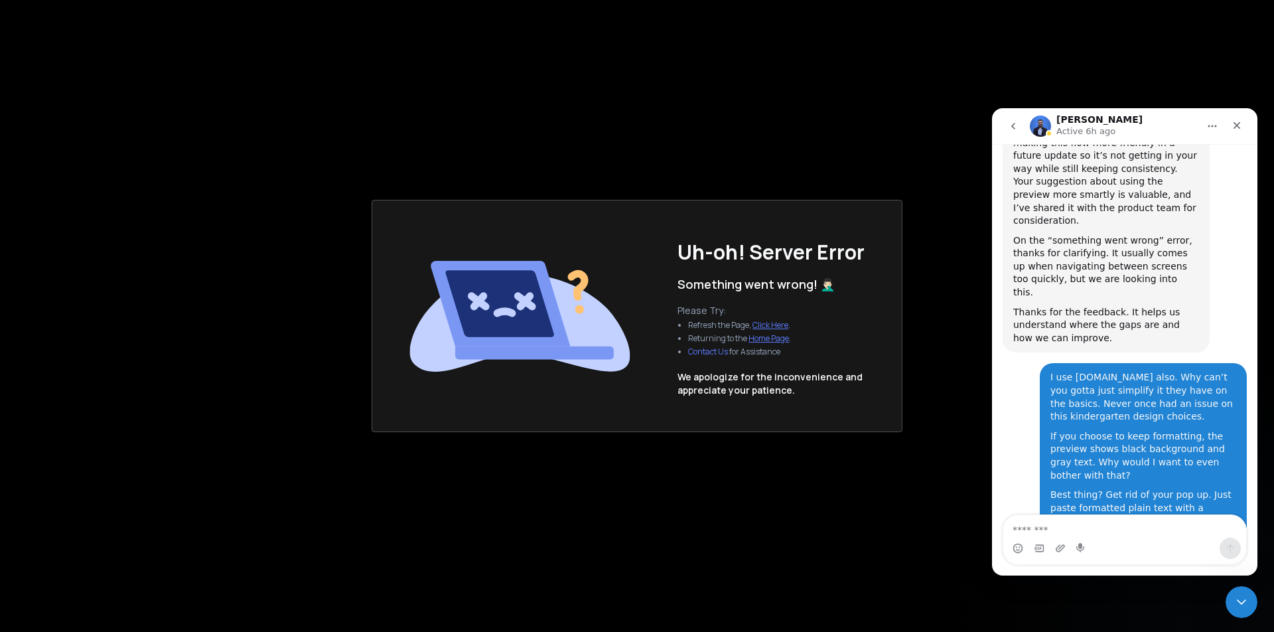
scroll to position [8935, 0]
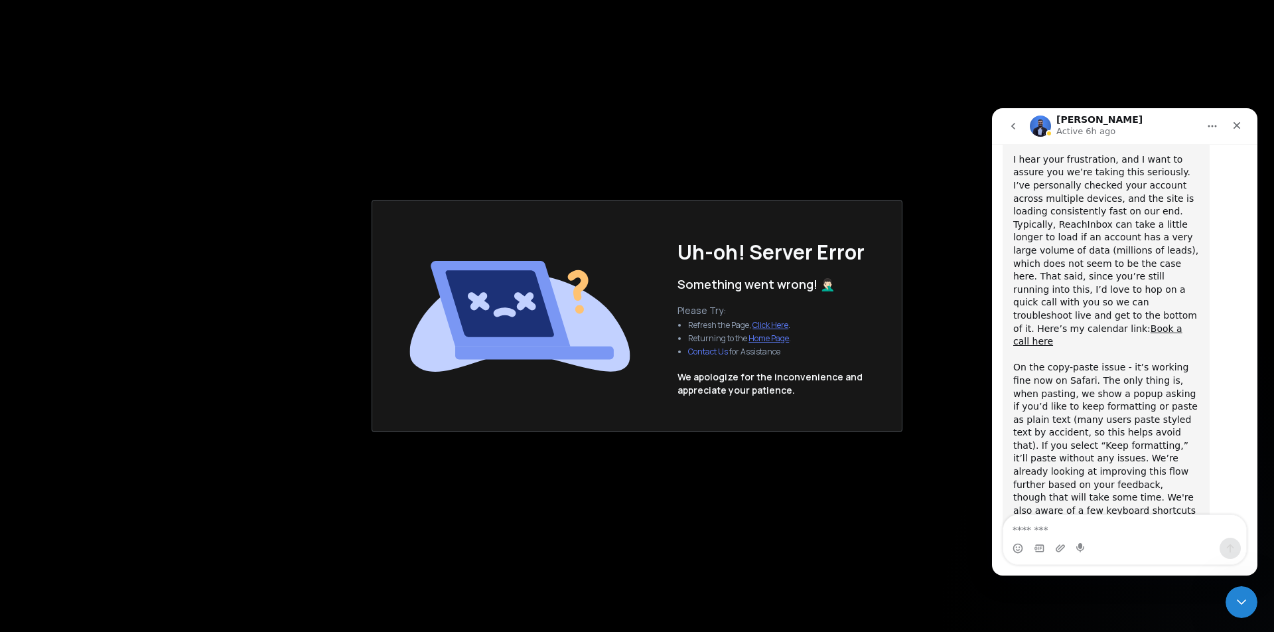
type textarea "*"
type textarea "**********"
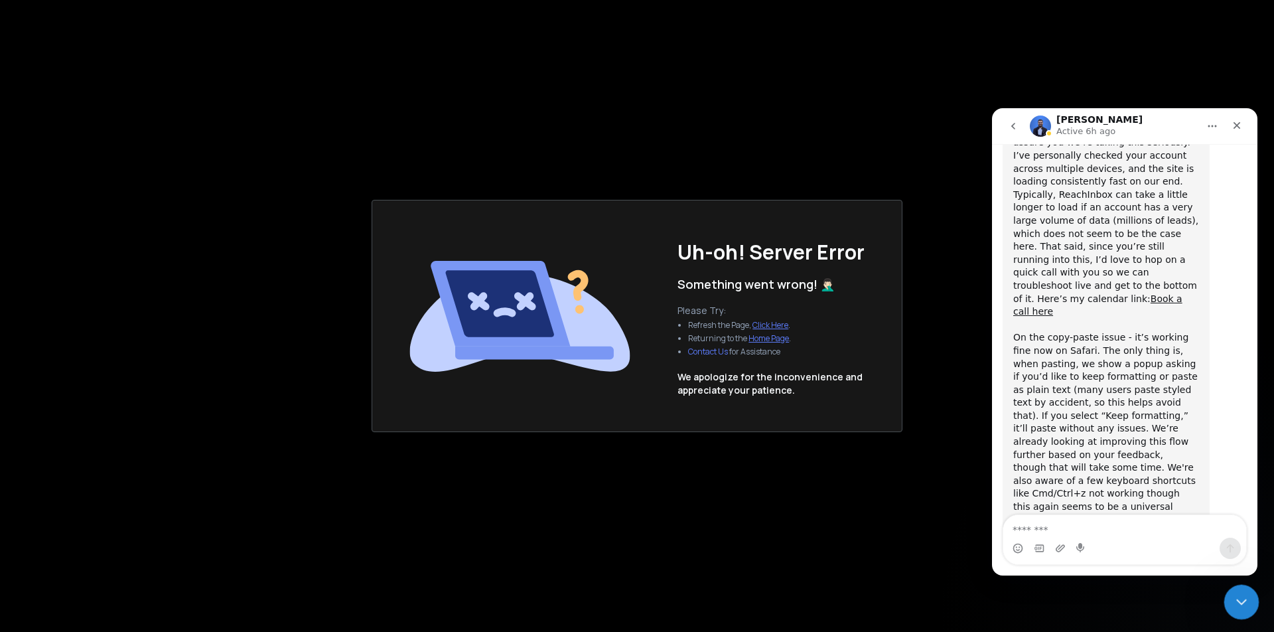
click at [1228, 591] on div at bounding box center [1242, 602] width 35 height 35
click at [883, 204] on div "Uh-oh! Server Error Something went wrong! 🤦🏻‍♂️ Please Try: Refresh the Page, C…" at bounding box center [637, 316] width 531 height 232
click at [1236, 126] on icon "Close" at bounding box center [1237, 125] width 7 height 7
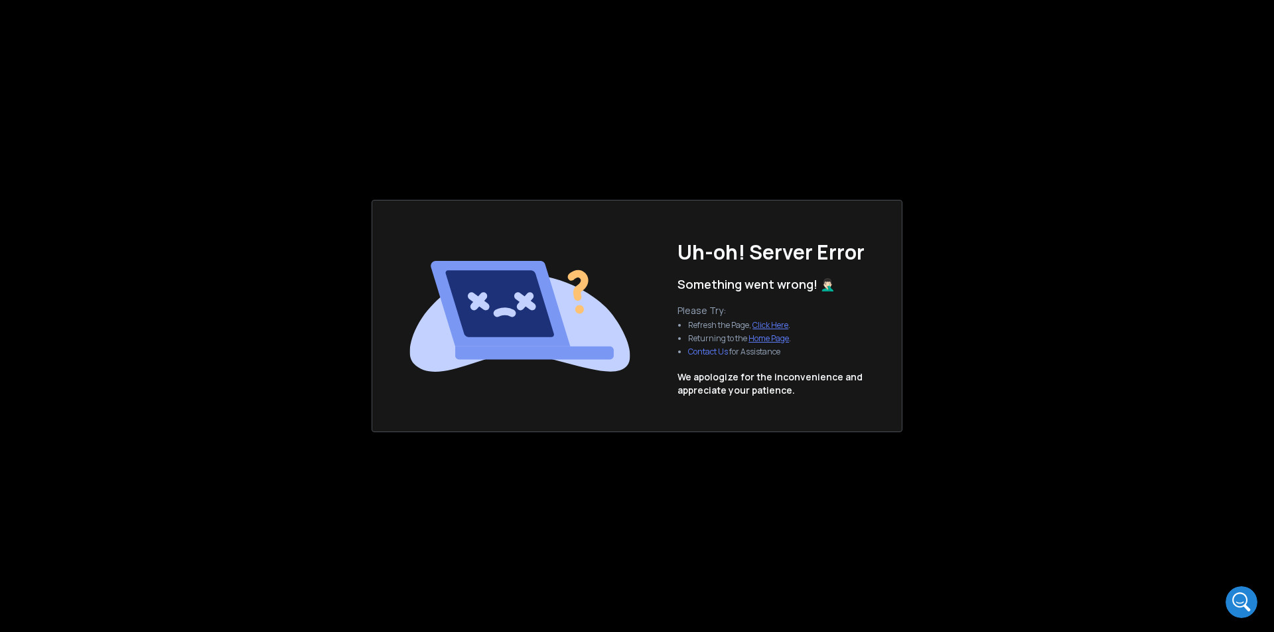
click at [980, 212] on div "Uh-oh! Server Error Something went wrong! 🤦🏻‍♂️ Please Try: Refresh the Page, C…" at bounding box center [637, 316] width 1274 height 632
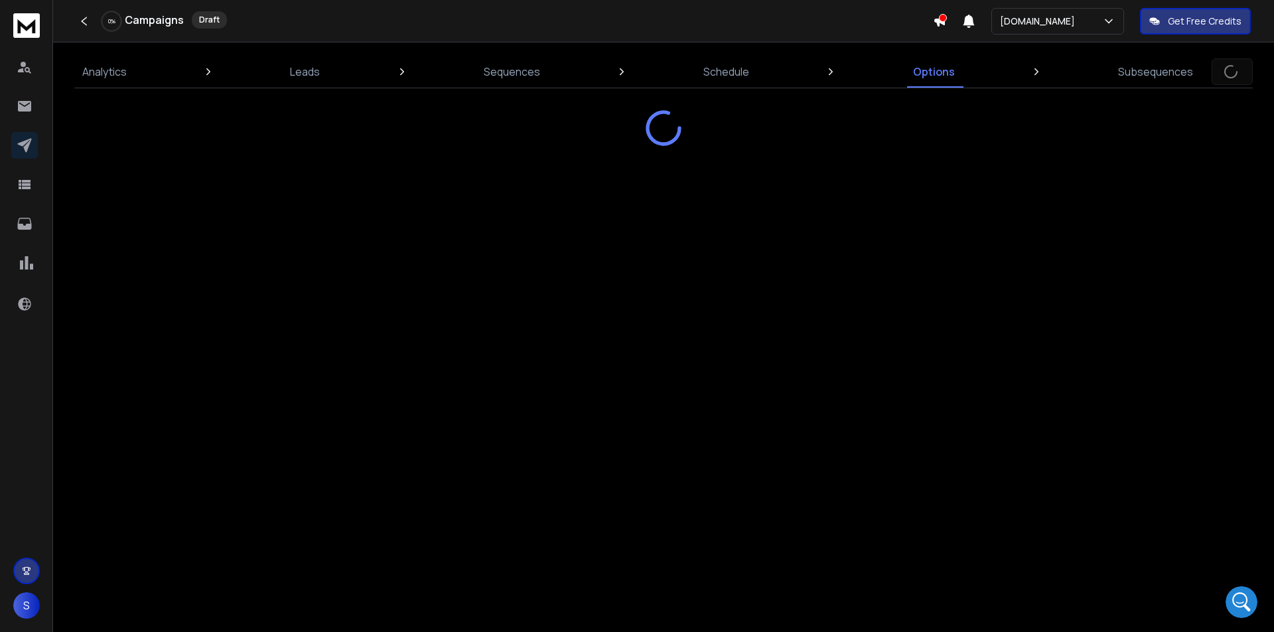
select select "**********"
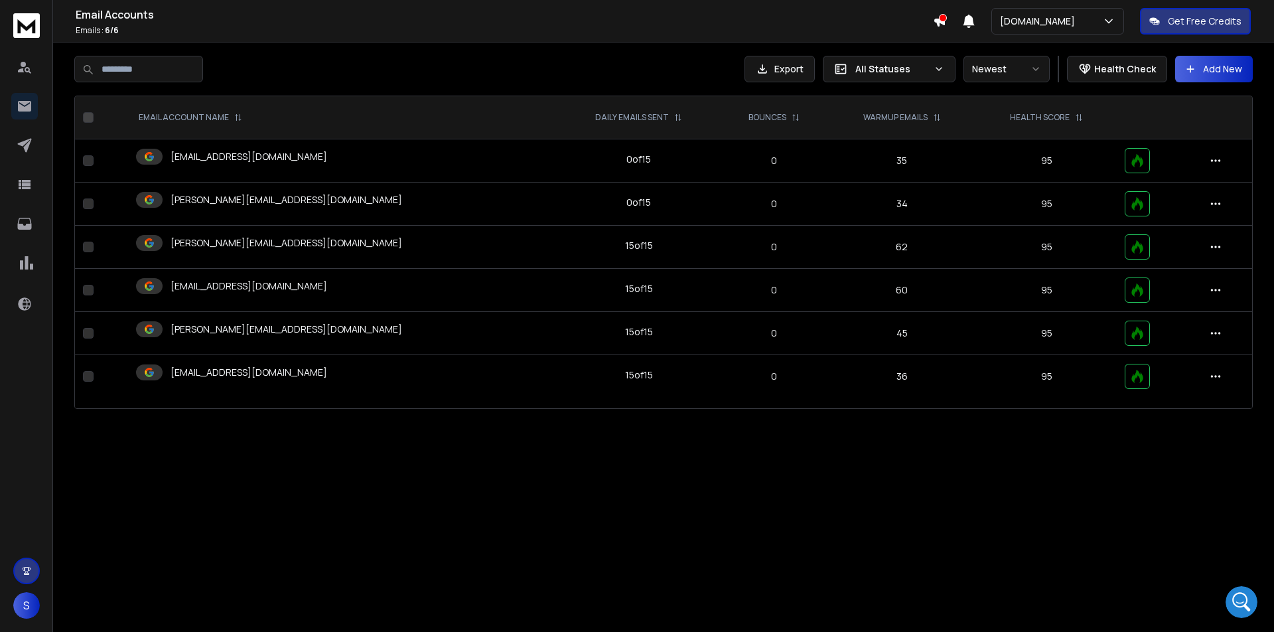
click at [1215, 378] on button at bounding box center [1216, 376] width 58 height 23
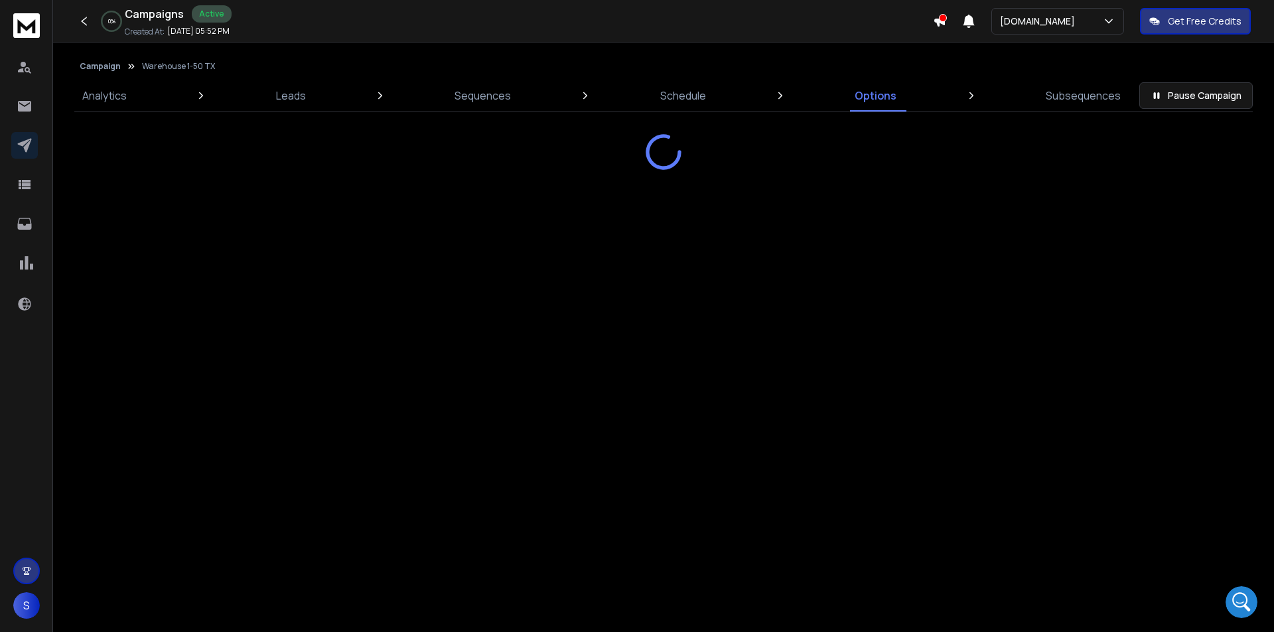
select select "**********"
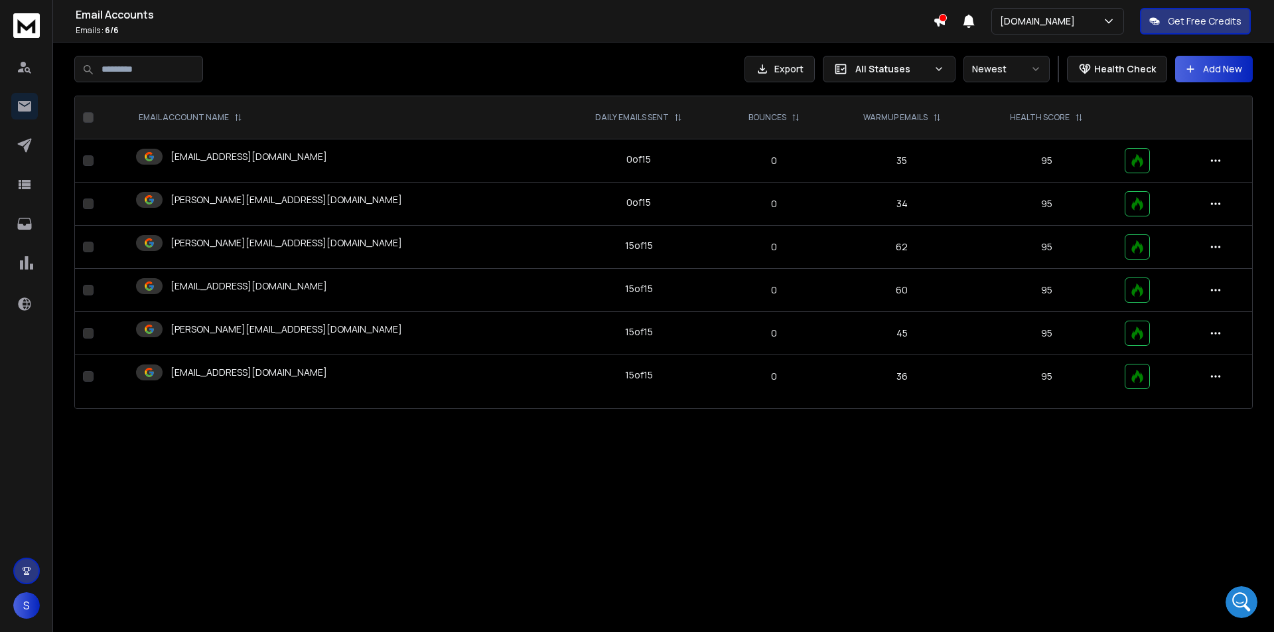
click at [1211, 376] on icon at bounding box center [1216, 376] width 12 height 12
click at [1163, 433] on div "Mailbox Settings" at bounding box center [1199, 425] width 85 height 21
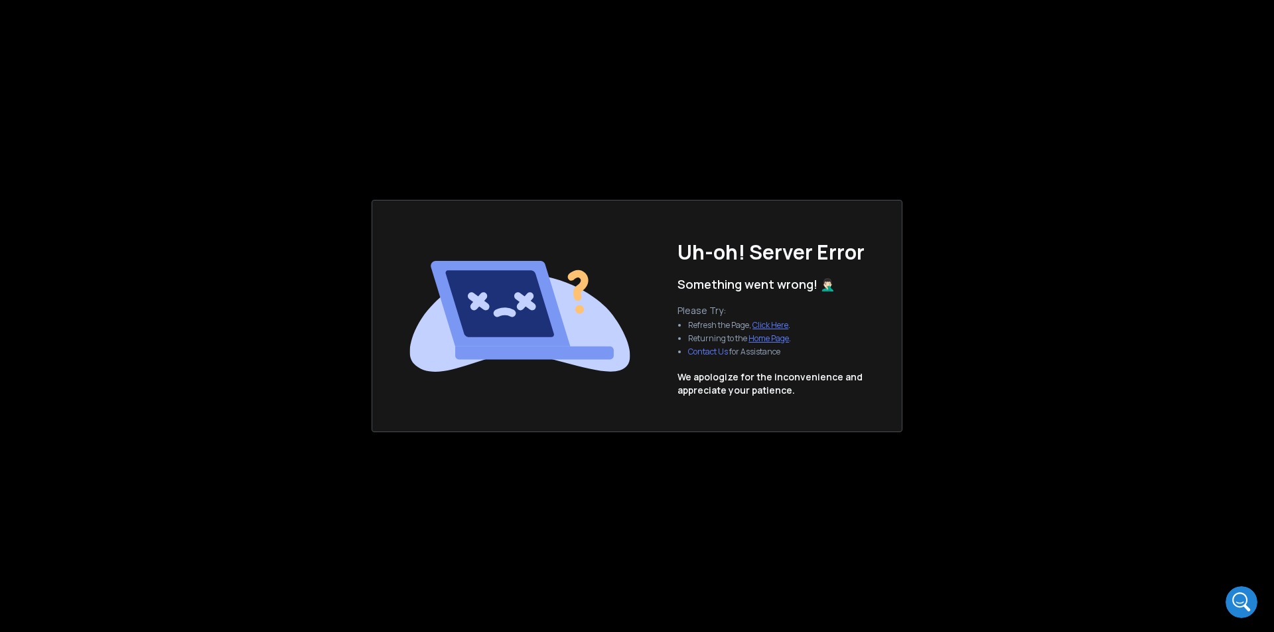
click at [989, 329] on div "Uh-oh! Server Error Something went wrong! 🤦🏻‍♂️ Please Try: Refresh the Page, C…" at bounding box center [637, 316] width 1274 height 632
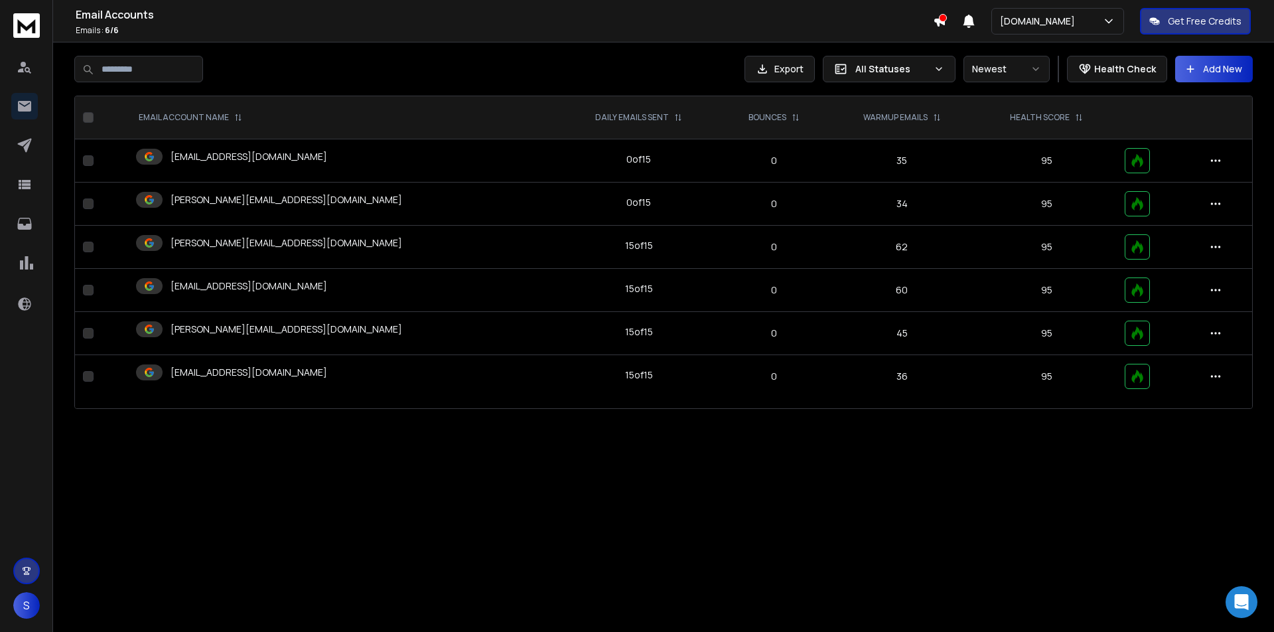
click at [1217, 386] on button at bounding box center [1216, 376] width 58 height 23
click at [1185, 425] on div "Mailbox Settings" at bounding box center [1199, 425] width 85 height 21
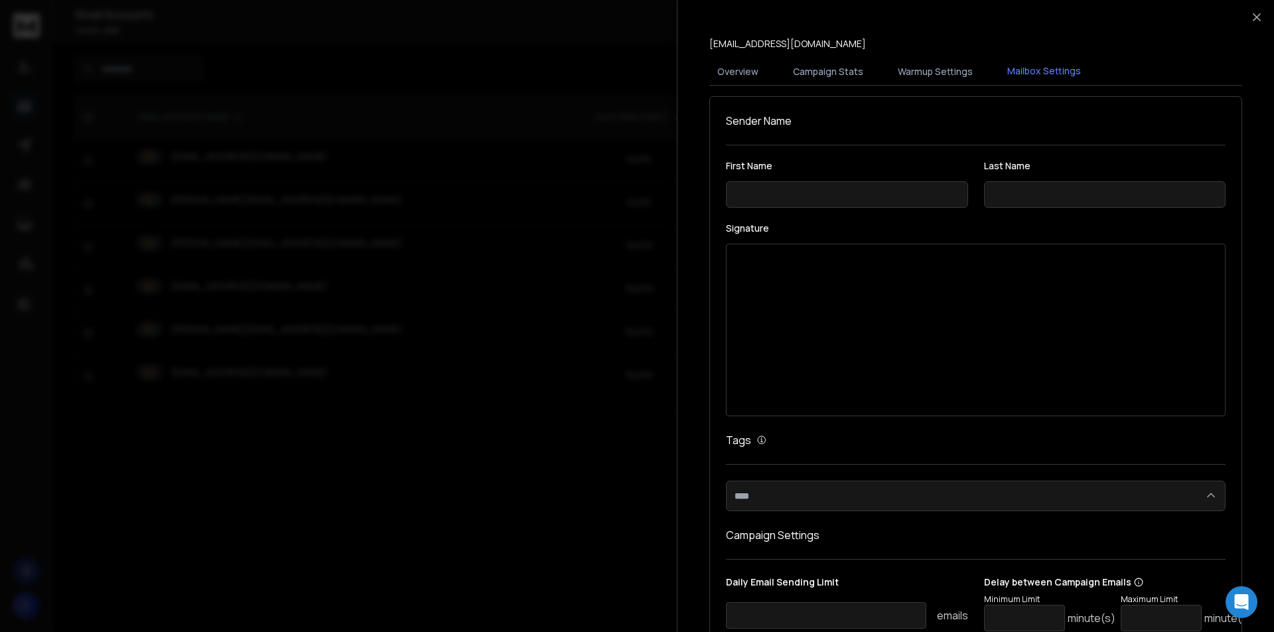
type input "***"
type input "******"
type input "**"
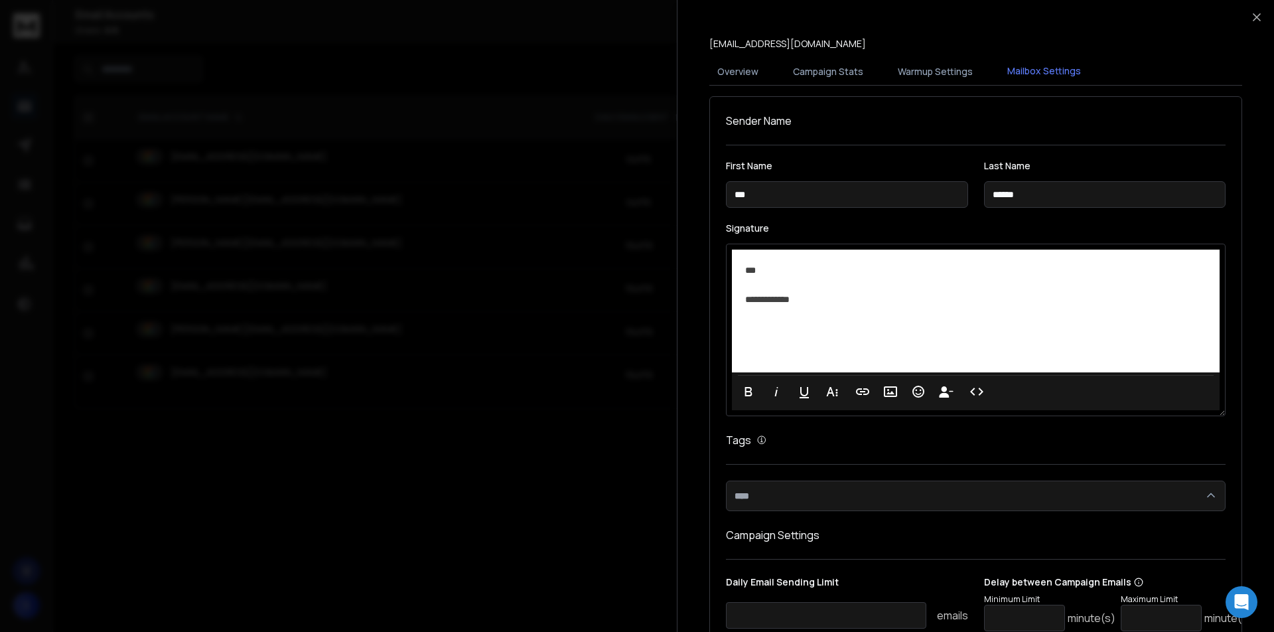
click at [826, 301] on div "**********" at bounding box center [973, 299] width 457 height 15
click at [849, 387] on div "Insert Link Insert Image Emoticons Insert Unsubscribe Link" at bounding box center [905, 392] width 112 height 32
click at [855, 387] on icon "button" at bounding box center [863, 392] width 16 height 16
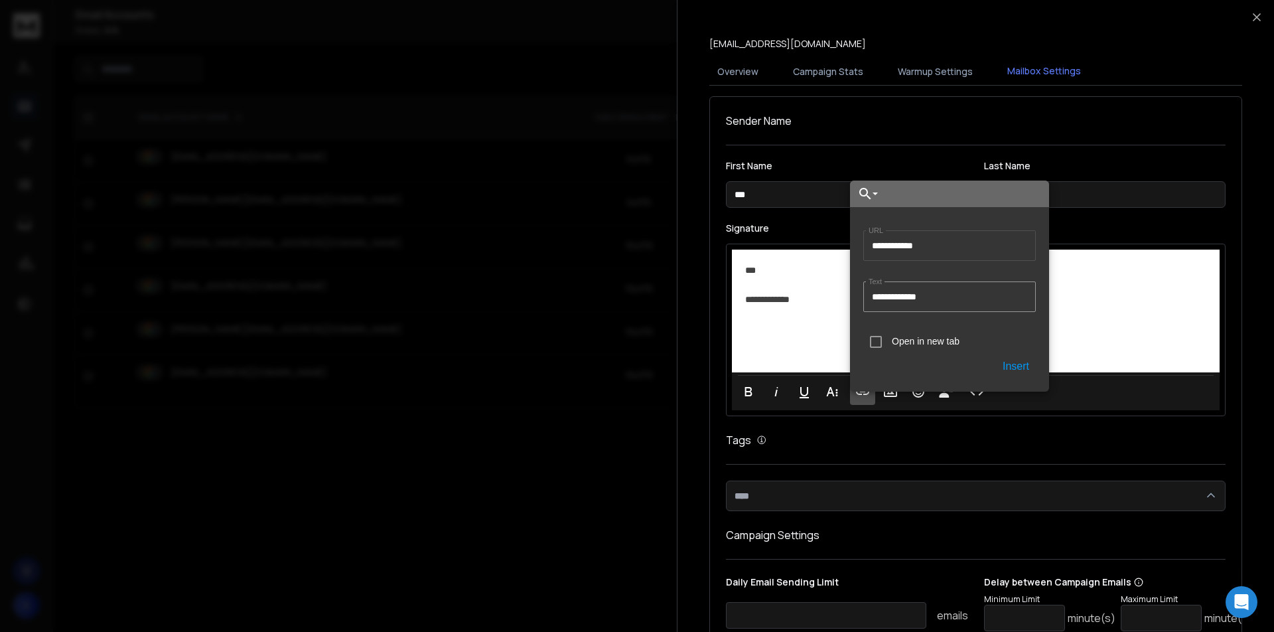
type input "**********"
click at [1023, 364] on button "Insert" at bounding box center [1016, 366] width 40 height 24
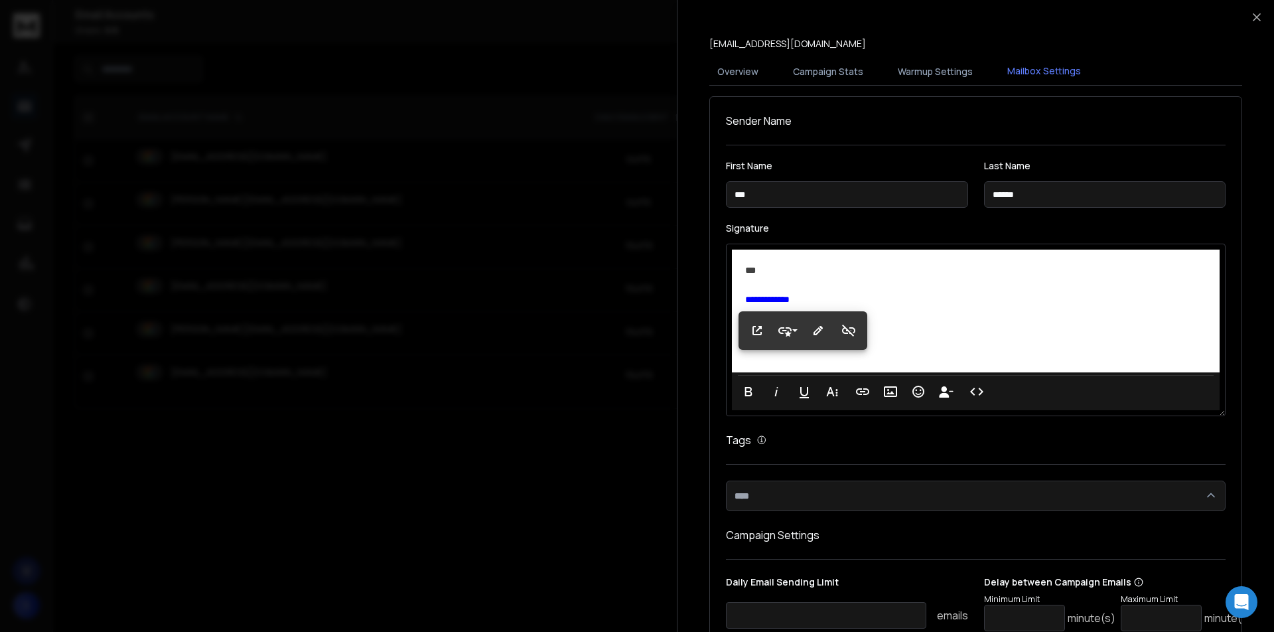
click at [1095, 317] on div "**********" at bounding box center [976, 311] width 488 height 123
click at [1256, 20] on icon "button" at bounding box center [1257, 17] width 7 height 7
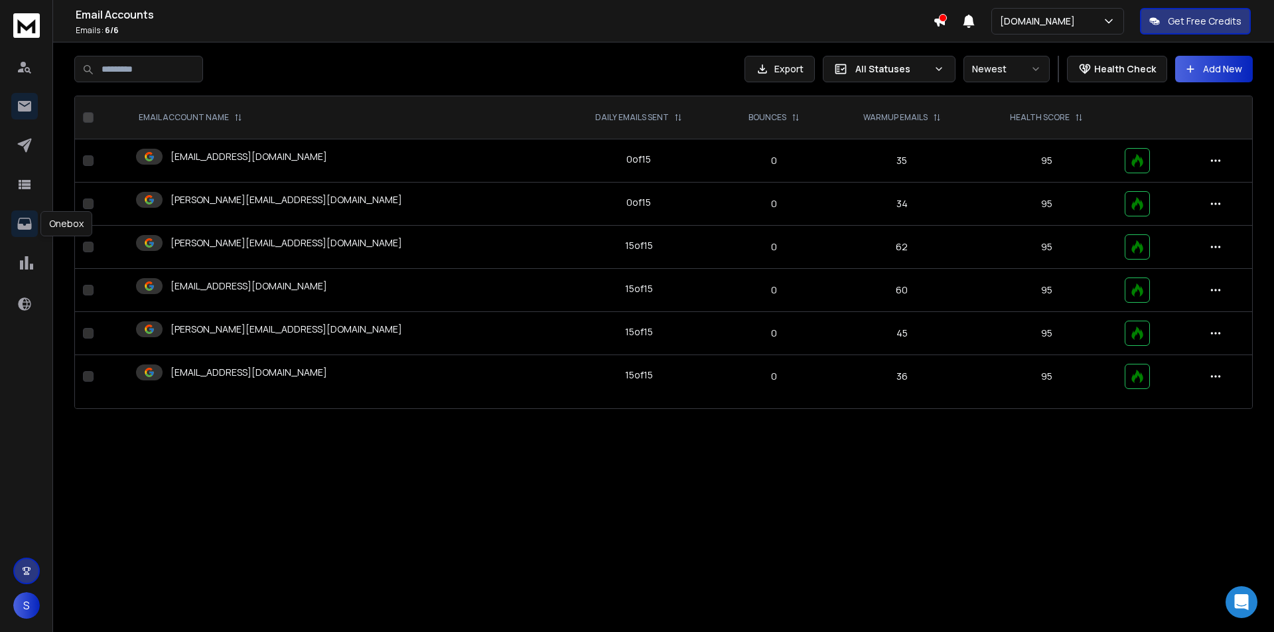
click at [31, 222] on icon at bounding box center [25, 224] width 16 height 16
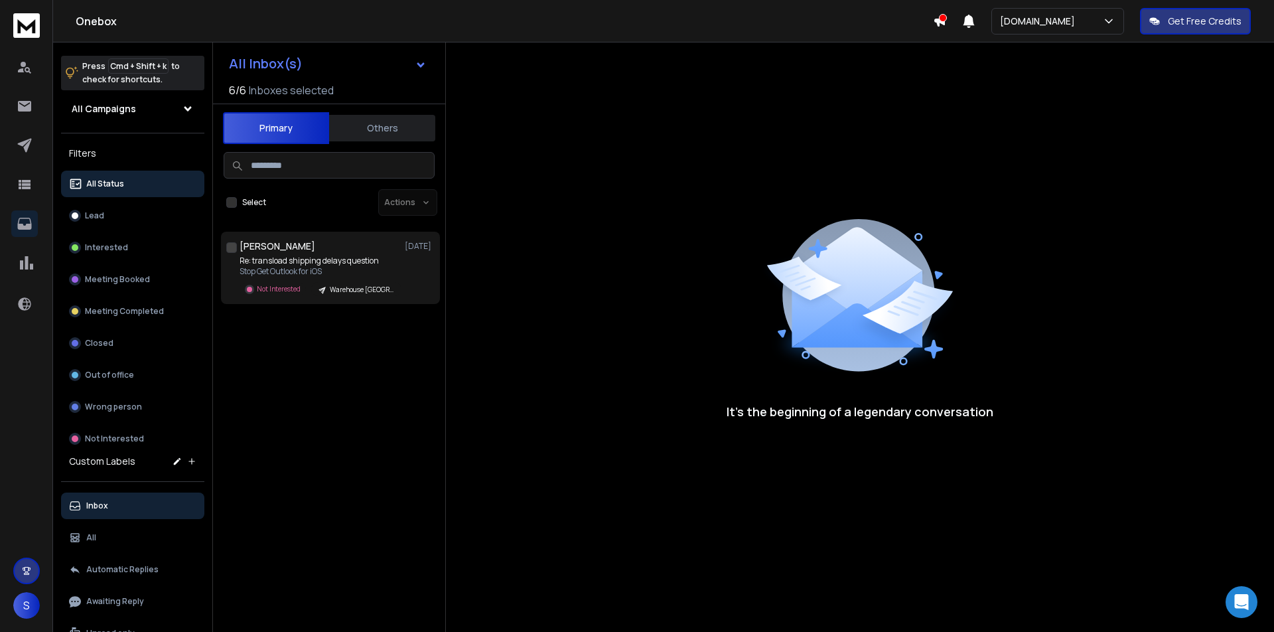
click at [326, 258] on p "Re: transload shipping delays question" at bounding box center [319, 261] width 159 height 11
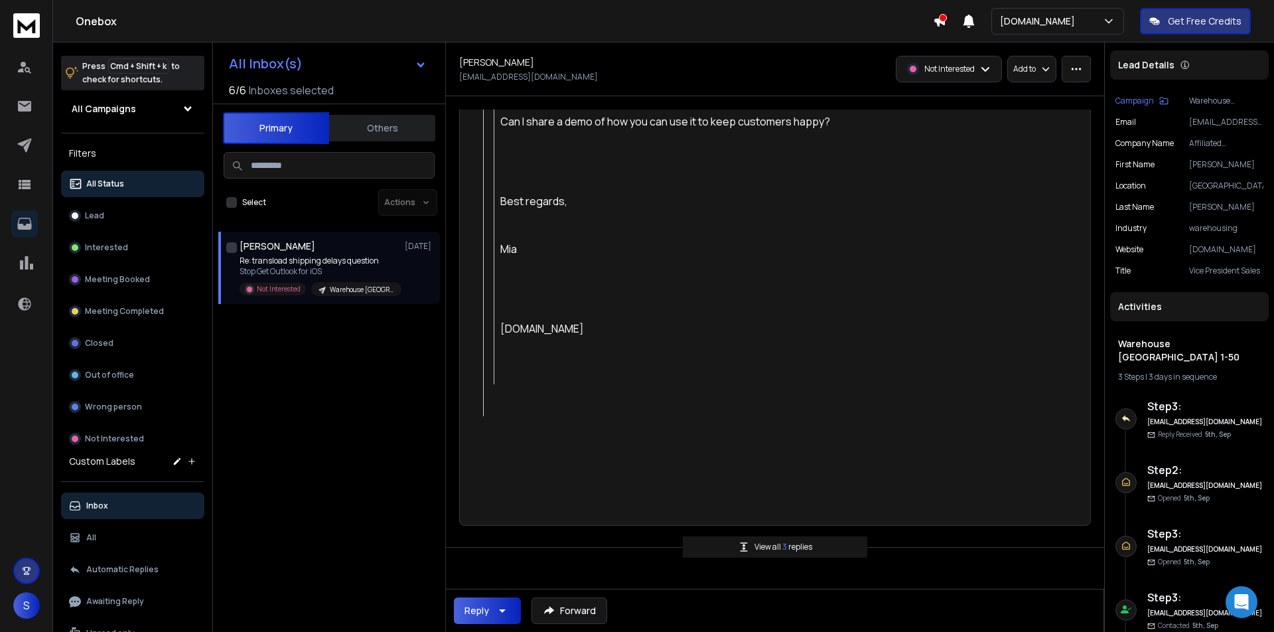
scroll to position [2323, 0]
click at [790, 545] on p "View all 3 replies" at bounding box center [784, 547] width 58 height 11
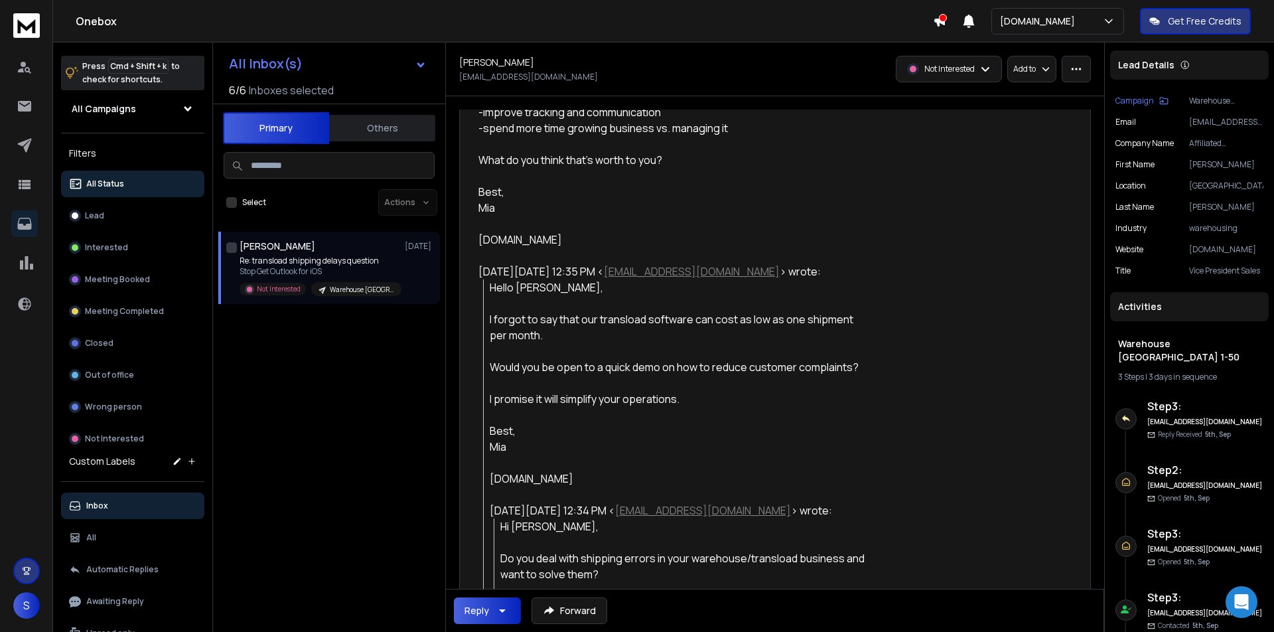
scroll to position [3042, 0]
click at [27, 112] on icon at bounding box center [25, 106] width 16 height 16
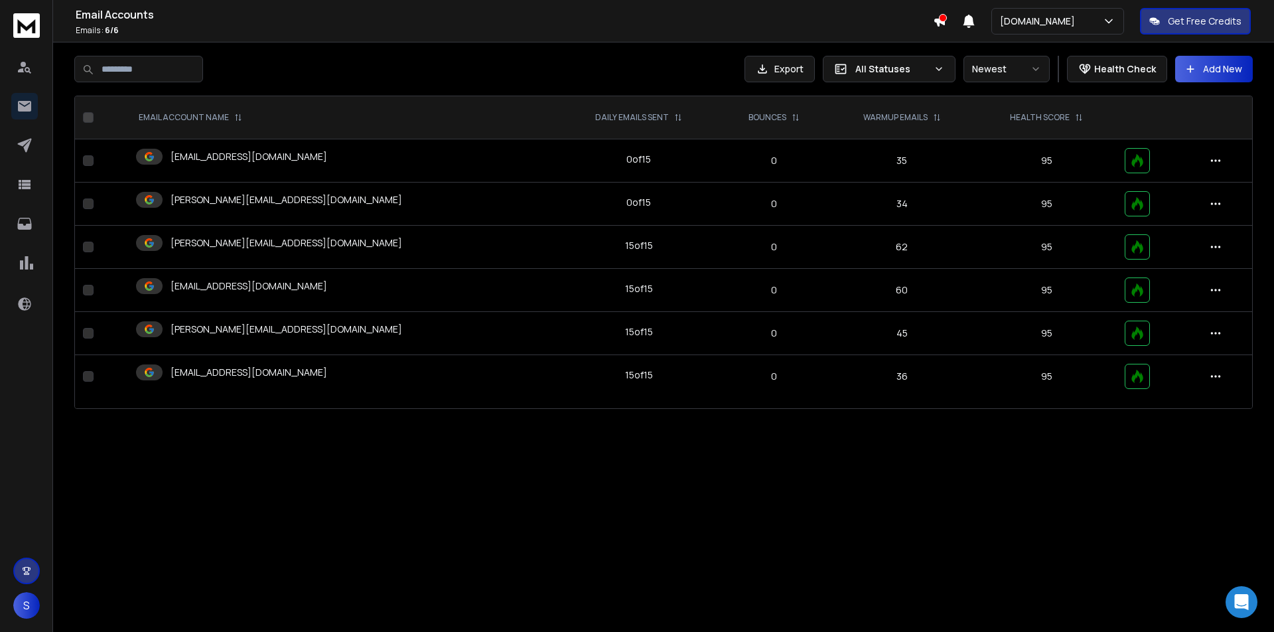
click at [222, 160] on p "liam@applytransloads.com" at bounding box center [249, 156] width 157 height 13
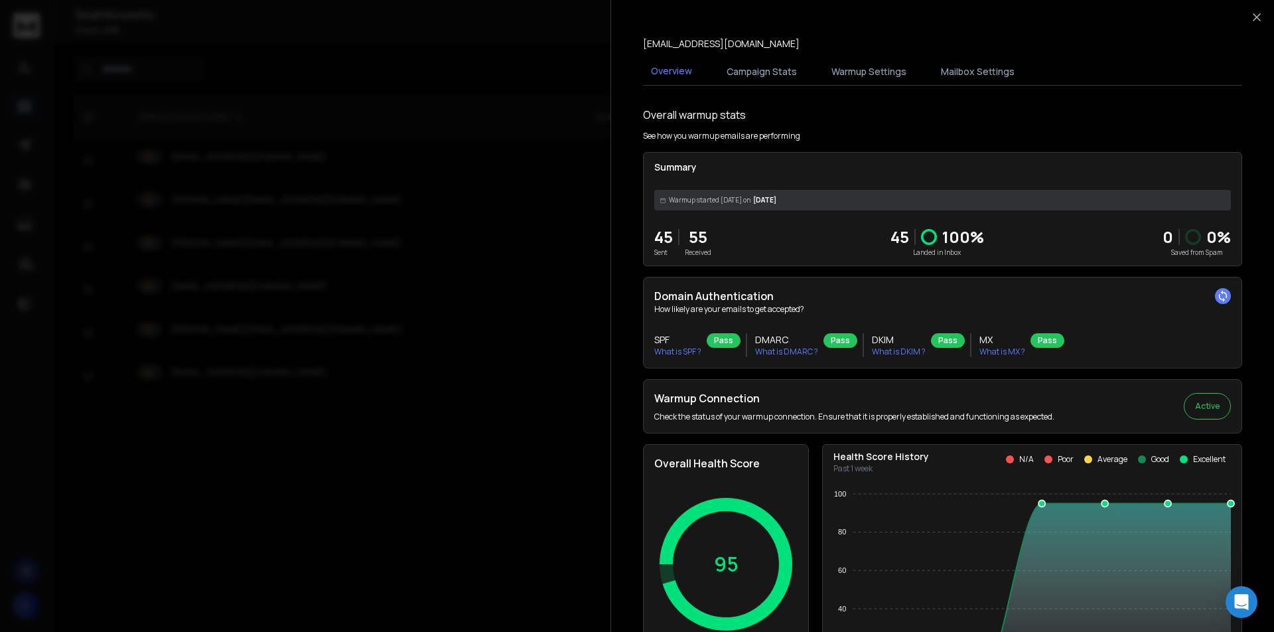
click at [782, 64] on button "Campaign Stats" at bounding box center [762, 71] width 86 height 29
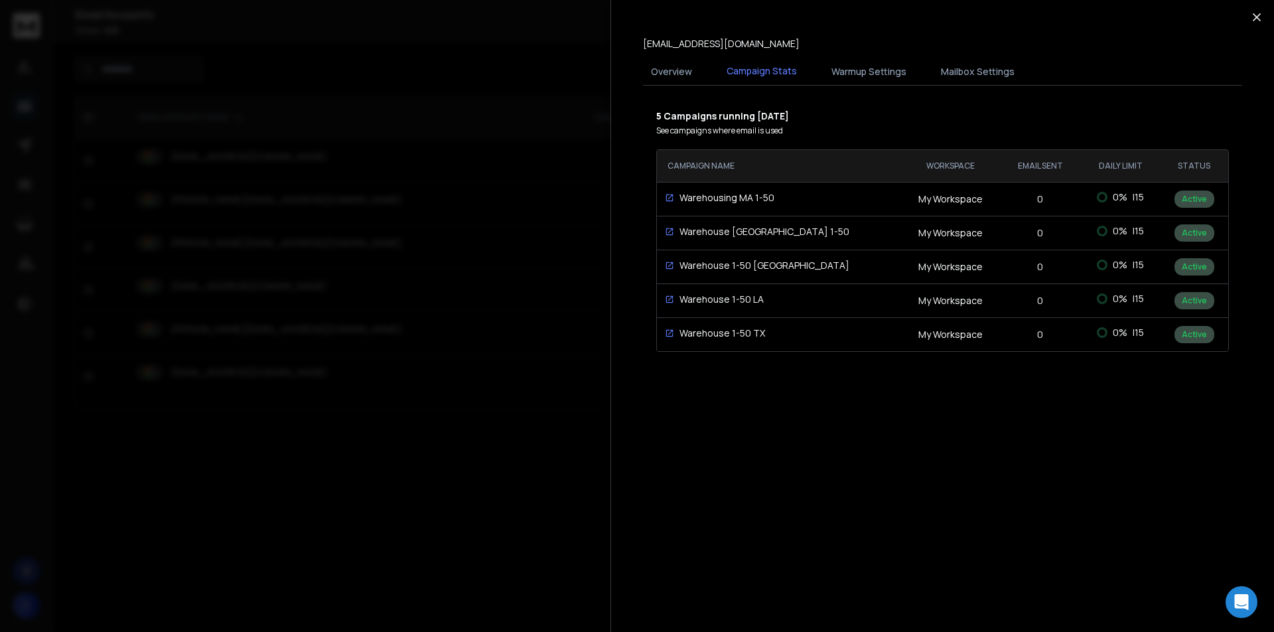
click at [1258, 21] on icon "button" at bounding box center [1256, 17] width 13 height 13
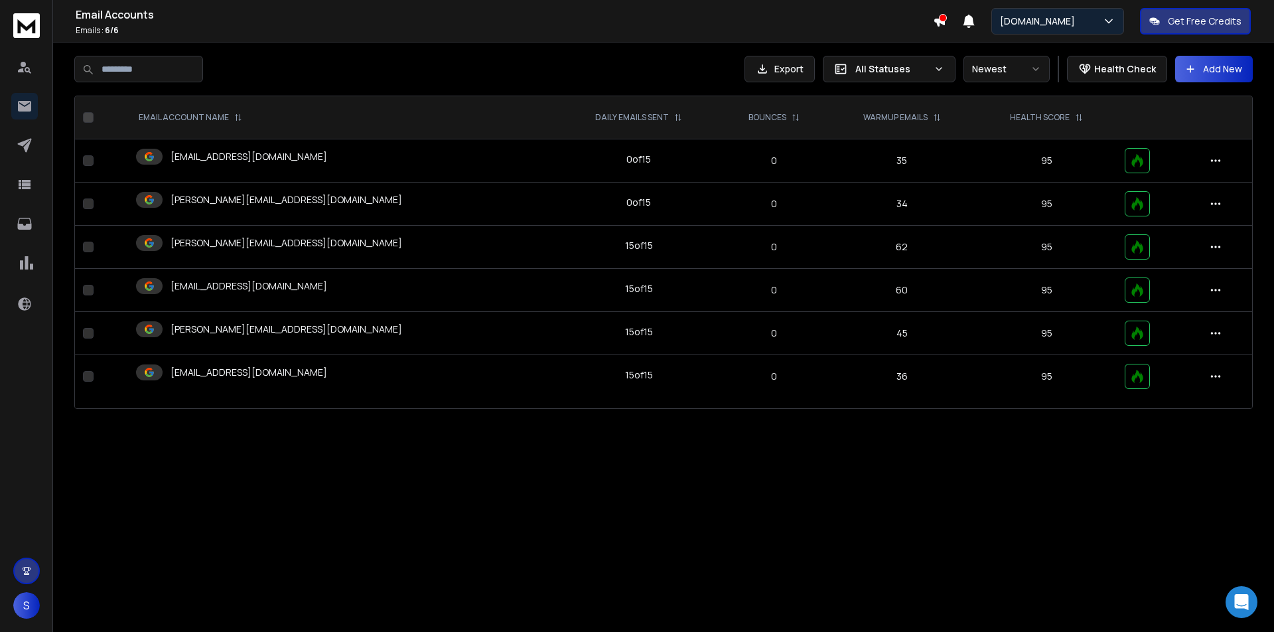
click at [1087, 27] on div "Transloads.co" at bounding box center [1057, 21] width 115 height 13
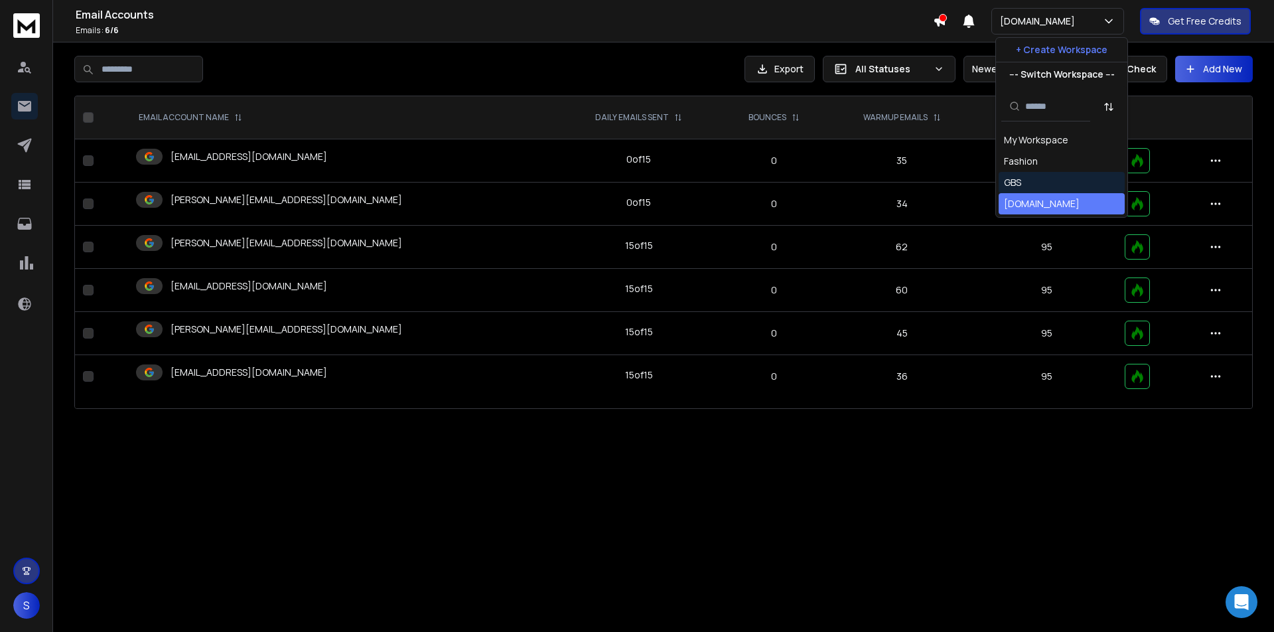
click at [1074, 185] on div "GBS" at bounding box center [1062, 182] width 126 height 21
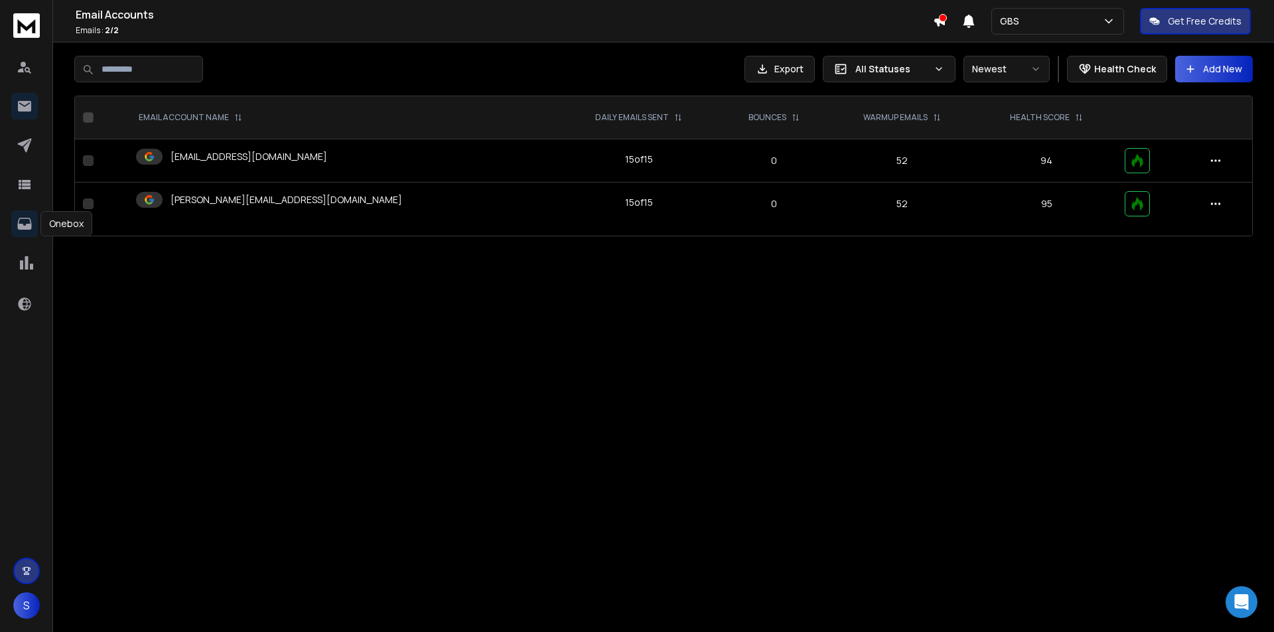
click at [26, 218] on icon at bounding box center [24, 224] width 14 height 12
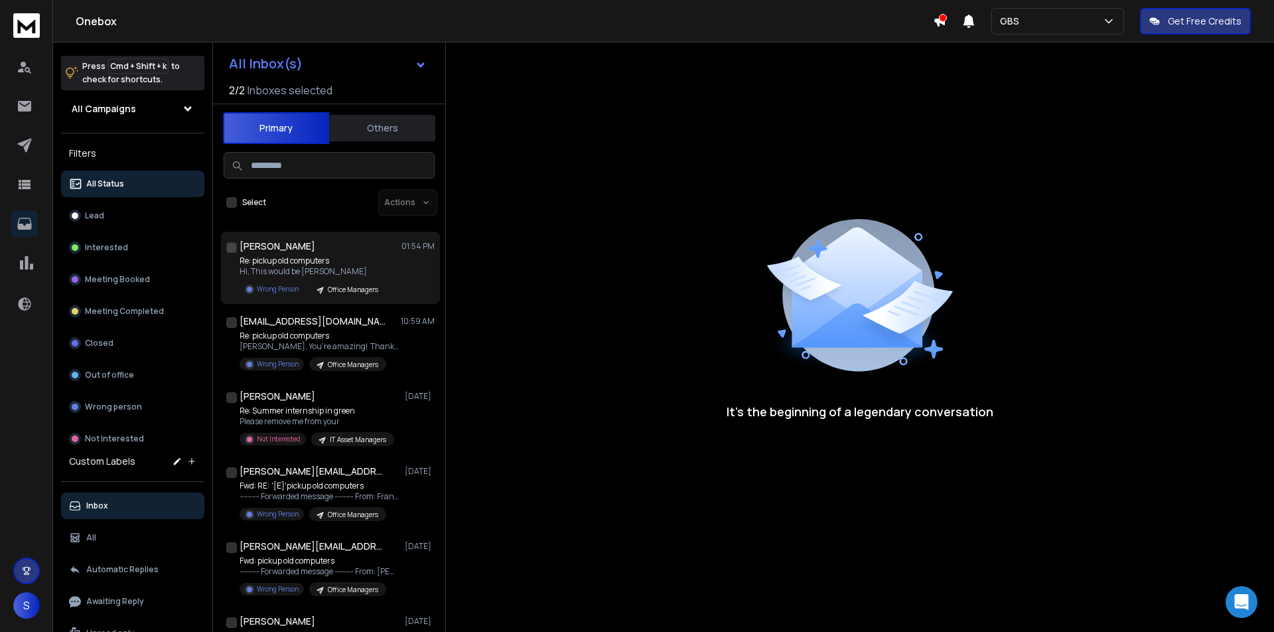
click at [346, 261] on p "Re: pickup old computers" at bounding box center [313, 261] width 147 height 11
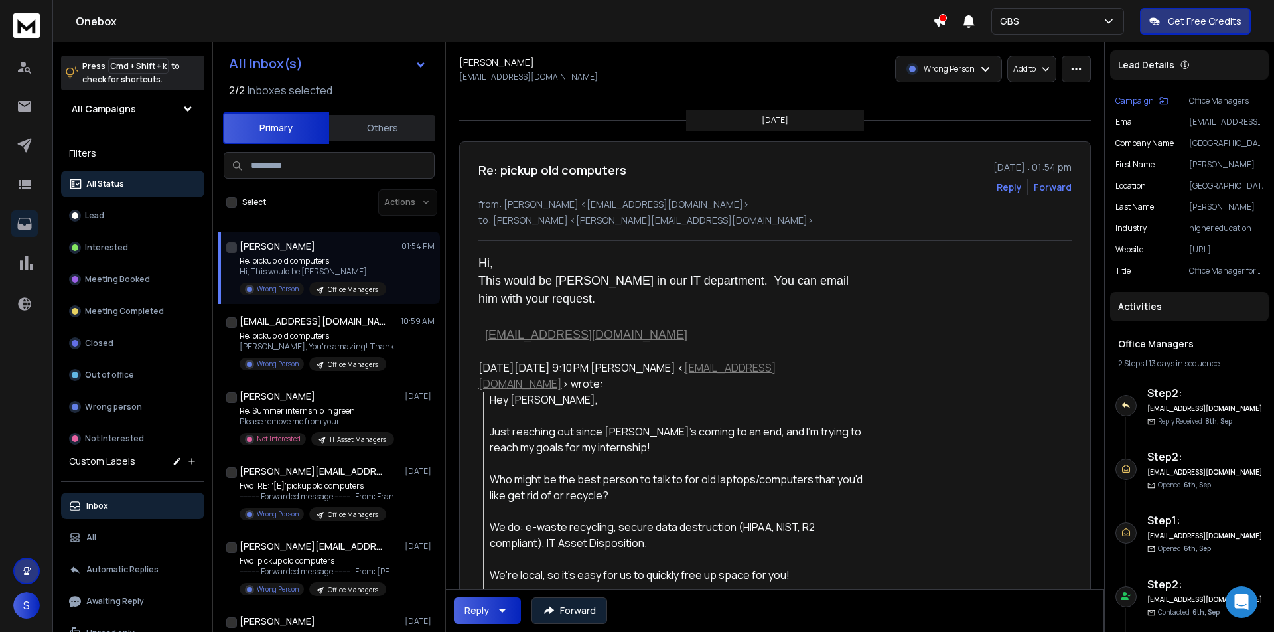
click at [575, 601] on button "Forward" at bounding box center [570, 610] width 76 height 27
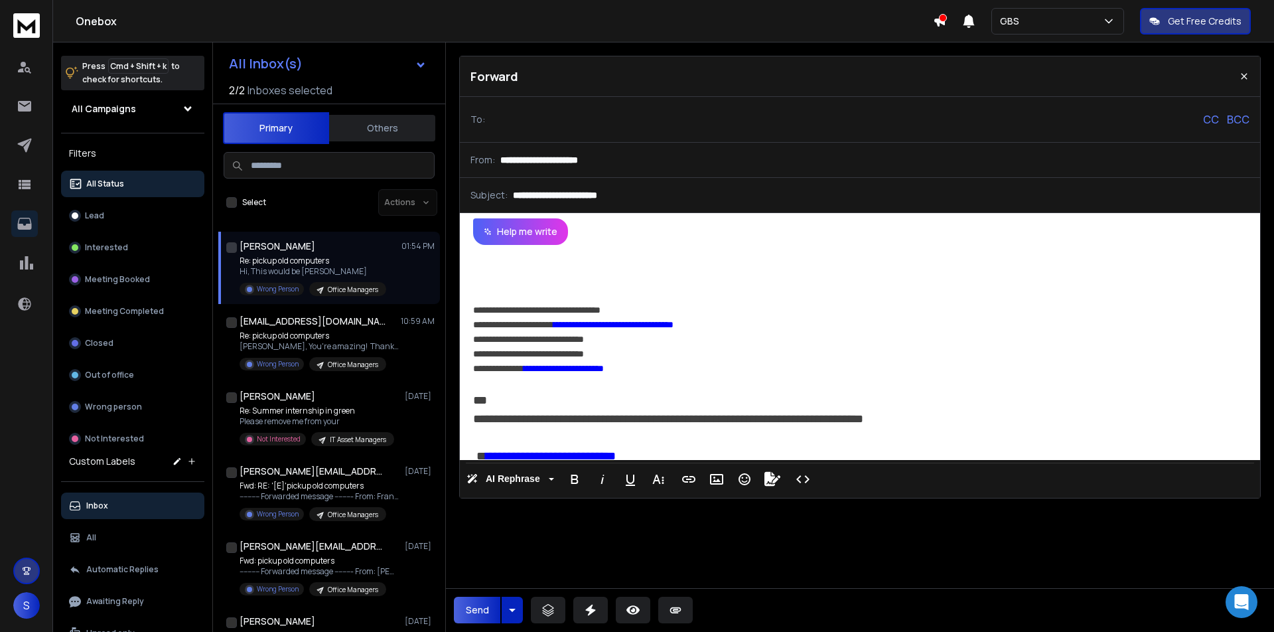
click at [634, 111] on div at bounding box center [843, 120] width 707 height 24
click at [583, 122] on input at bounding box center [536, 120] width 93 height 24
type input "**********"
click at [583, 259] on div at bounding box center [860, 265] width 774 height 15
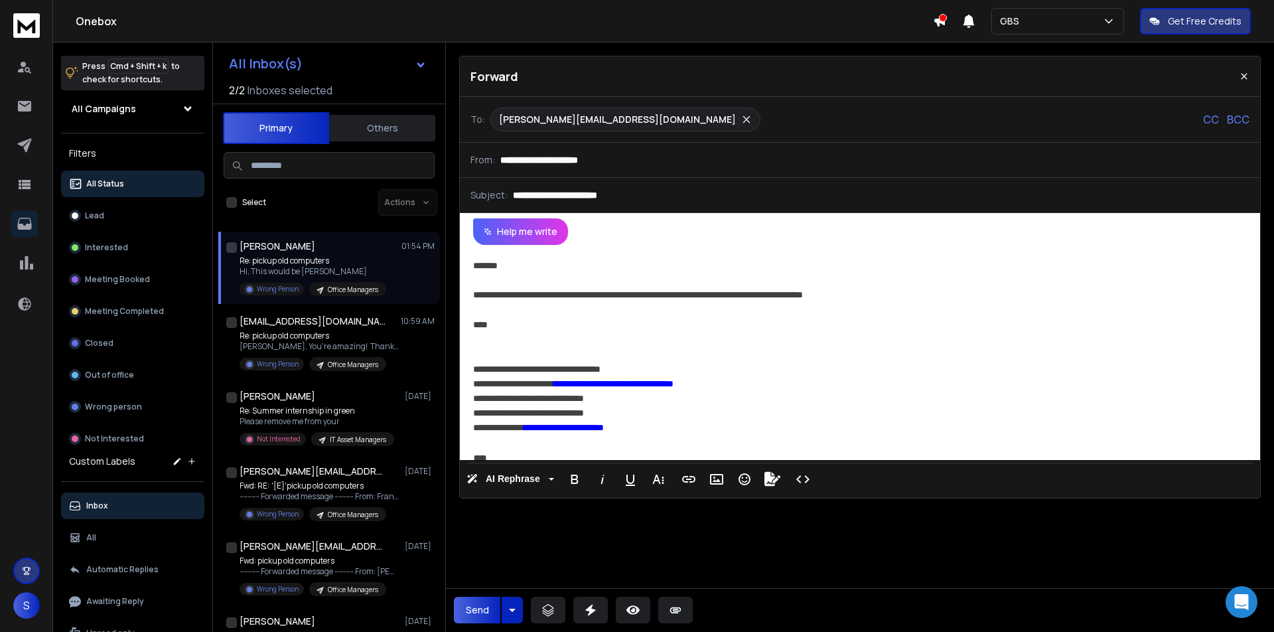
click at [479, 611] on button "Send" at bounding box center [477, 610] width 46 height 27
